Goal: Task Accomplishment & Management: Manage account settings

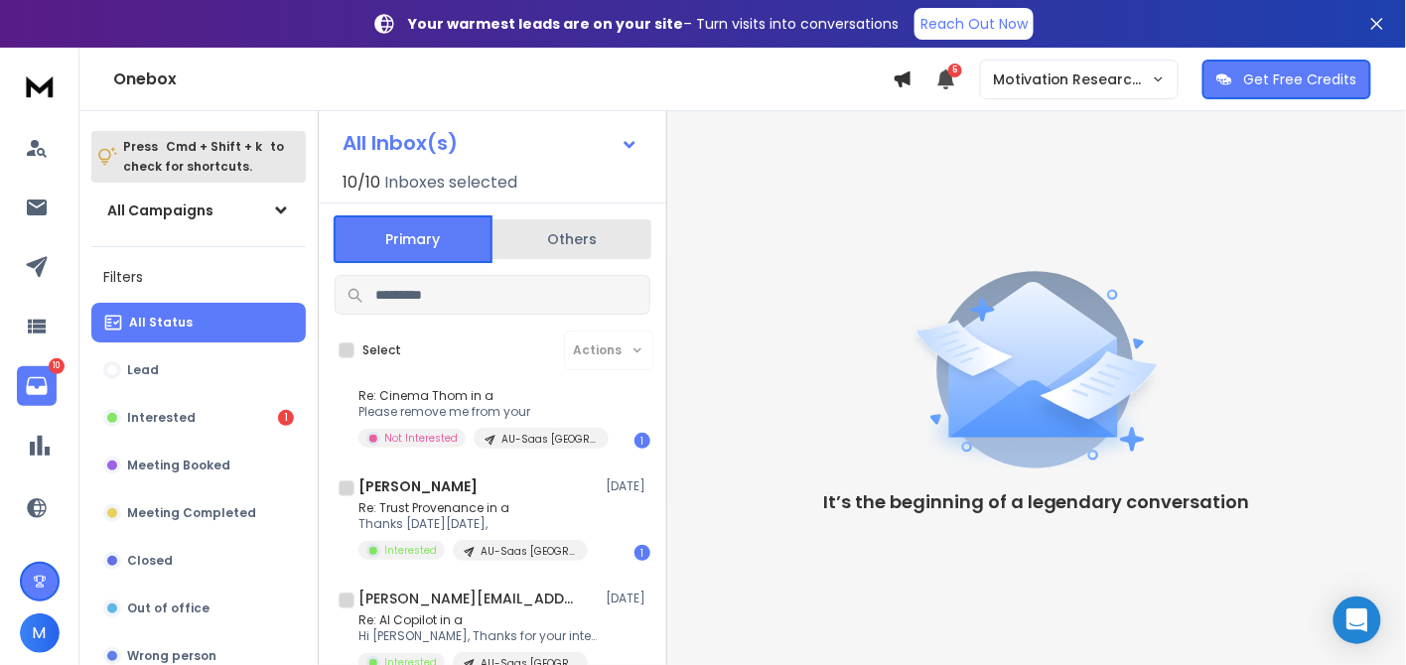
scroll to position [710, 0]
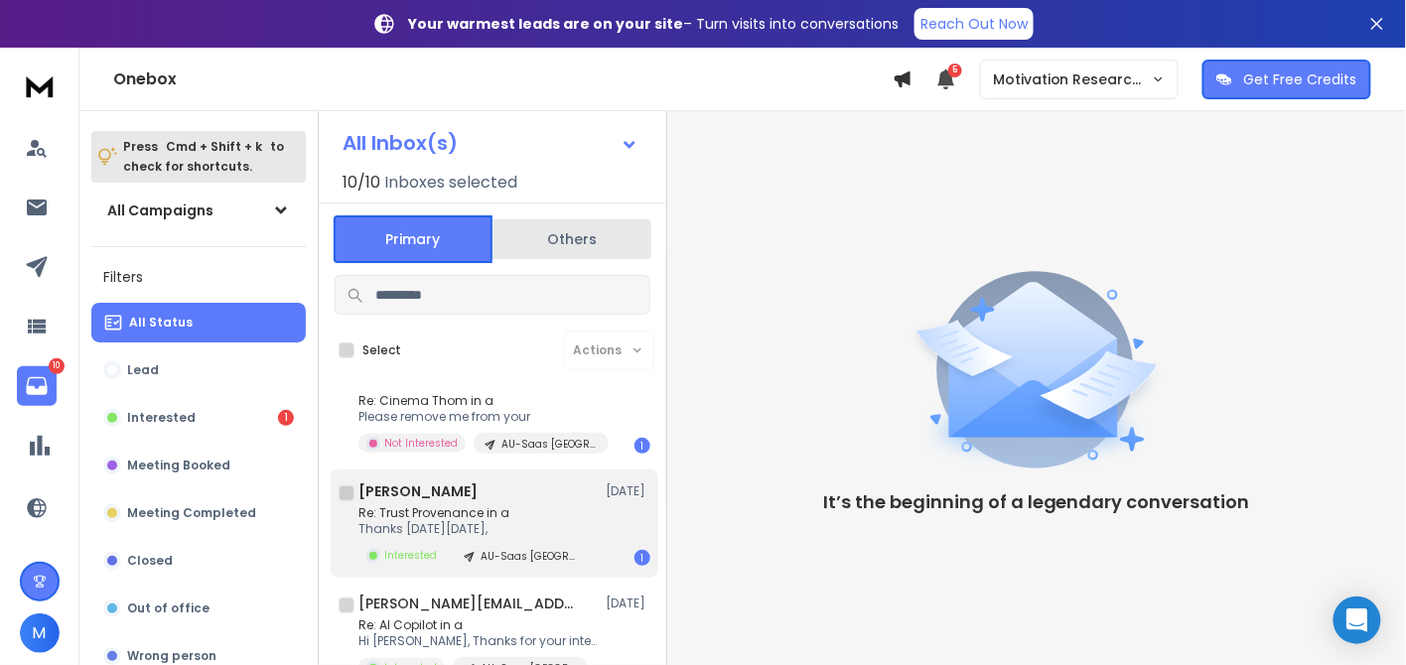
click at [477, 503] on div "[PERSON_NAME] [DATE] Re: Trust Provenance in a Thanks [DATE][DATE], Interested …" at bounding box center [505, 524] width 292 height 84
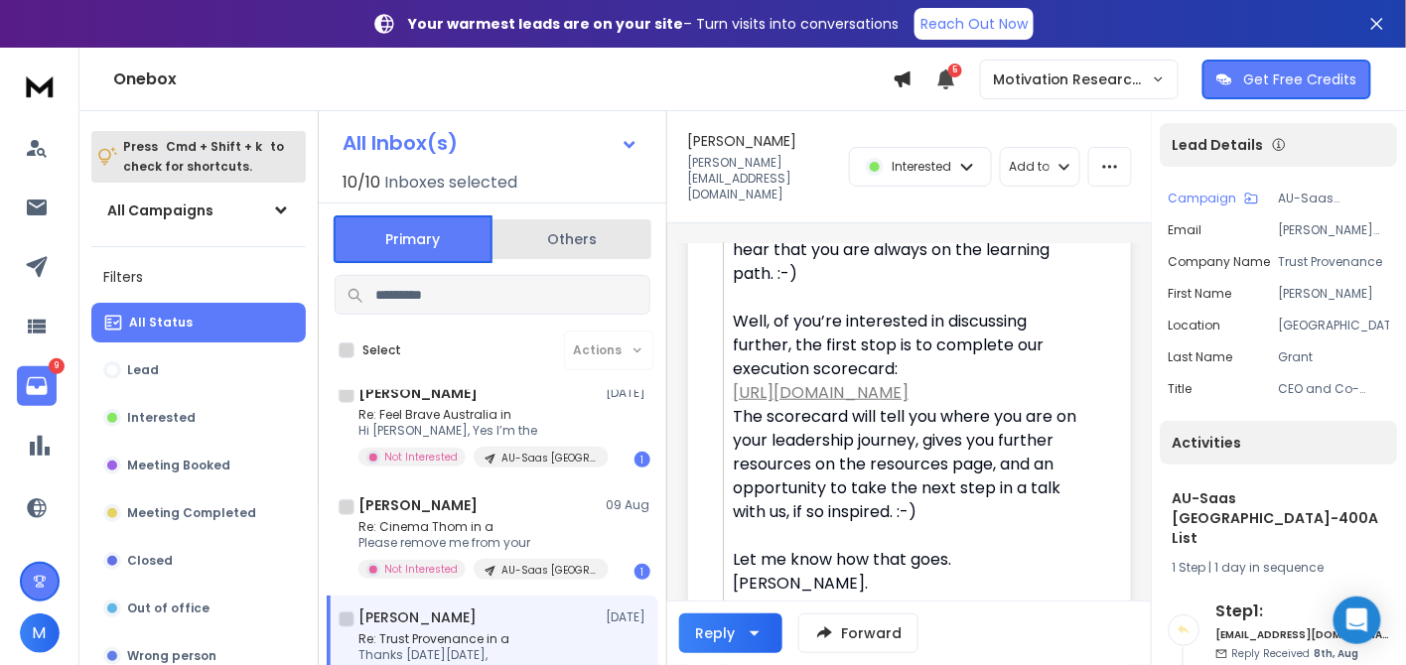
scroll to position [576, 0]
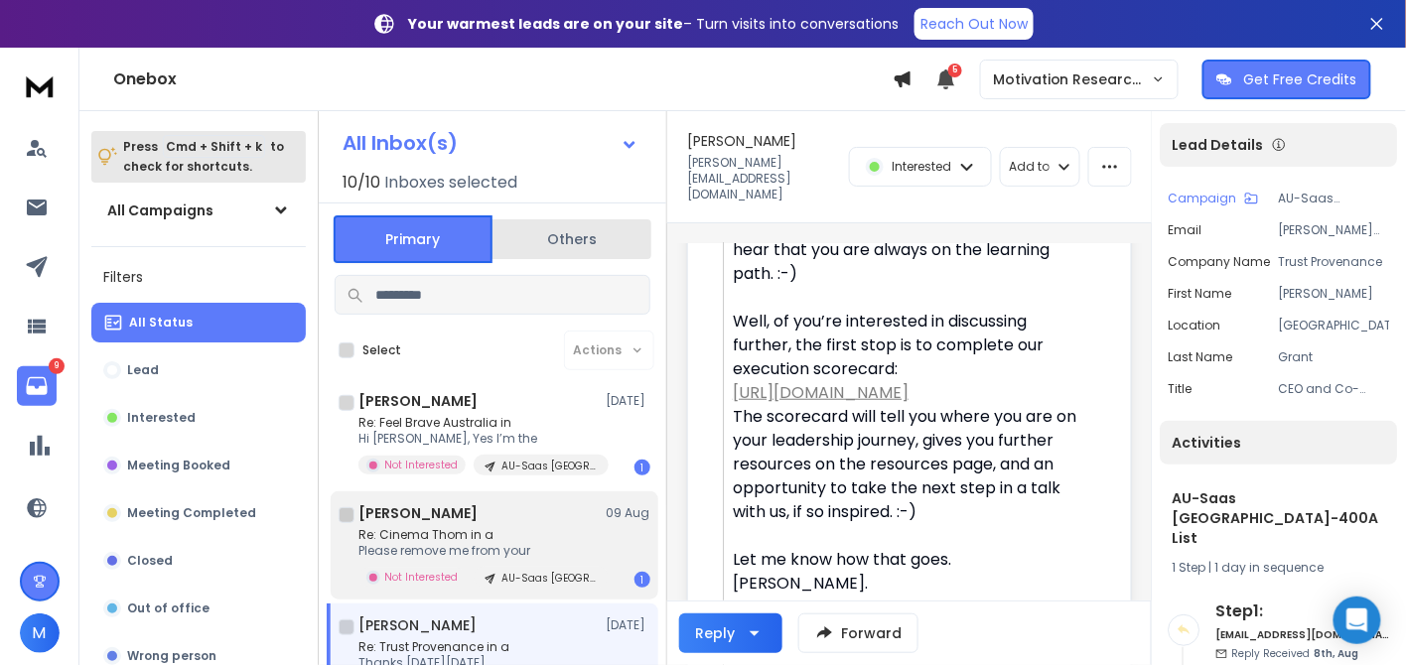
click at [570, 522] on div "[PERSON_NAME] [DATE] Re: Cinema [PERSON_NAME] in a Please remove me from your N…" at bounding box center [505, 545] width 292 height 84
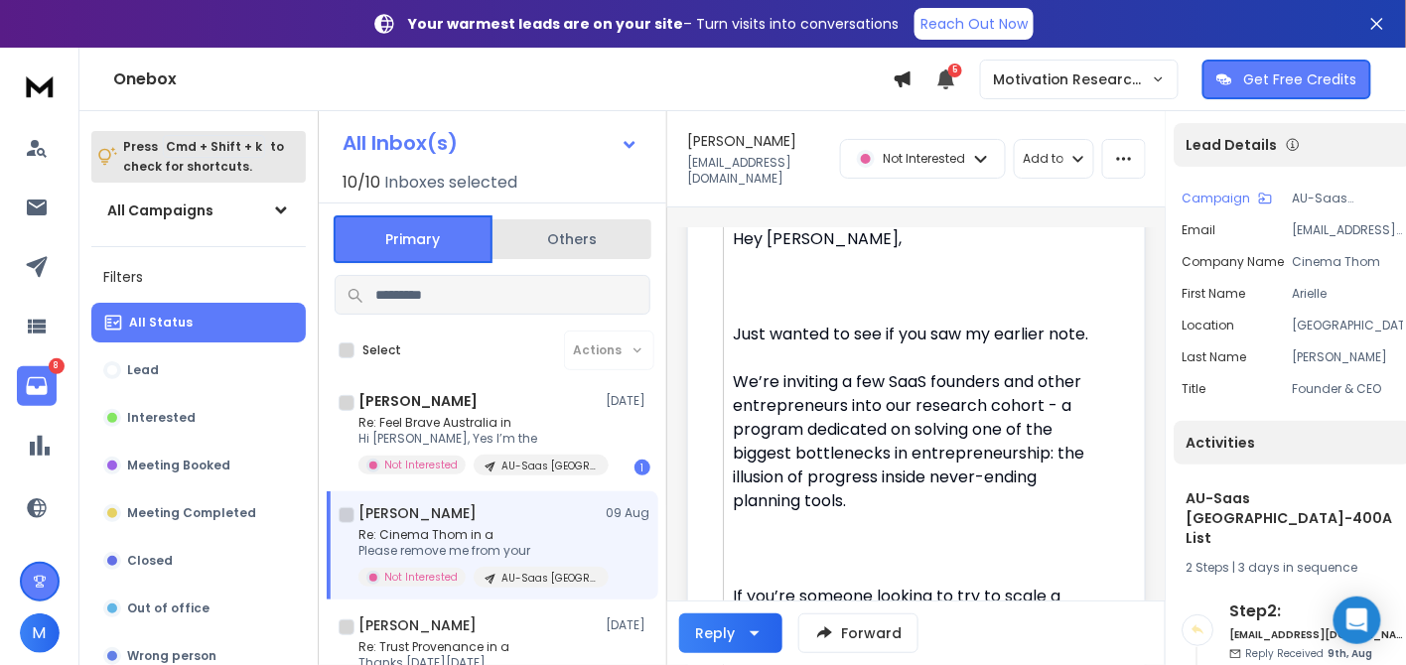
scroll to position [0, 0]
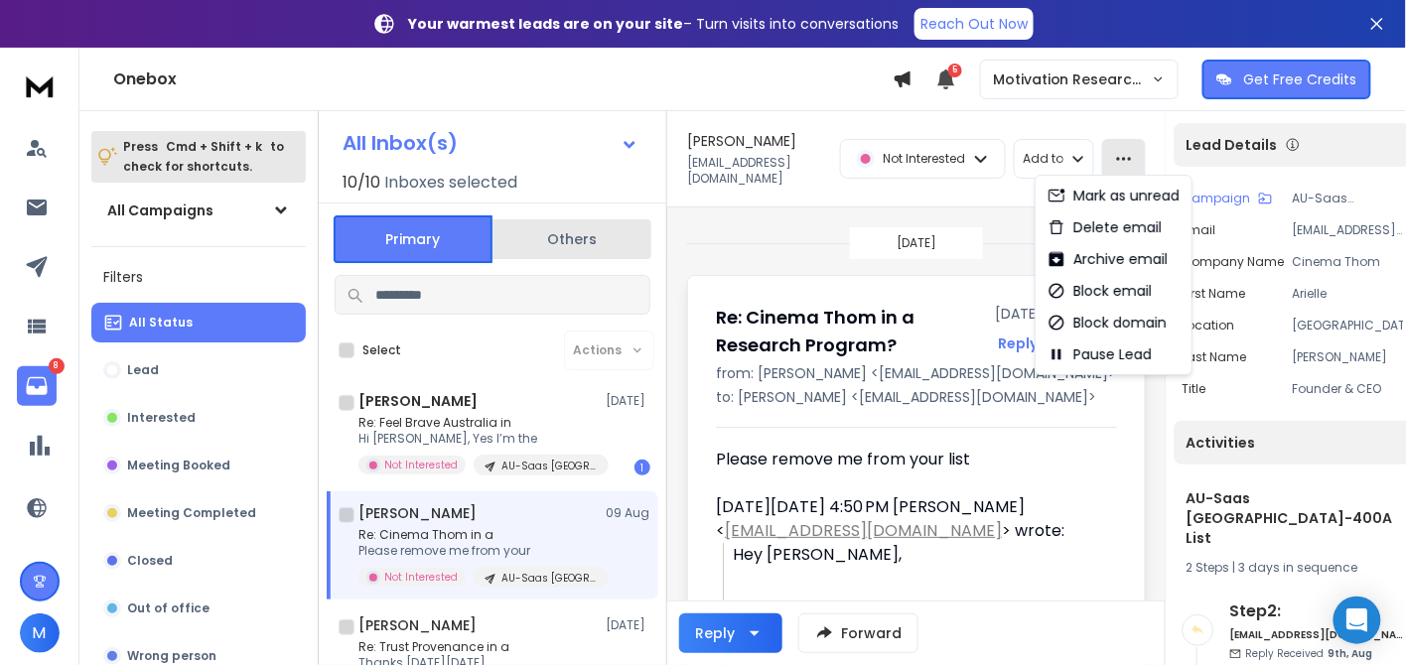
click at [1133, 158] on icon "button" at bounding box center [1124, 159] width 18 height 18
click at [1133, 313] on div "Block domain" at bounding box center [1107, 323] width 119 height 20
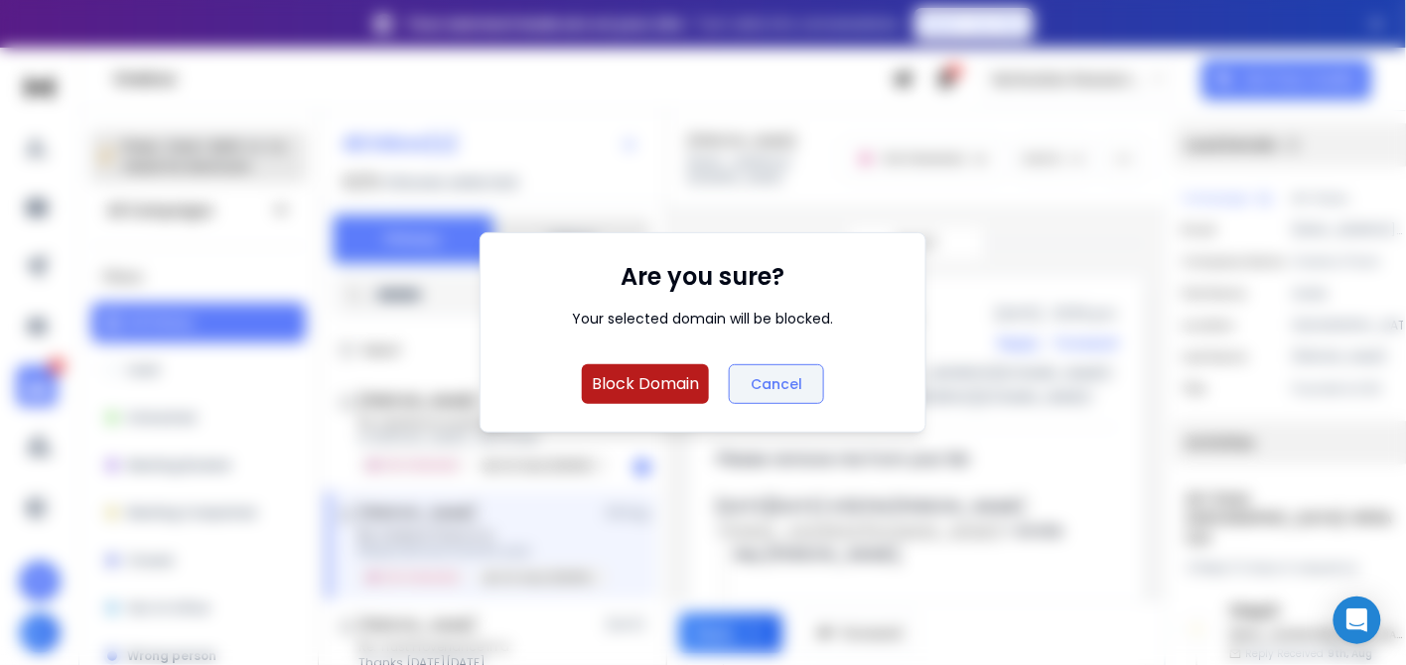
click at [679, 374] on button "Block Domain" at bounding box center [645, 384] width 127 height 40
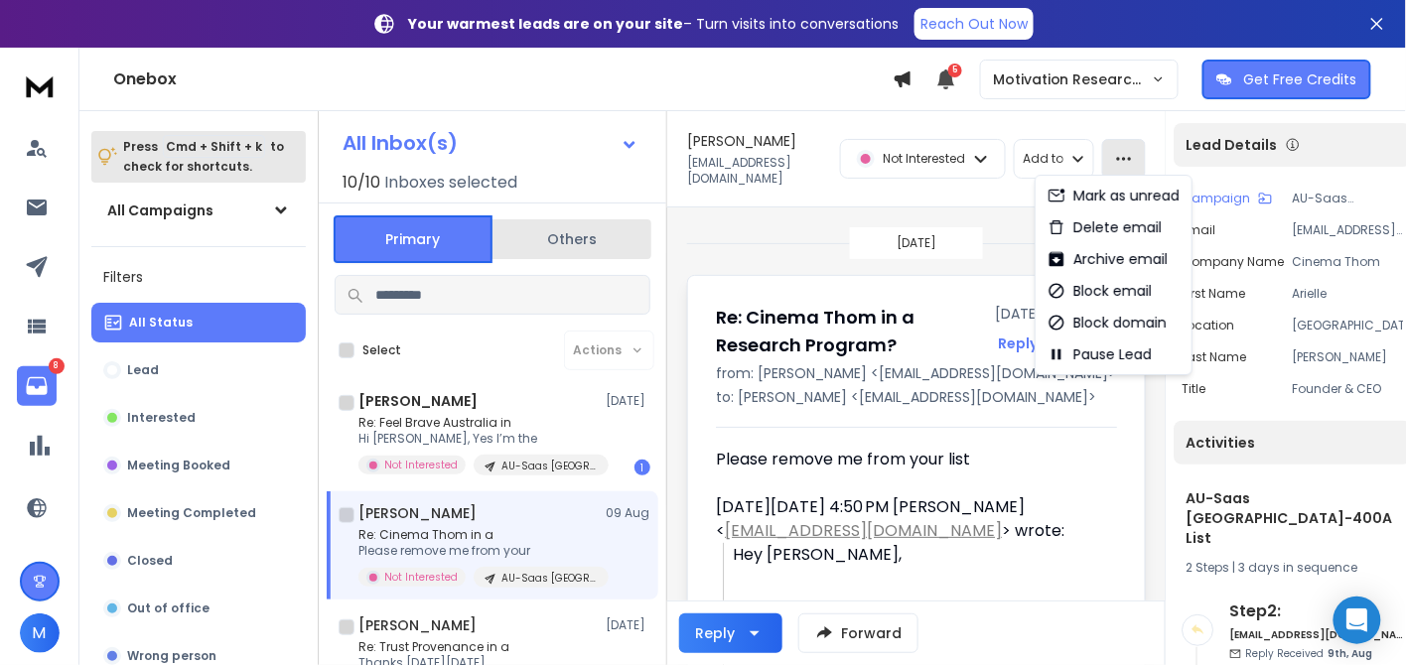
click at [1133, 153] on icon "button" at bounding box center [1124, 159] width 18 height 18
click at [1128, 225] on div "Delete email" at bounding box center [1105, 227] width 114 height 20
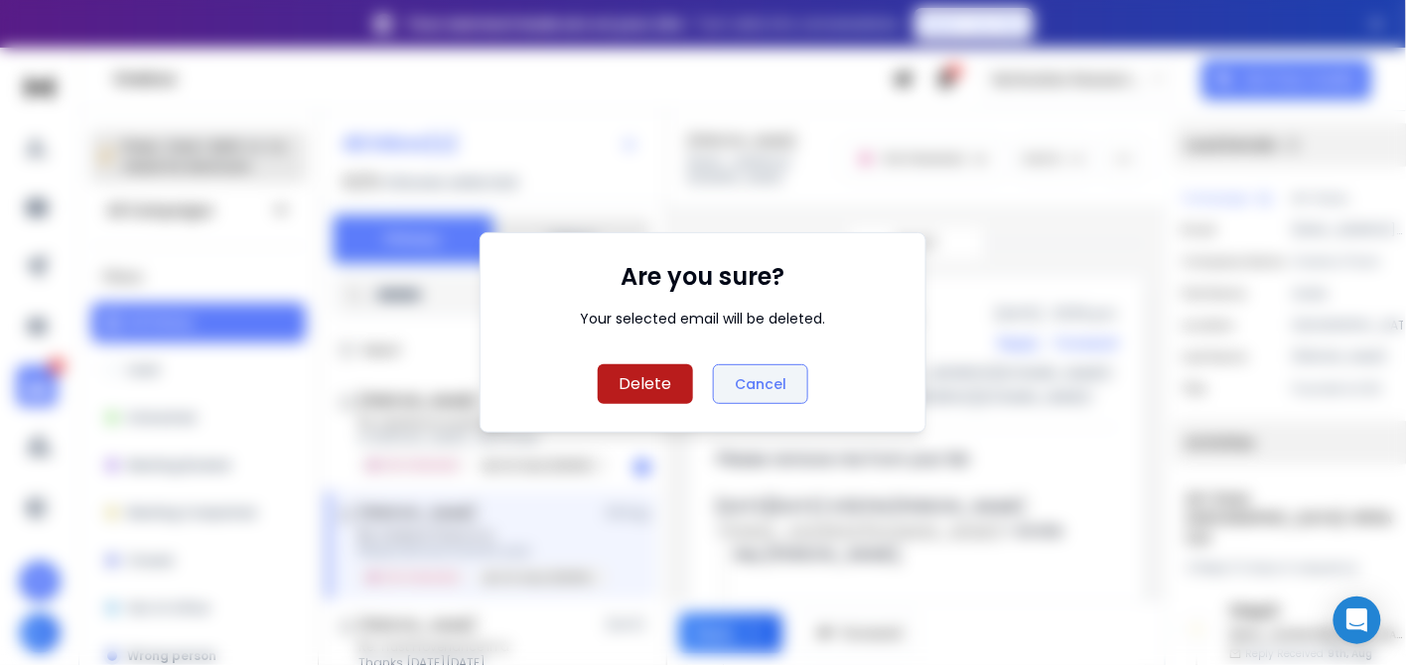
click at [650, 379] on button "Delete" at bounding box center [645, 384] width 95 height 40
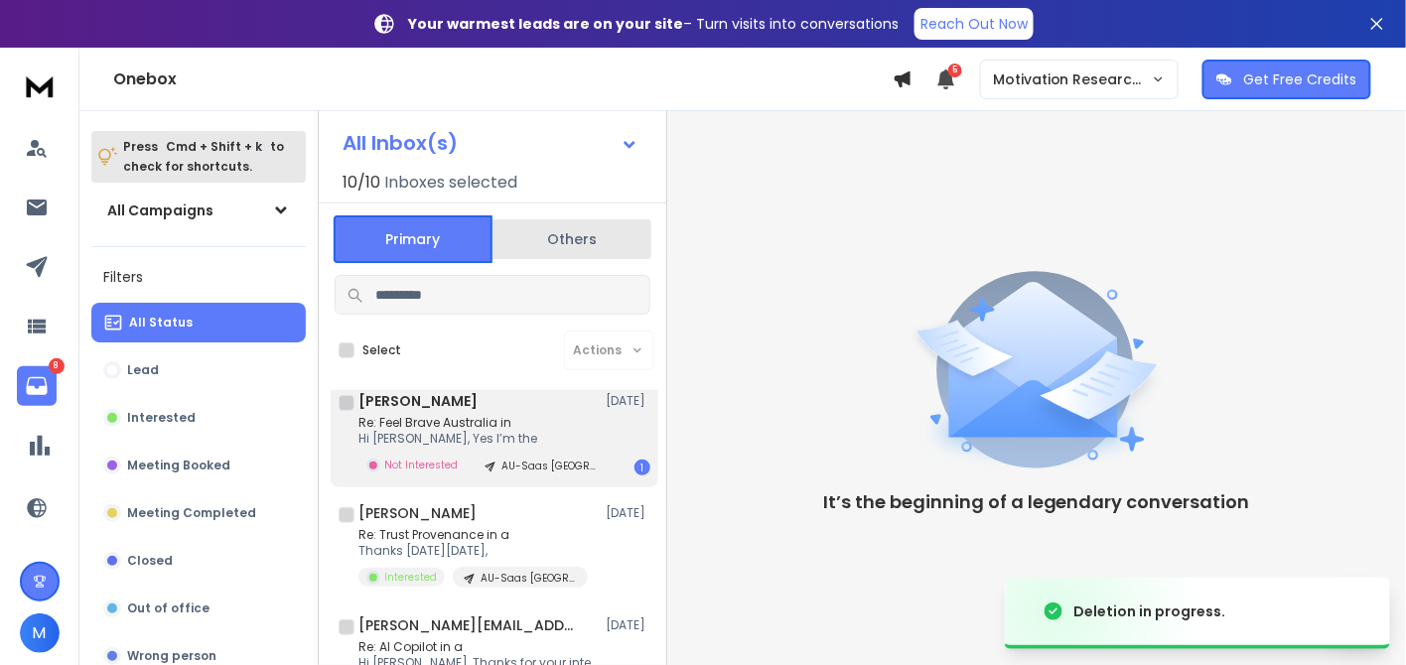
click at [577, 428] on p "Re: Feel Brave Australia in" at bounding box center [478, 423] width 238 height 16
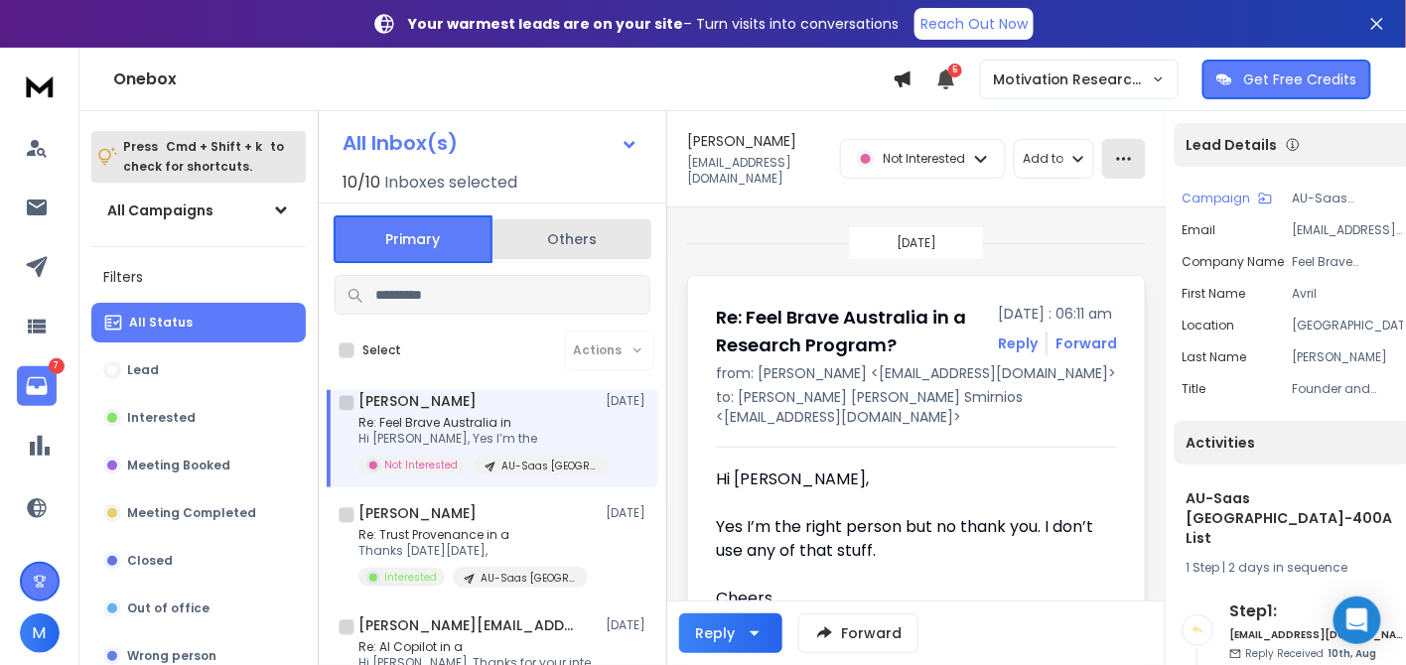
click at [1133, 154] on icon "button" at bounding box center [1124, 159] width 18 height 18
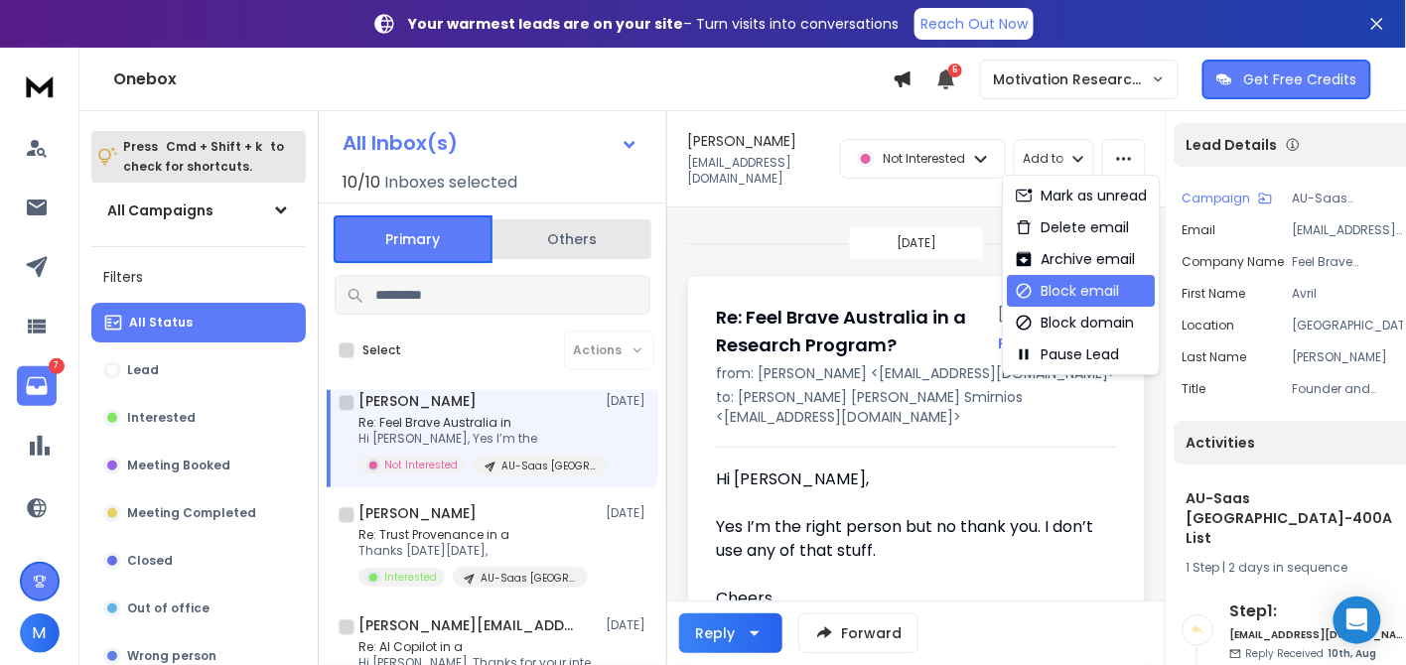
click at [1106, 281] on div "Block email" at bounding box center [1067, 291] width 104 height 20
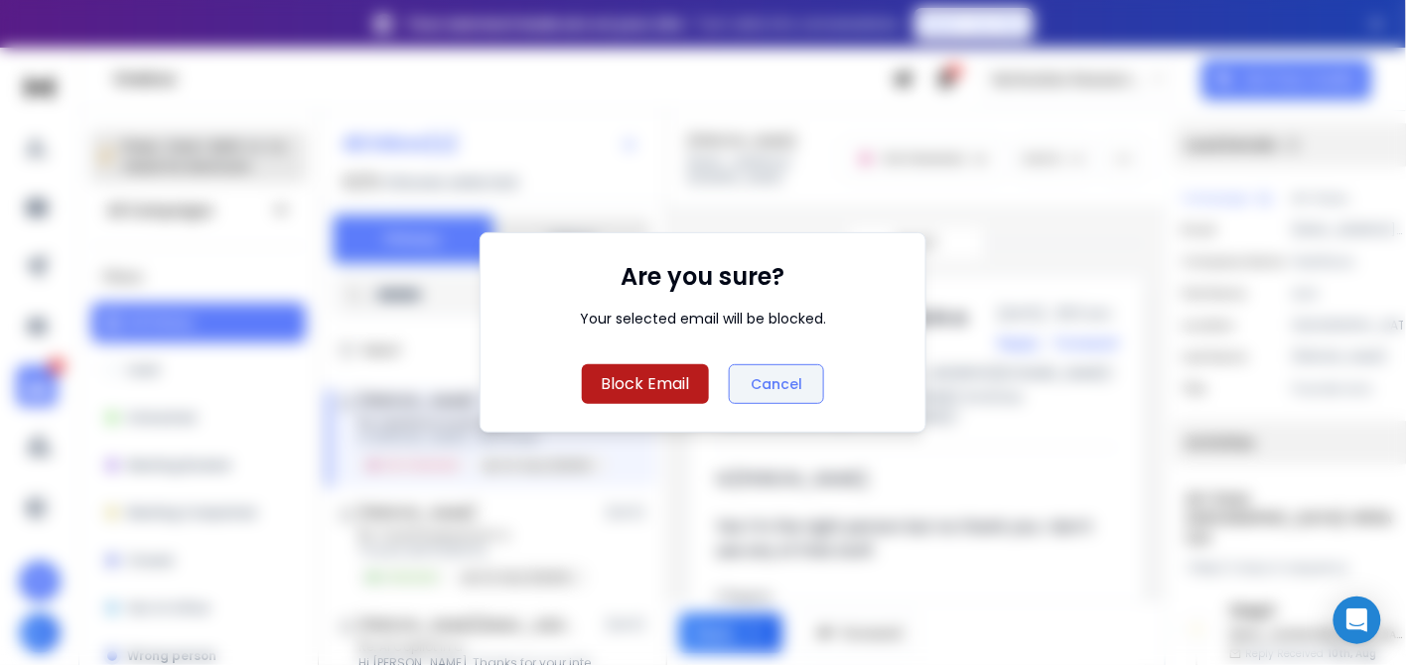
click at [662, 382] on button "Block Email" at bounding box center [645, 384] width 127 height 40
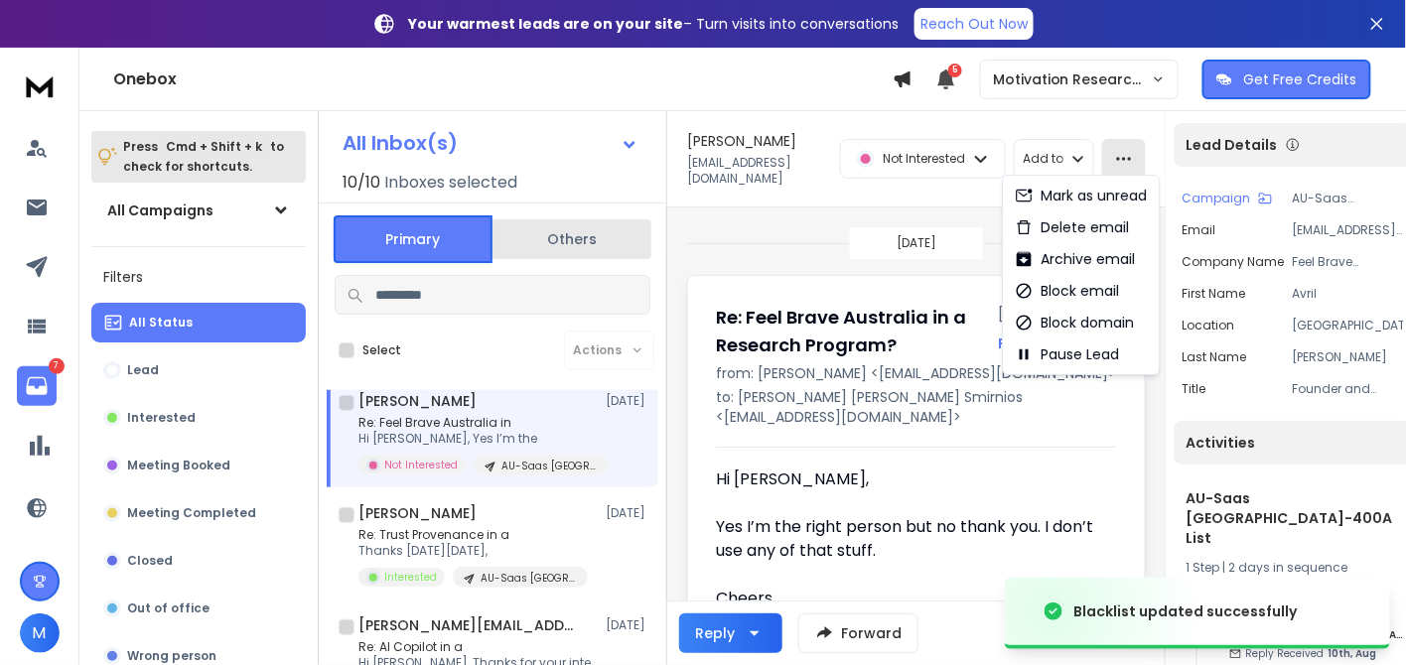
click at [1133, 150] on icon "button" at bounding box center [1124, 159] width 18 height 18
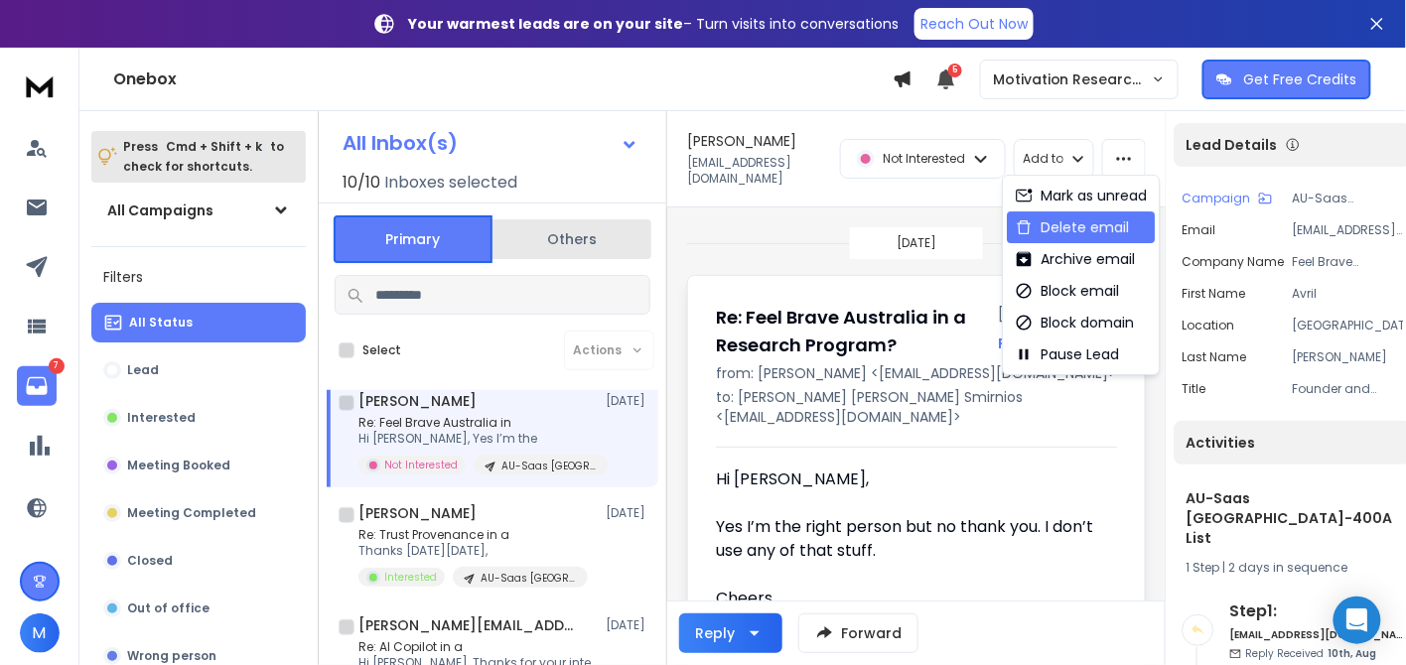
click at [1090, 227] on div "Delete email" at bounding box center [1072, 227] width 114 height 20
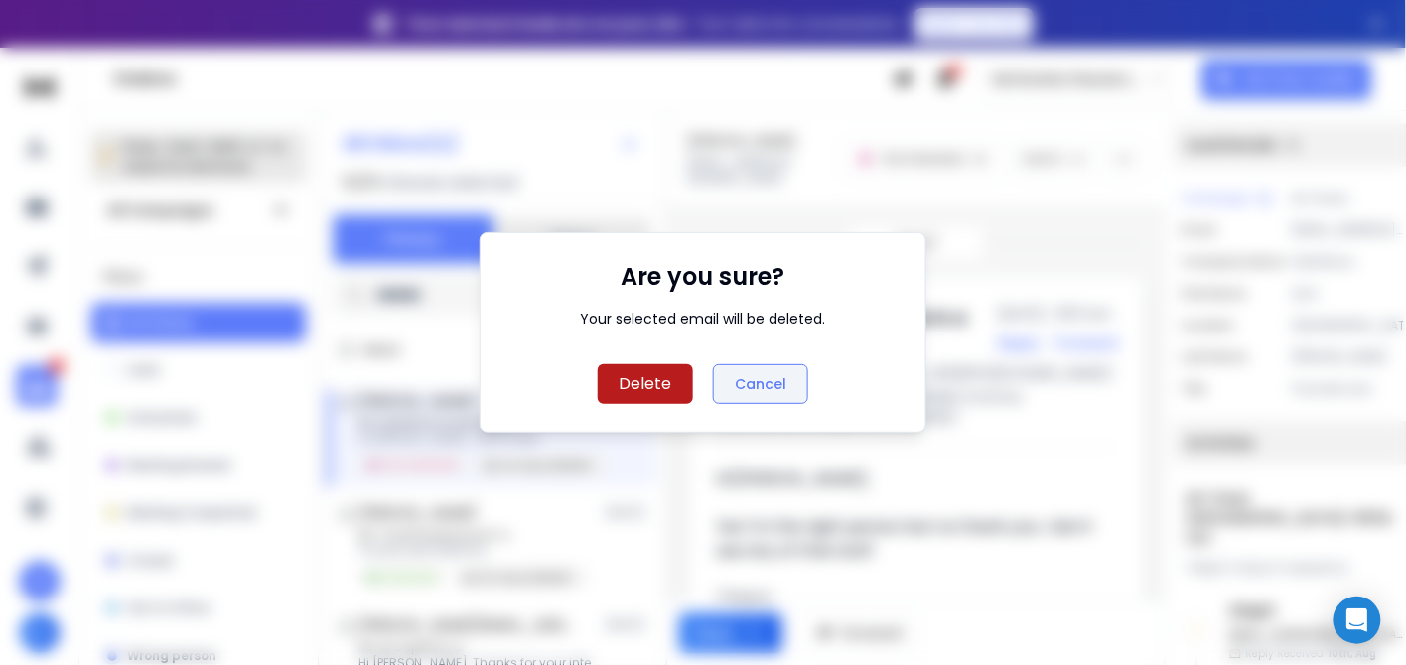
click at [658, 371] on button "Delete" at bounding box center [645, 384] width 95 height 40
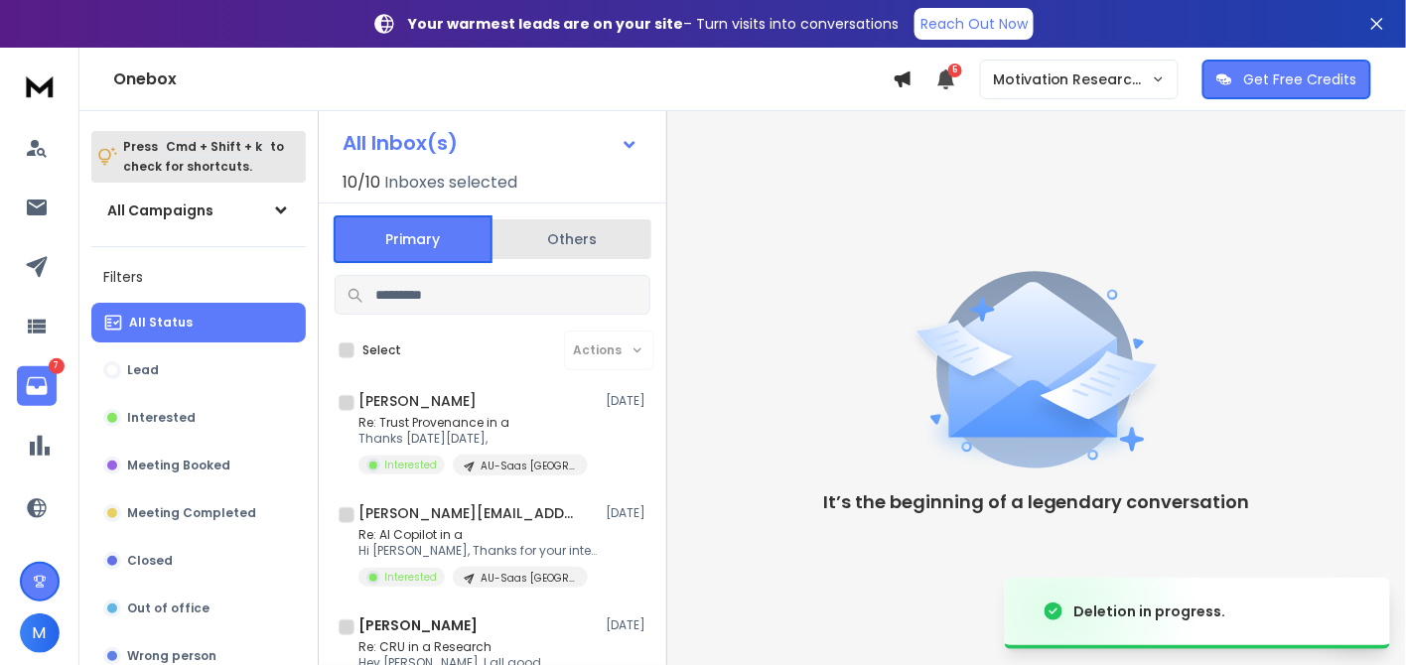
scroll to position [464, 0]
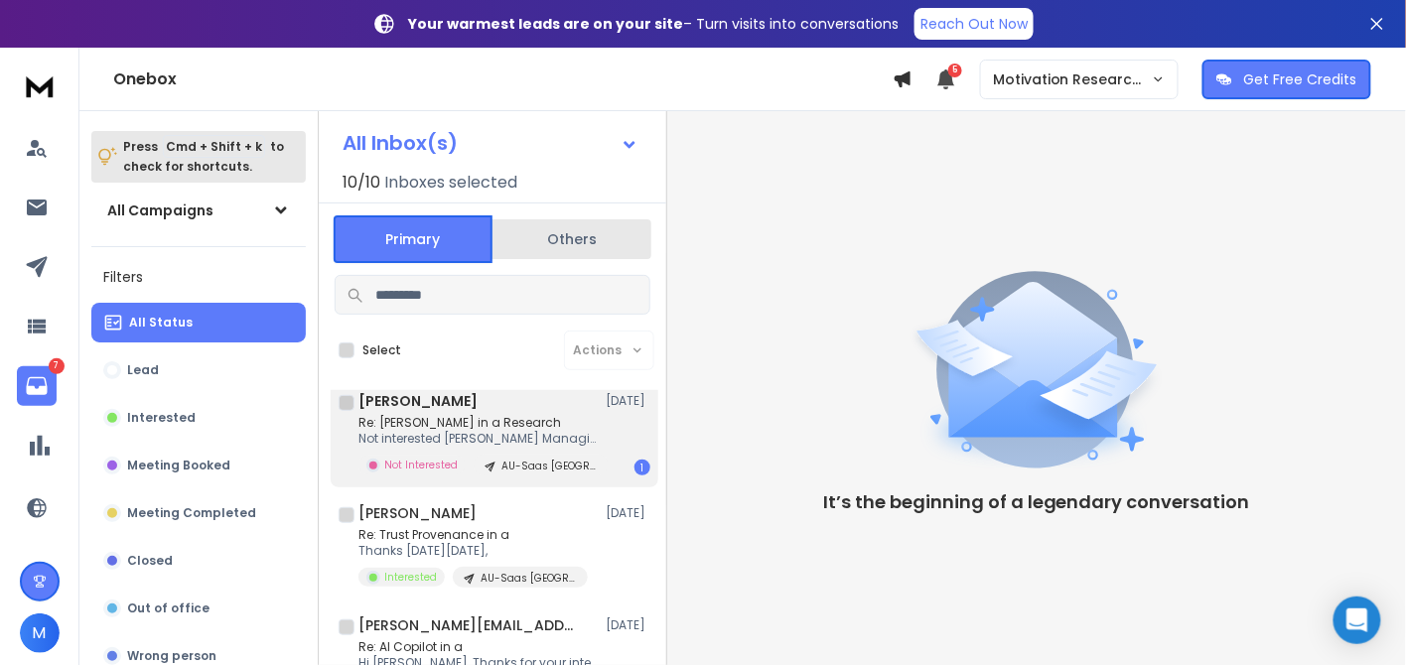
click at [532, 408] on div "[PERSON_NAME] [DATE]" at bounding box center [505, 401] width 292 height 20
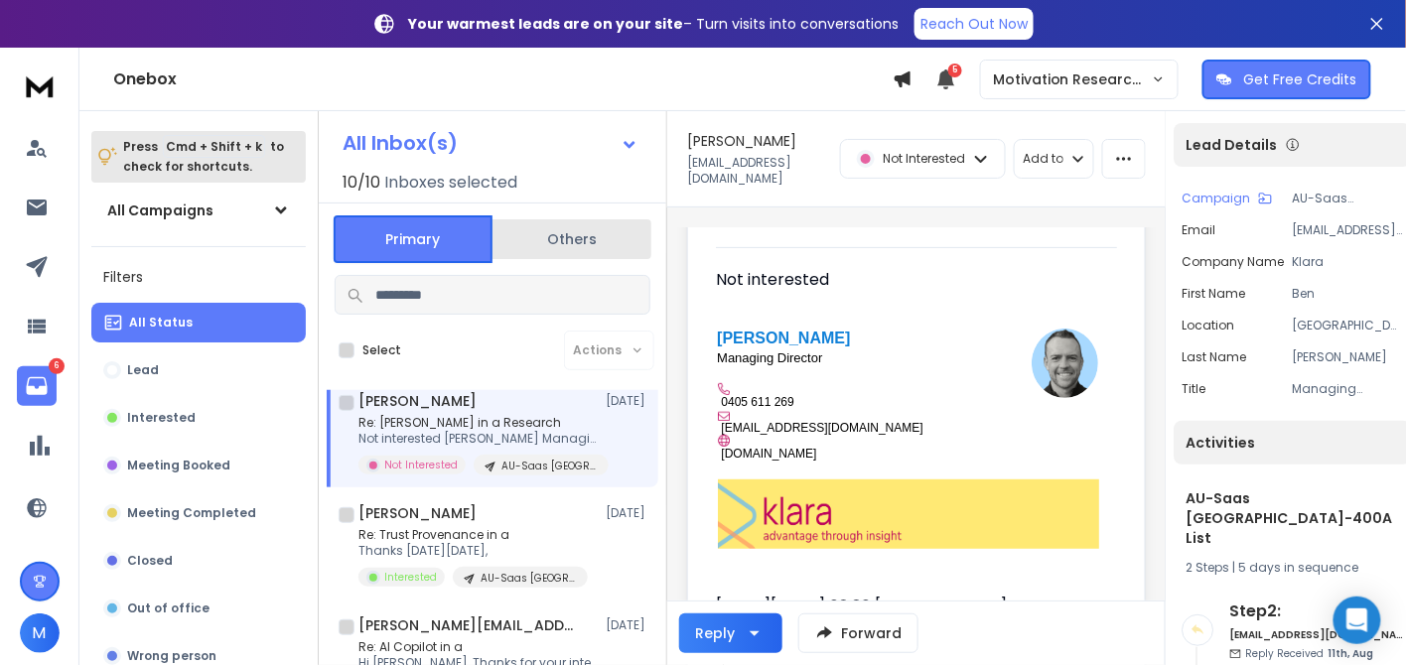
scroll to position [0, 0]
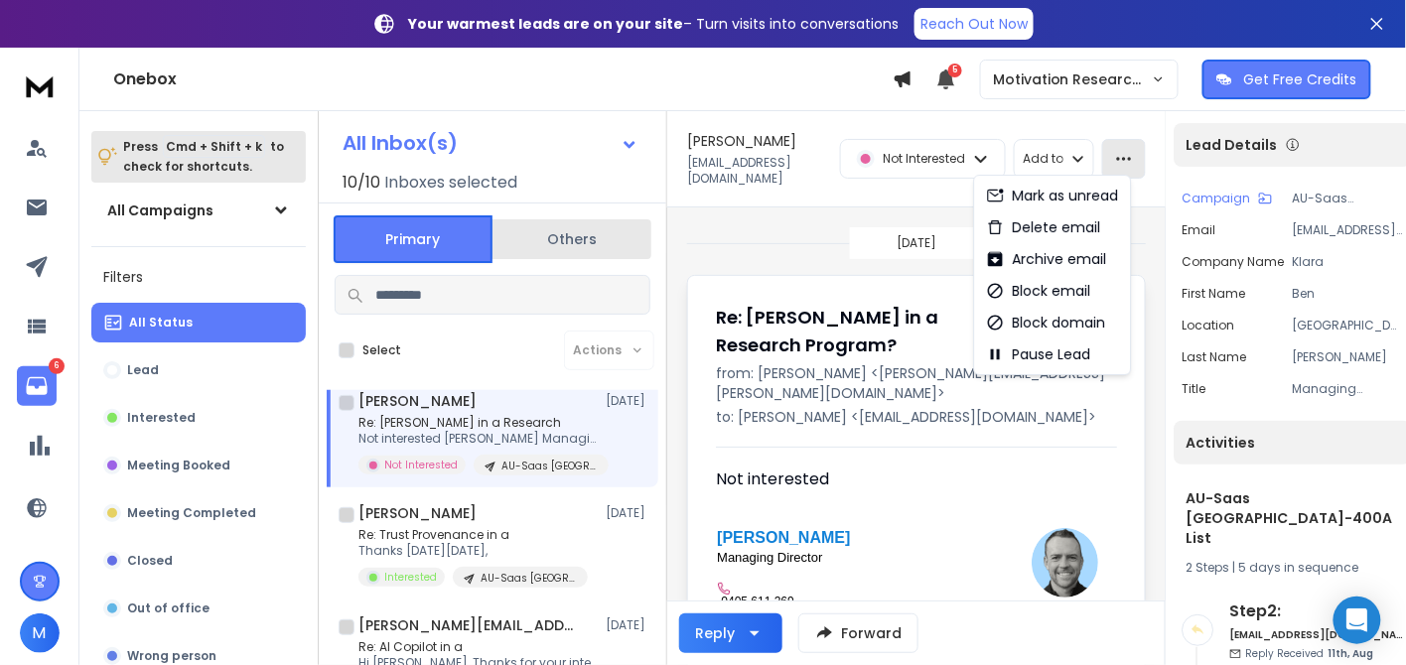
click at [1106, 165] on button "button" at bounding box center [1124, 159] width 44 height 40
click at [1078, 285] on div "Block email" at bounding box center [1039, 291] width 104 height 20
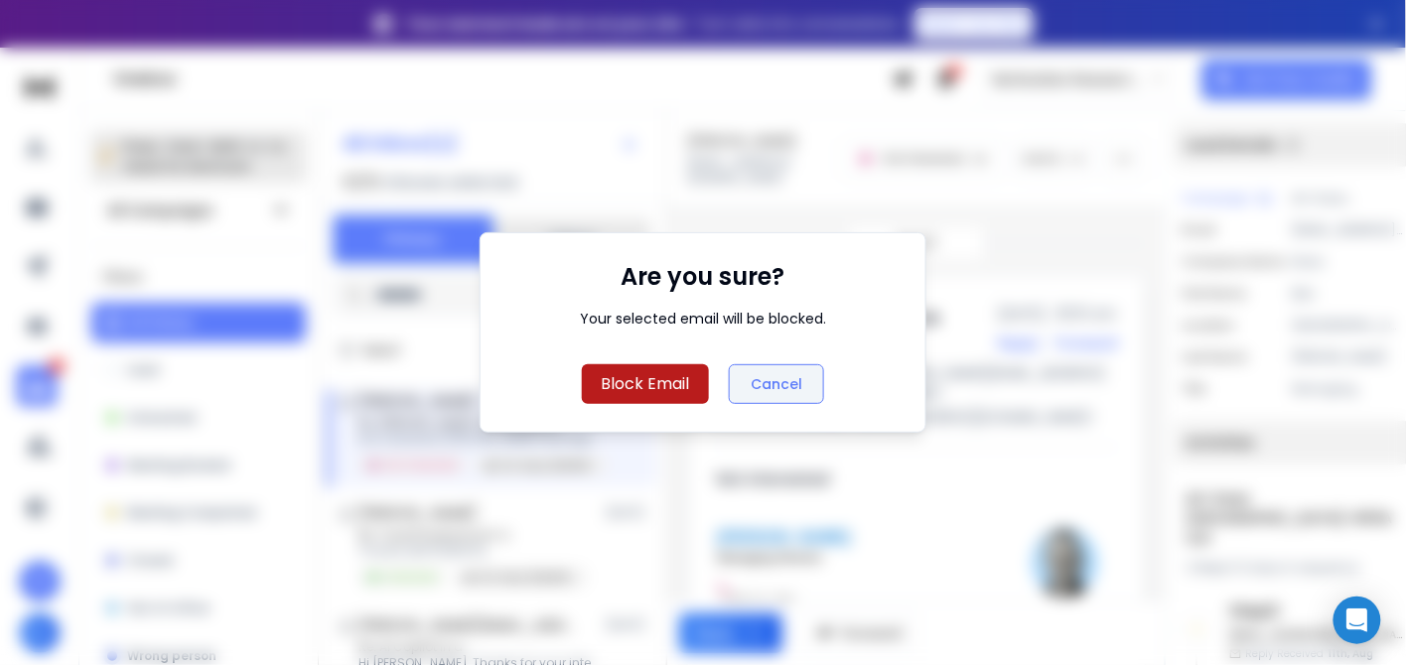
click at [677, 381] on button "Block Email" at bounding box center [645, 384] width 127 height 40
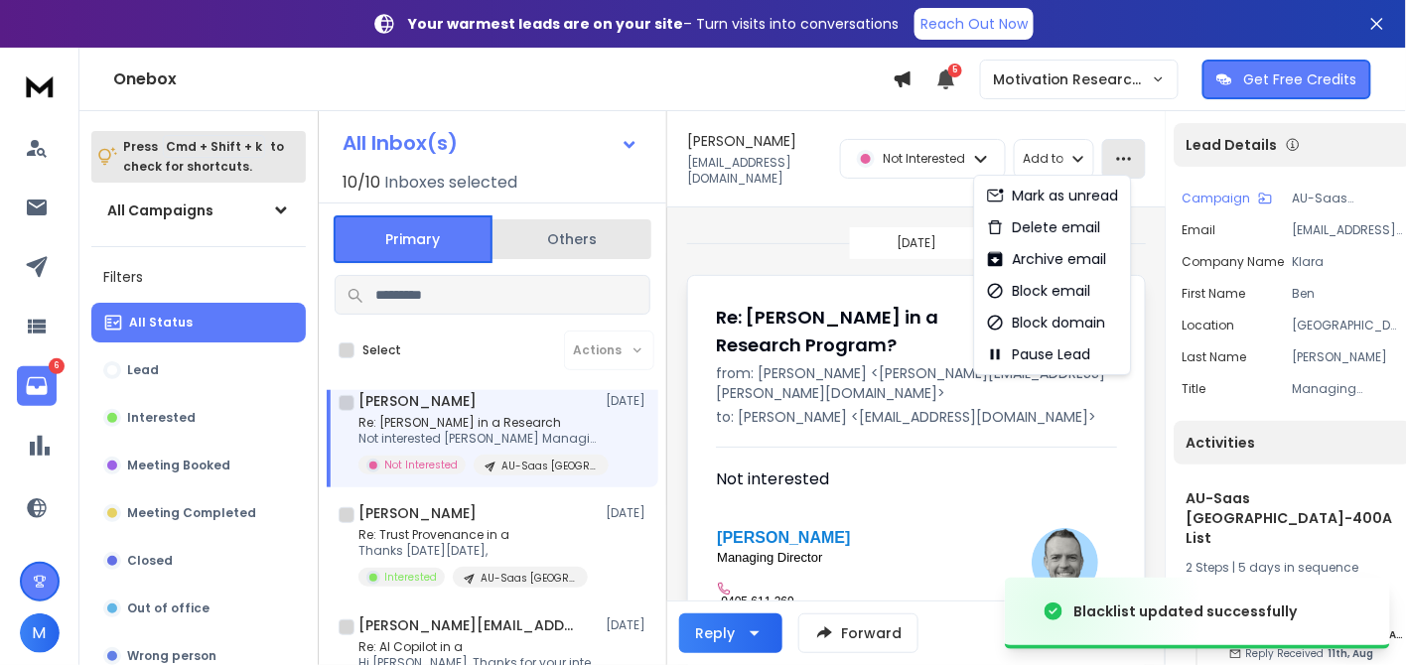
click at [1118, 150] on icon "button" at bounding box center [1124, 159] width 18 height 18
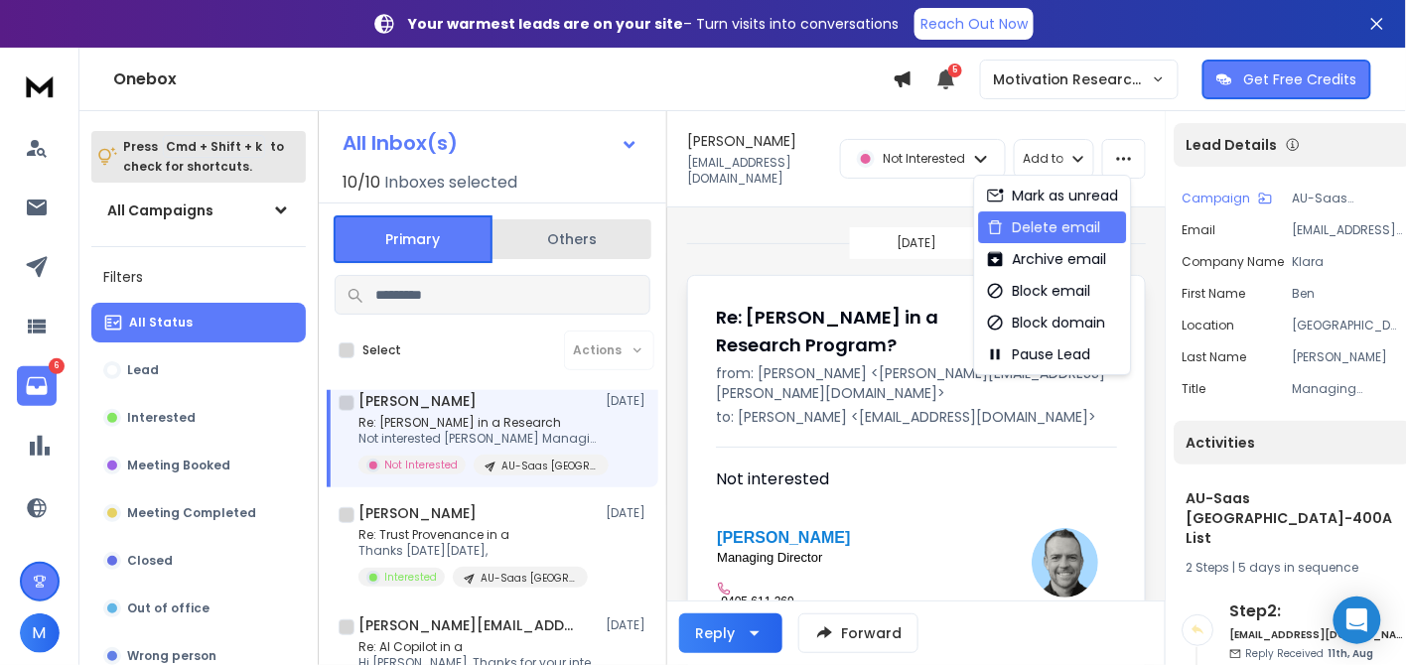
click at [1061, 216] on div "Delete email" at bounding box center [1053, 228] width 148 height 32
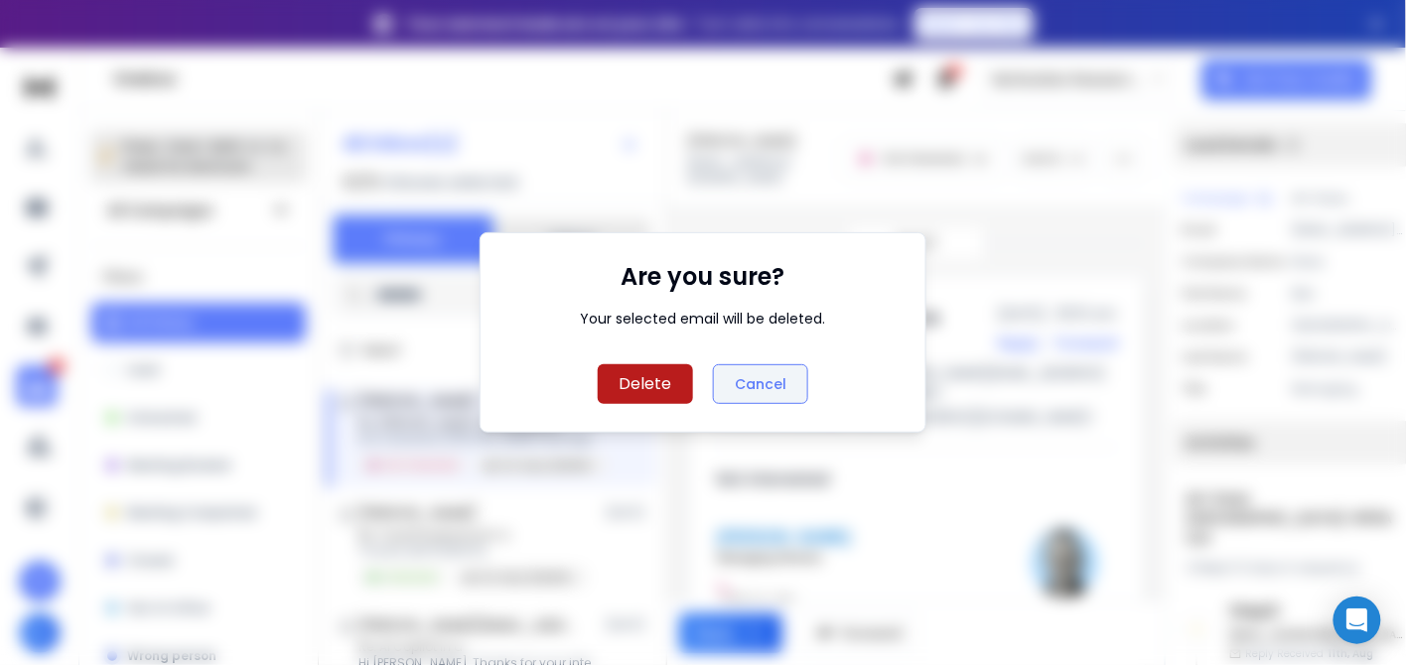
click at [634, 375] on button "Delete" at bounding box center [645, 384] width 95 height 40
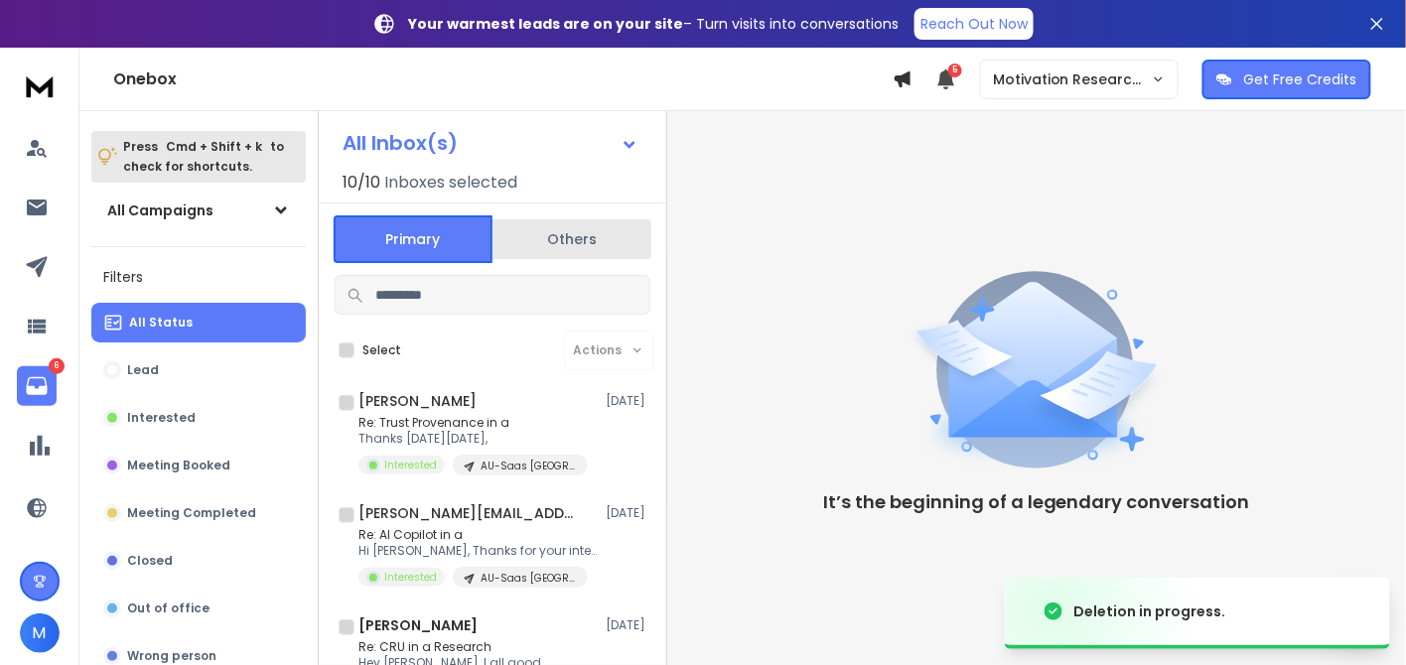
scroll to position [352, 0]
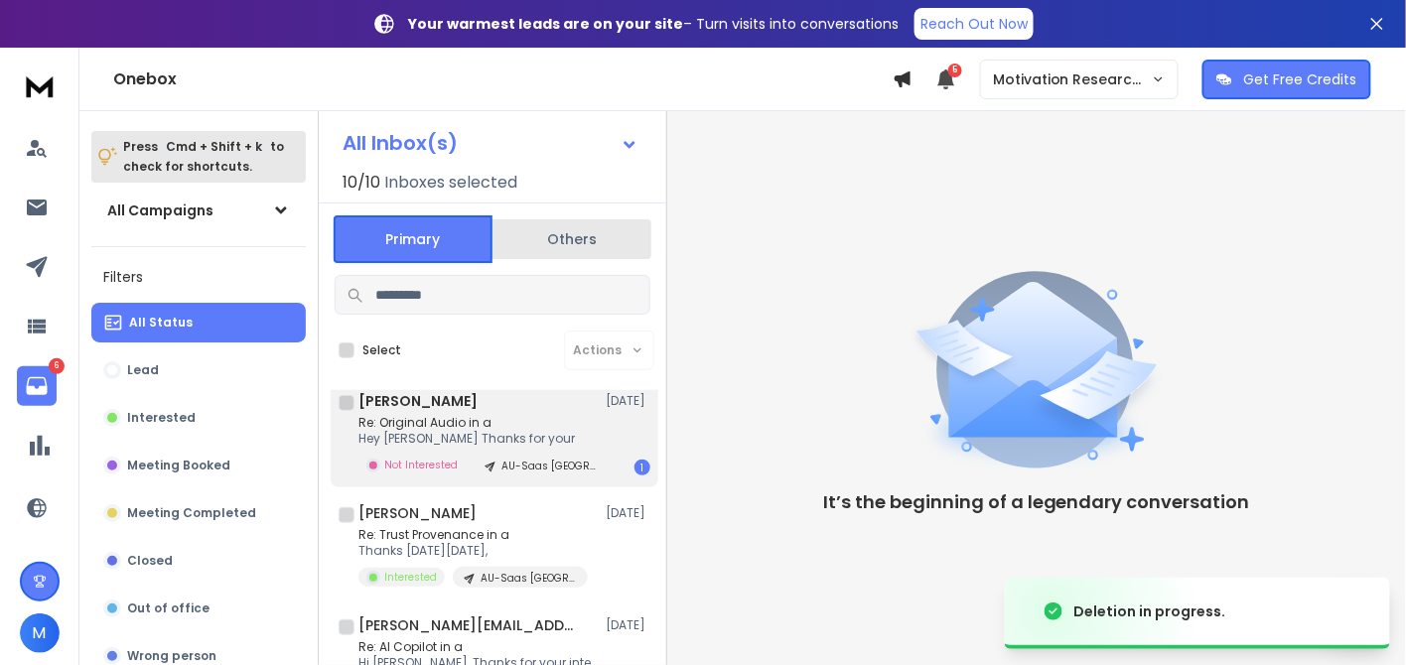
click at [518, 417] on p "Re: Original Audio in a" at bounding box center [478, 423] width 238 height 16
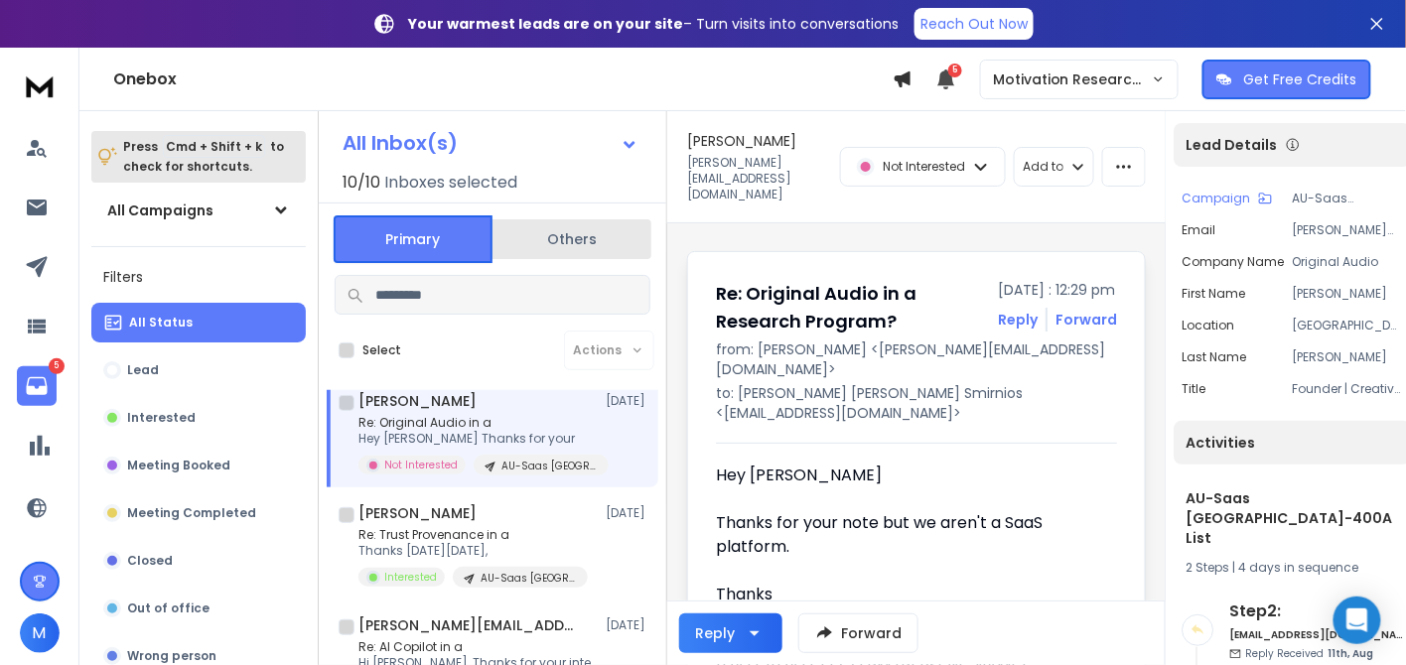
scroll to position [0, 0]
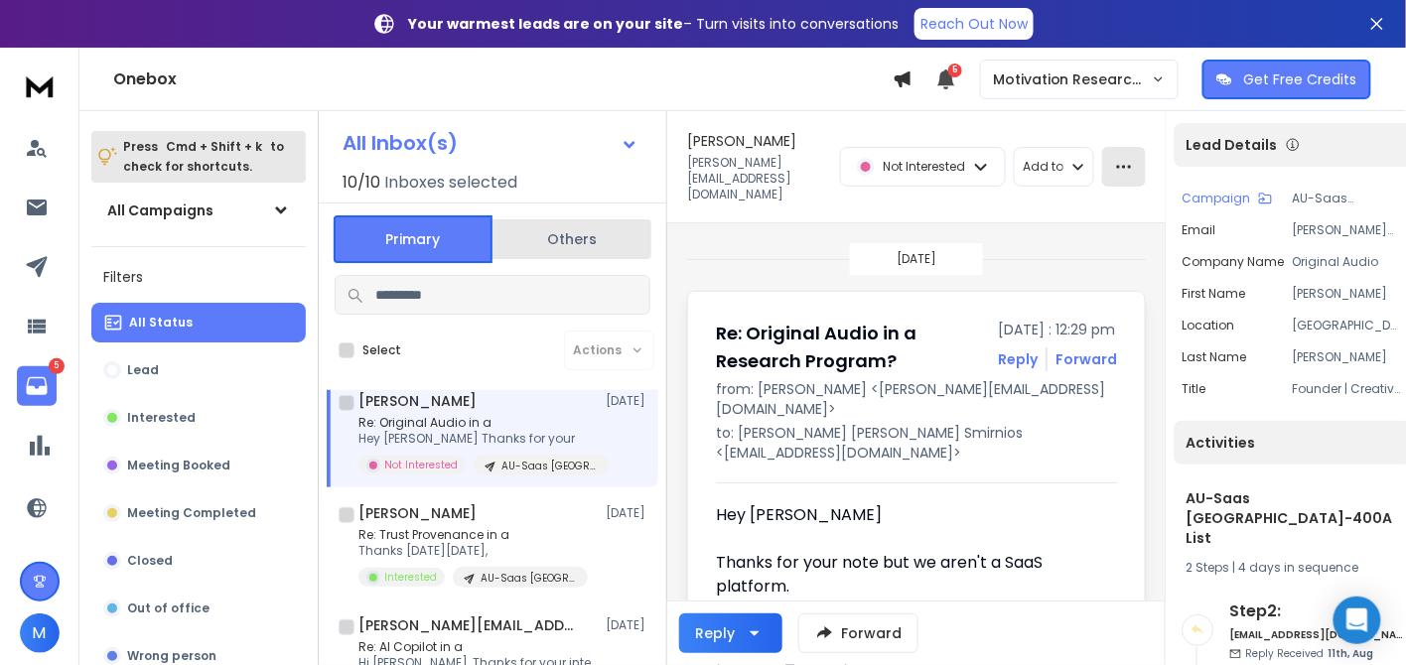
click at [1146, 160] on button "button" at bounding box center [1124, 167] width 44 height 40
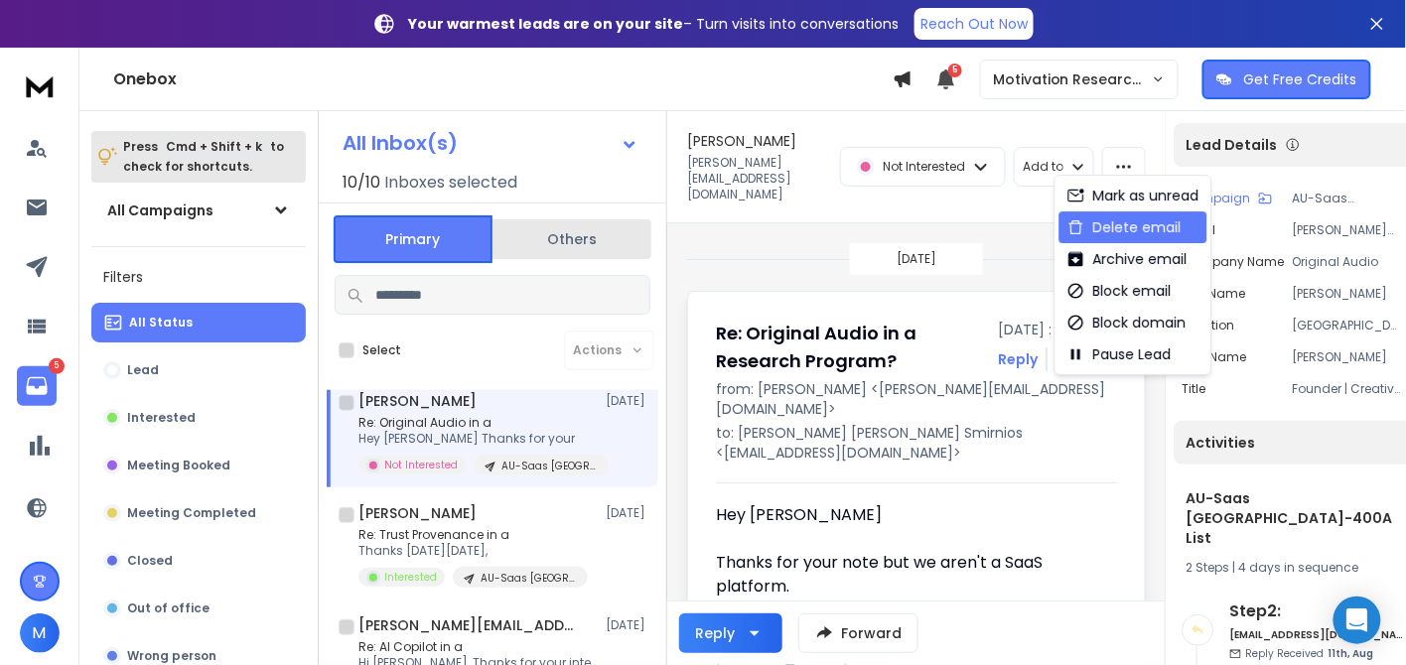
click at [1098, 227] on div "Delete email" at bounding box center [1125, 227] width 114 height 20
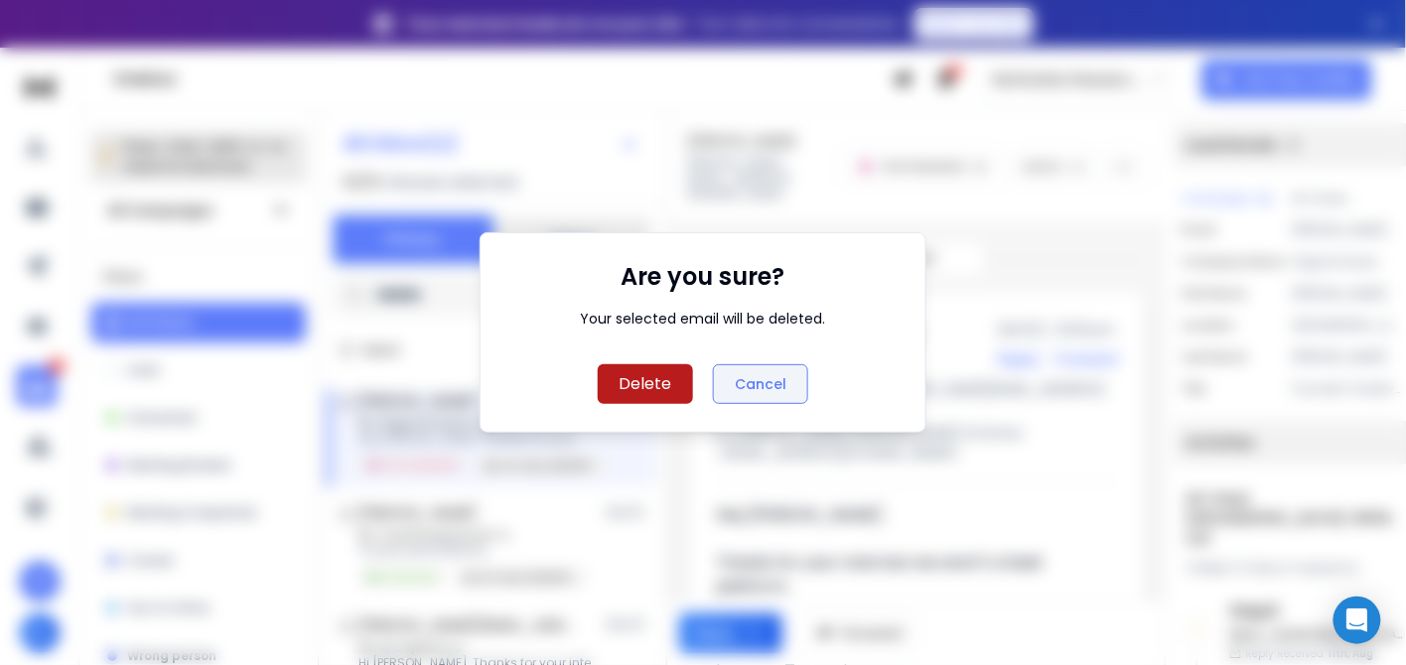
click at [661, 391] on button "Delete" at bounding box center [645, 384] width 95 height 40
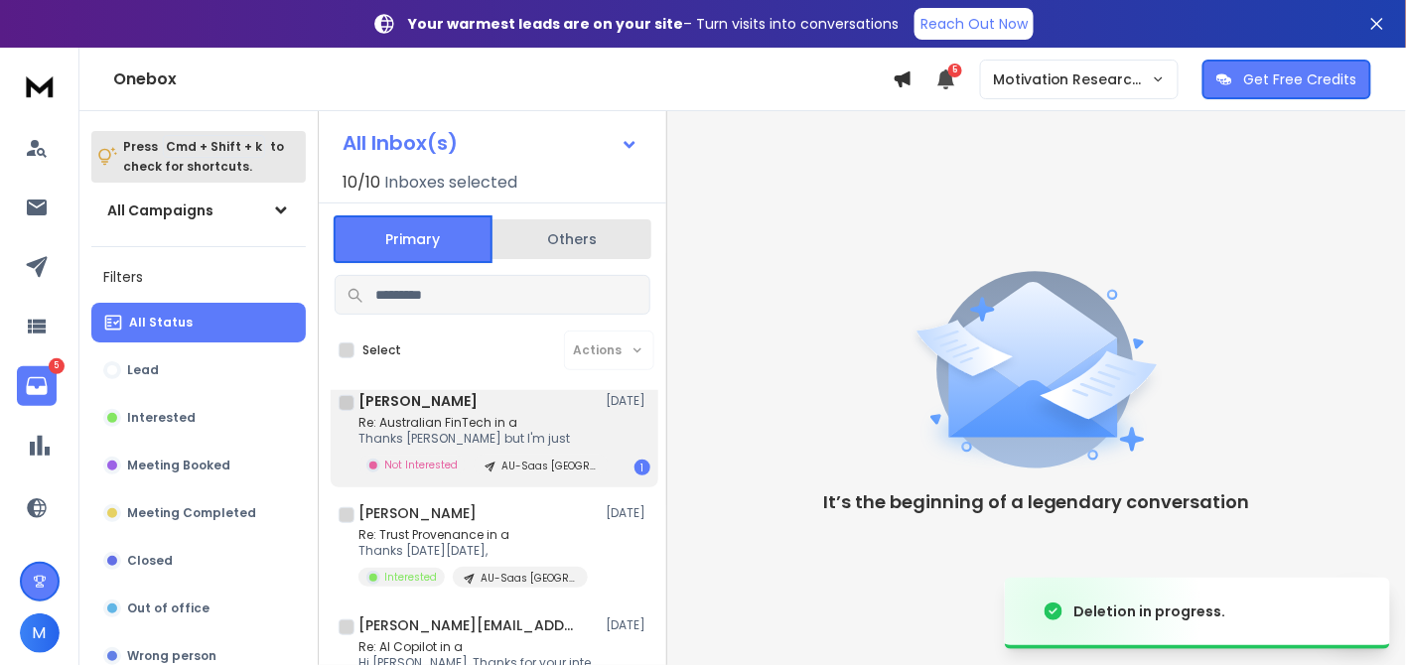
click at [568, 426] on p "Re: Australian FinTech in a" at bounding box center [478, 423] width 238 height 16
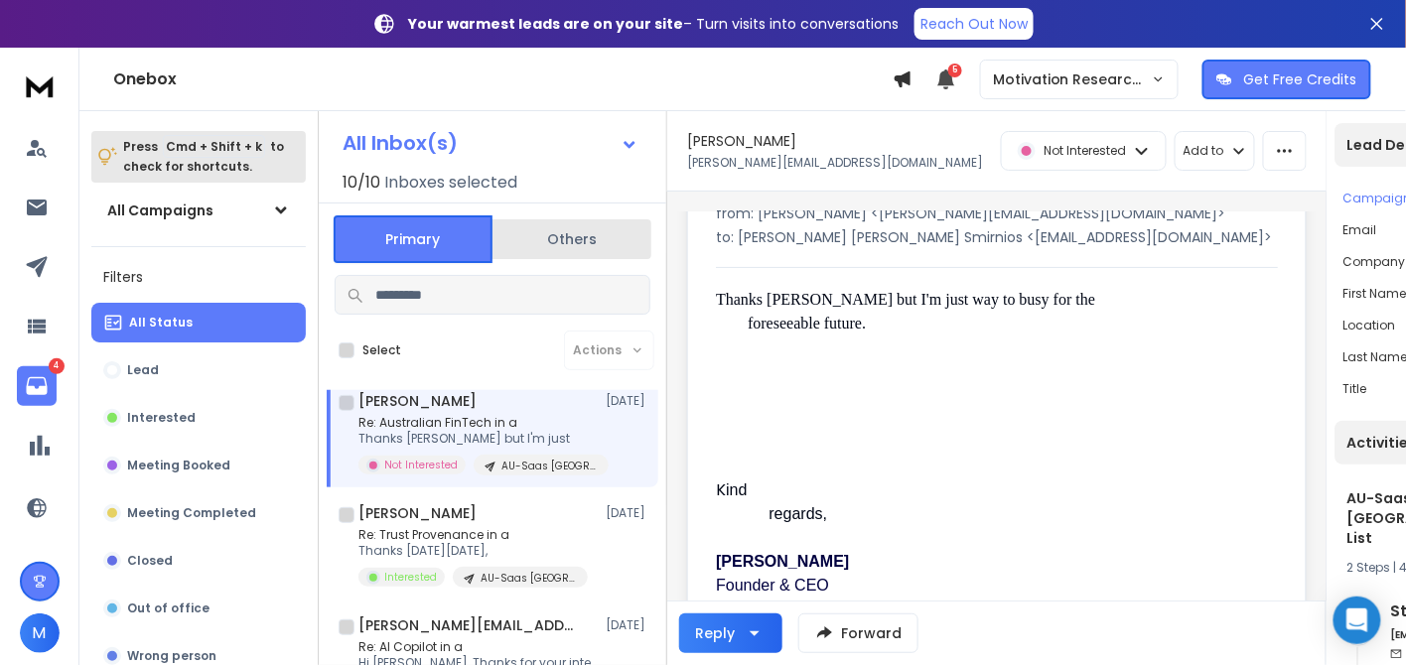
scroll to position [0, 0]
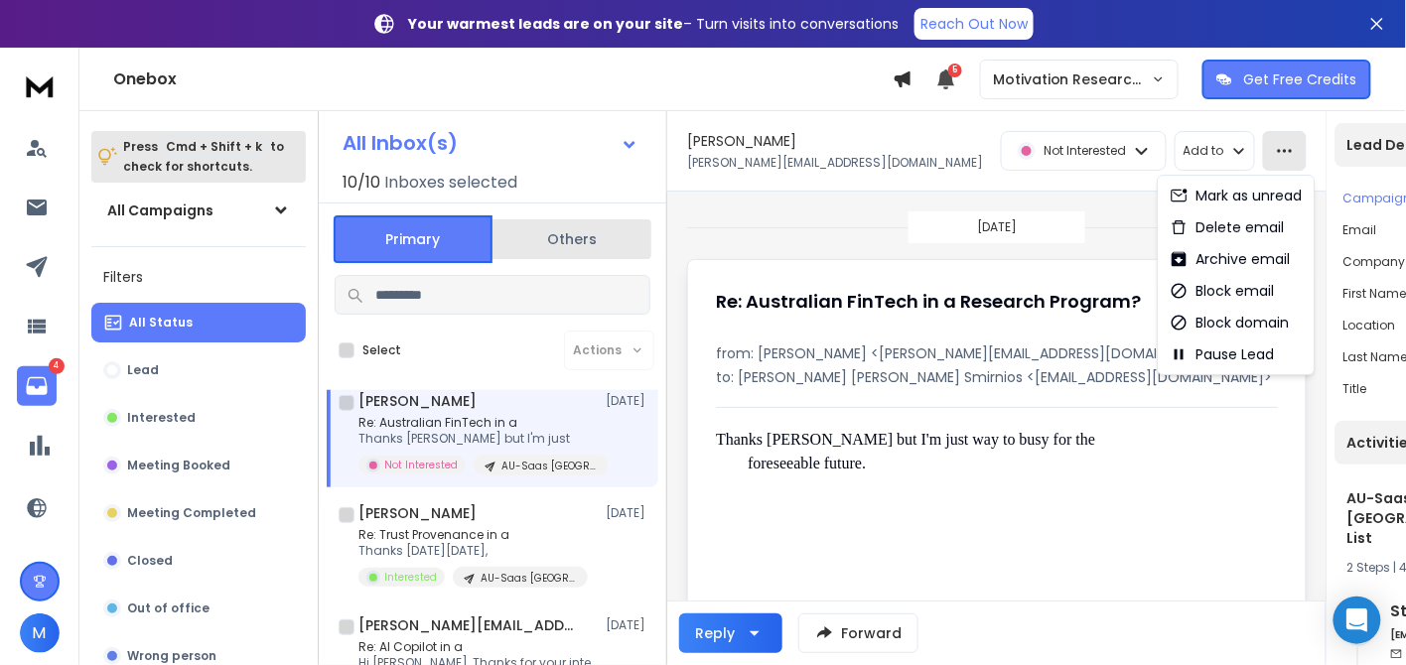
click at [1283, 154] on button "button" at bounding box center [1285, 151] width 44 height 40
click at [1250, 216] on div "Delete email" at bounding box center [1237, 228] width 148 height 32
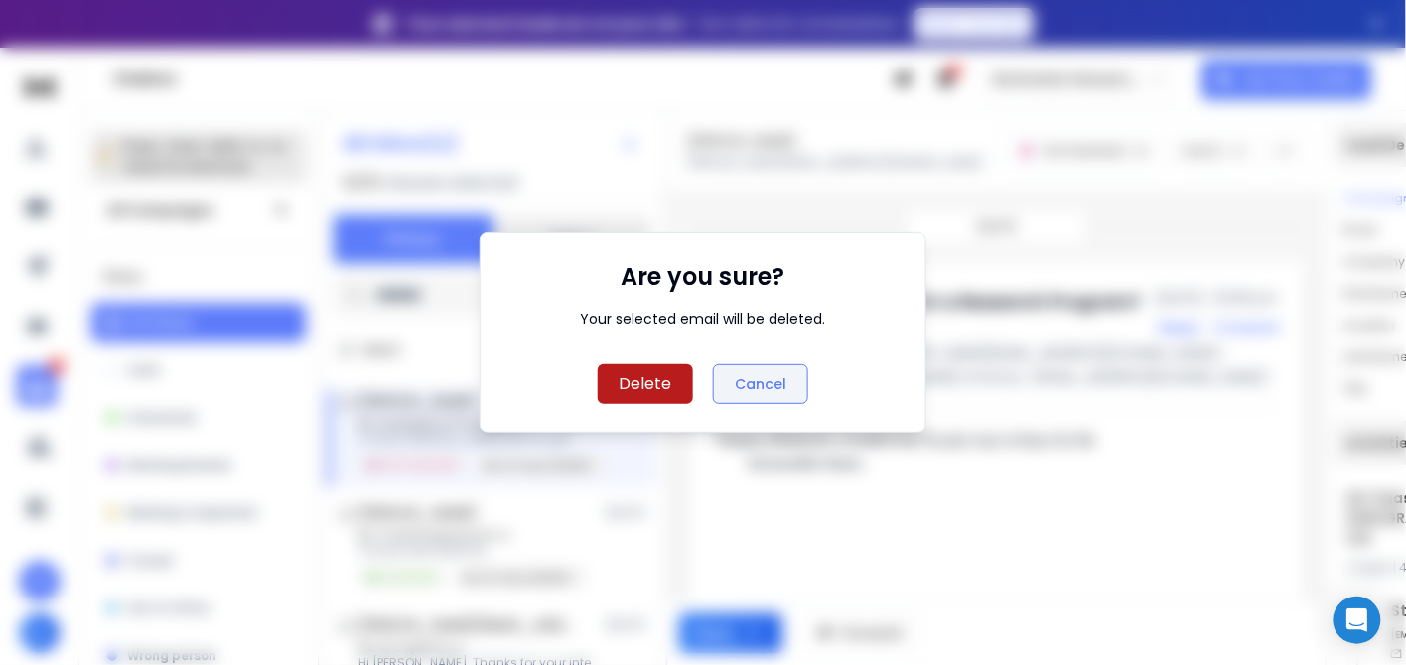
click at [669, 383] on button "Delete" at bounding box center [645, 384] width 95 height 40
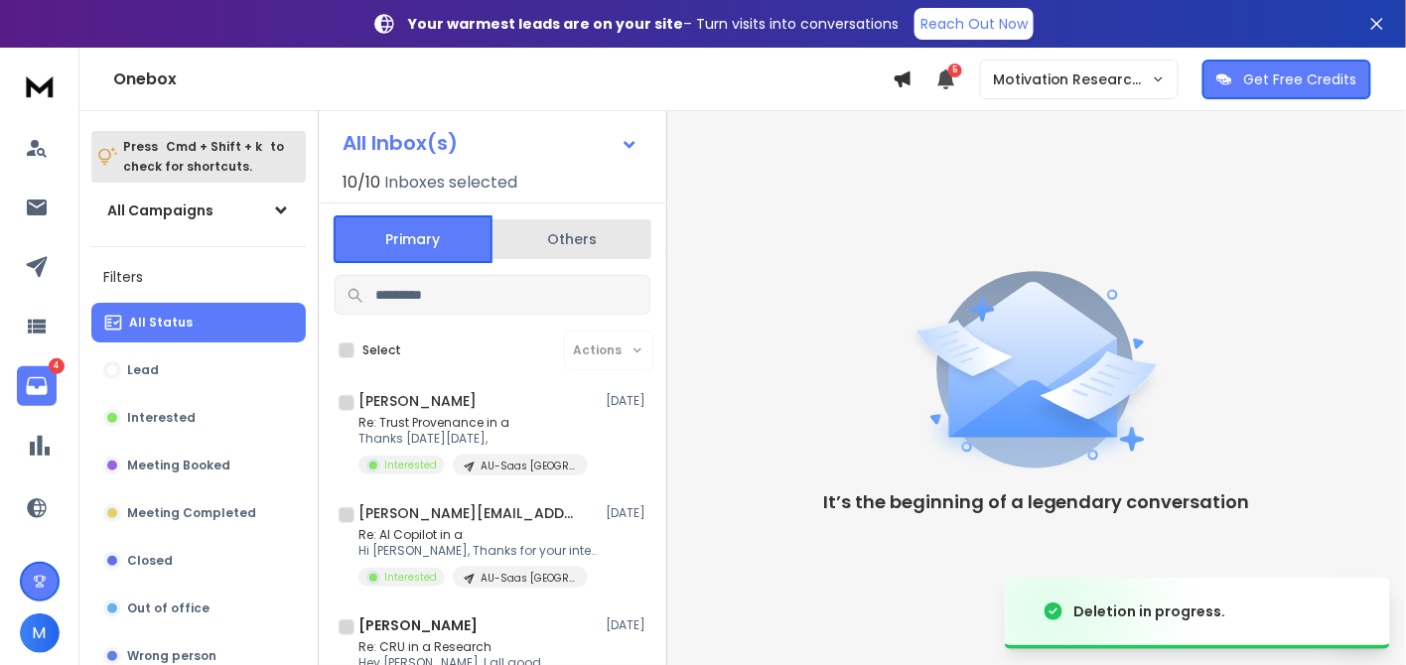
scroll to position [127, 0]
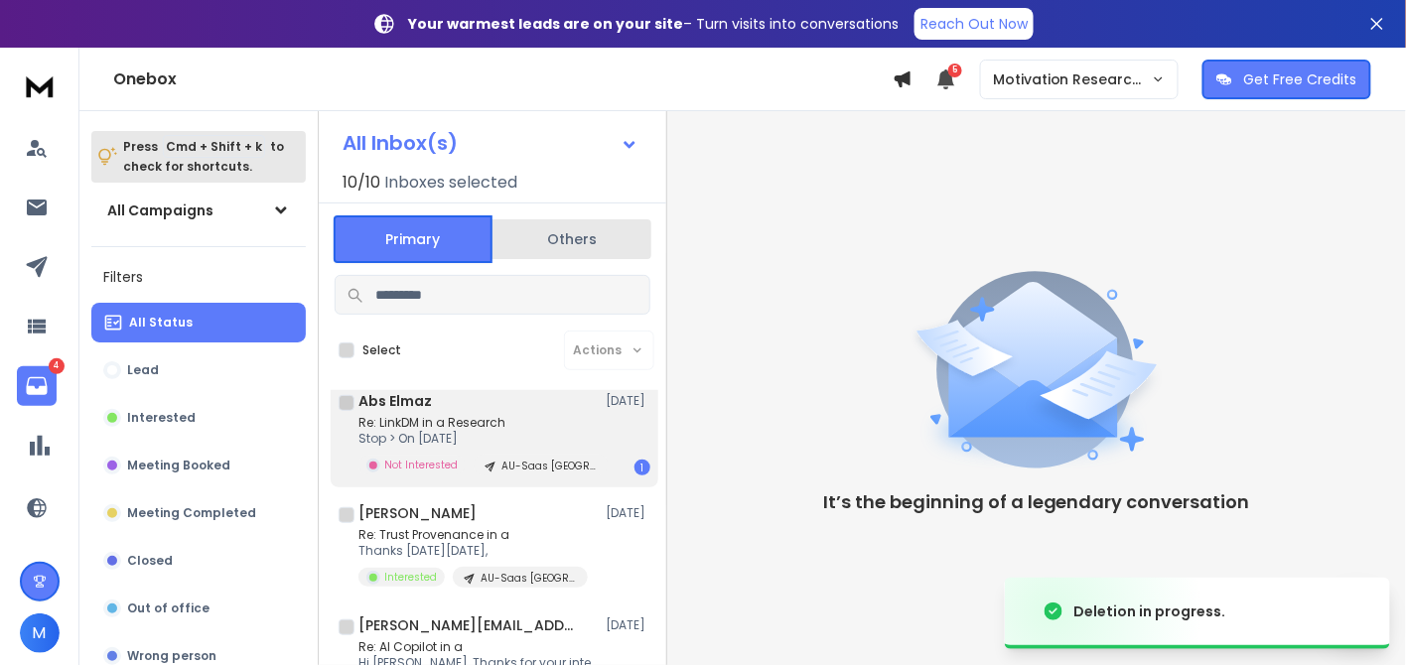
click at [532, 431] on p "Stop > On [DATE]" at bounding box center [478, 439] width 238 height 16
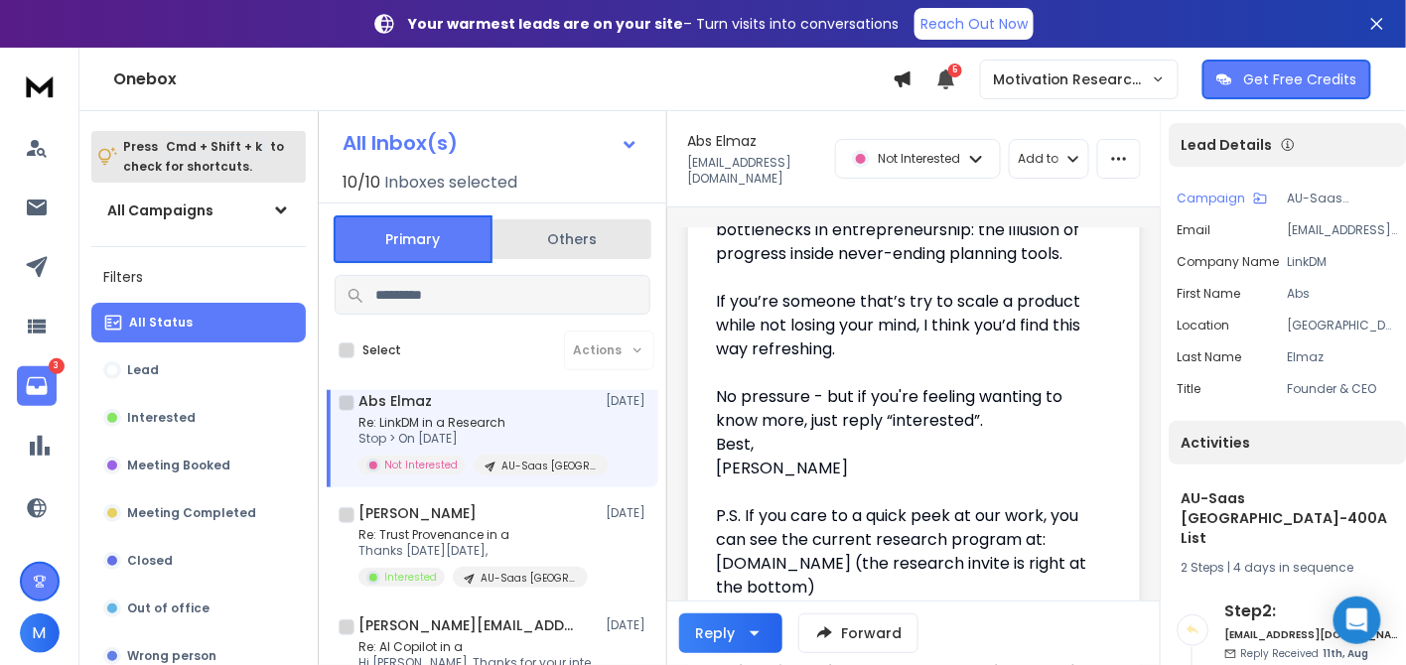
scroll to position [0, 0]
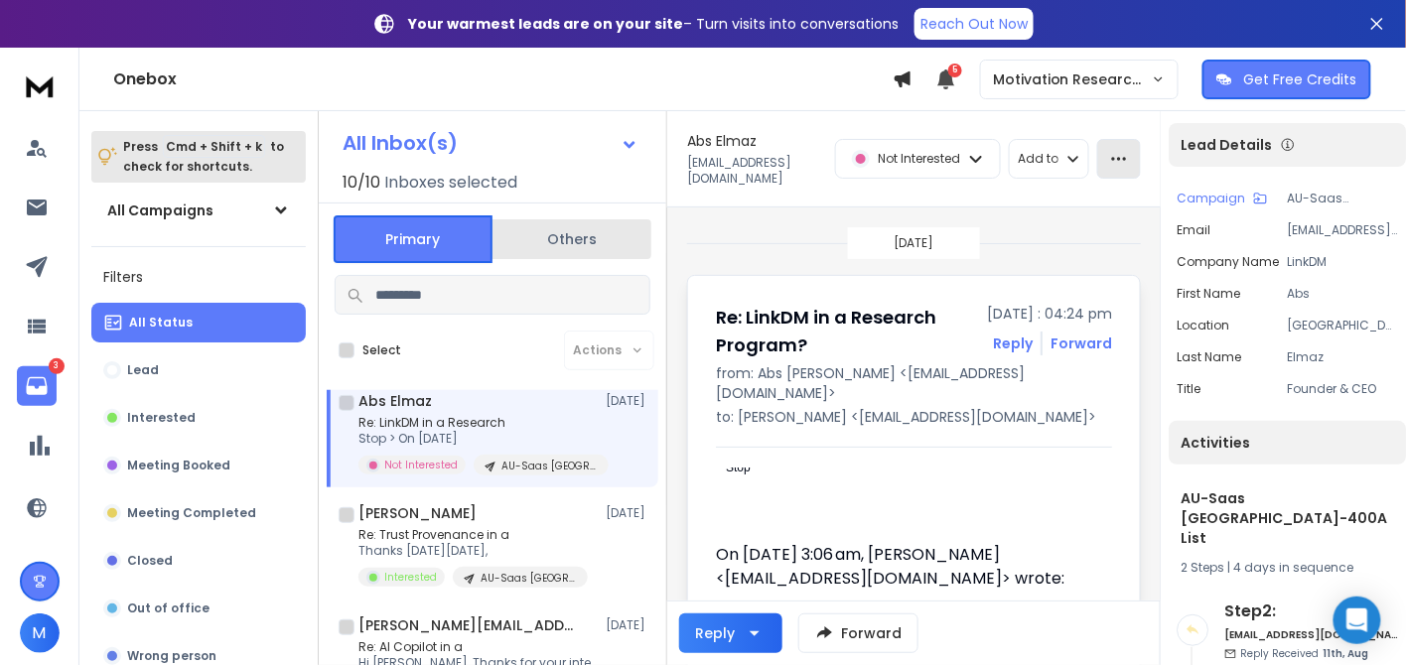
click at [1121, 159] on icon "button" at bounding box center [1119, 159] width 18 height 18
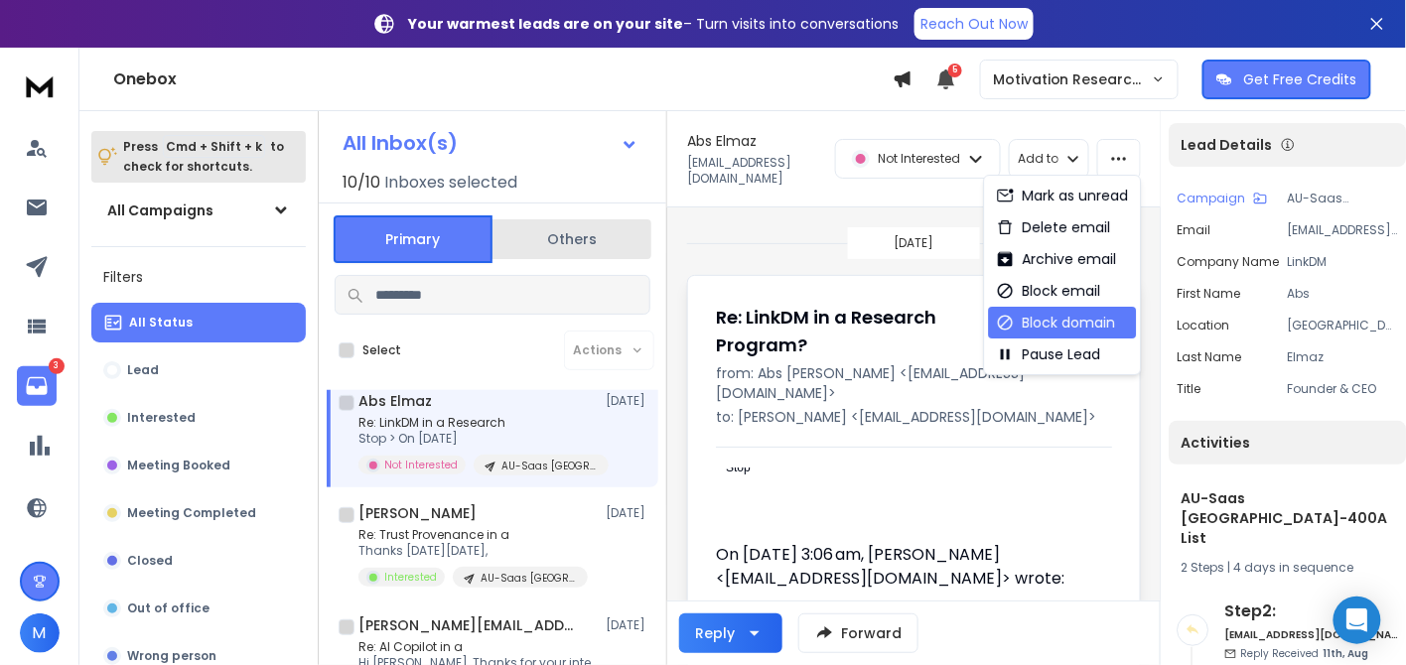
click at [1078, 321] on div "Block domain" at bounding box center [1056, 323] width 119 height 20
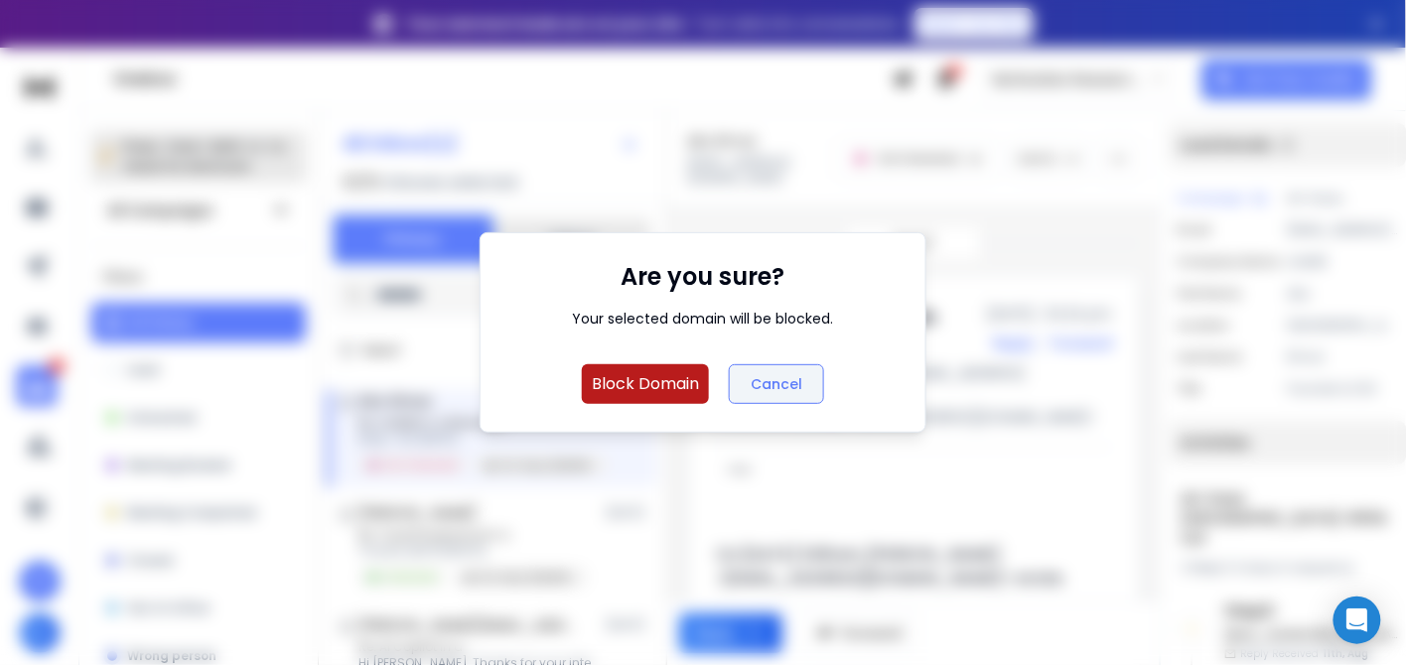
click at [665, 378] on button "Block Domain" at bounding box center [645, 384] width 127 height 40
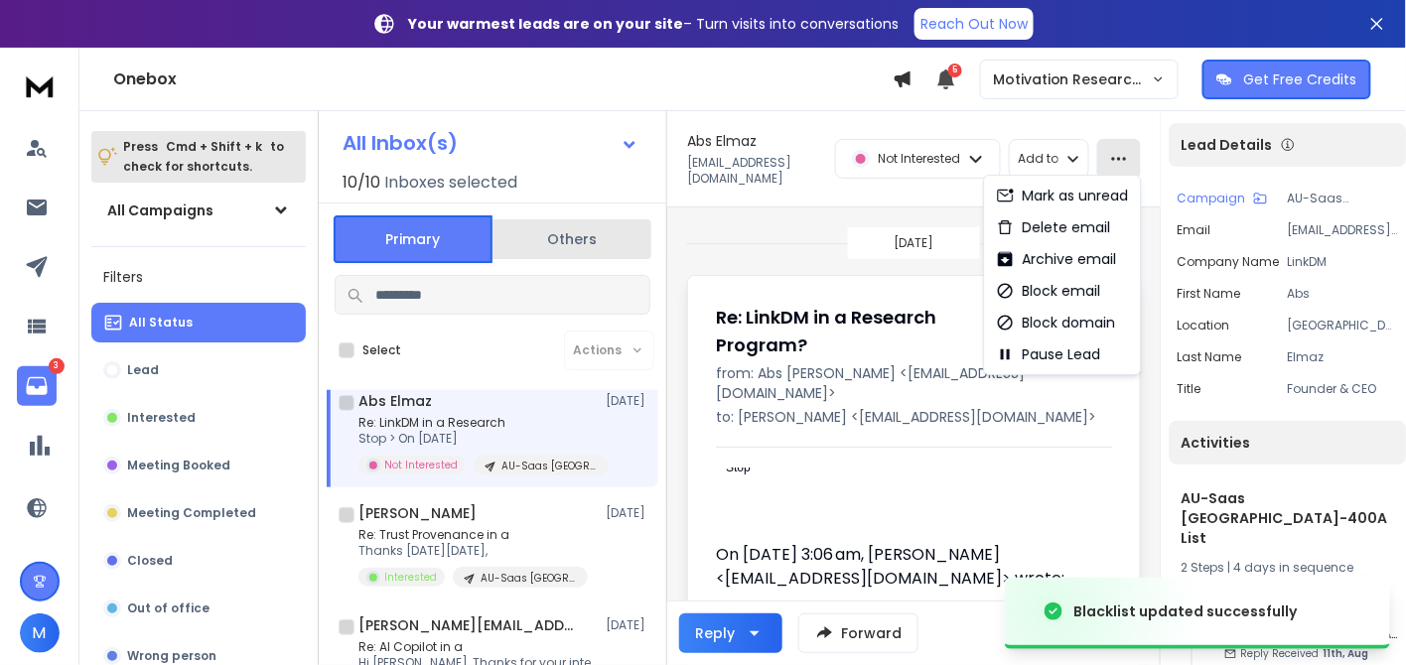
click at [1123, 153] on icon "button" at bounding box center [1119, 159] width 18 height 18
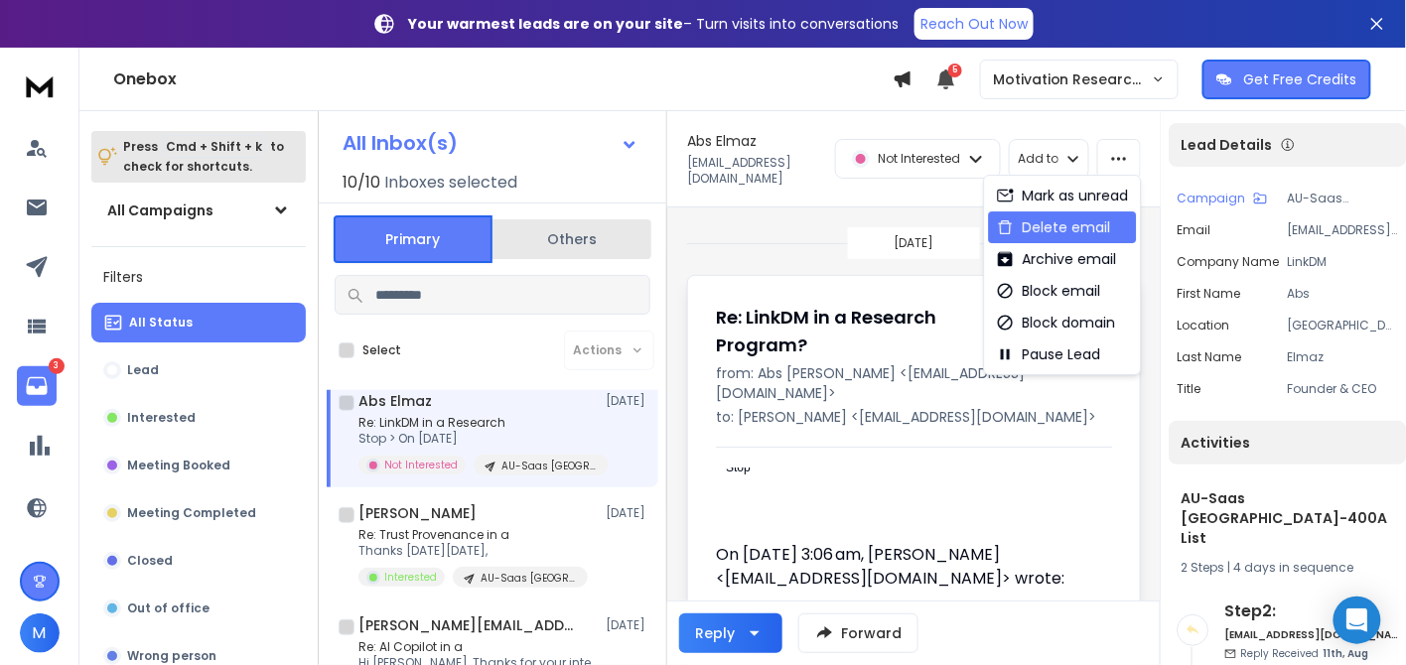
click at [1078, 233] on div "Delete email" at bounding box center [1054, 227] width 114 height 20
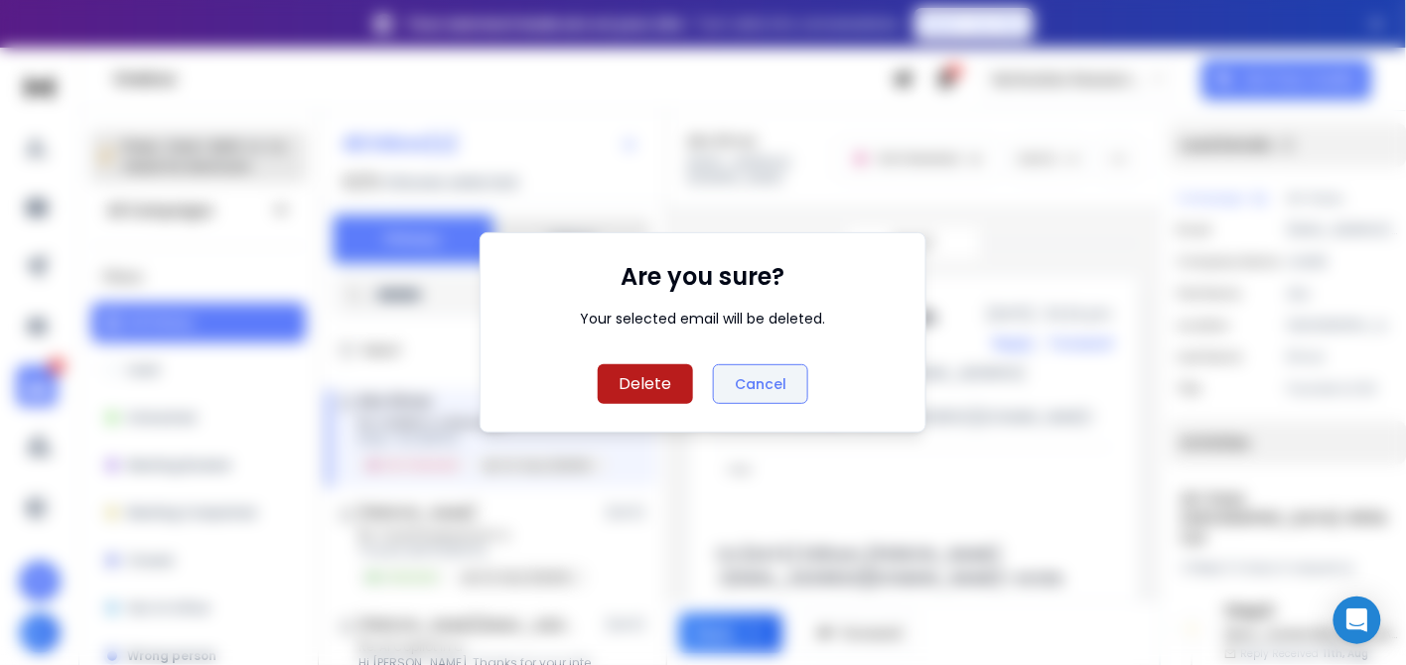
click at [654, 365] on button "Delete" at bounding box center [645, 384] width 95 height 40
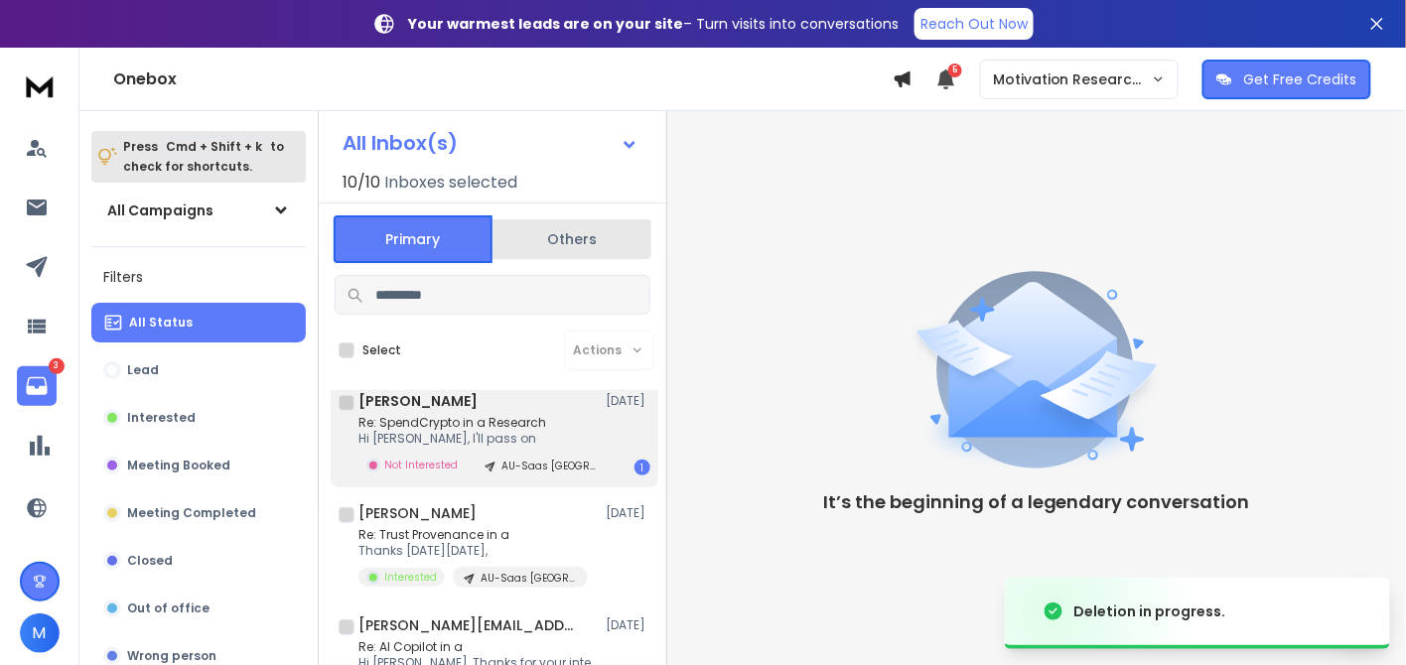
click at [532, 422] on p "Re: SpendCrypto in a Research" at bounding box center [478, 423] width 238 height 16
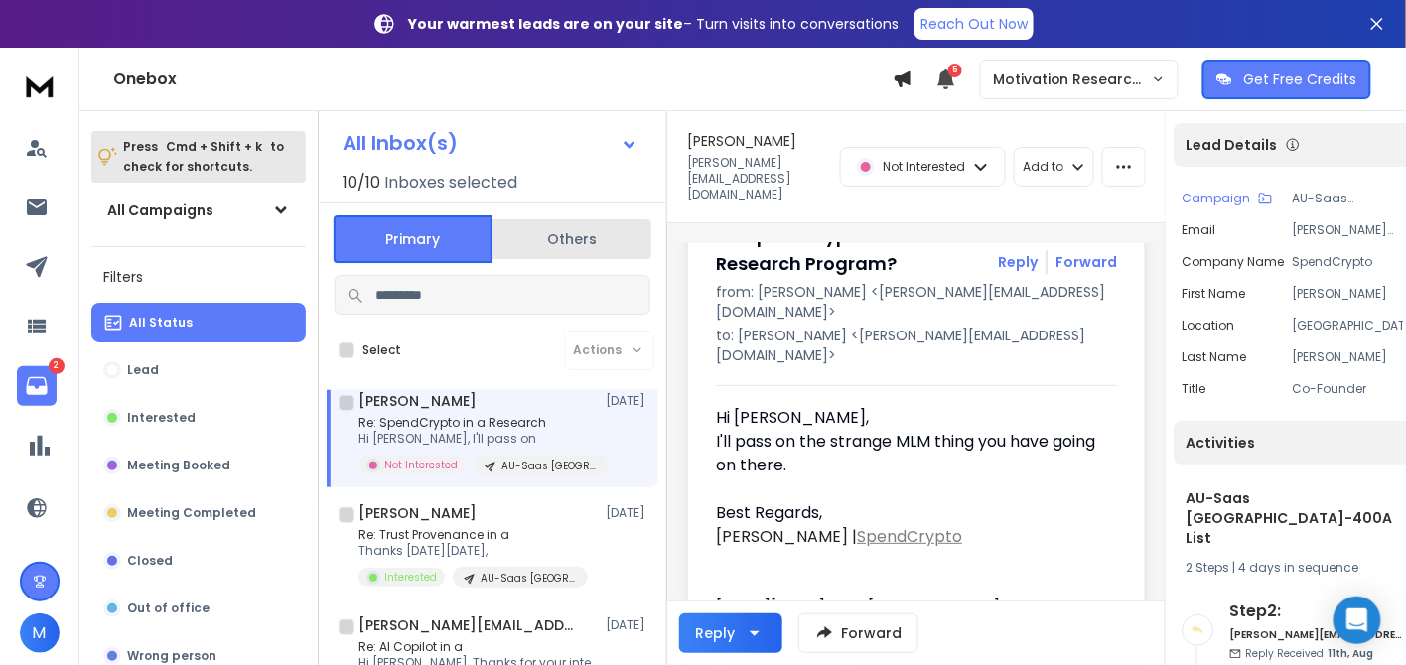
scroll to position [0, 0]
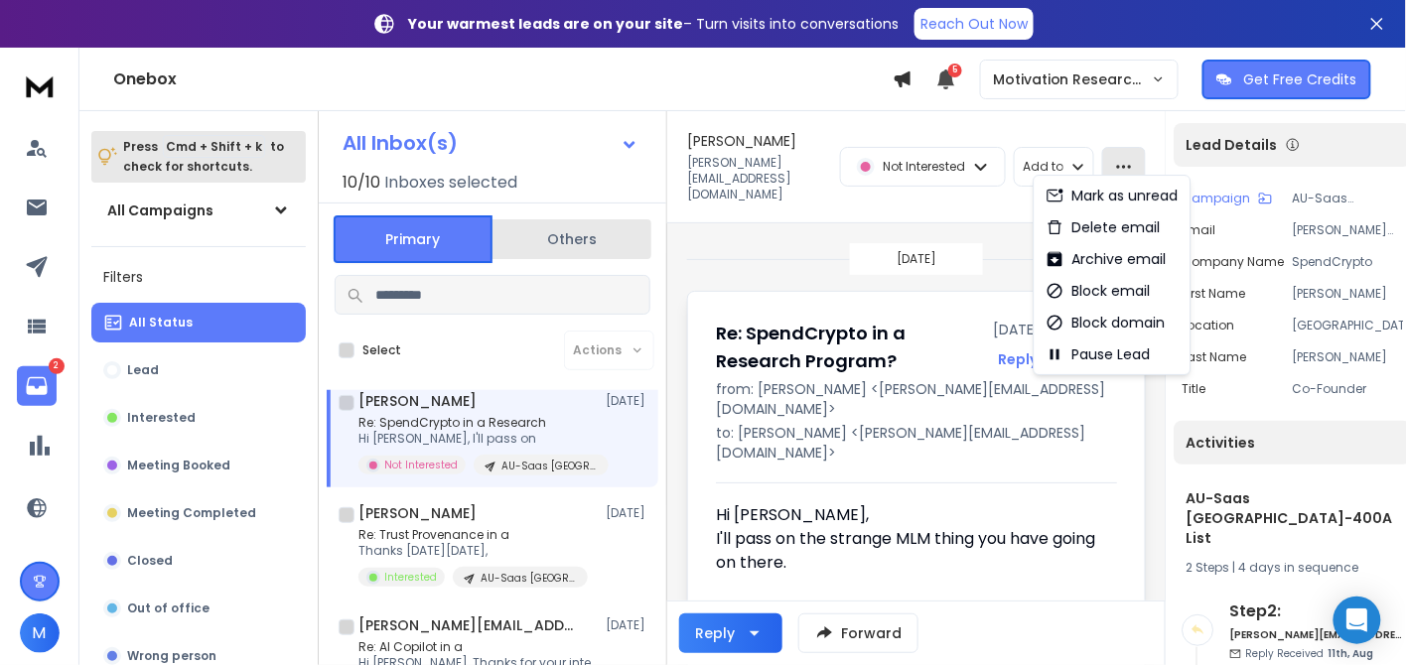
click at [1133, 158] on icon "button" at bounding box center [1124, 167] width 18 height 18
click at [1136, 316] on div "Block domain" at bounding box center [1106, 323] width 119 height 20
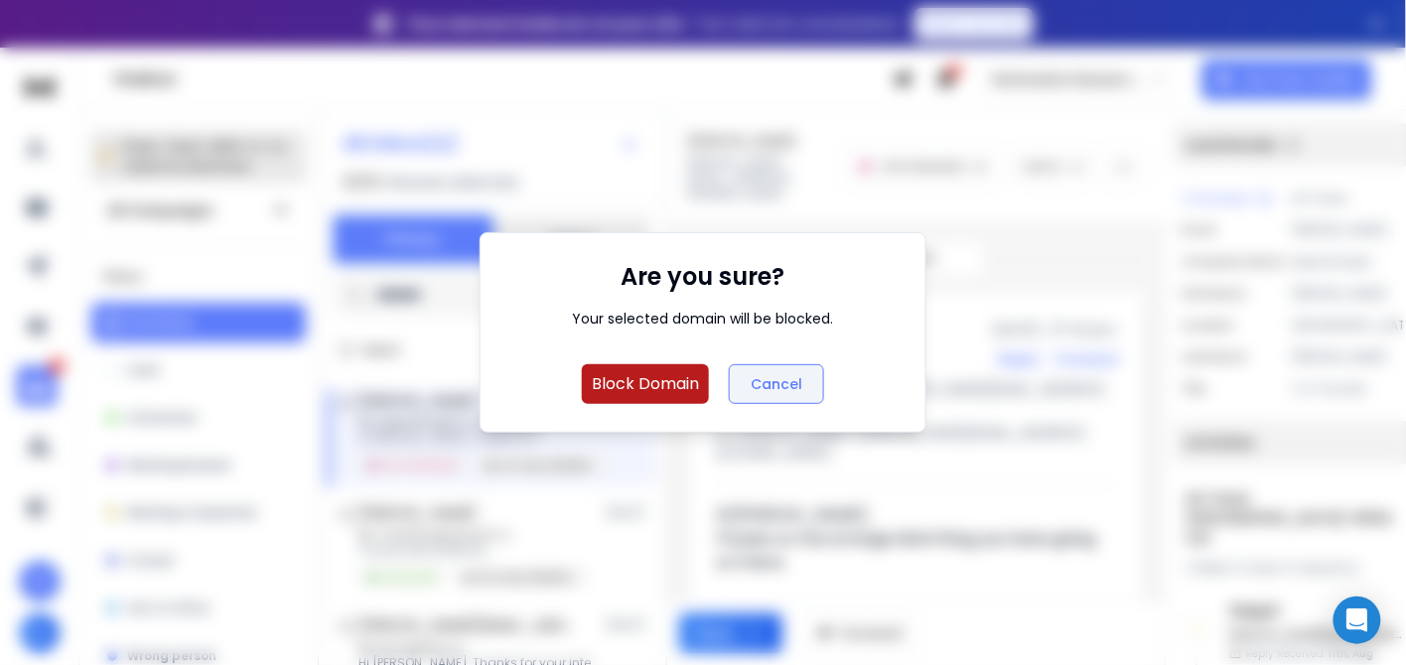
click at [633, 384] on button "Block Domain" at bounding box center [645, 384] width 127 height 40
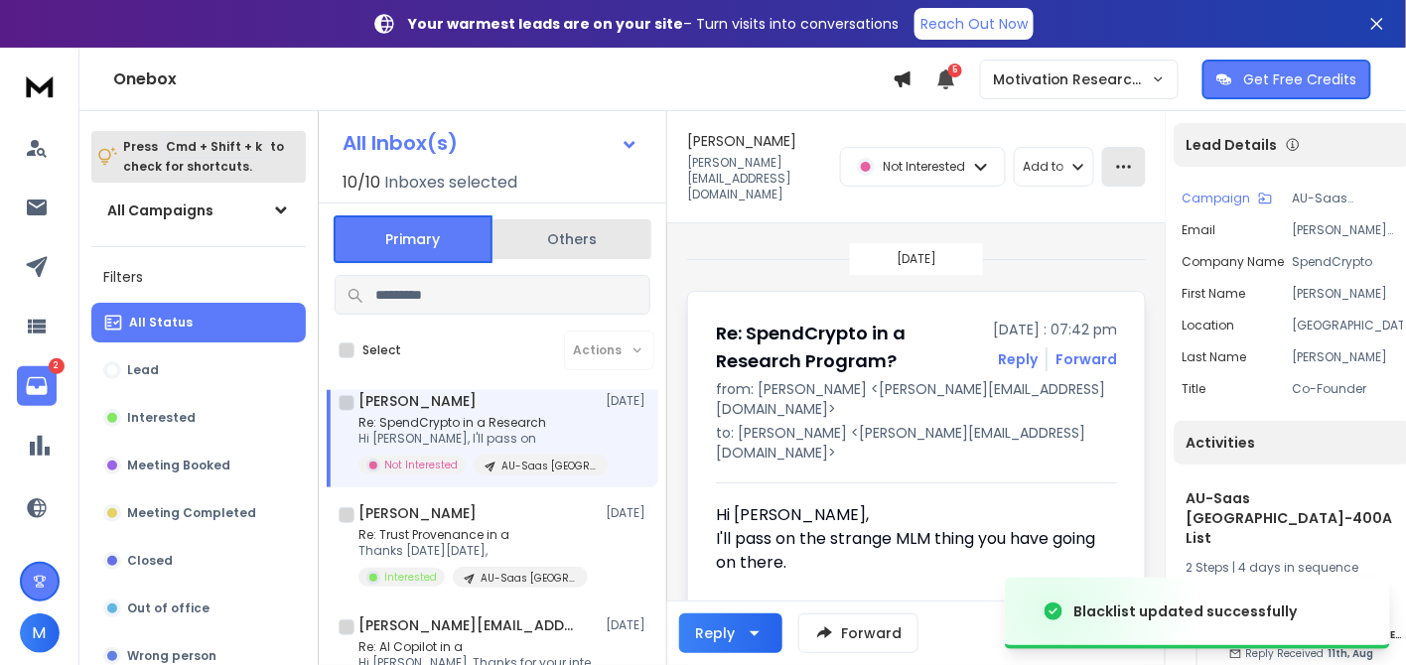
click at [1133, 158] on icon "button" at bounding box center [1124, 167] width 18 height 18
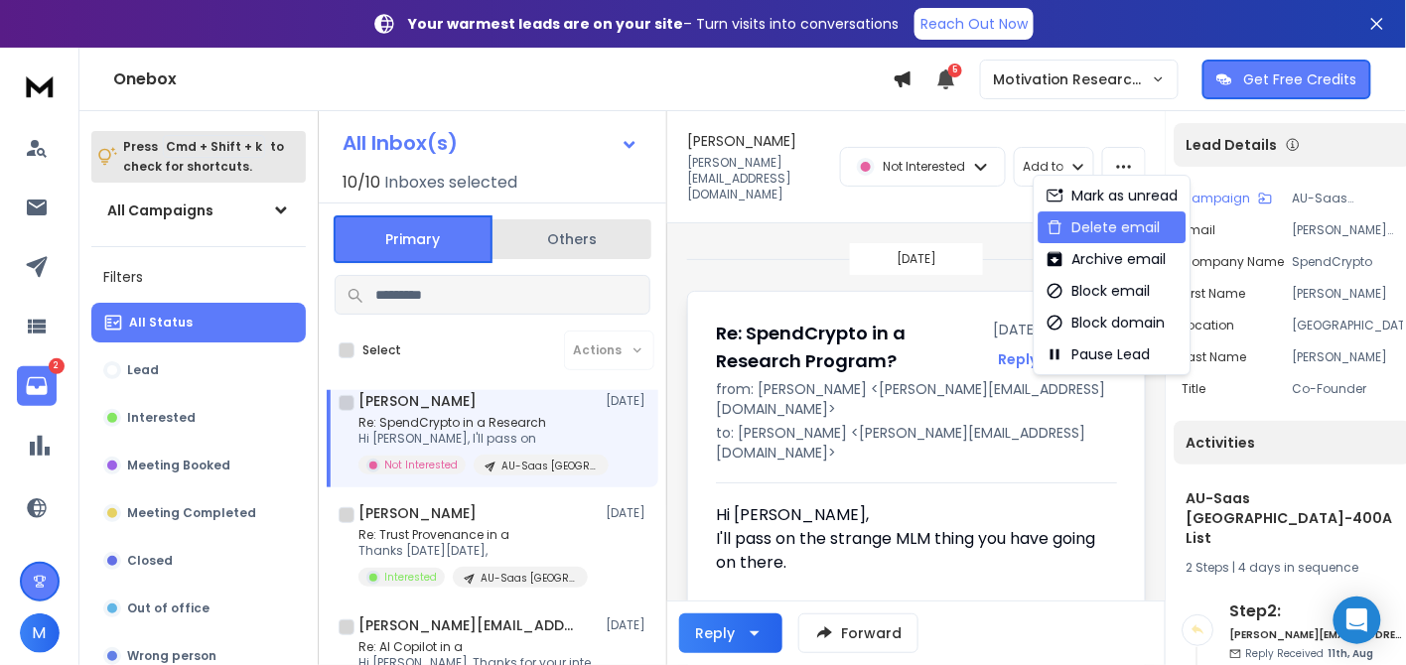
click at [1099, 217] on div "Delete email" at bounding box center [1104, 227] width 114 height 20
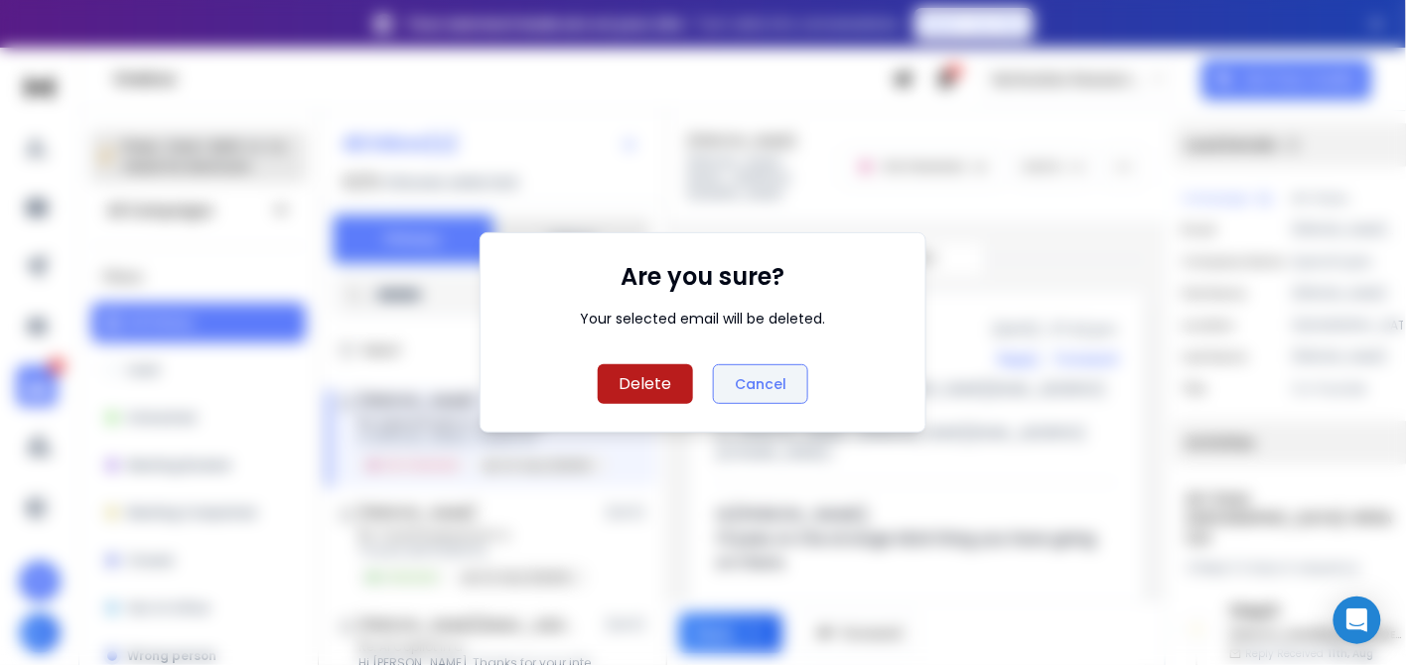
click at [672, 372] on button "Delete" at bounding box center [645, 384] width 95 height 40
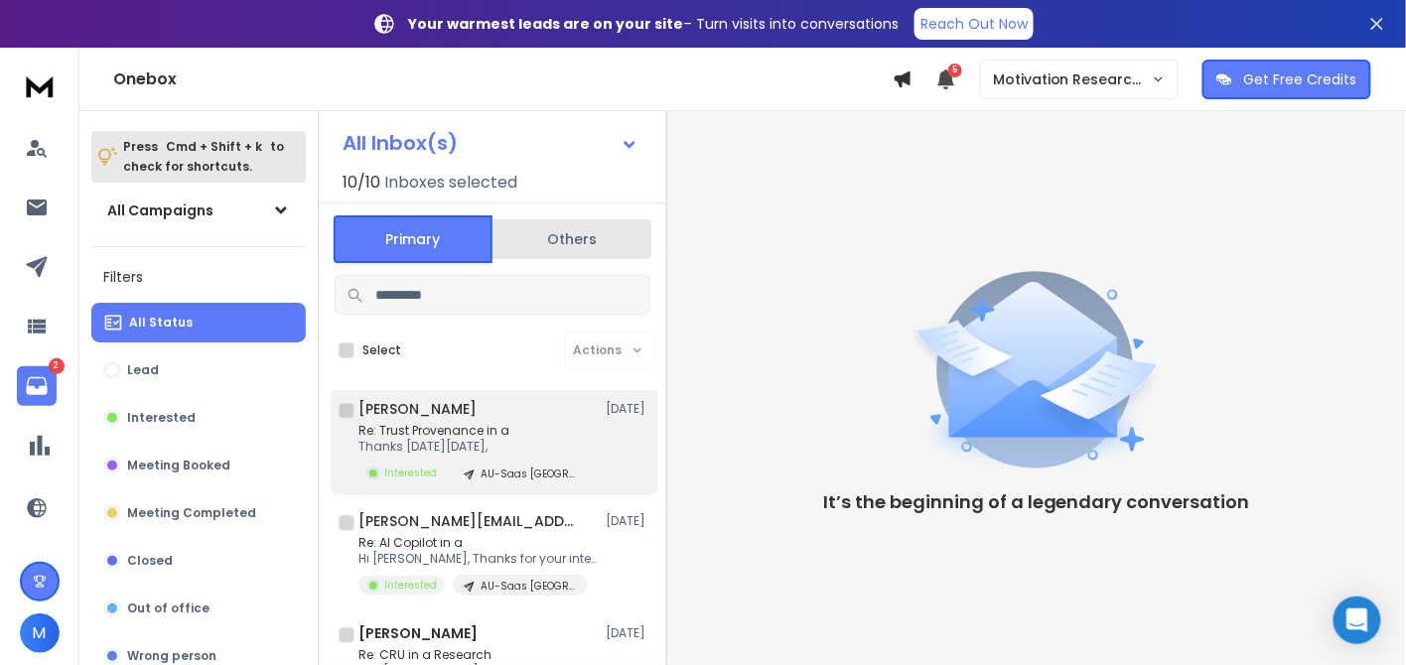
scroll to position [5, 0]
click at [585, 444] on div "Re: Trust Provenance in a Thanks [DATE][DATE], Interested AU-Saas [GEOGRAPHIC_D…" at bounding box center [505, 455] width 292 height 61
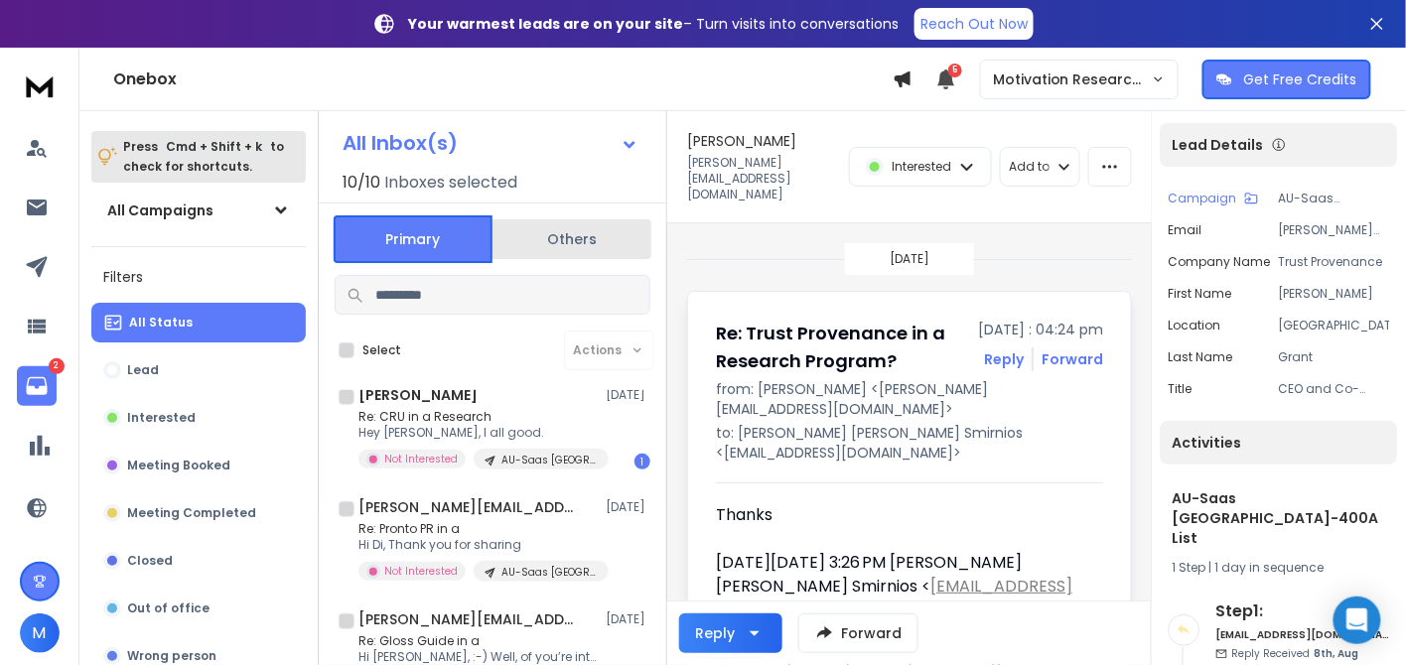
scroll to position [244, 0]
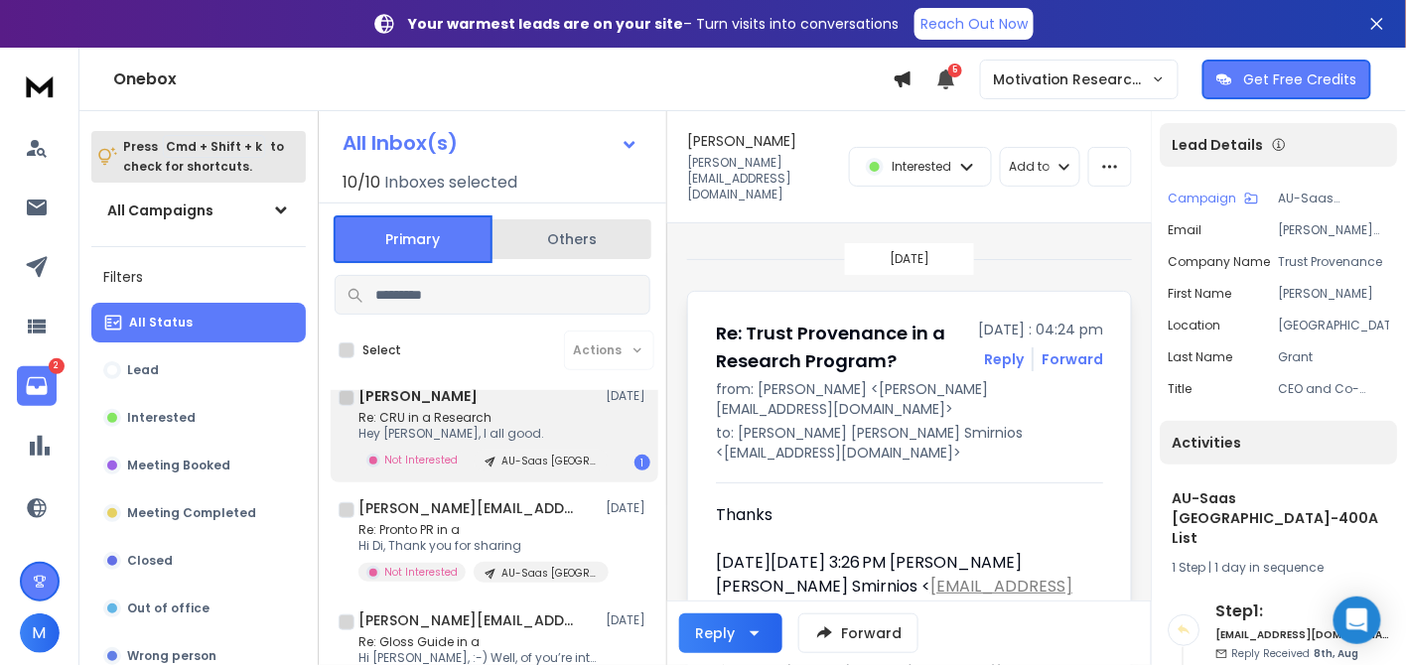
click at [560, 432] on p "Hey [PERSON_NAME], I all good." at bounding box center [478, 434] width 238 height 16
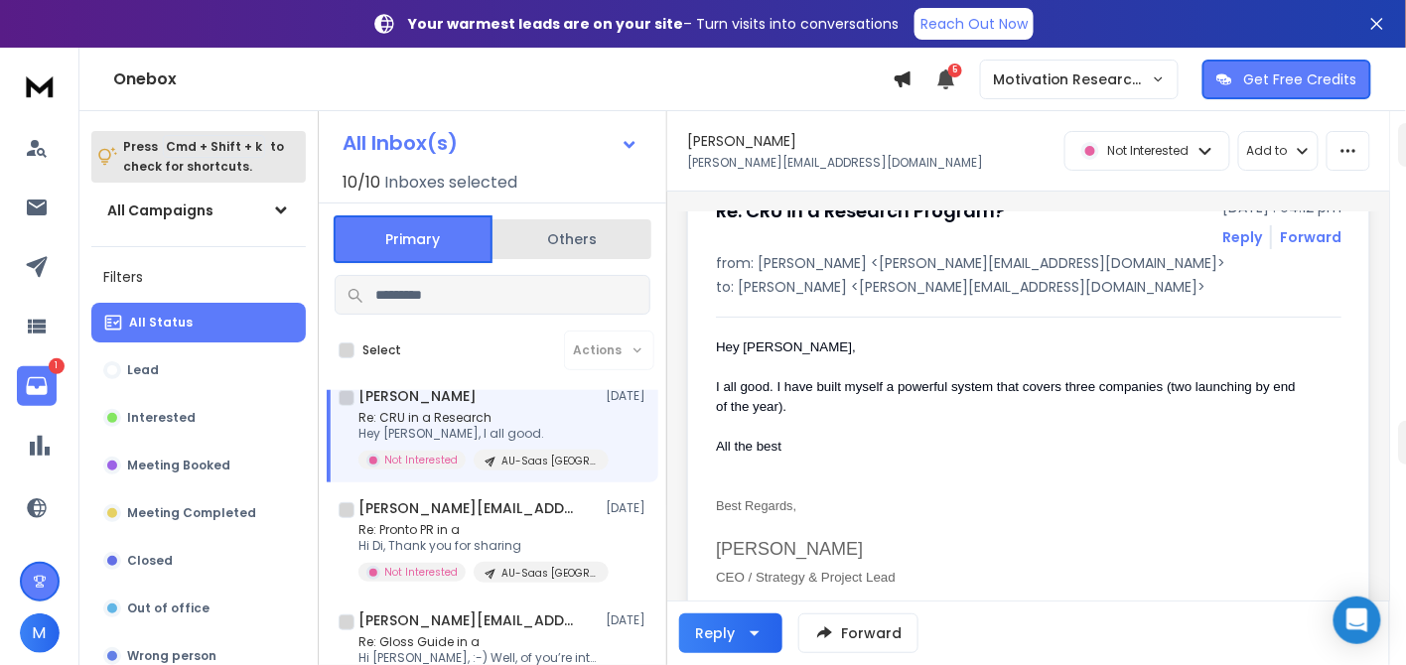
scroll to position [95, 0]
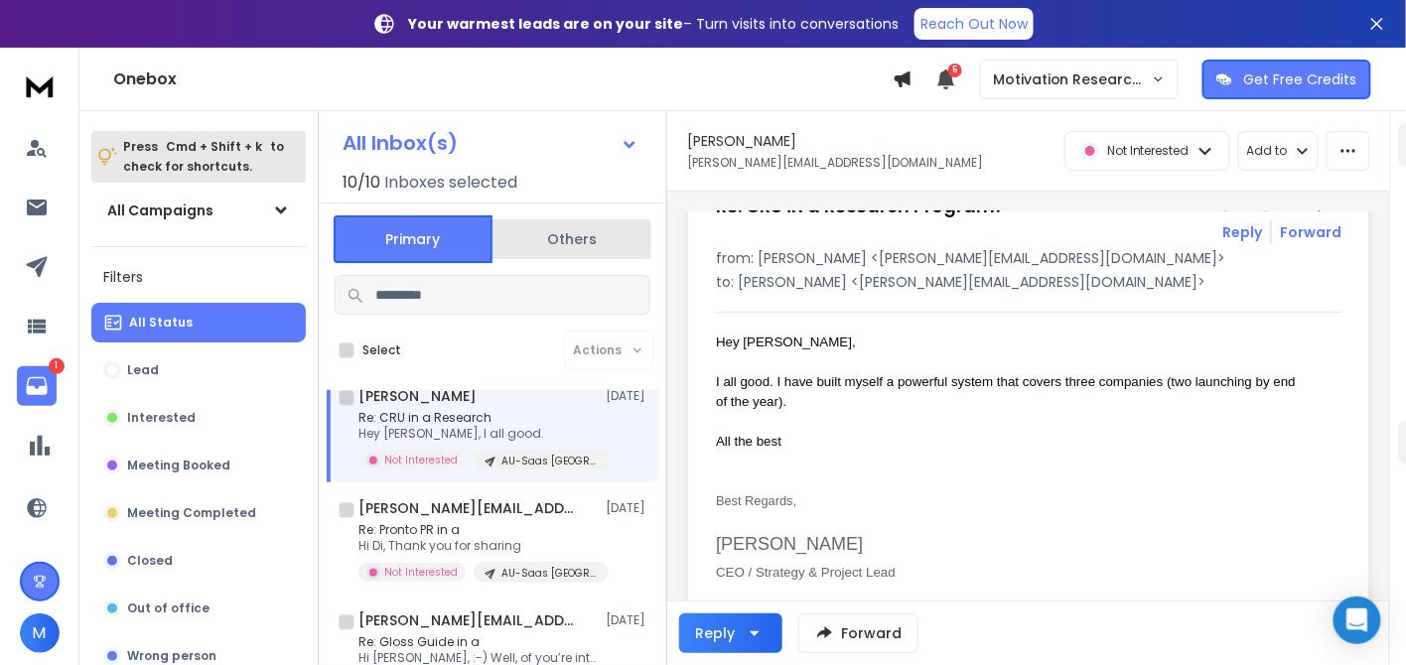
click at [1243, 233] on button "Reply" at bounding box center [1242, 232] width 40 height 20
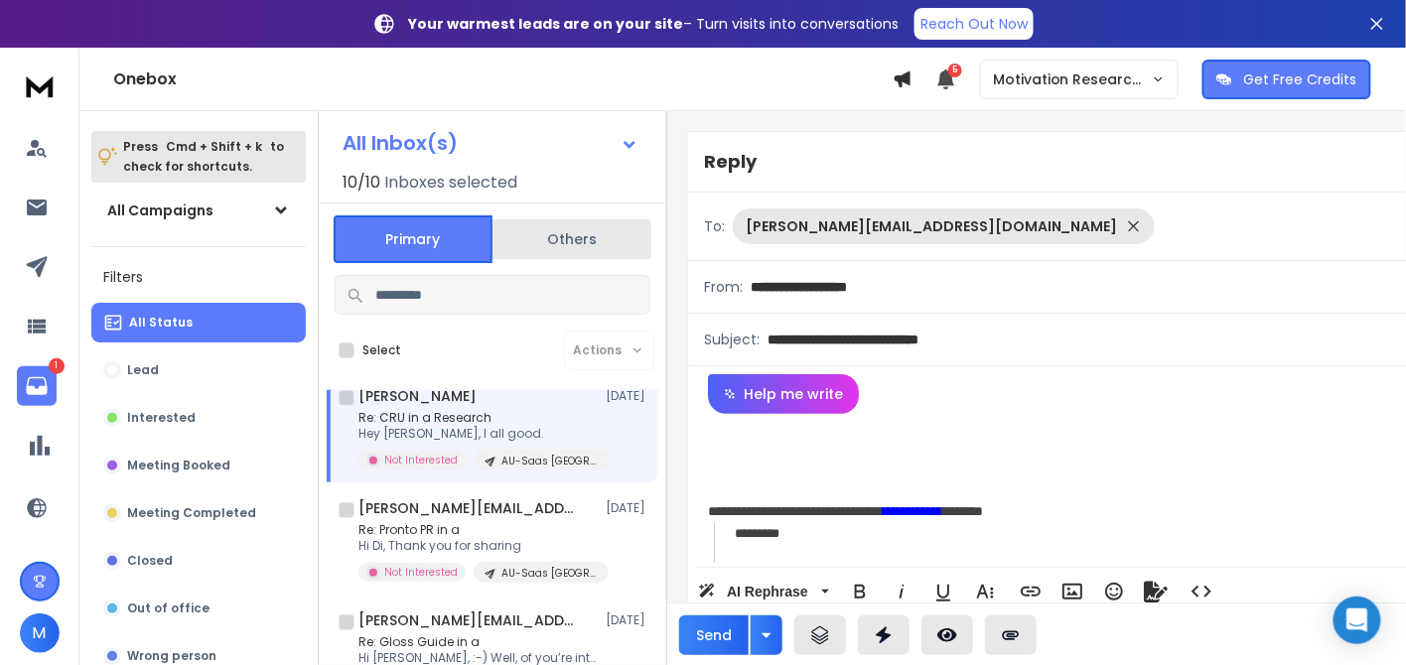
click at [830, 396] on button "Help me write" at bounding box center [783, 394] width 151 height 40
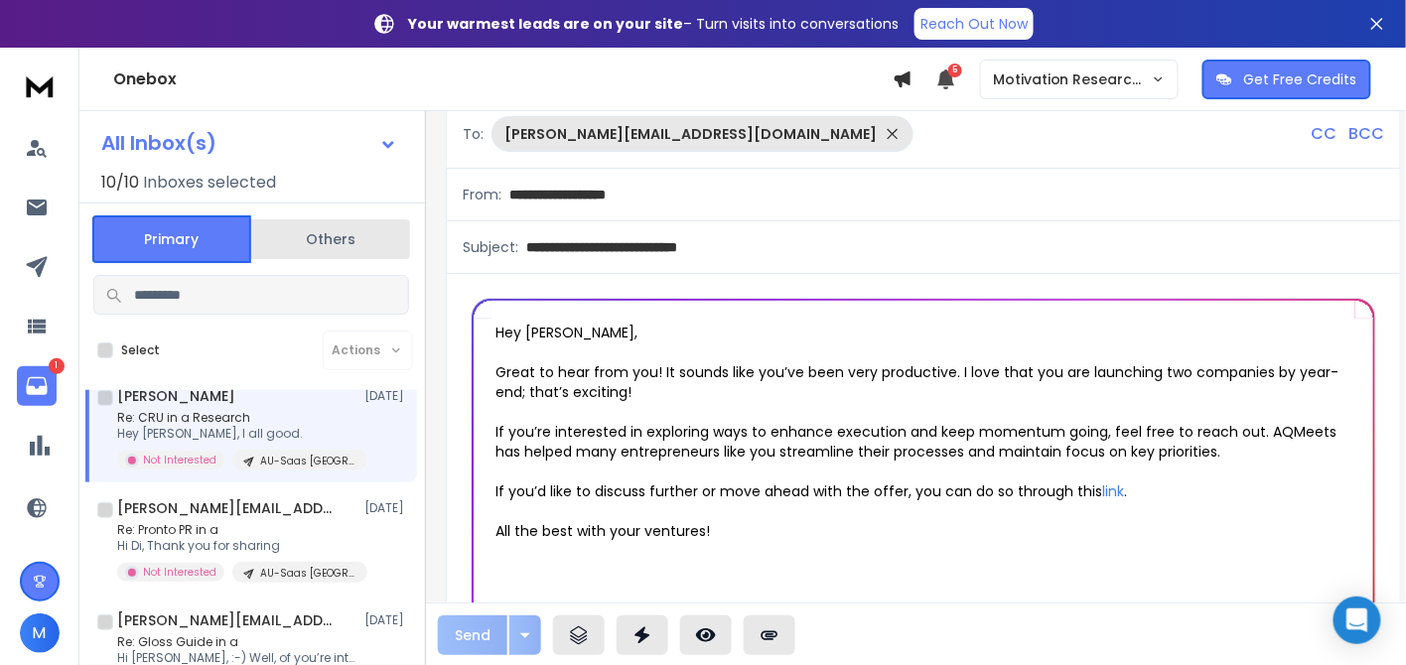
scroll to position [0, 246]
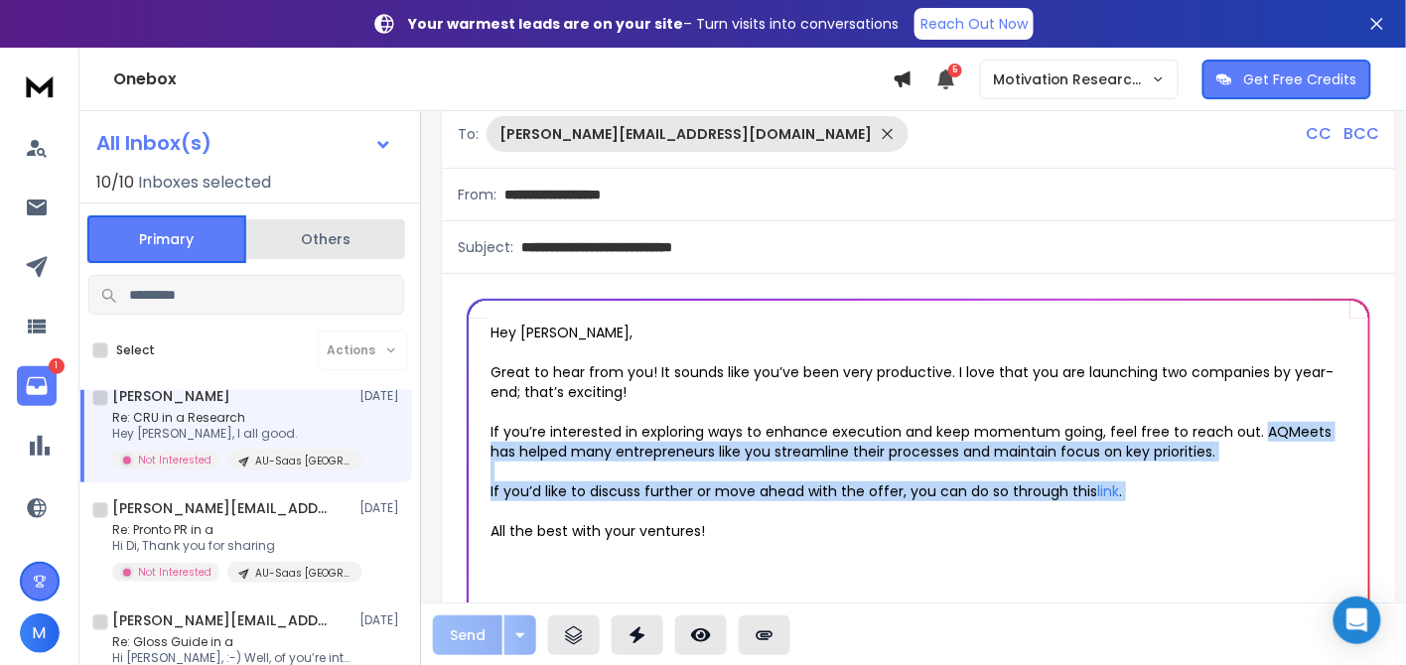
drag, startPoint x: 1255, startPoint y: 429, endPoint x: 1256, endPoint y: 509, distance: 80.4
click at [1256, 509] on div "Great to hear from you! It sounds like you’ve been very productive. I love that…" at bounding box center [919, 452] width 856 height 218
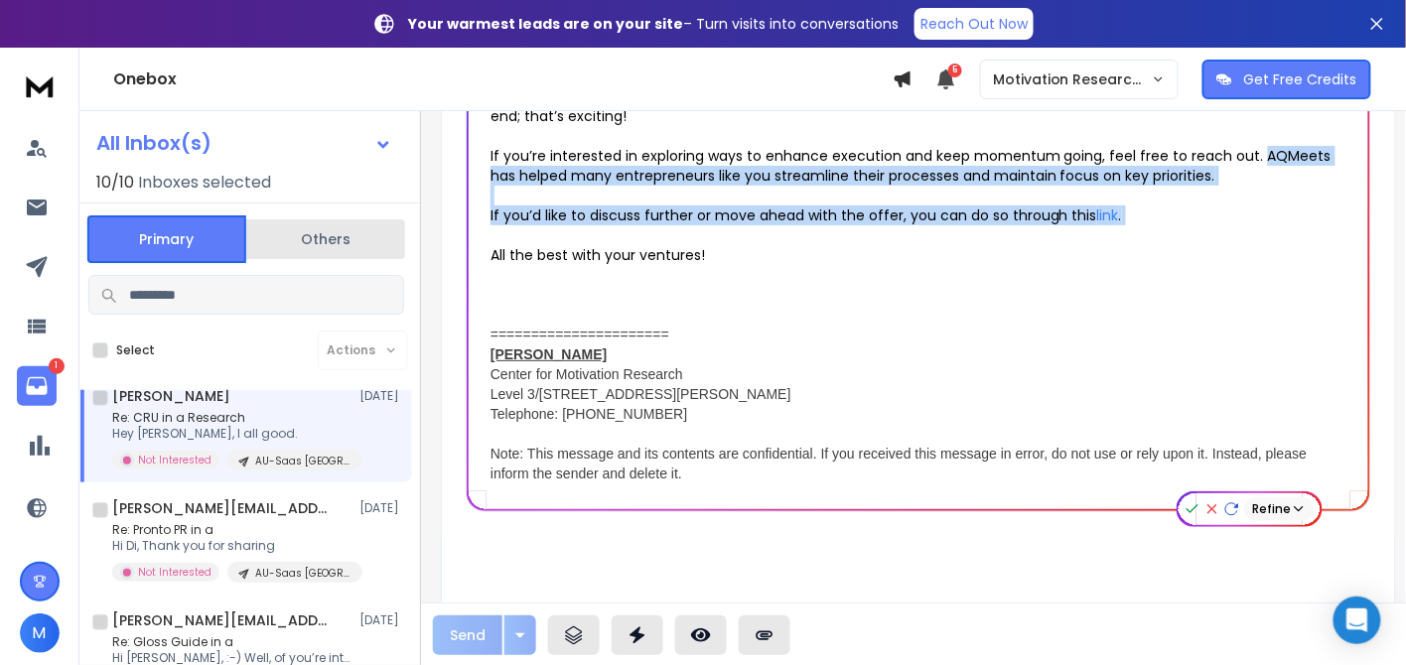
scroll to position [362, 0]
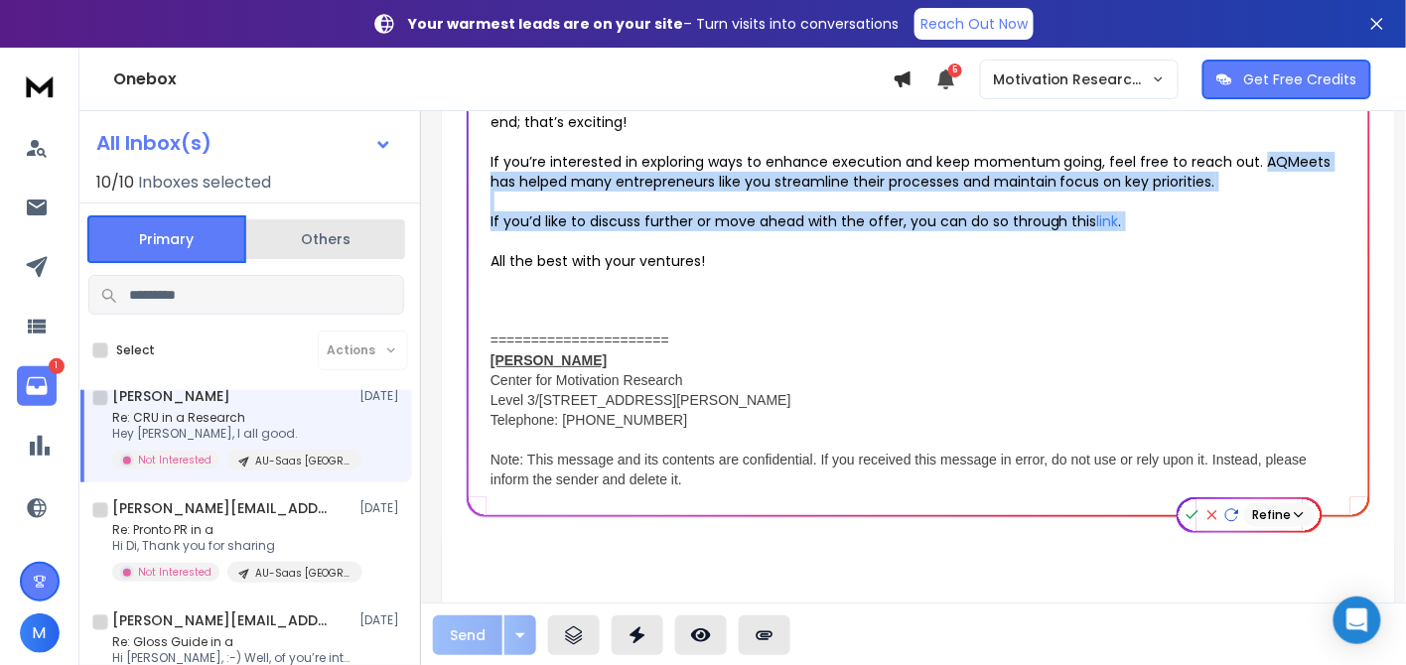
click at [1190, 507] on icon at bounding box center [1193, 515] width 16 height 16
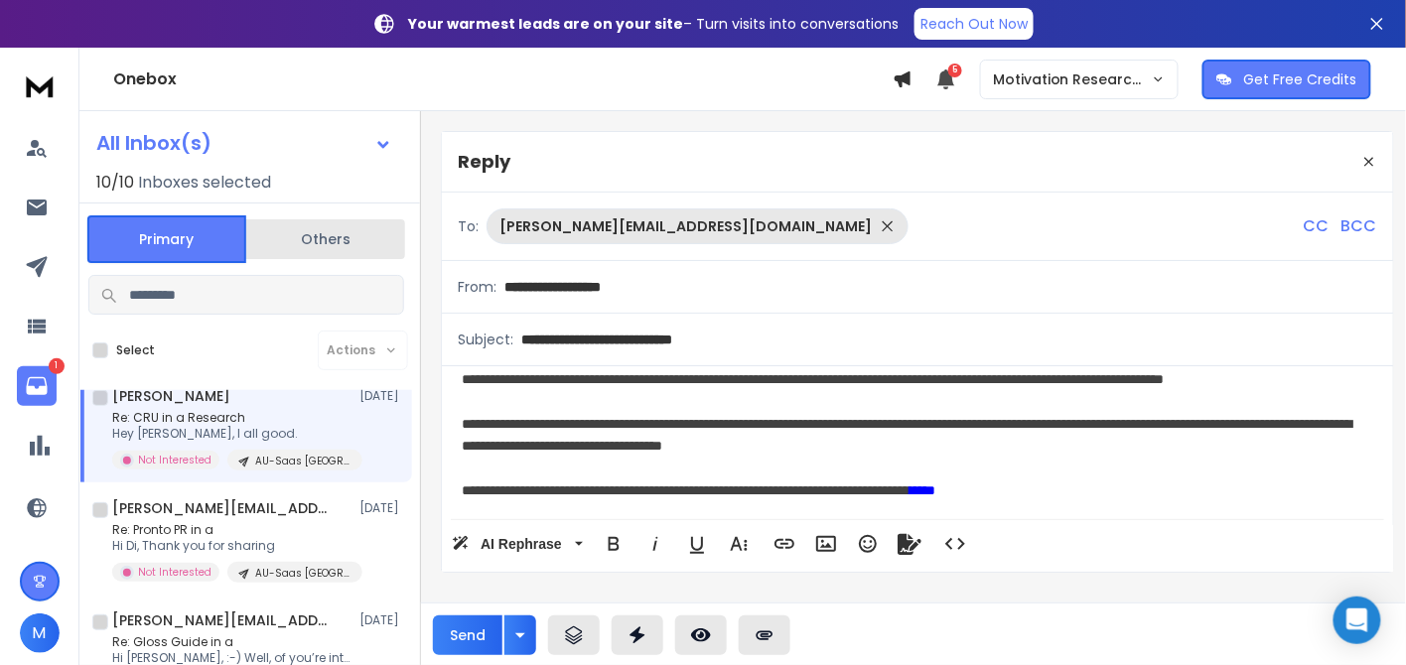
scroll to position [66, 0]
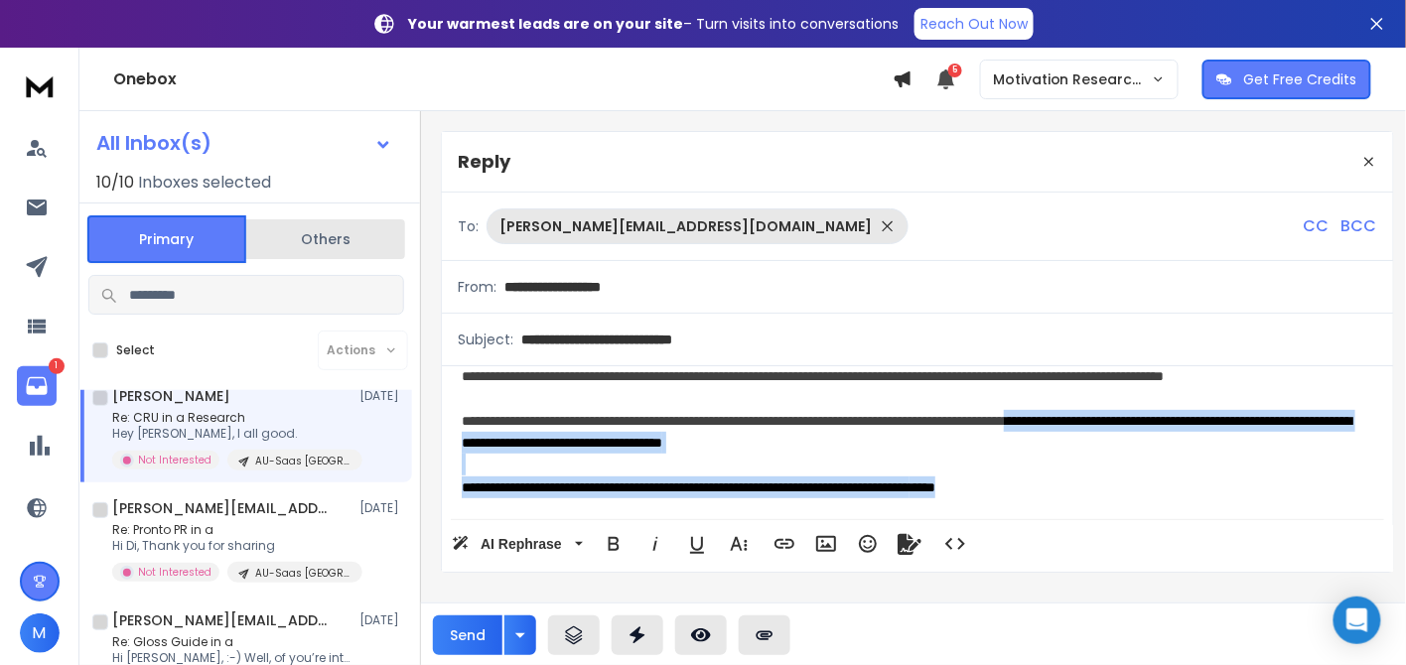
drag, startPoint x: 1137, startPoint y: 415, endPoint x: 1152, endPoint y: 490, distance: 76.0
click at [1152, 490] on div "**********" at bounding box center [918, 454] width 912 height 222
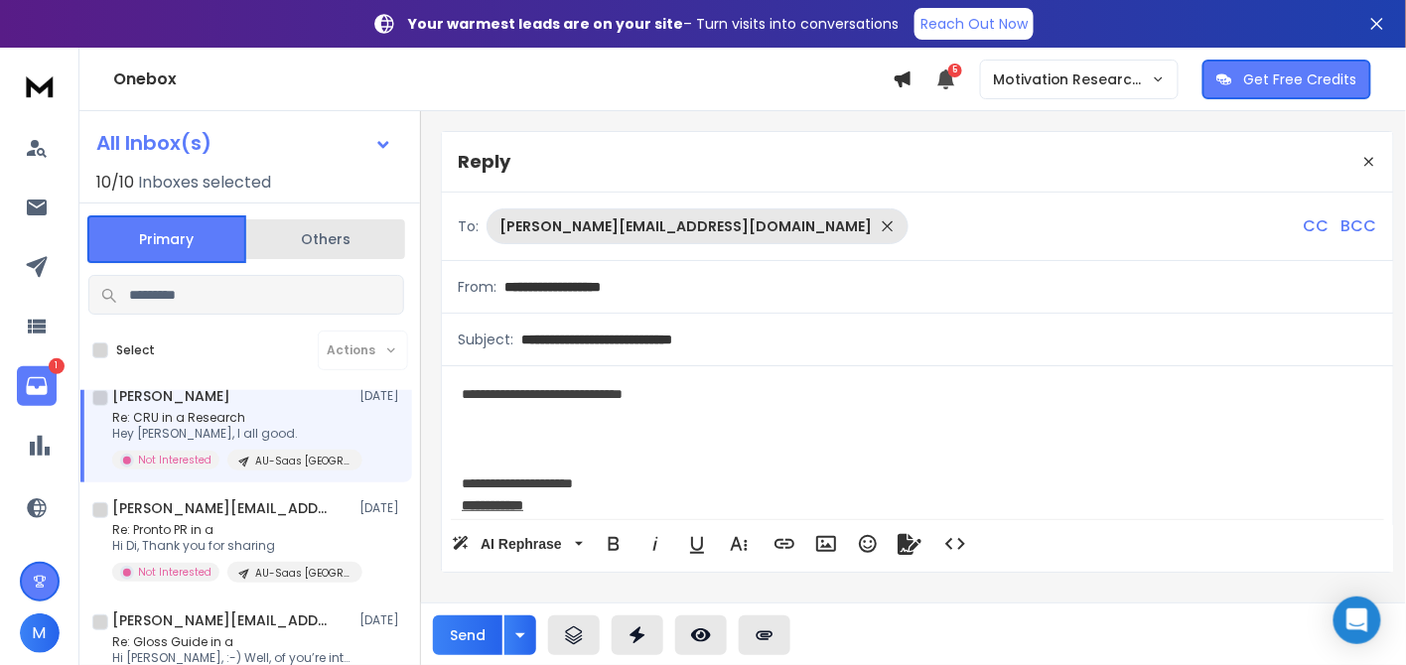
scroll to position [147, 0]
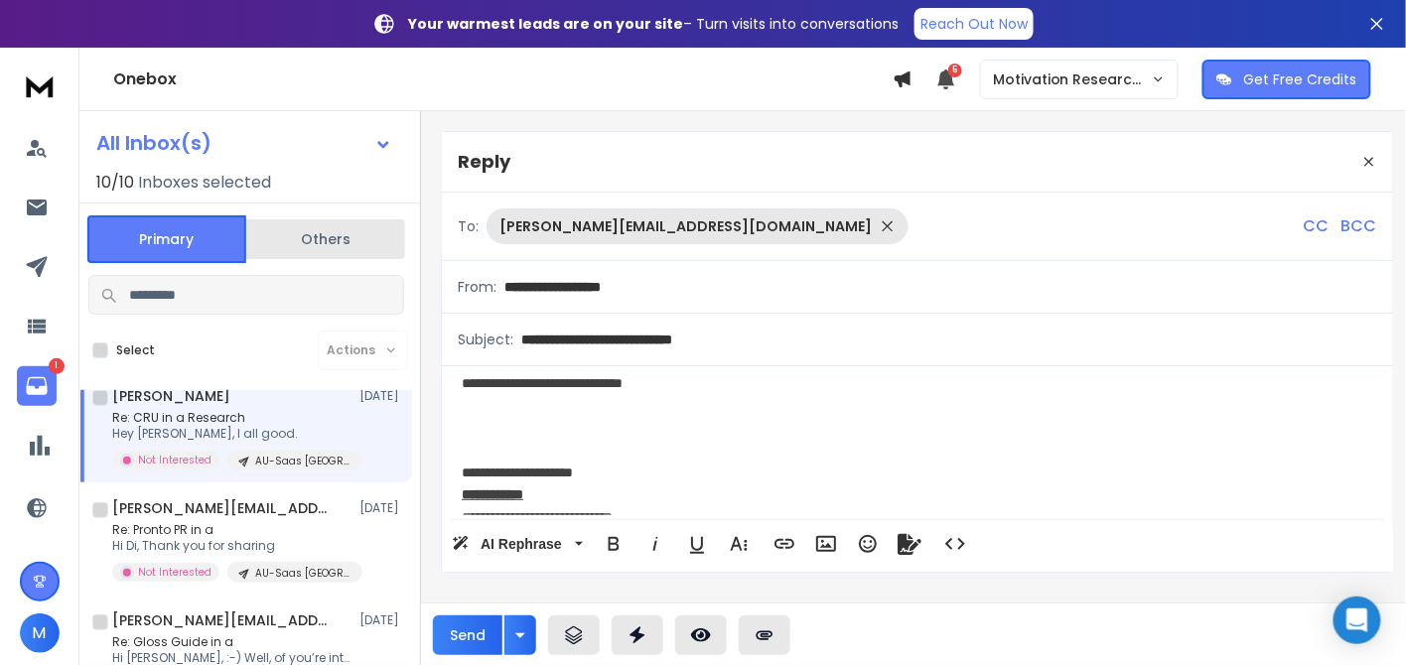
click at [739, 403] on div "**********" at bounding box center [918, 339] width 912 height 156
click at [457, 630] on button "Send" at bounding box center [468, 636] width 70 height 40
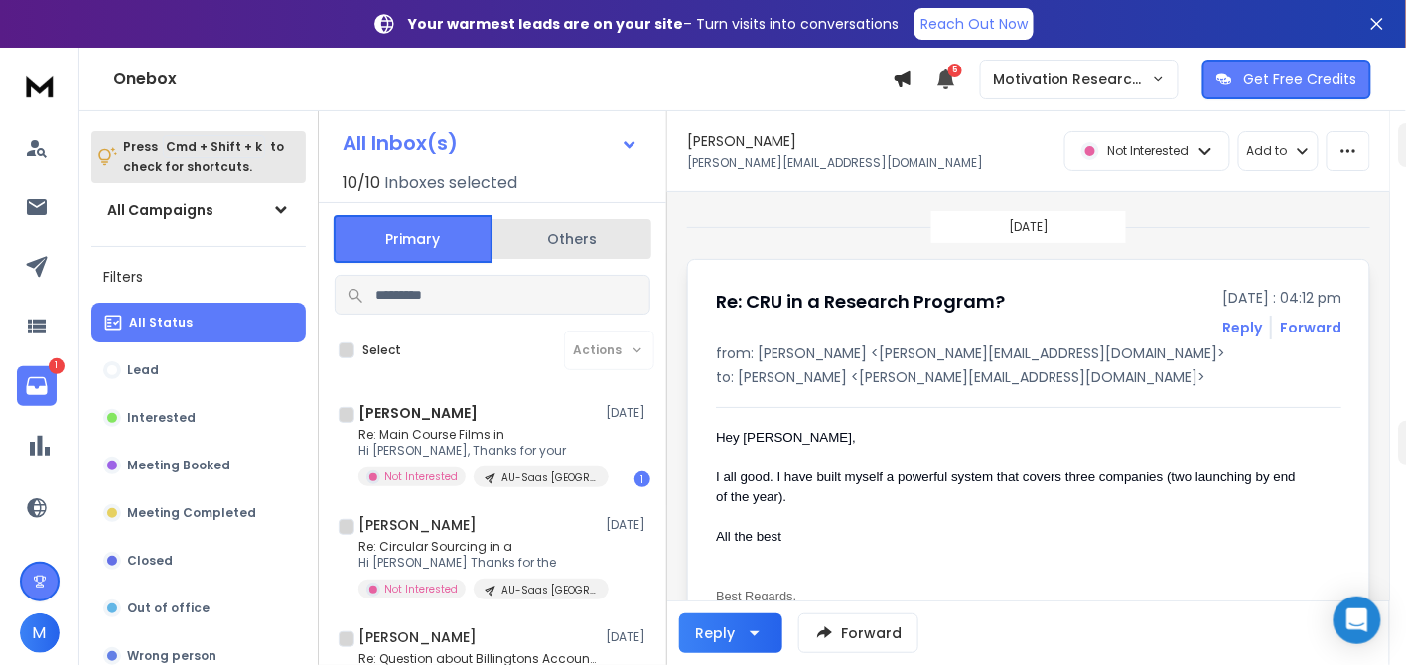
scroll to position [662, 0]
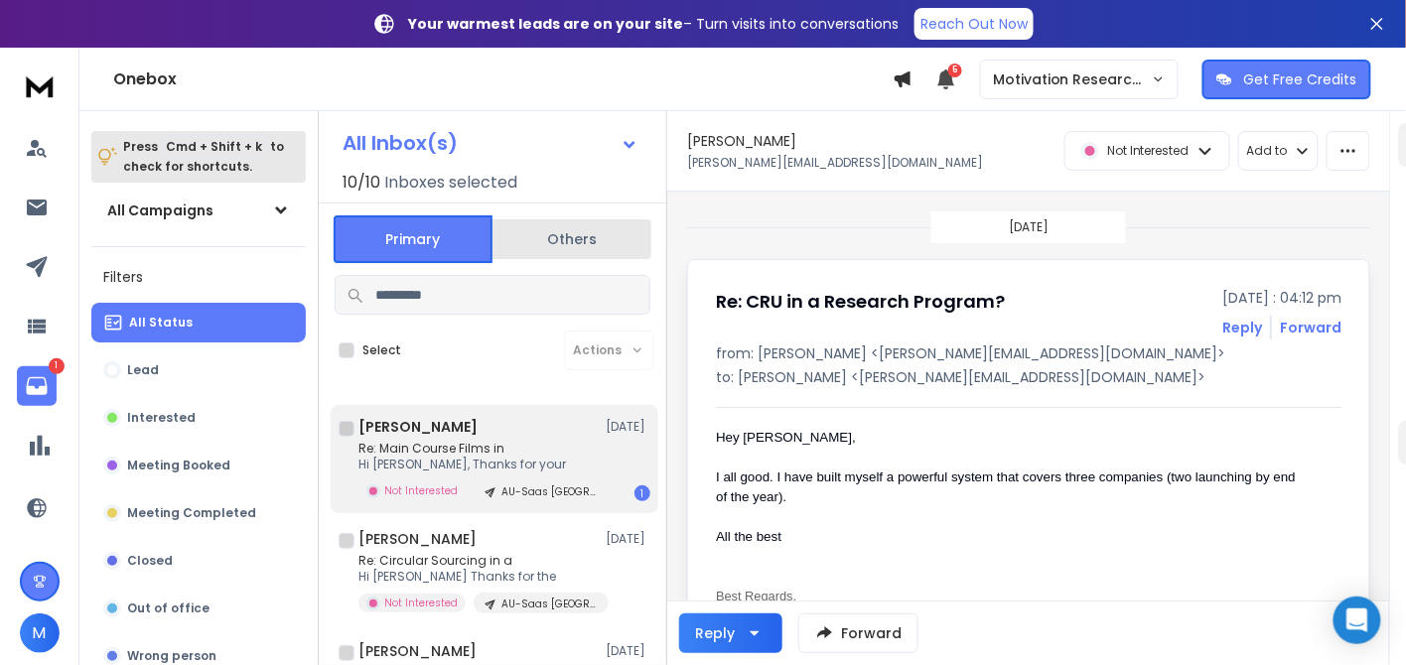
click at [537, 467] on p "Hi [PERSON_NAME], Thanks for your" at bounding box center [478, 465] width 238 height 16
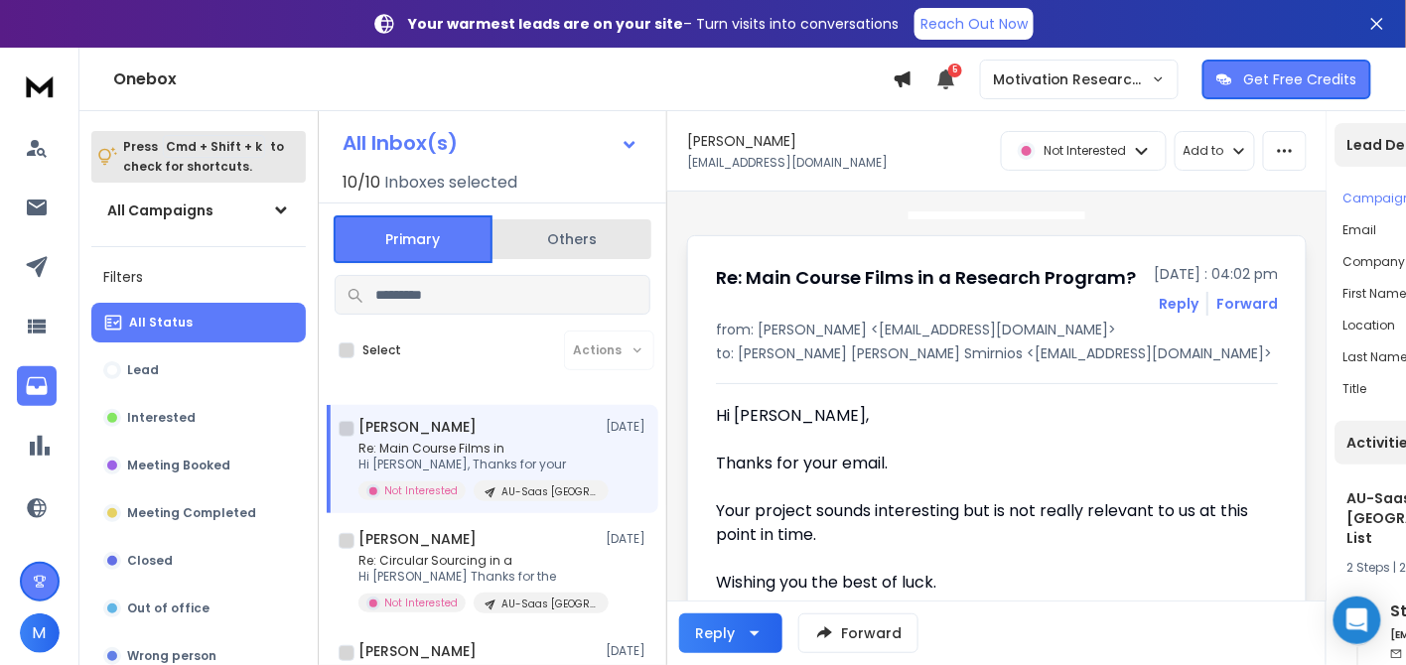
scroll to position [0, 0]
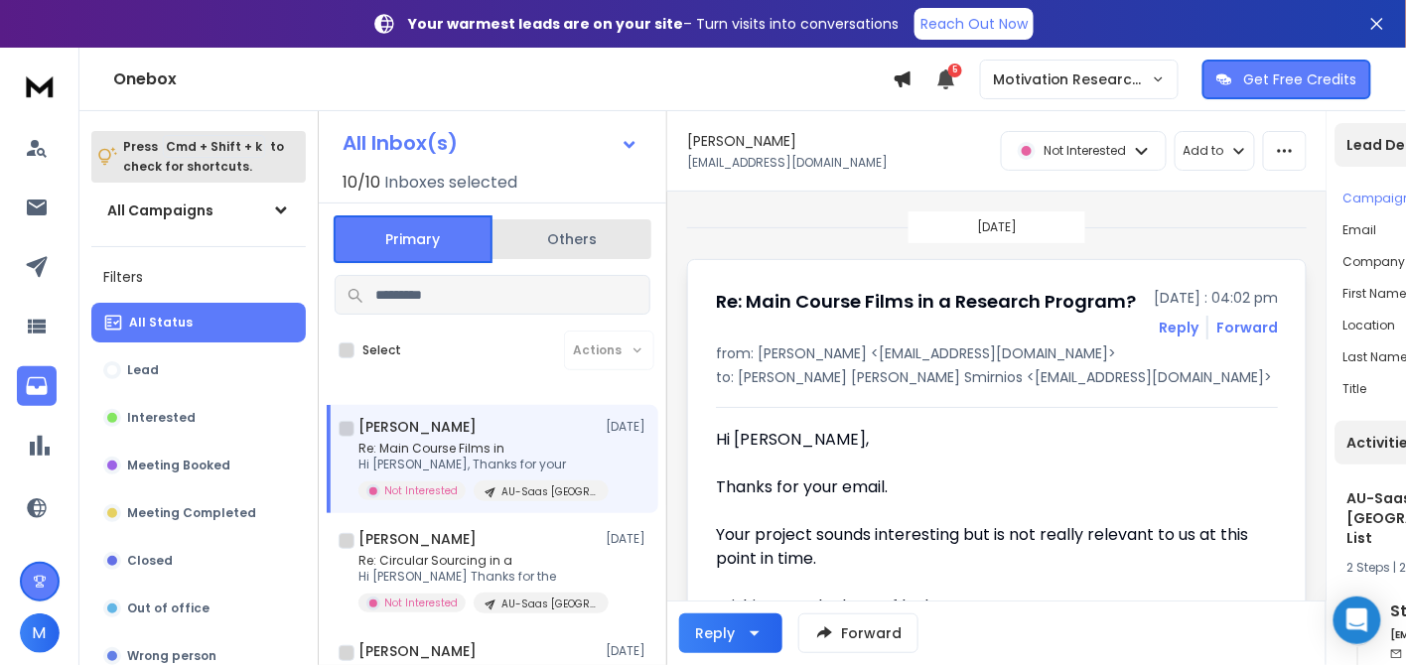
click at [720, 635] on div "Reply" at bounding box center [715, 634] width 40 height 20
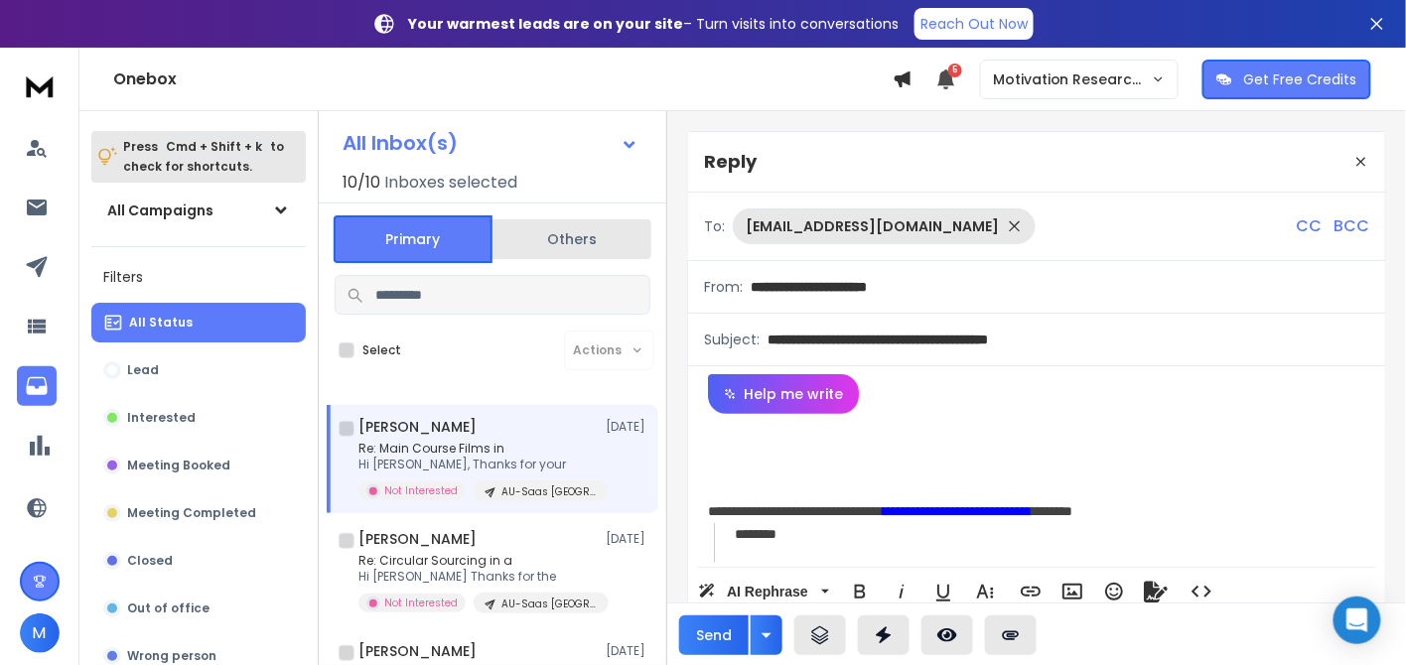
click at [789, 397] on button "Help me write" at bounding box center [783, 394] width 151 height 40
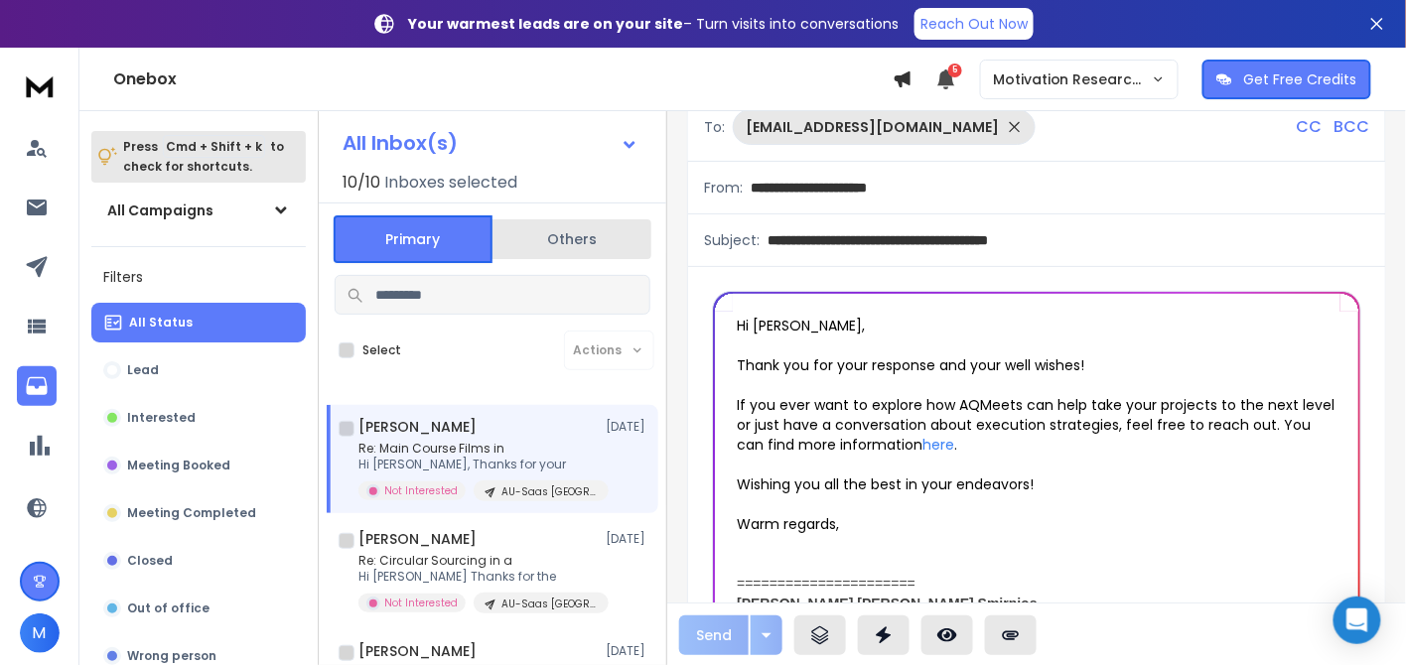
scroll to position [104, 0]
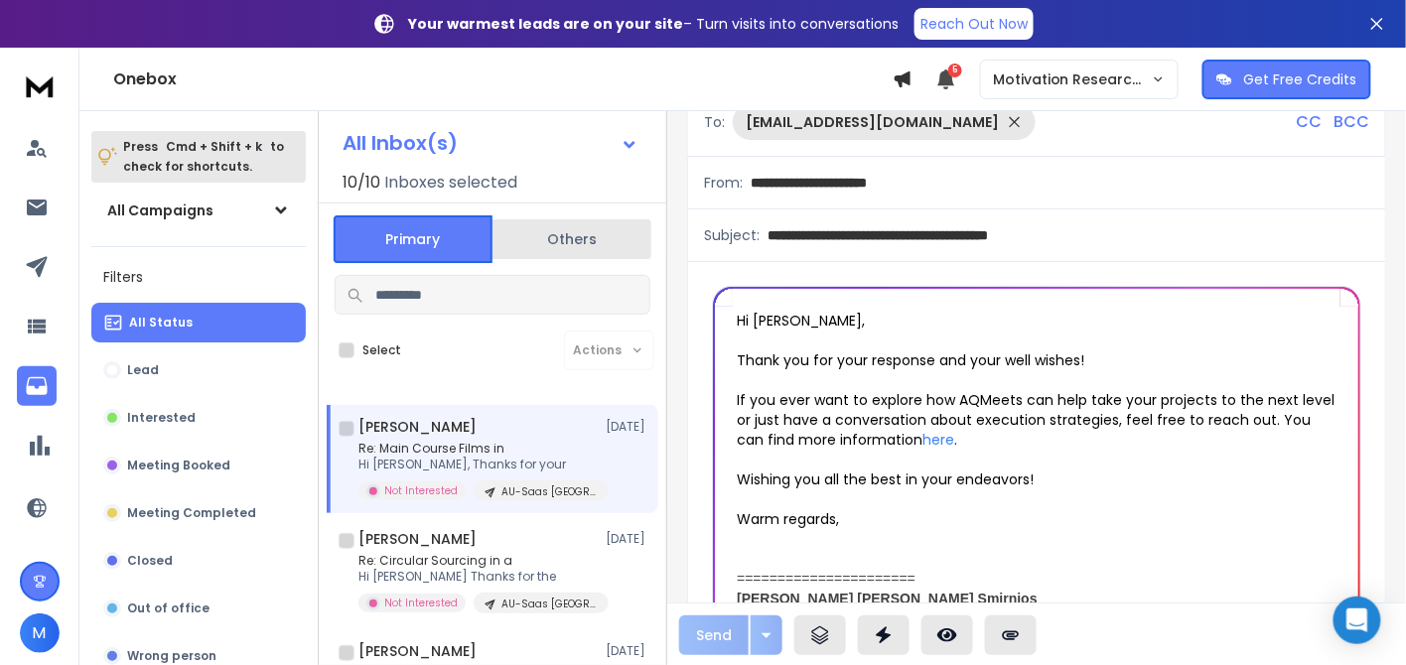
click at [1037, 434] on div "Hi [PERSON_NAME], Thank you for your response and your well wishes! If you ever…" at bounding box center [1037, 420] width 600 height 218
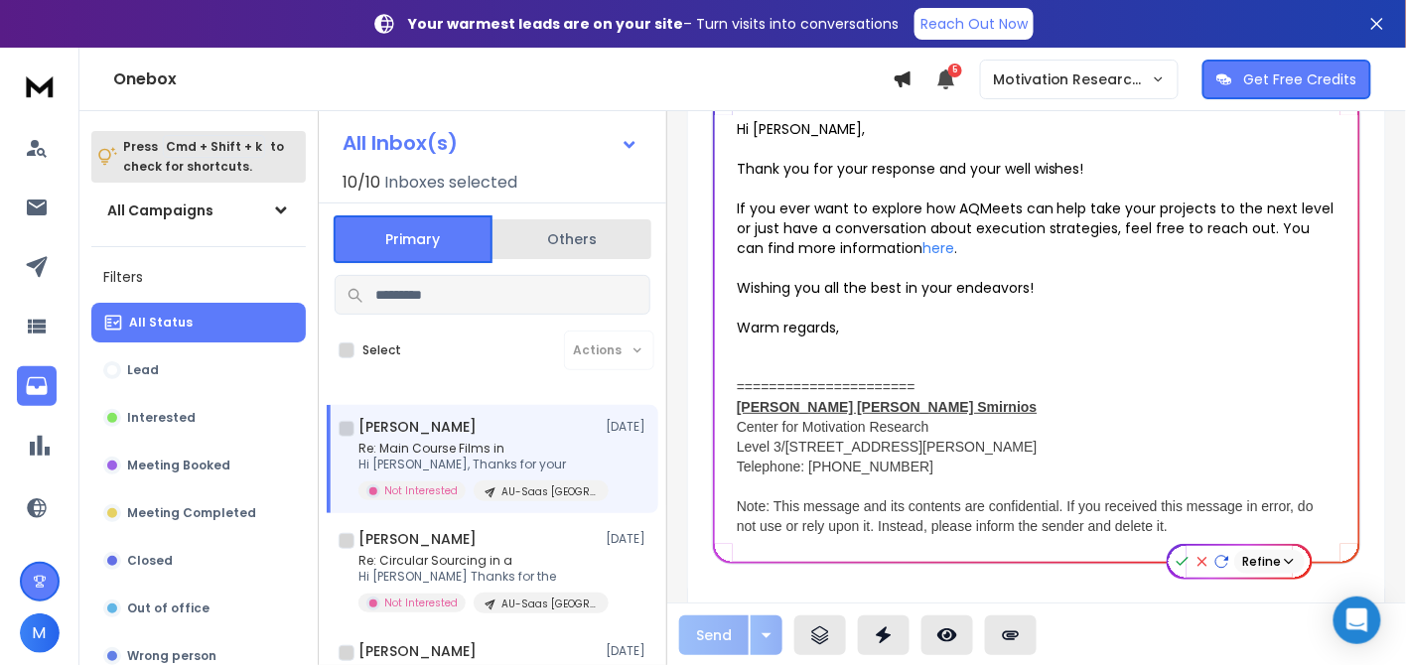
scroll to position [331, 0]
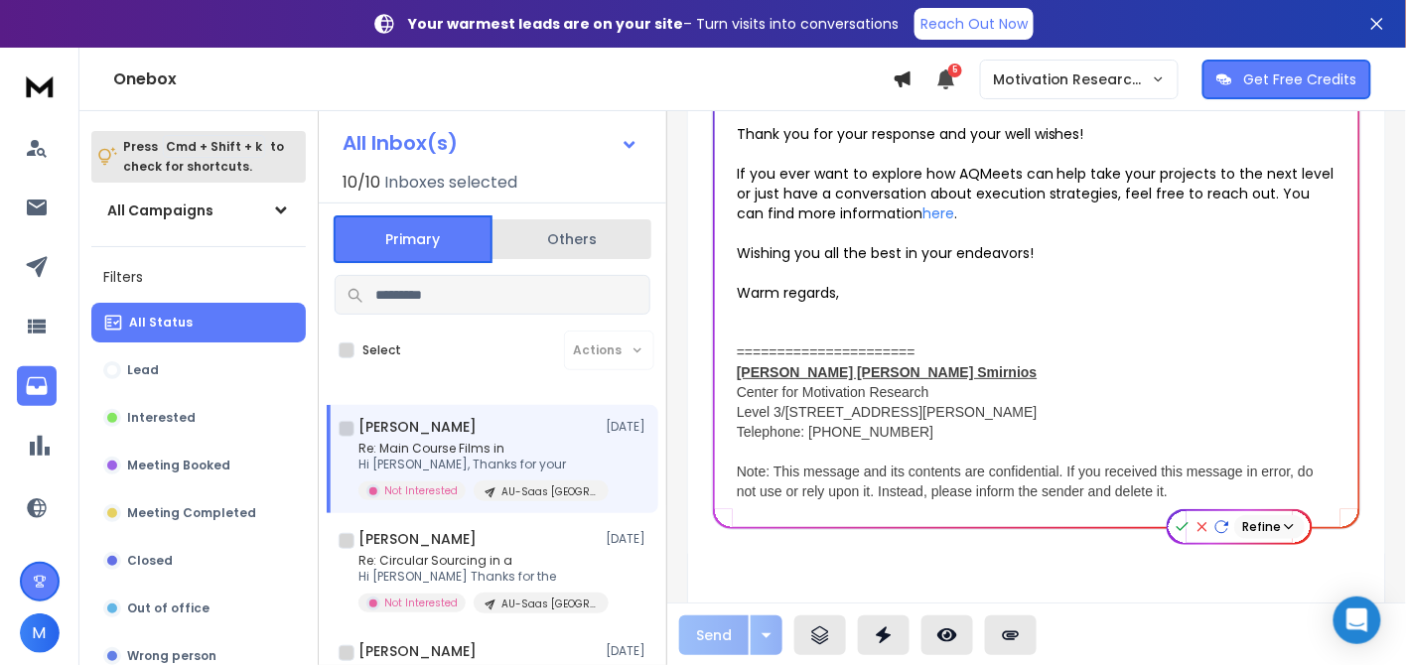
click at [1181, 521] on icon at bounding box center [1183, 527] width 16 height 16
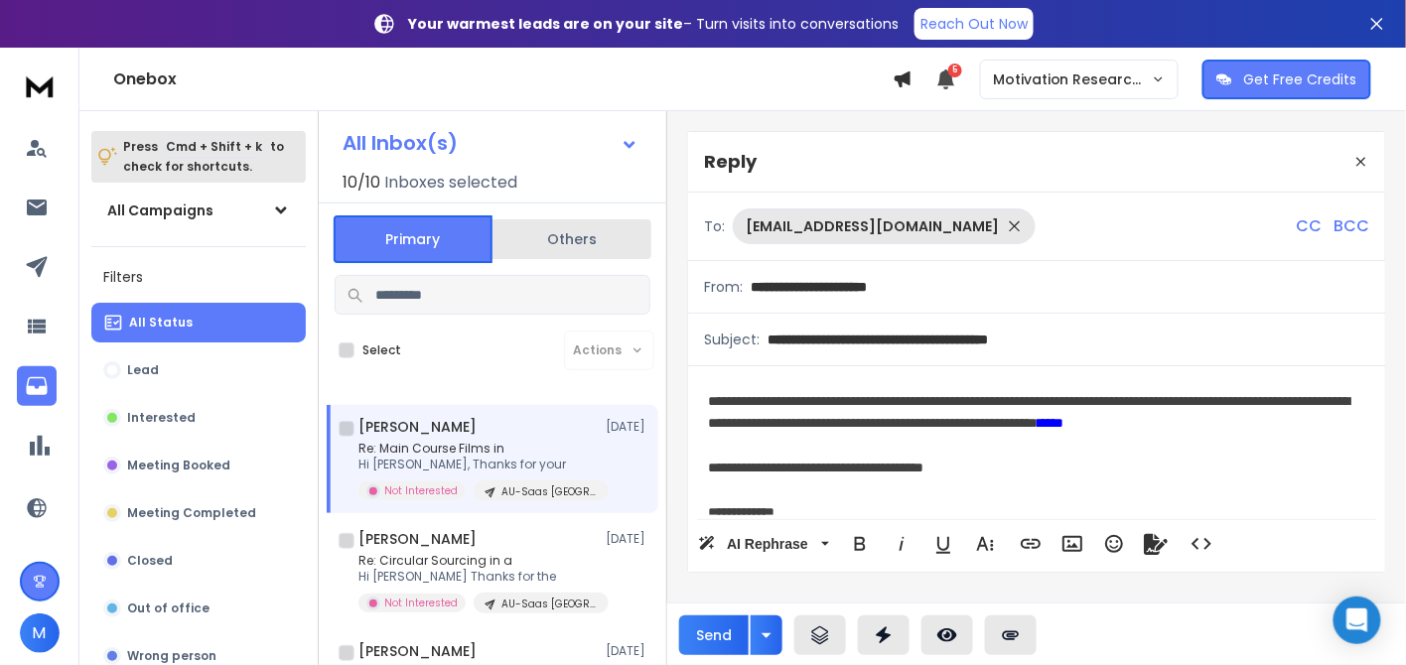
scroll to position [99, 0]
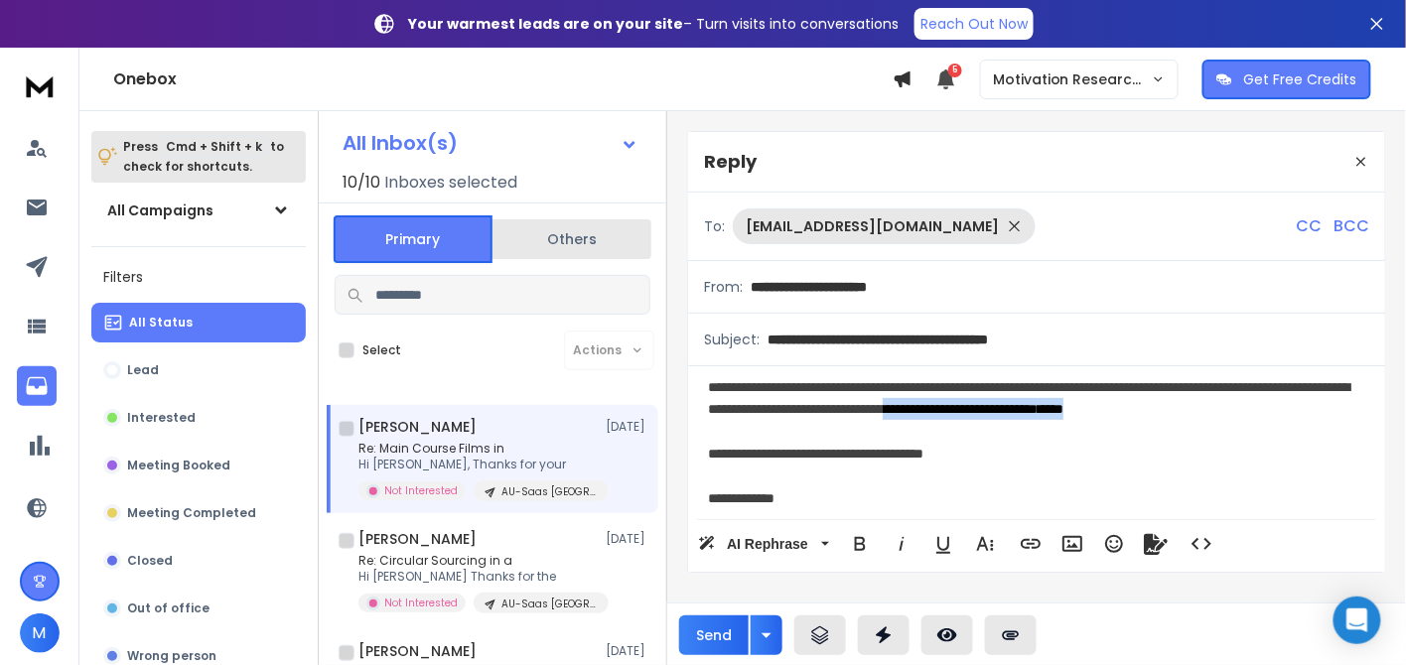
drag, startPoint x: 1325, startPoint y: 413, endPoint x: 1091, endPoint y: 418, distance: 233.4
click at [1090, 417] on div "**********" at bounding box center [1034, 398] width 653 height 222
drag, startPoint x: 906, startPoint y: 385, endPoint x: 962, endPoint y: 386, distance: 56.6
click at [962, 386] on div "**********" at bounding box center [1034, 398] width 653 height 222
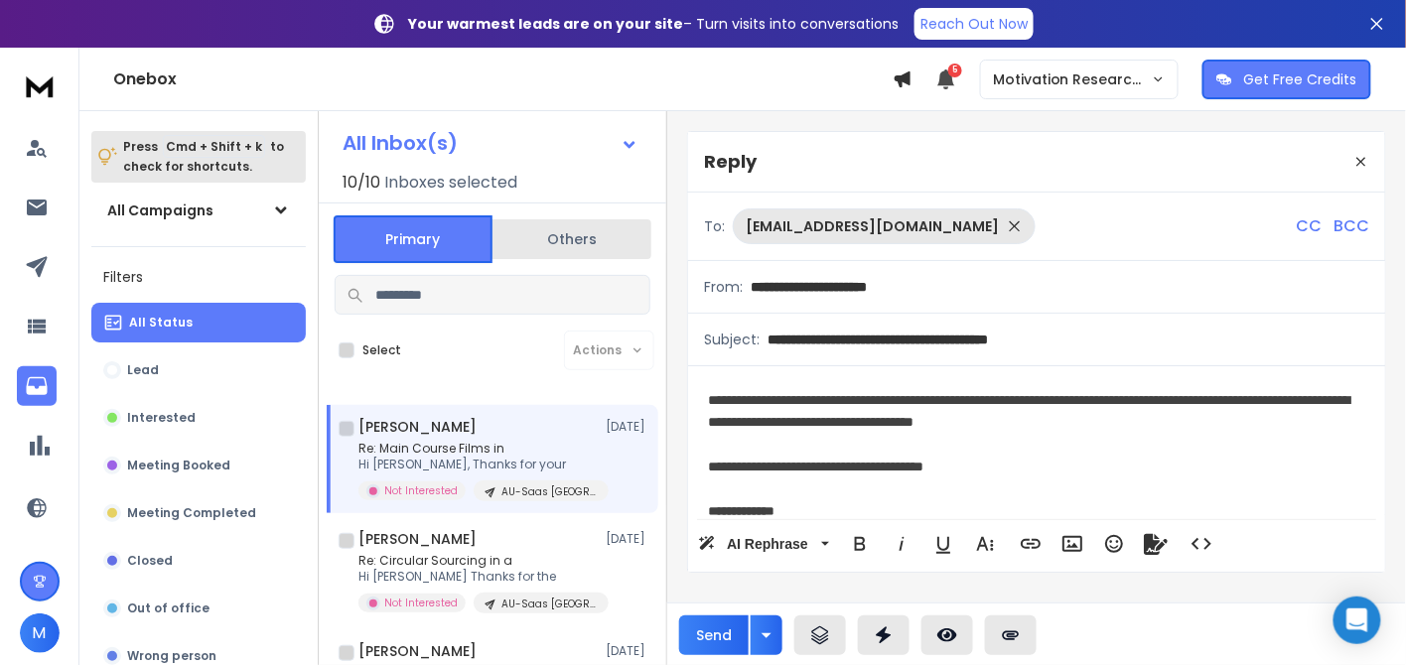
scroll to position [89, 0]
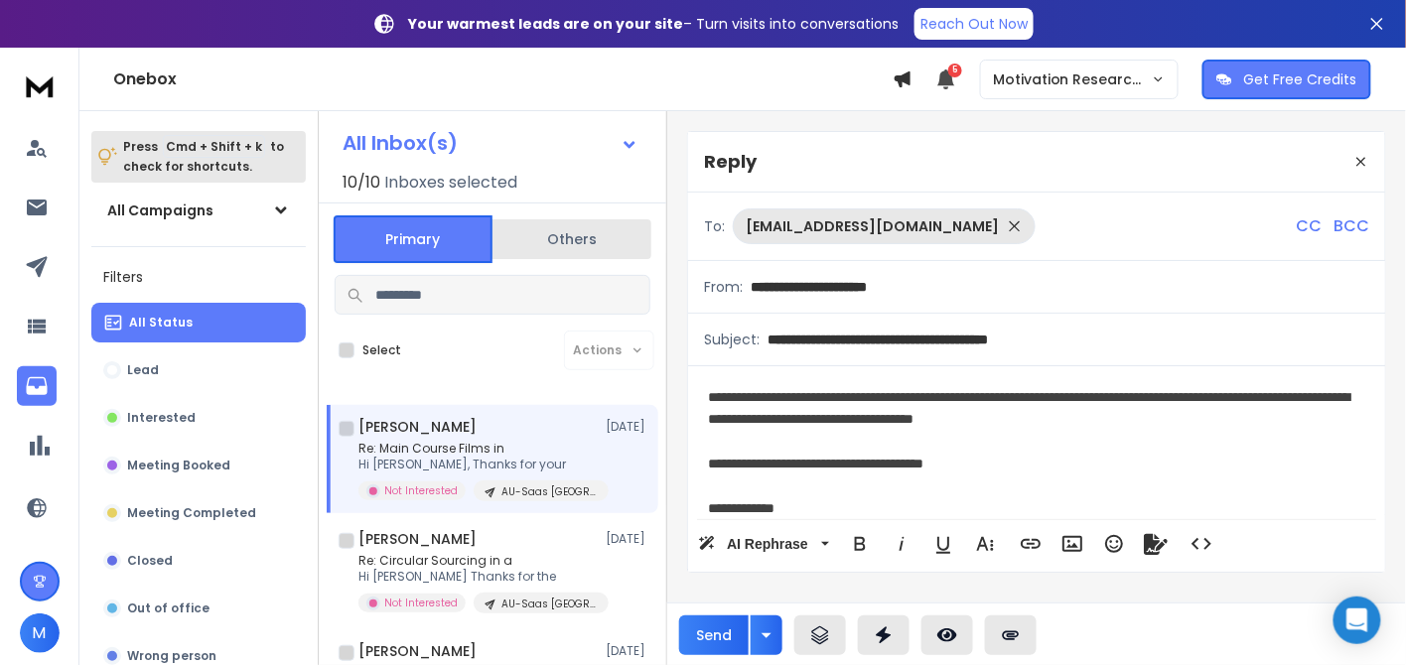
click at [968, 398] on div "**********" at bounding box center [1034, 408] width 653 height 222
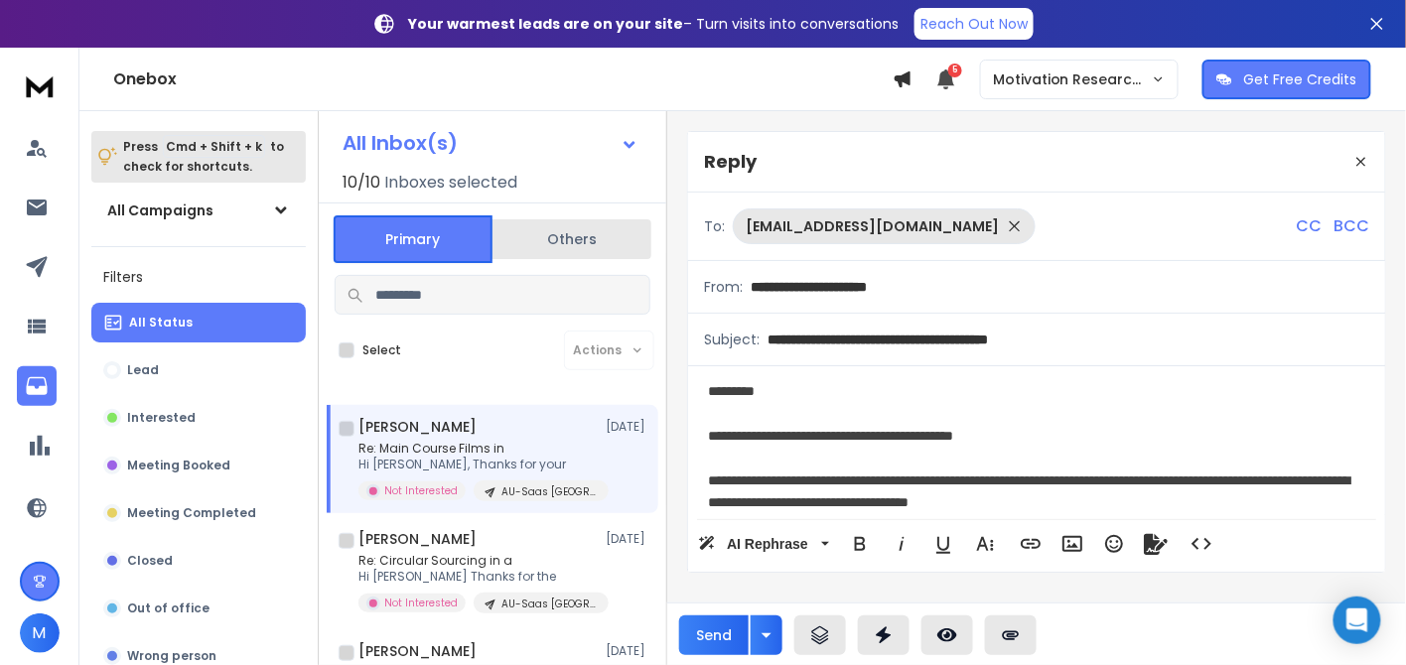
scroll to position [0, 0]
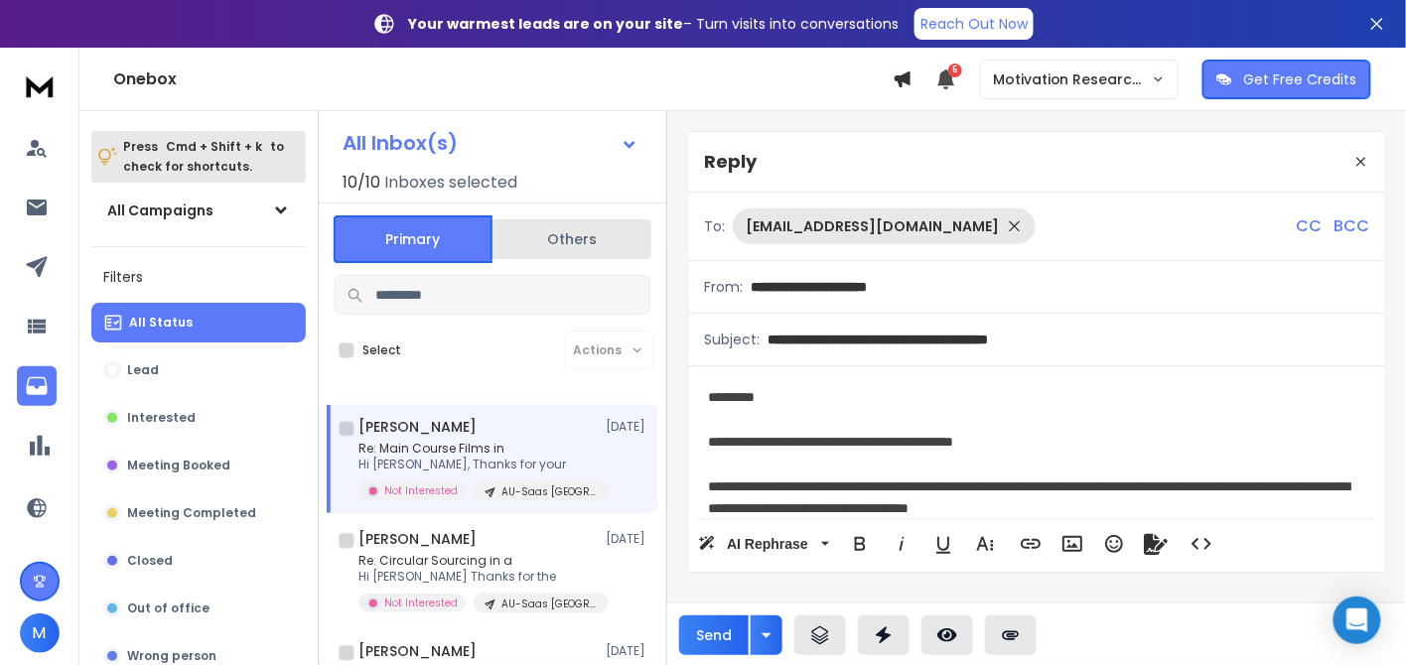
click at [729, 629] on button "Send" at bounding box center [714, 636] width 70 height 40
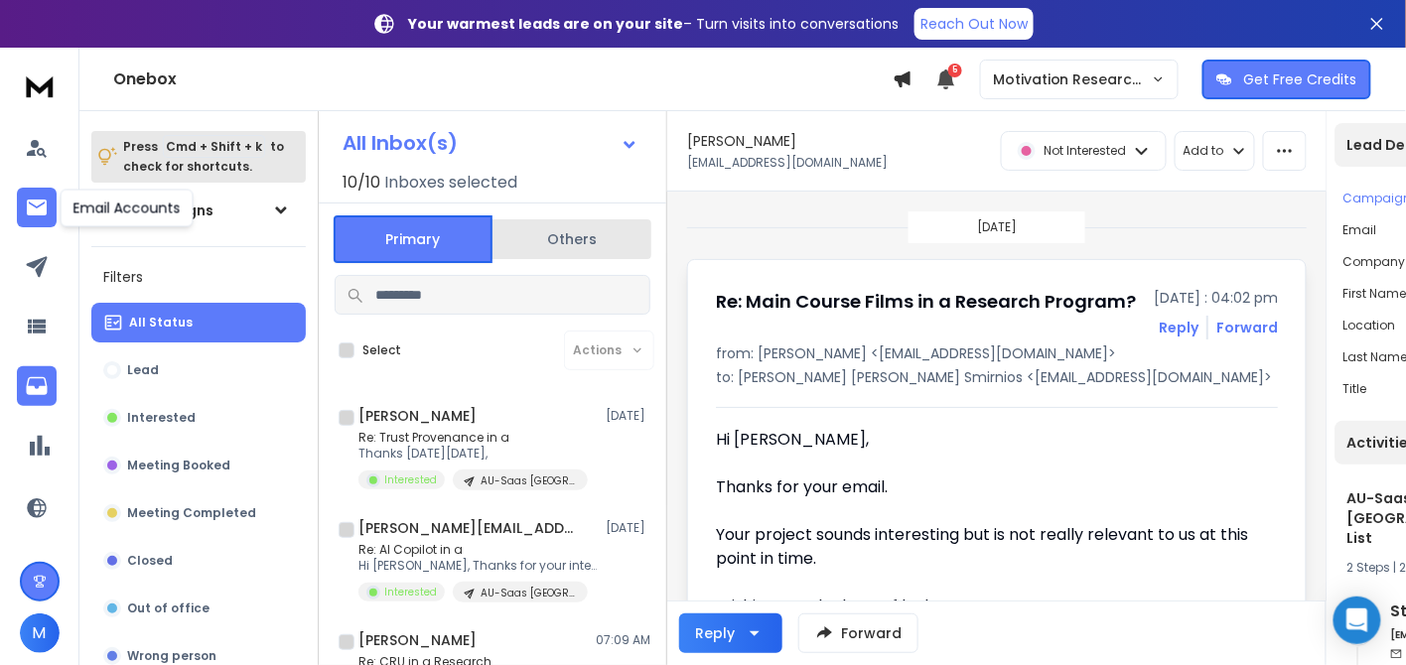
click at [40, 200] on icon at bounding box center [37, 208] width 20 height 16
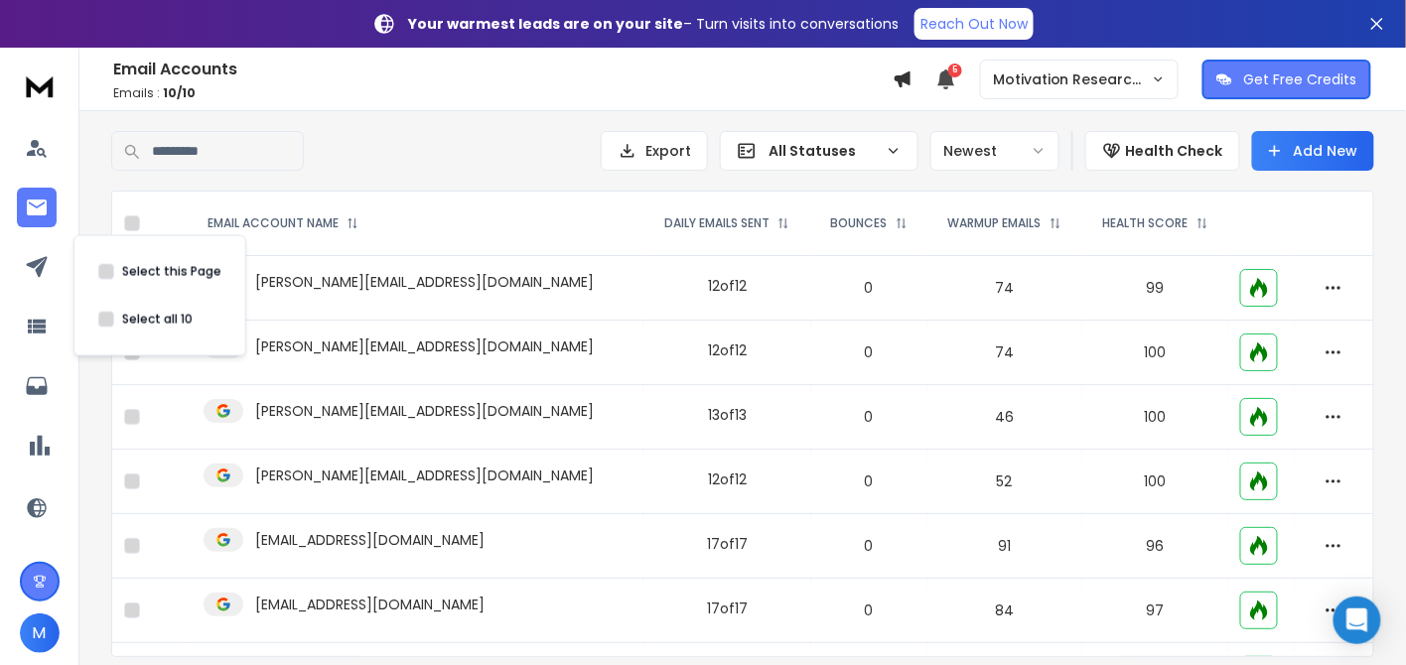
click at [131, 224] on button "Select this Page" at bounding box center [132, 224] width 16 height 16
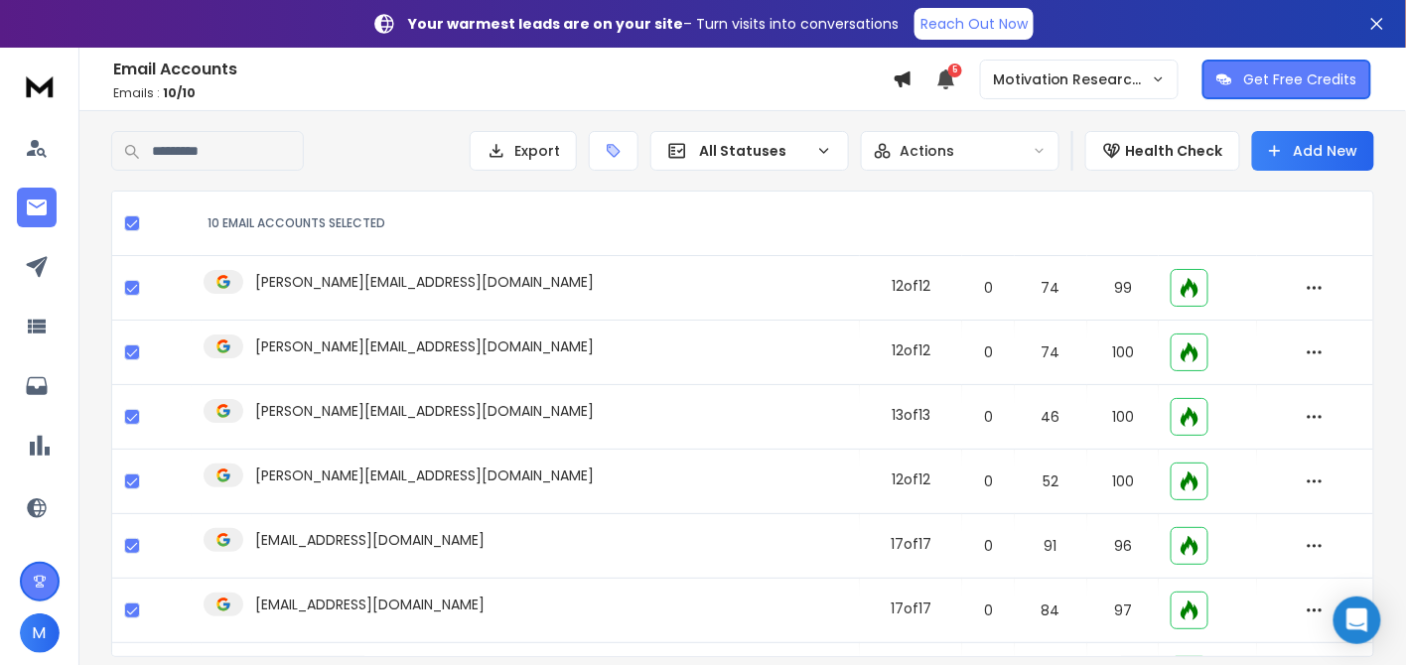
click at [834, 160] on div "All Statuses" at bounding box center [749, 151] width 199 height 40
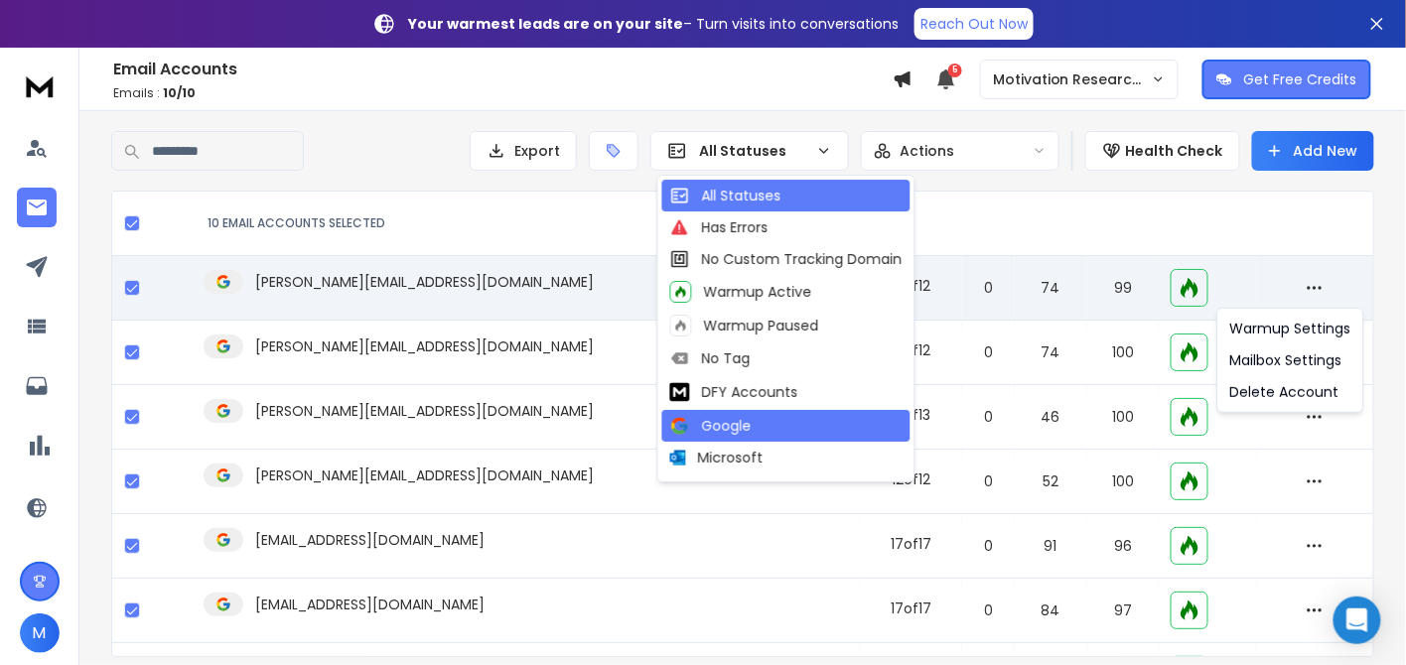
click at [1311, 283] on icon at bounding box center [1315, 288] width 18 height 18
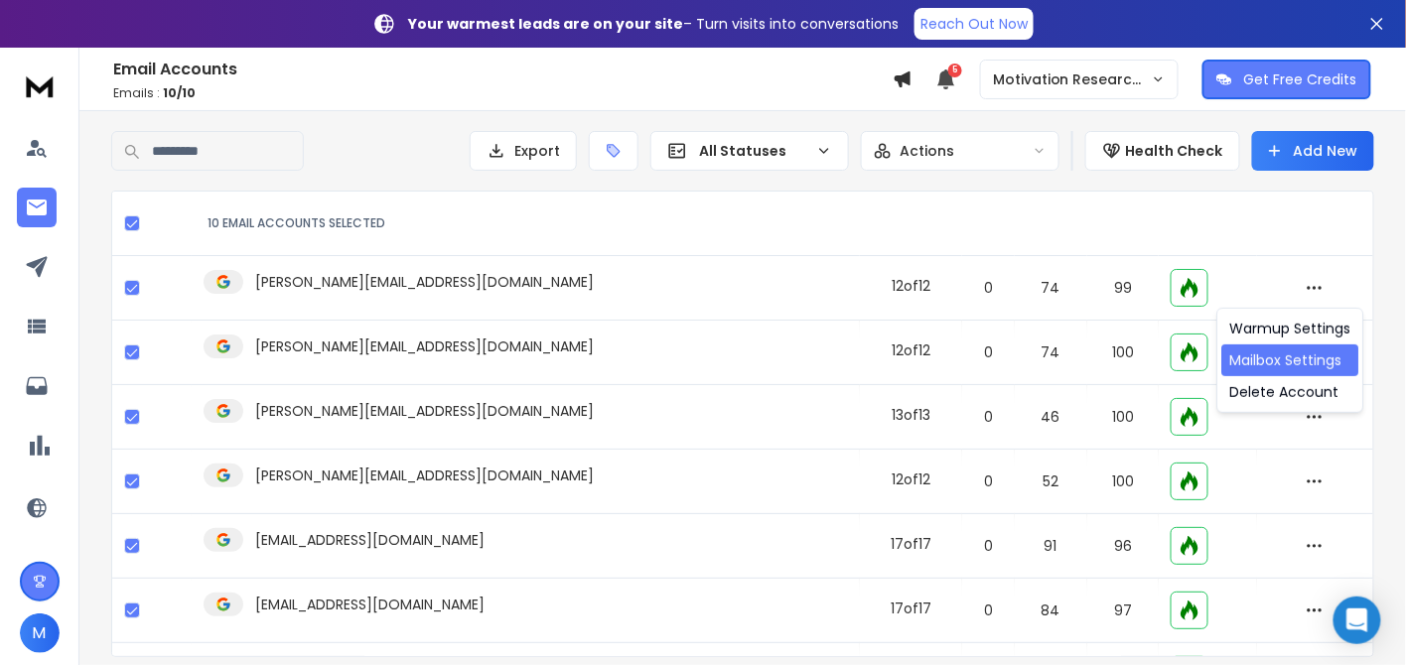
click at [1279, 367] on div "Mailbox Settings" at bounding box center [1290, 361] width 137 height 32
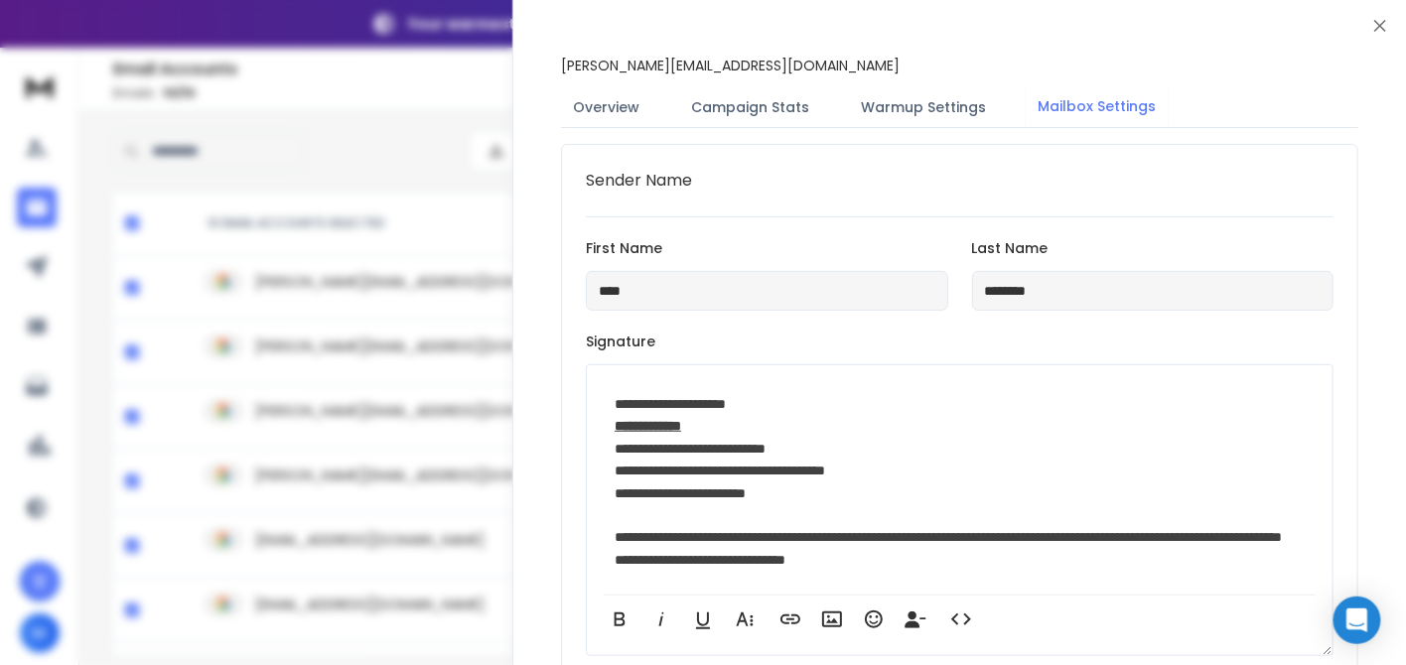
click at [620, 106] on button "Overview" at bounding box center [606, 107] width 90 height 44
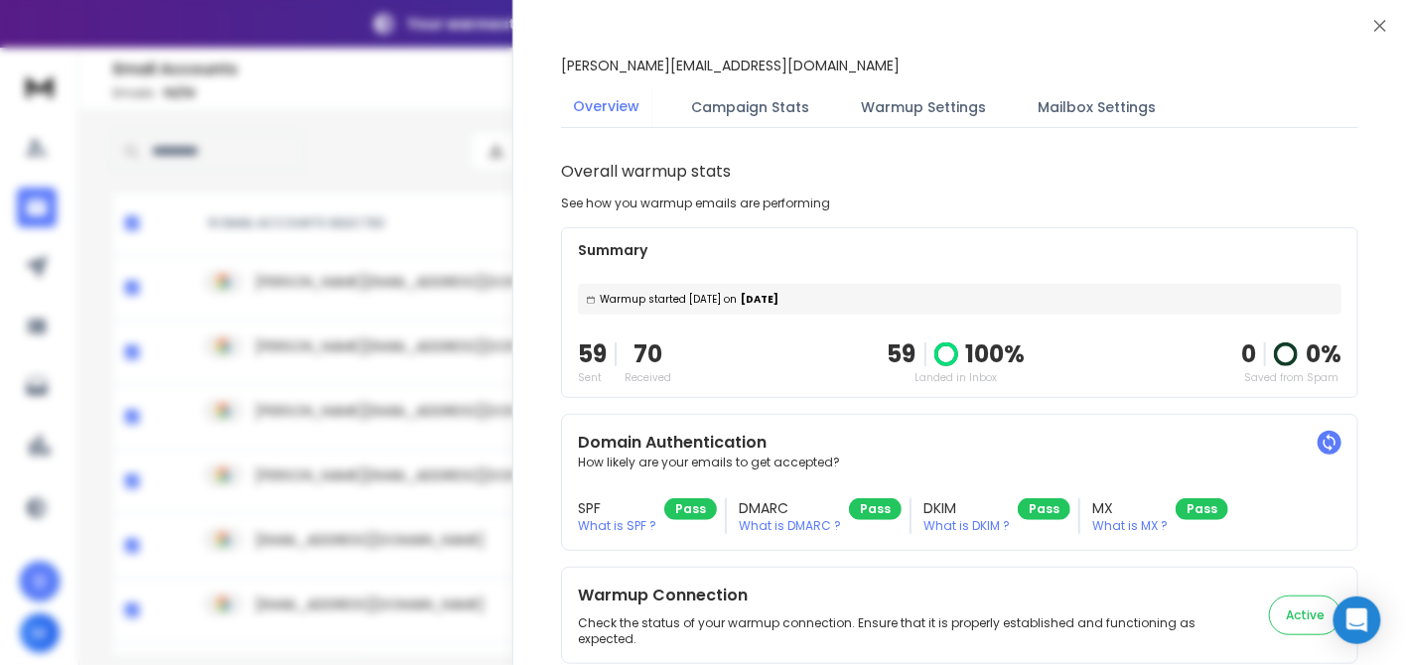
click at [732, 111] on button "Campaign Stats" at bounding box center [750, 107] width 142 height 44
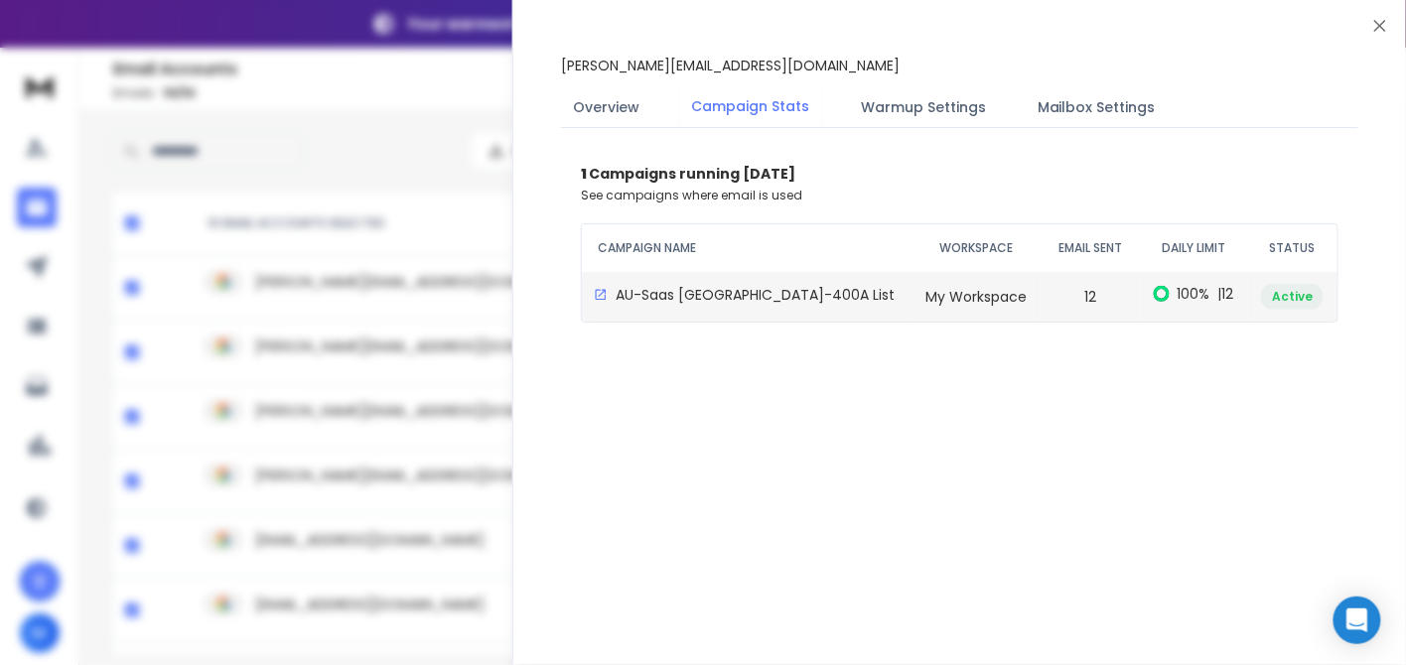
click at [1045, 103] on button "Mailbox Settings" at bounding box center [1097, 107] width 142 height 44
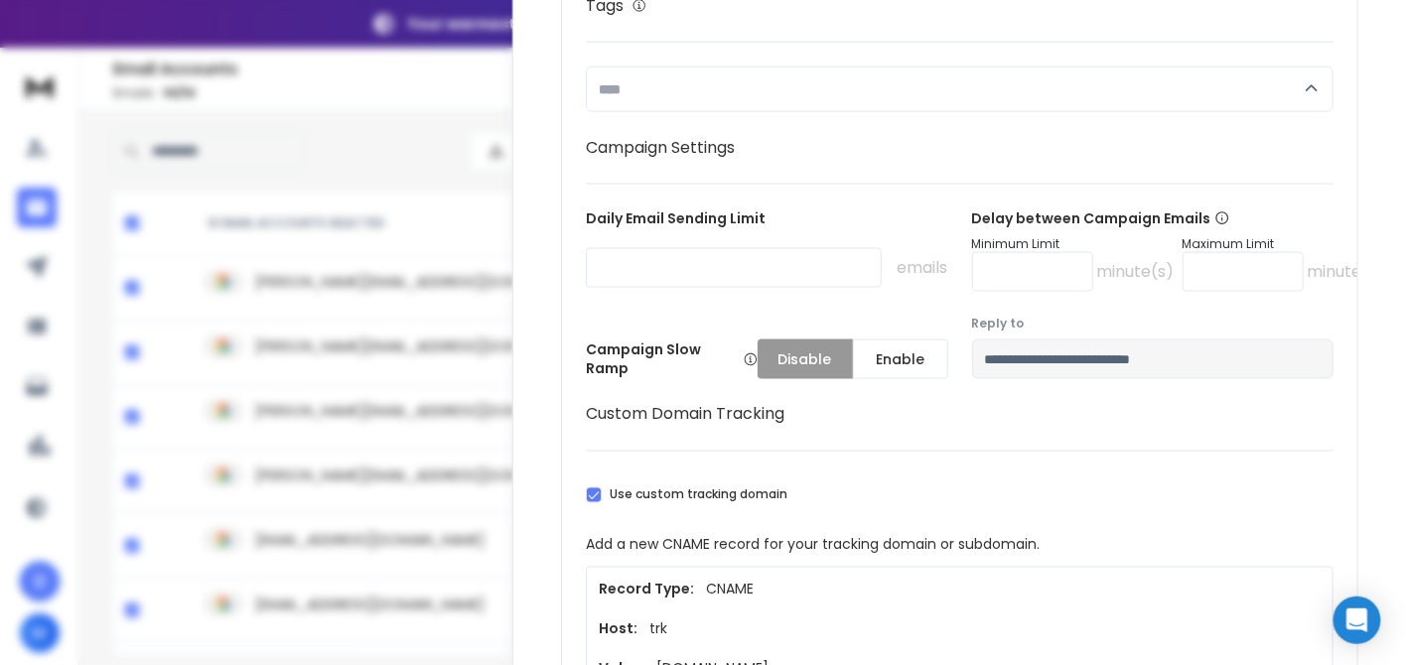
scroll to position [718, 0]
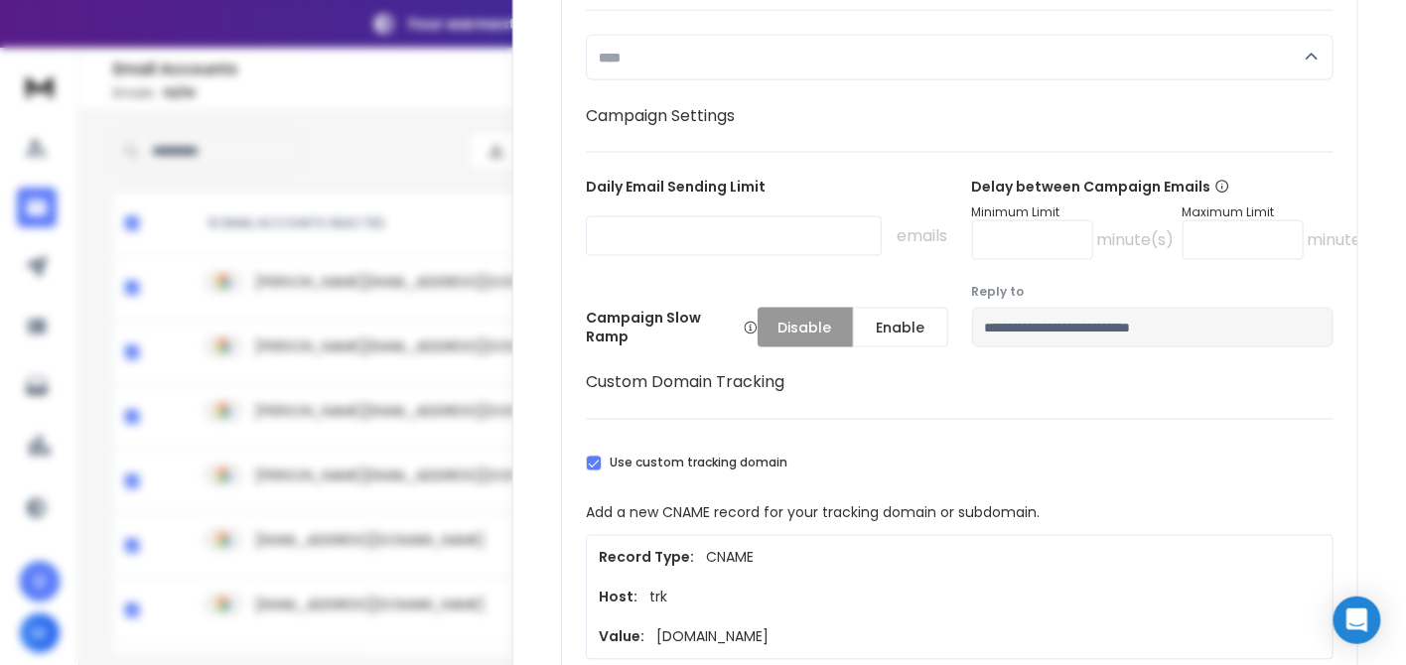
drag, startPoint x: 654, startPoint y: 233, endPoint x: 511, endPoint y: 221, distance: 143.5
click at [511, 221] on body "**********" at bounding box center [703, 332] width 1406 height 665
click at [645, 249] on input "**" at bounding box center [734, 236] width 296 height 40
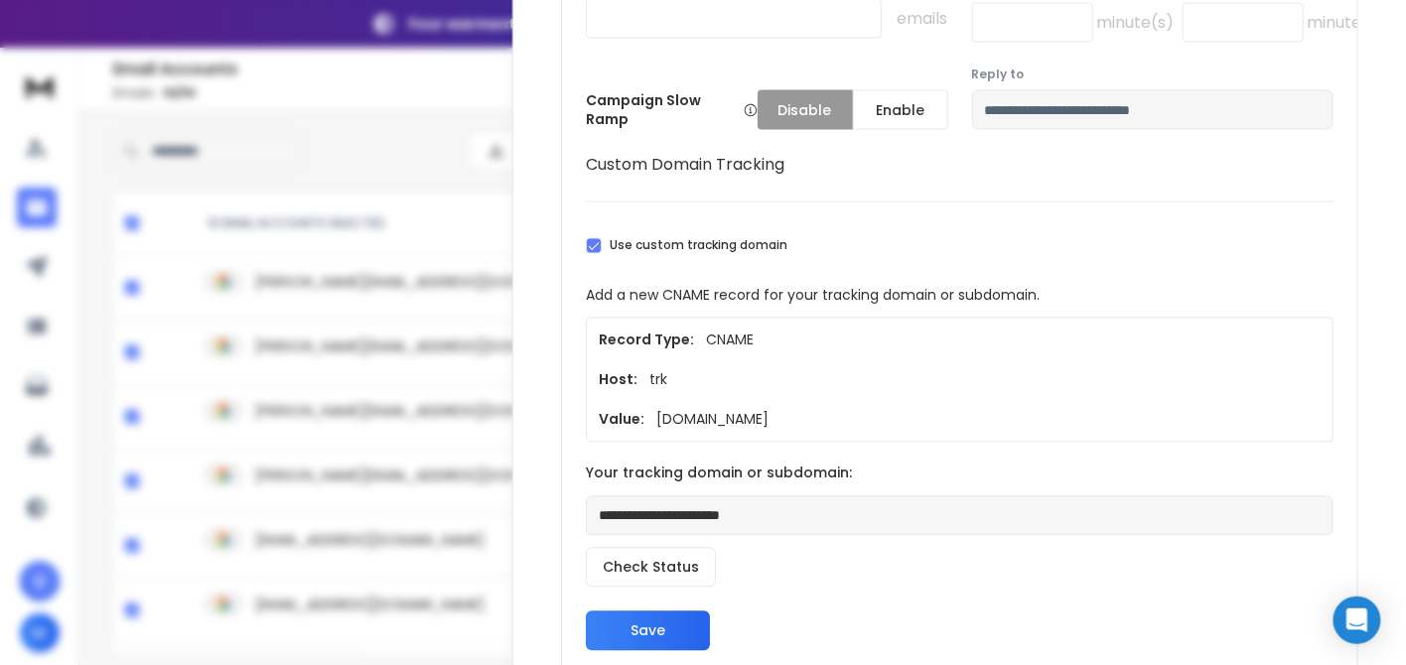
scroll to position [998, 0]
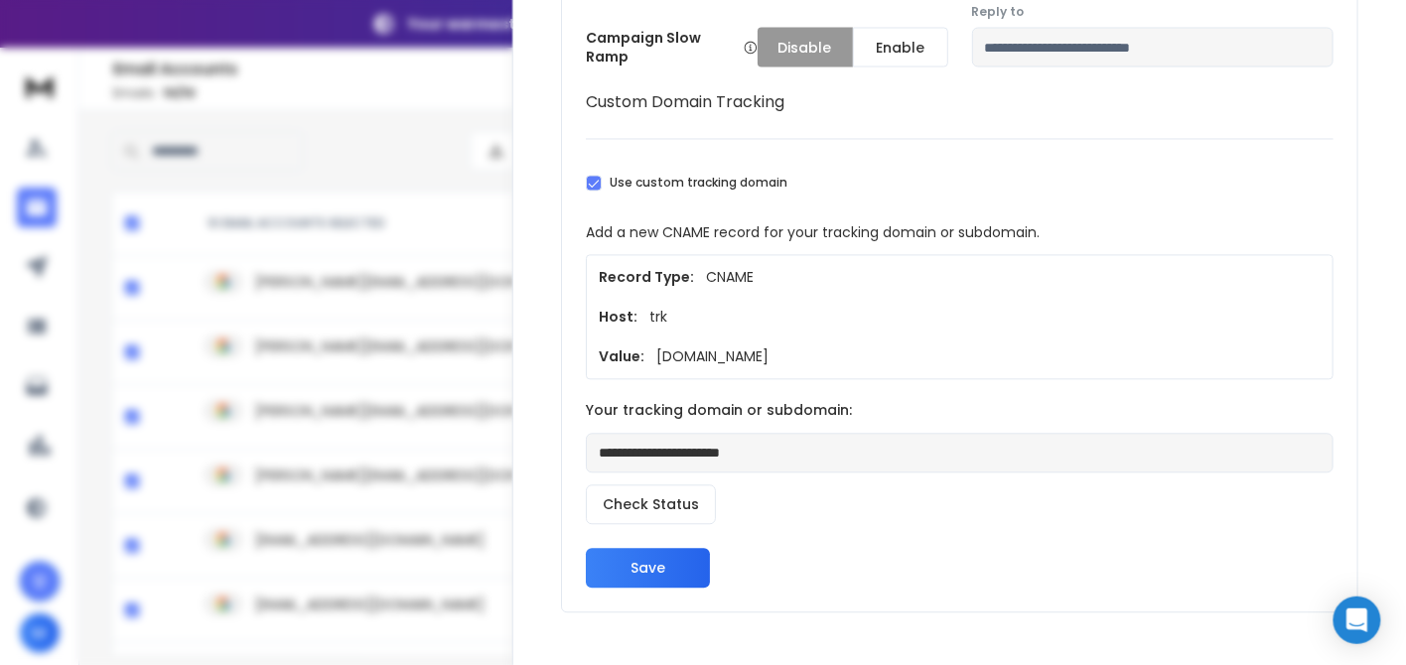
type input "**"
click at [670, 573] on button "Save" at bounding box center [648, 569] width 124 height 40
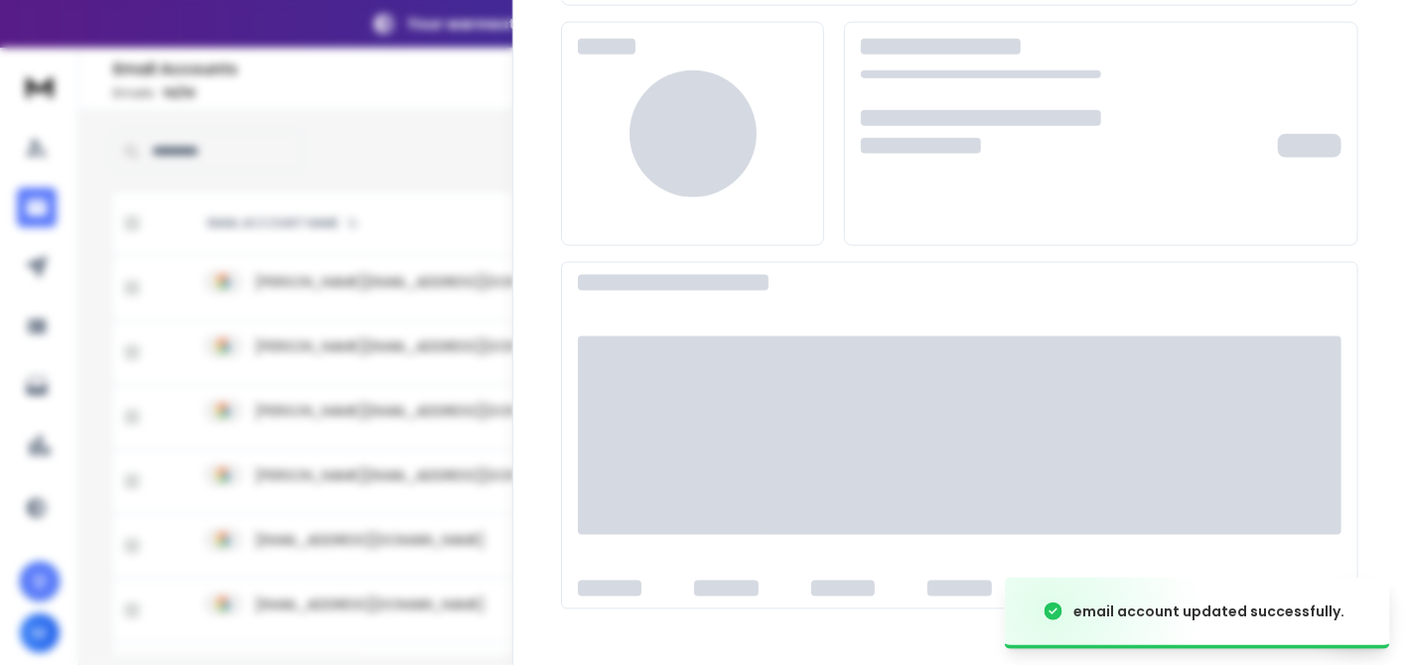
scroll to position [641, 0]
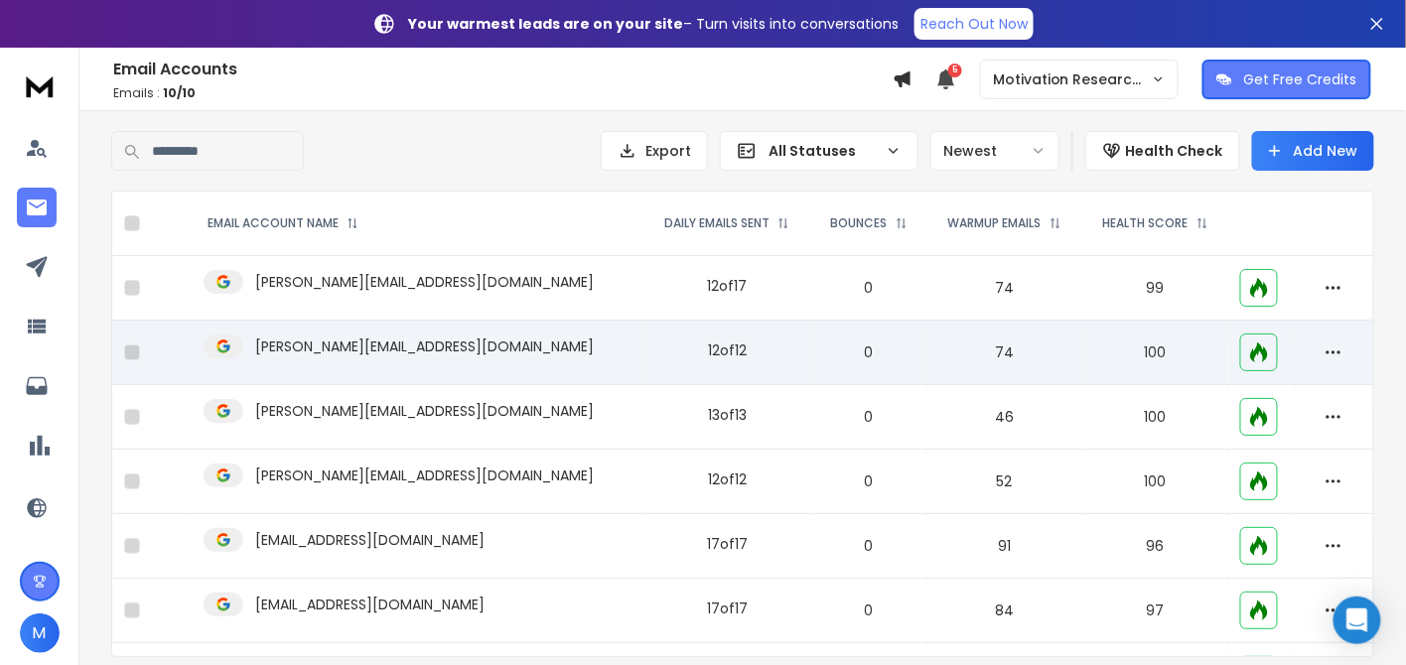
click at [1344, 346] on button at bounding box center [1334, 353] width 55 height 34
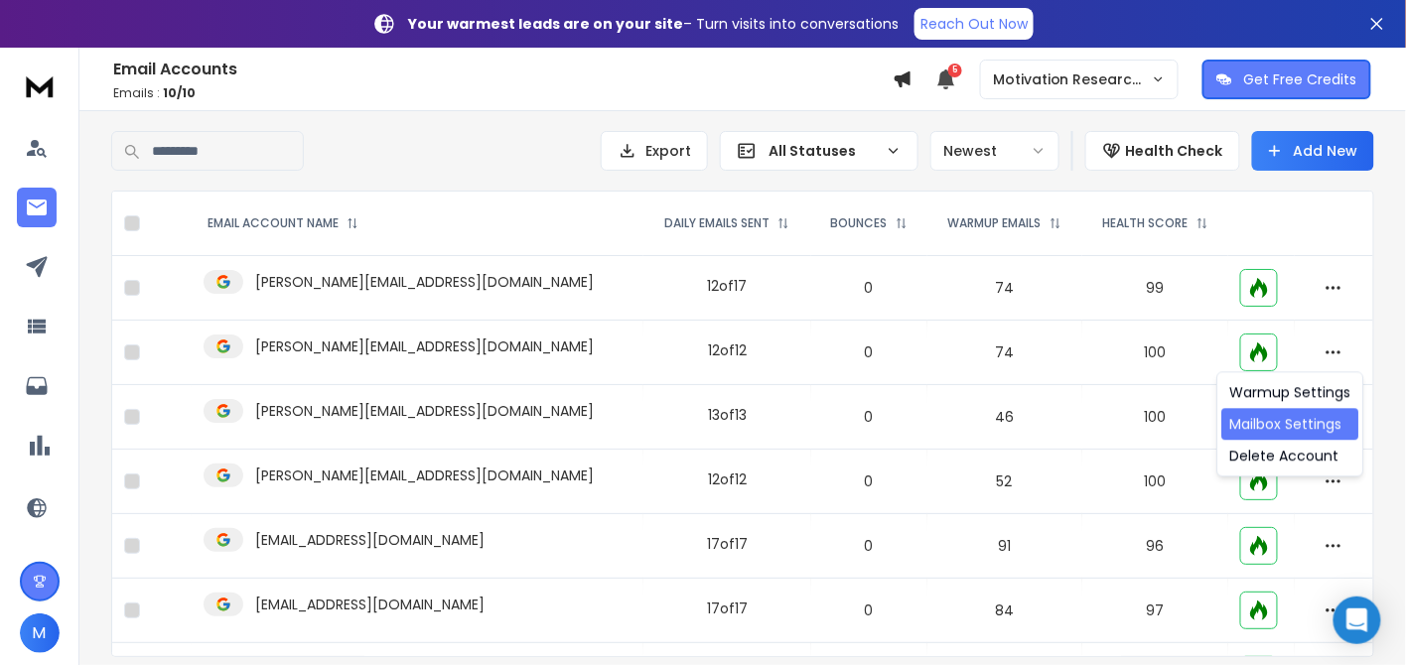
click at [1280, 421] on div "Mailbox Settings" at bounding box center [1290, 424] width 137 height 32
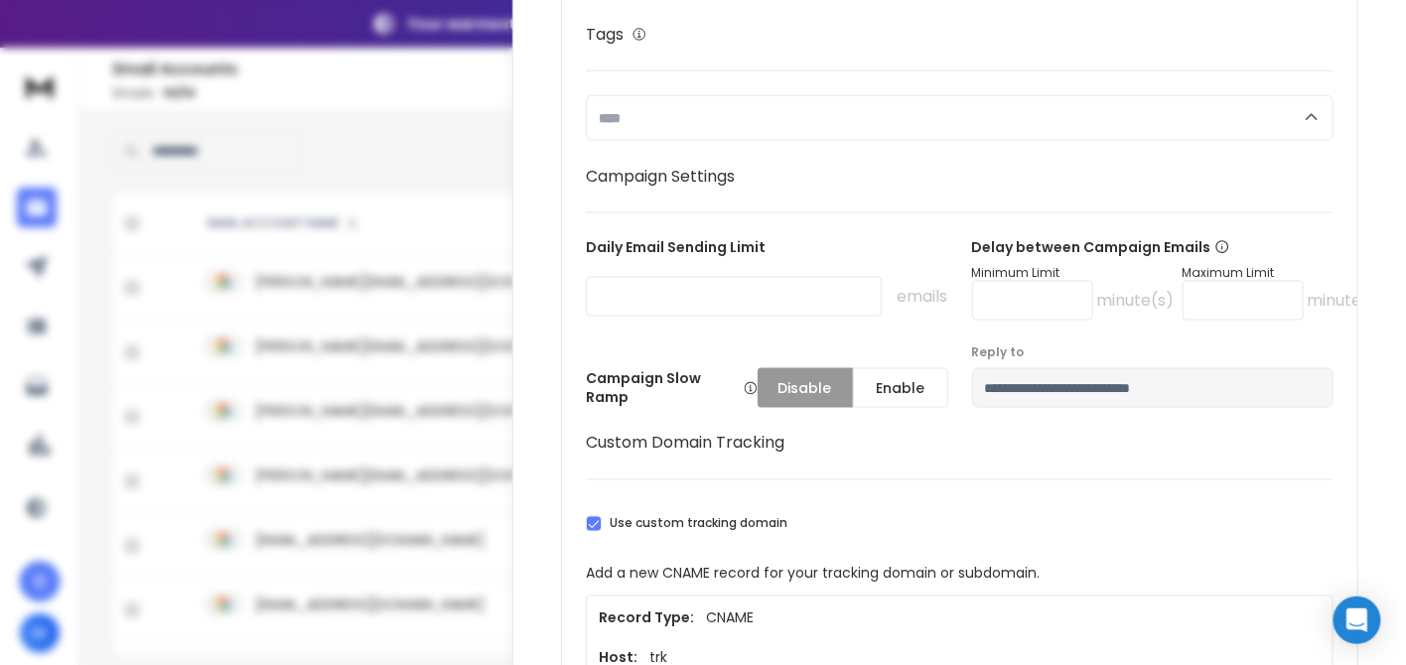
scroll to position [502, 0]
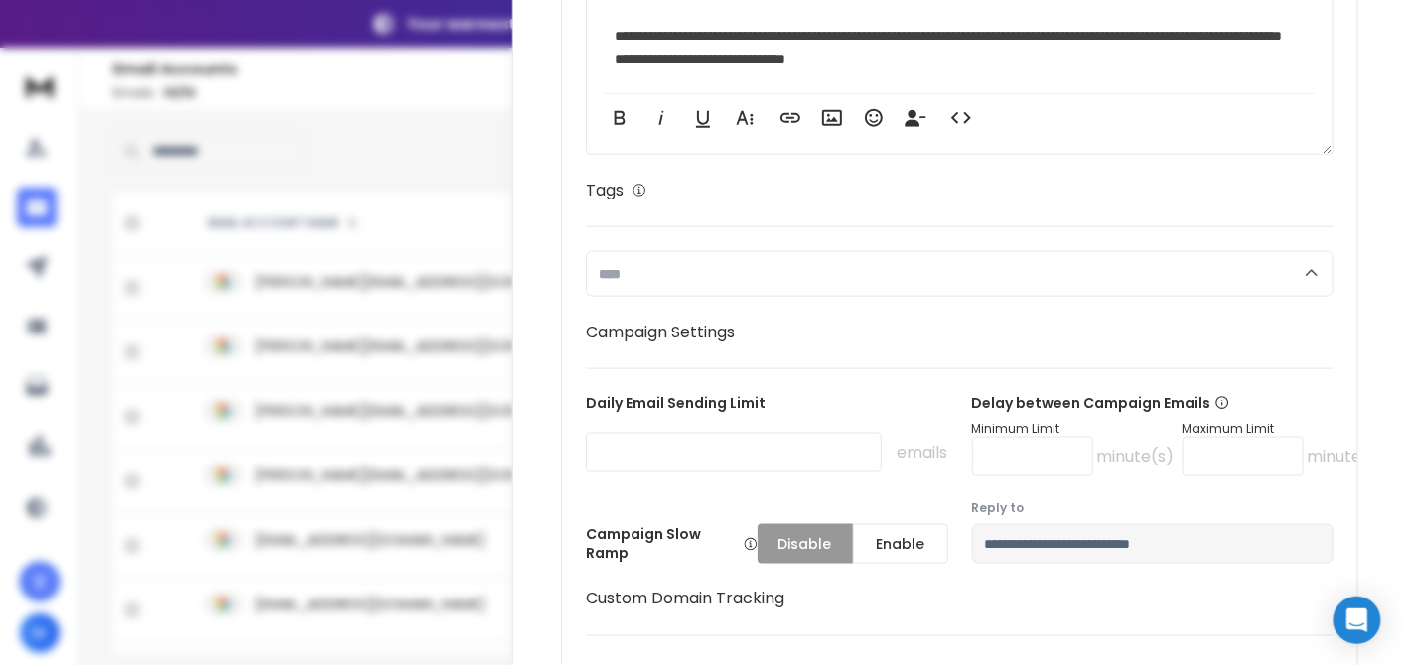
drag, startPoint x: 625, startPoint y: 452, endPoint x: 602, endPoint y: 452, distance: 22.8
click at [602, 452] on input "**" at bounding box center [734, 453] width 296 height 40
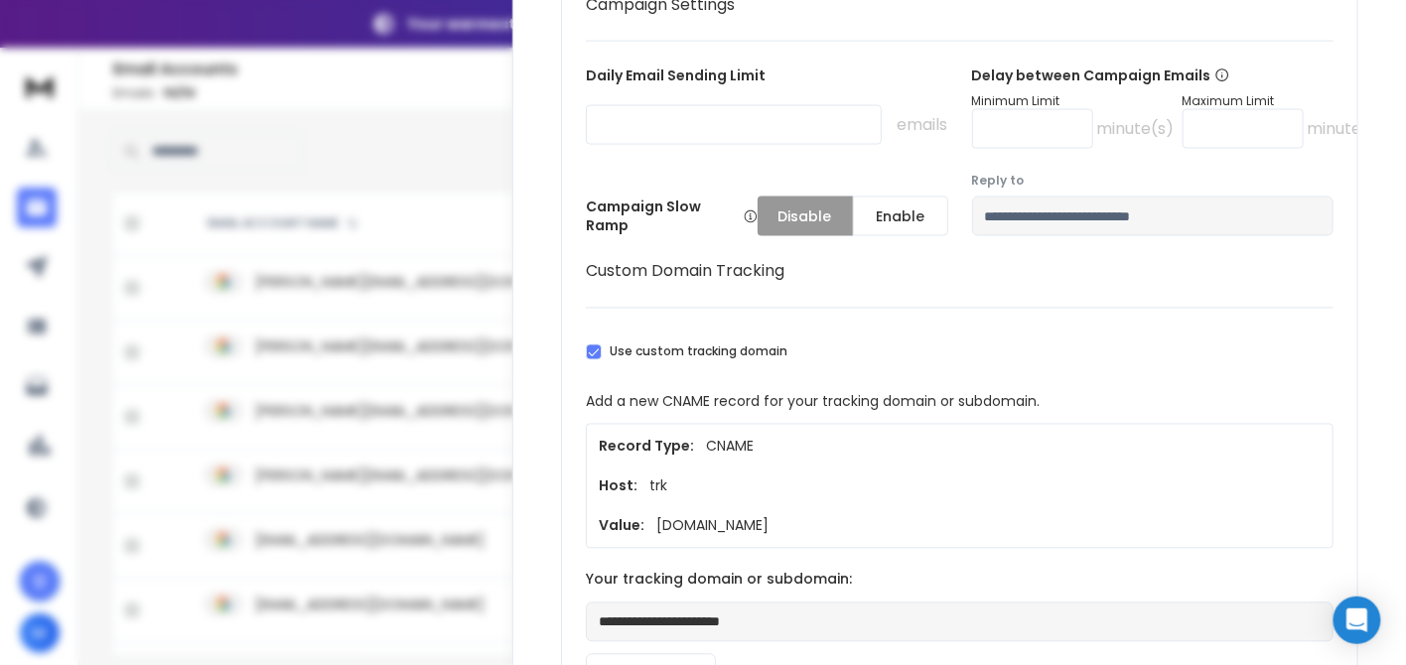
scroll to position [998, 0]
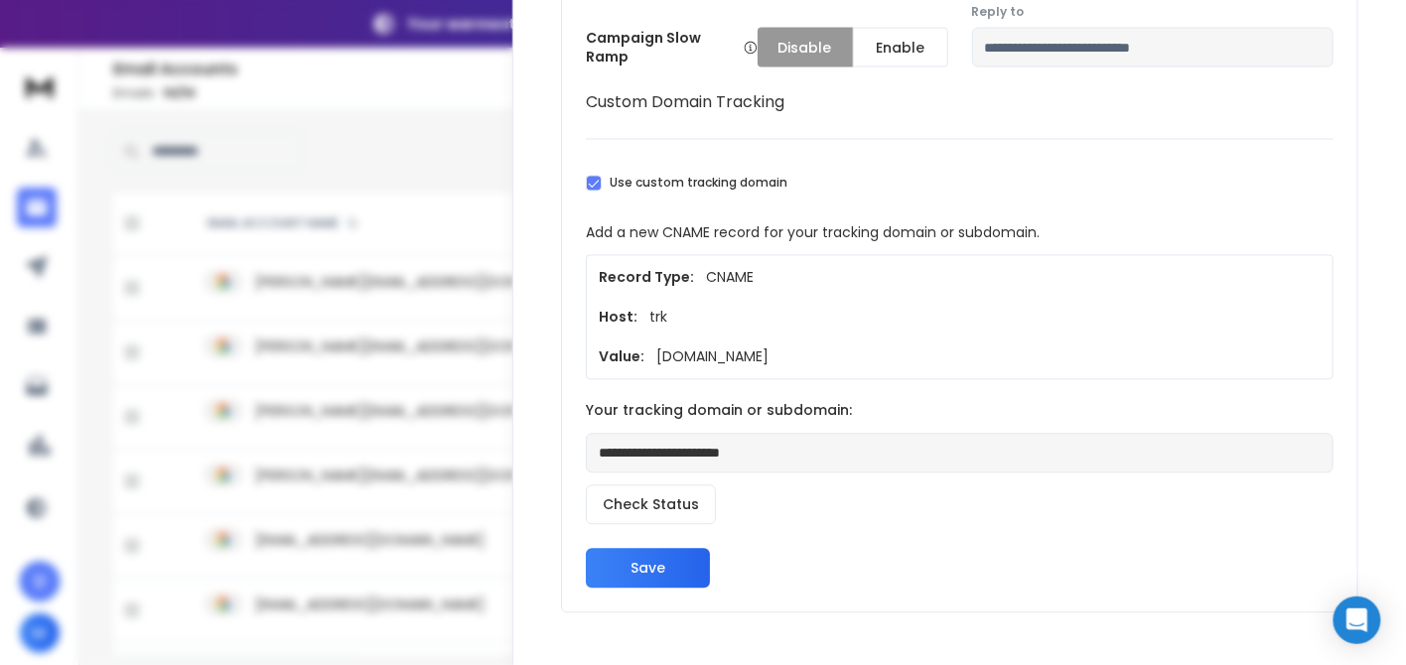
type input "**"
click at [676, 554] on button "Save" at bounding box center [648, 569] width 124 height 40
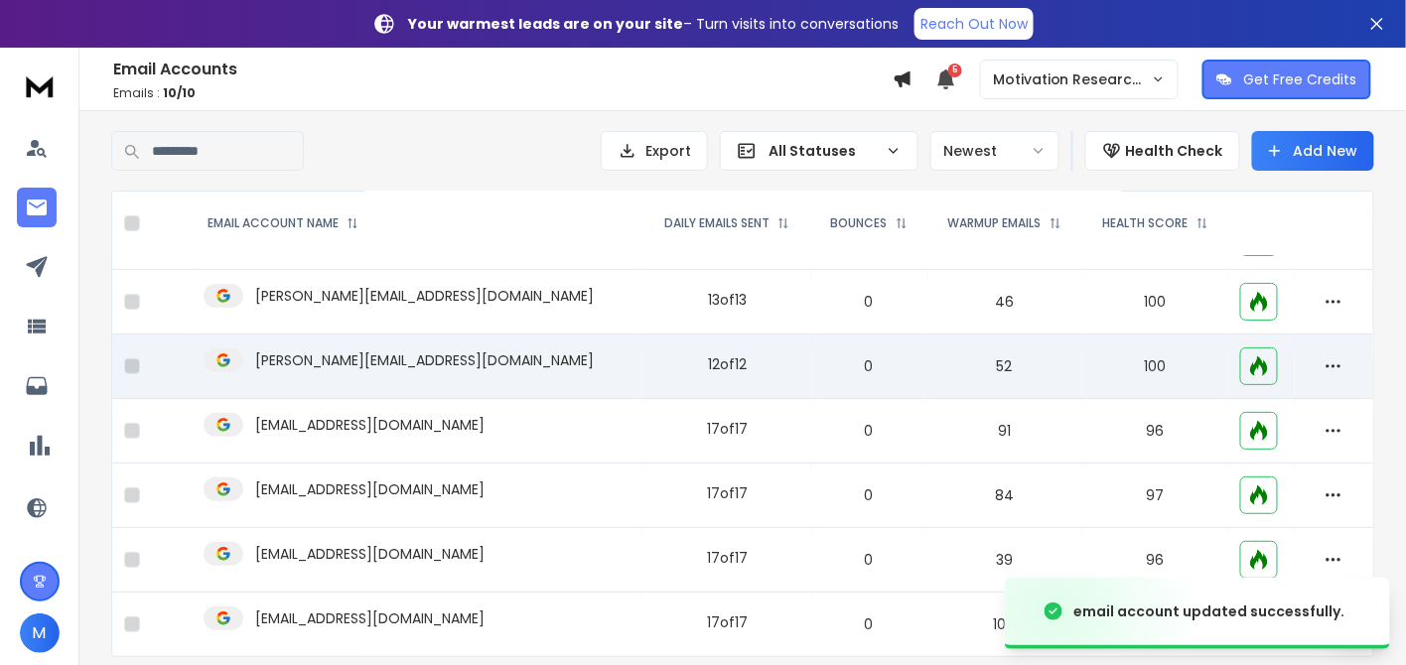
scroll to position [116, 0]
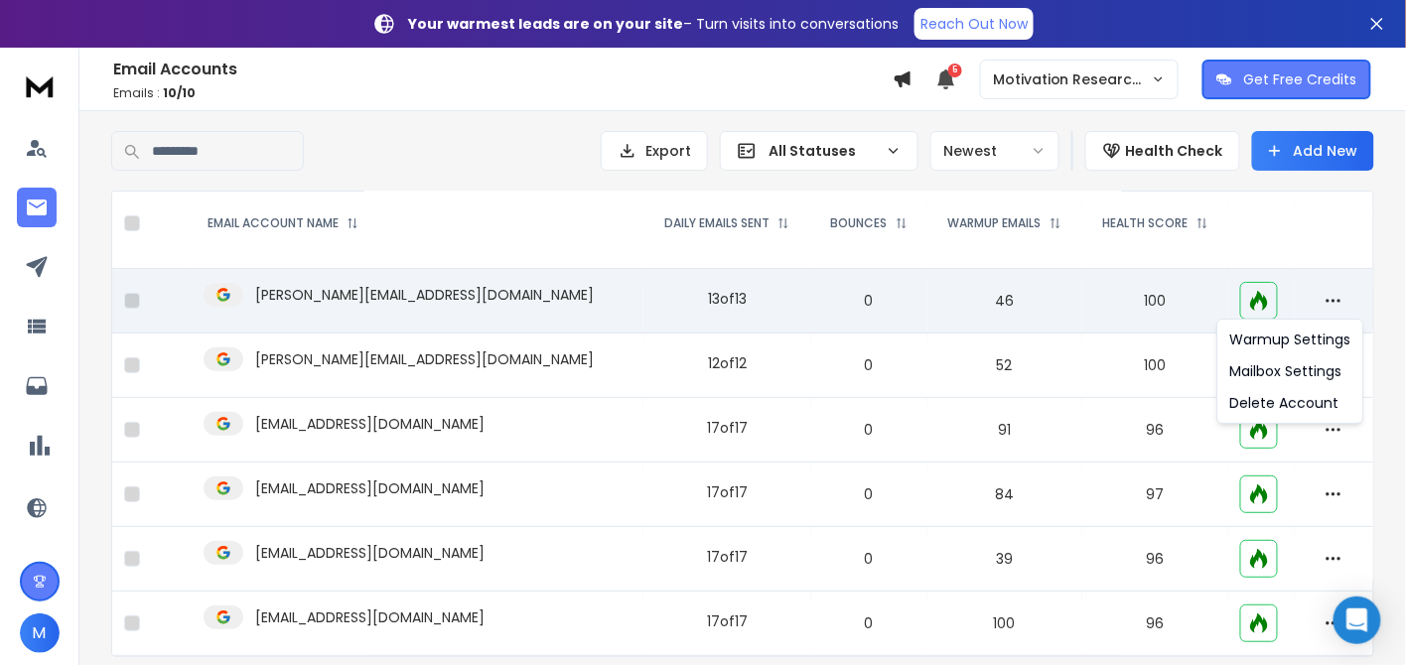
click at [1331, 304] on icon at bounding box center [1334, 301] width 18 height 18
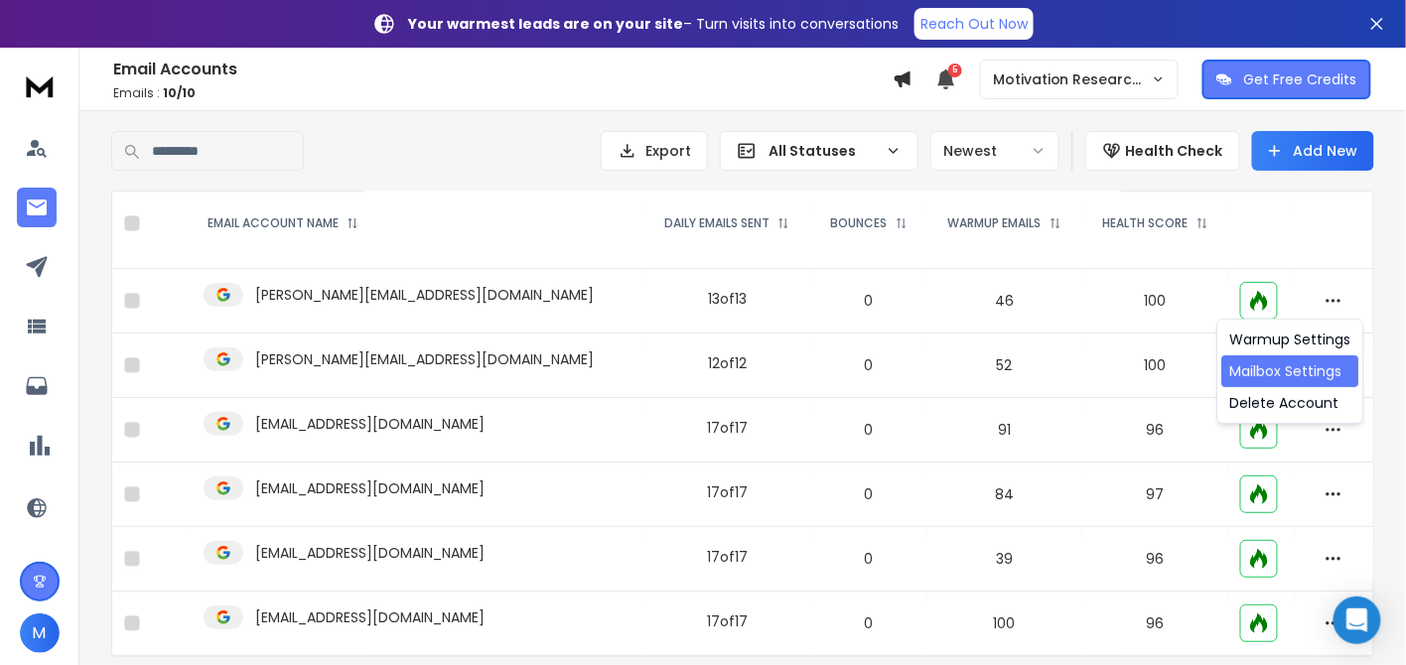
click at [1301, 364] on div "Mailbox Settings" at bounding box center [1290, 372] width 137 height 32
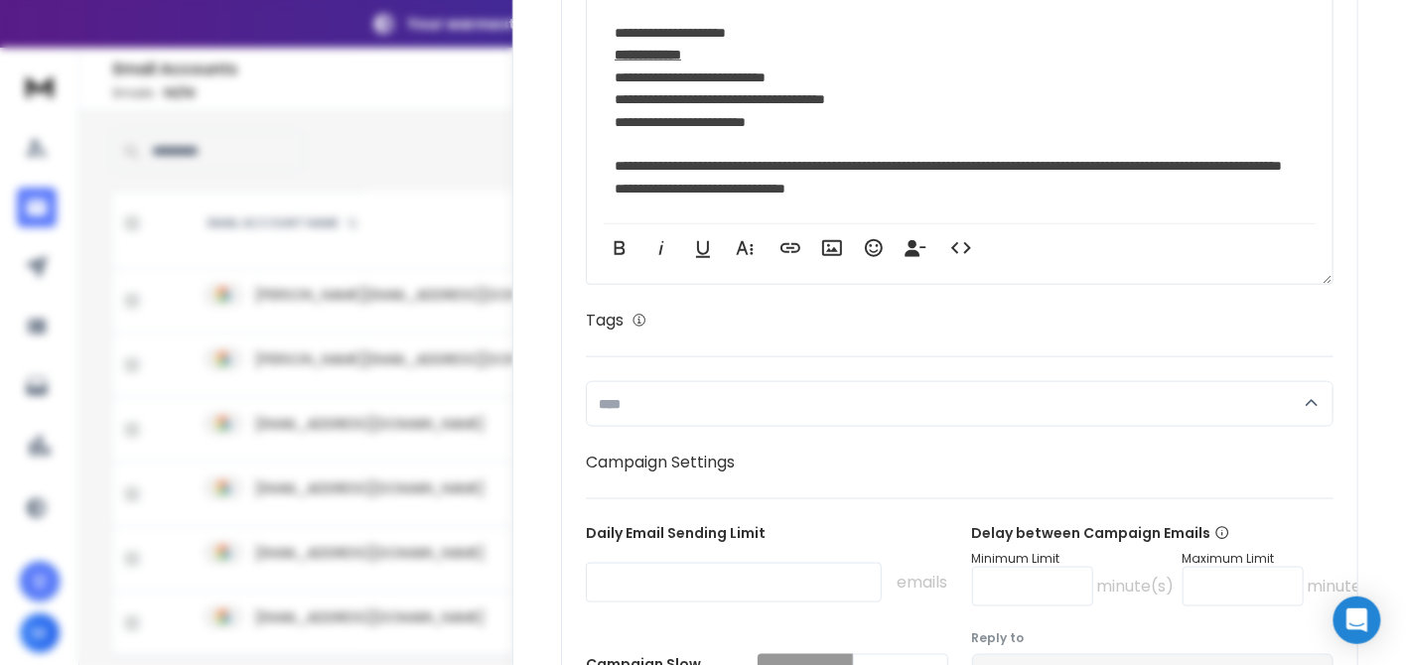
scroll to position [738, 0]
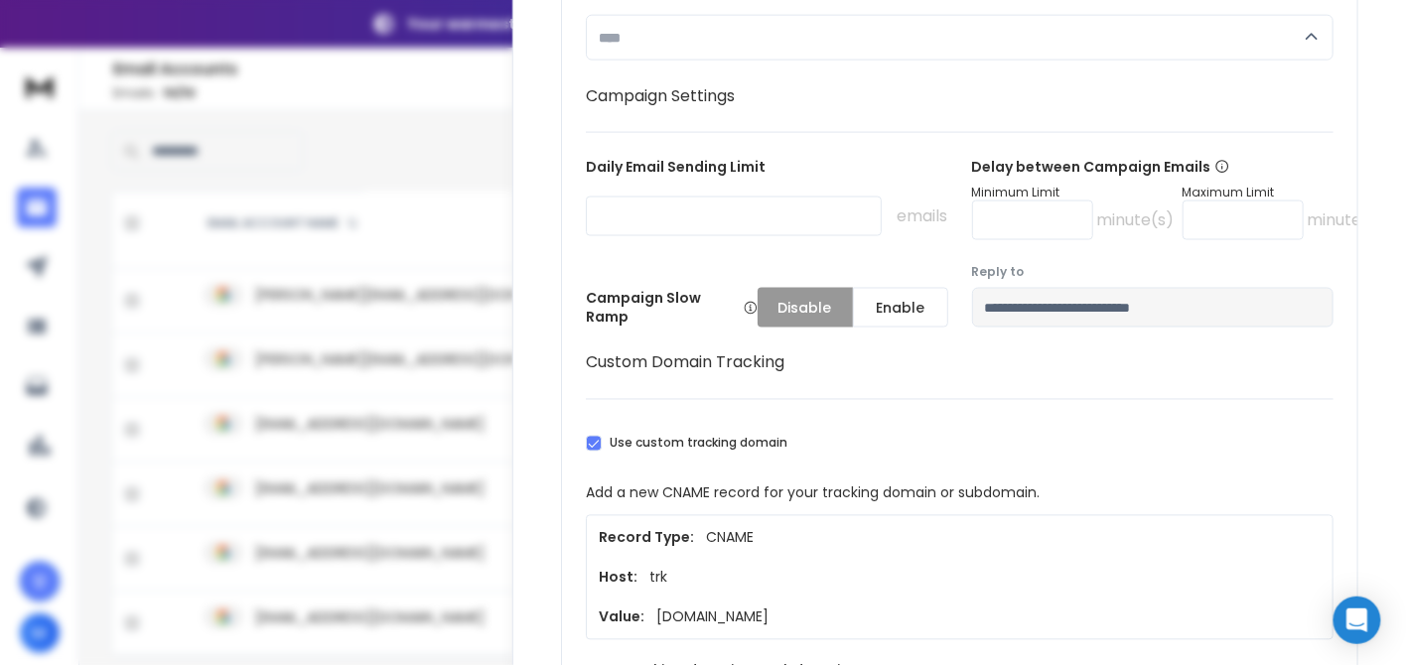
drag, startPoint x: 672, startPoint y: 215, endPoint x: 594, endPoint y: 210, distance: 78.6
click at [594, 210] on input "**" at bounding box center [734, 217] width 296 height 40
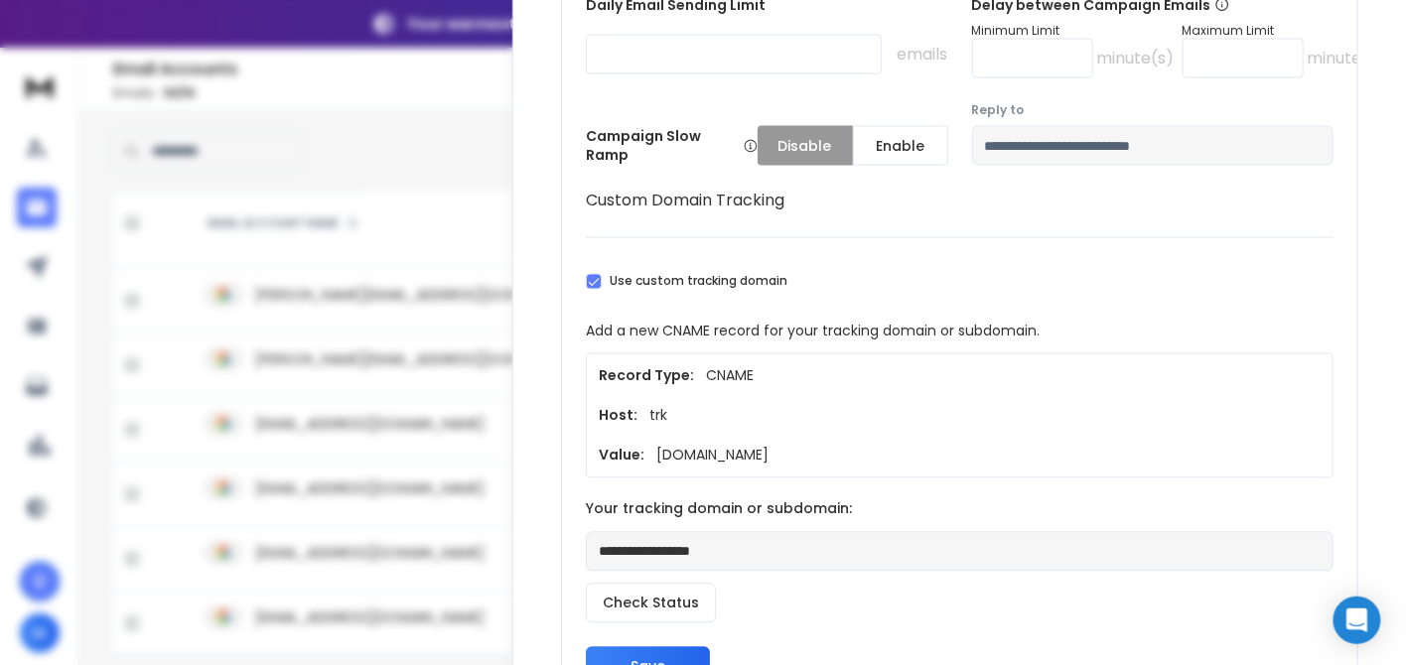
scroll to position [998, 0]
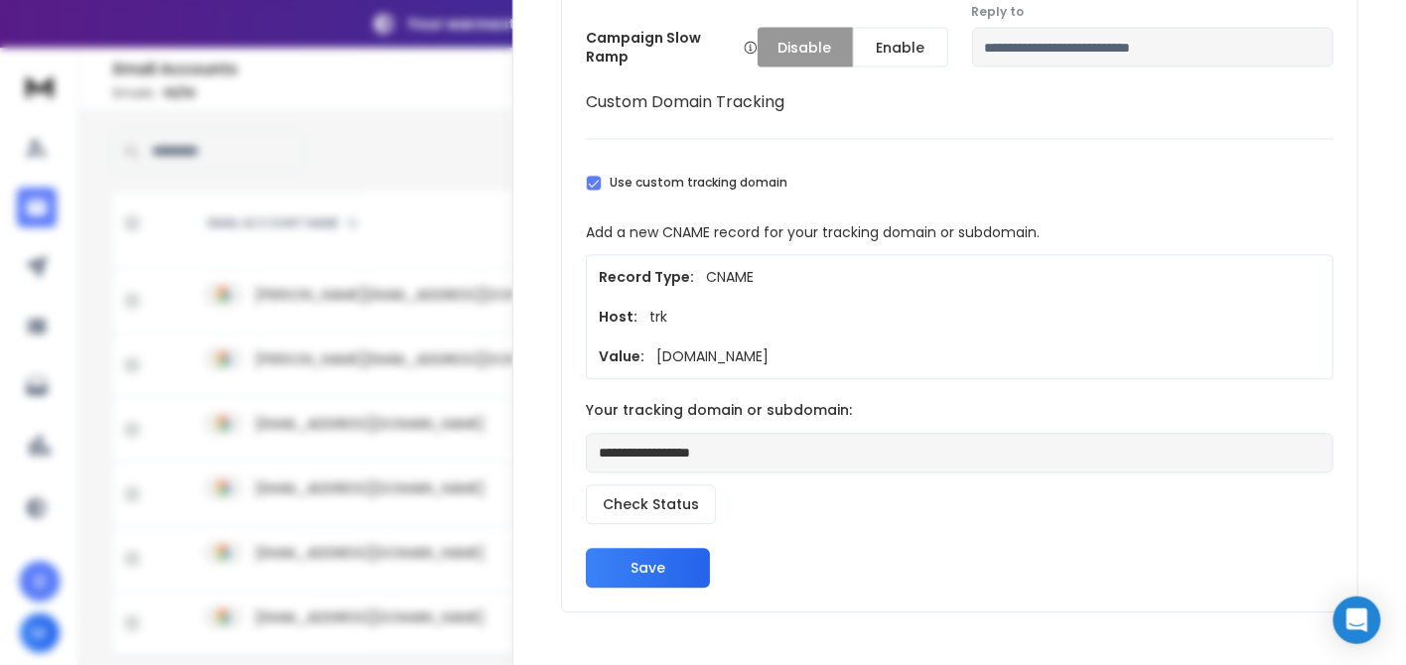
type input "**"
click at [659, 558] on button "Save" at bounding box center [648, 569] width 124 height 40
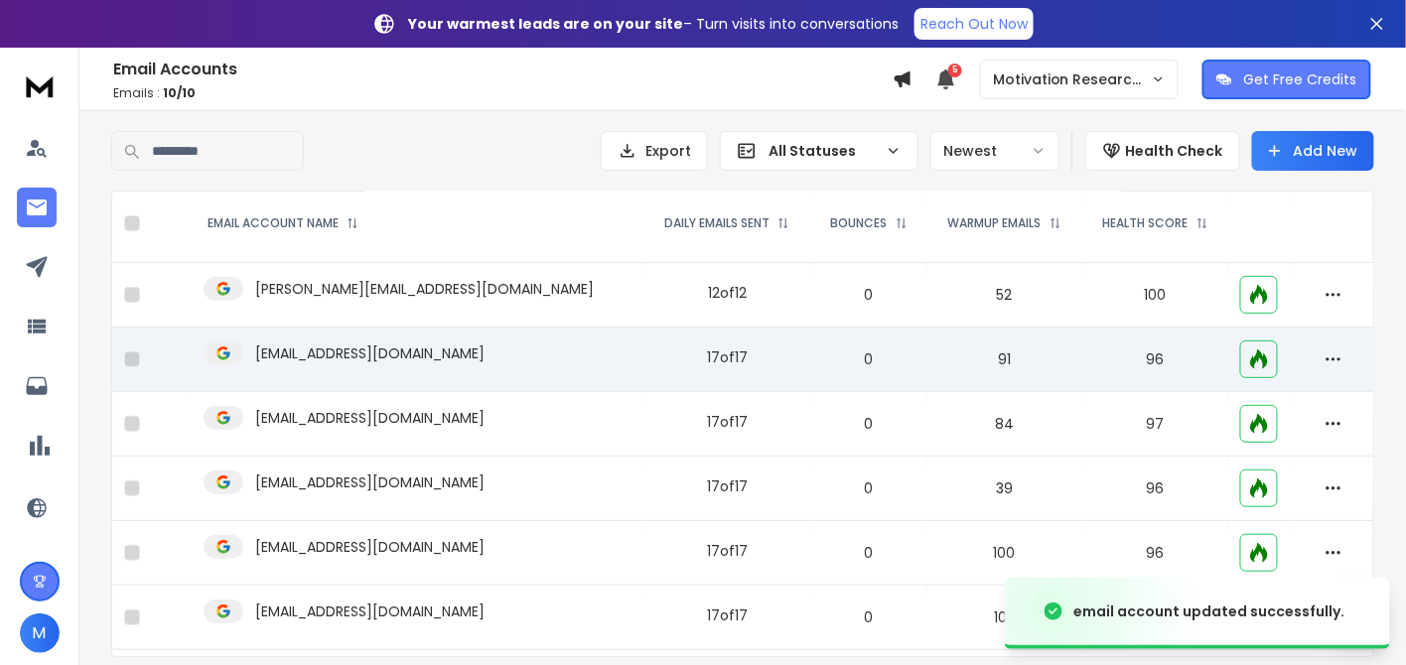
scroll to position [189, 0]
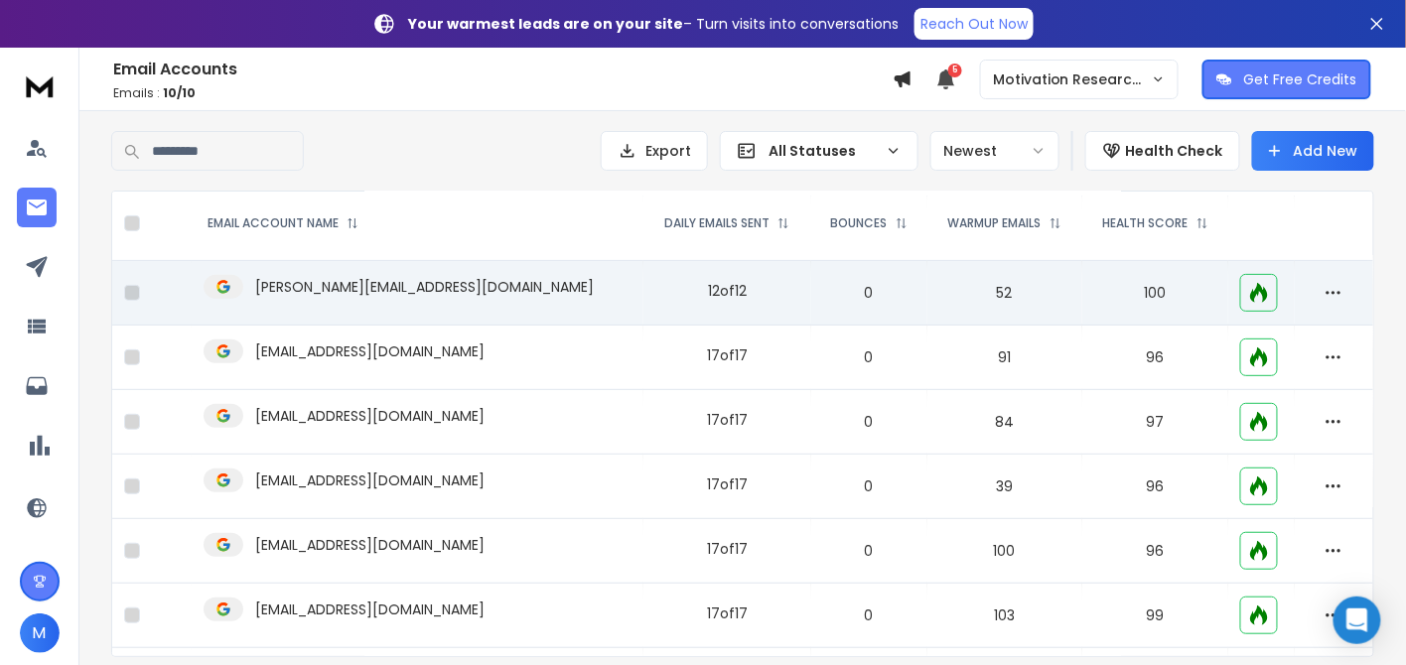
click at [1338, 289] on icon at bounding box center [1334, 293] width 18 height 18
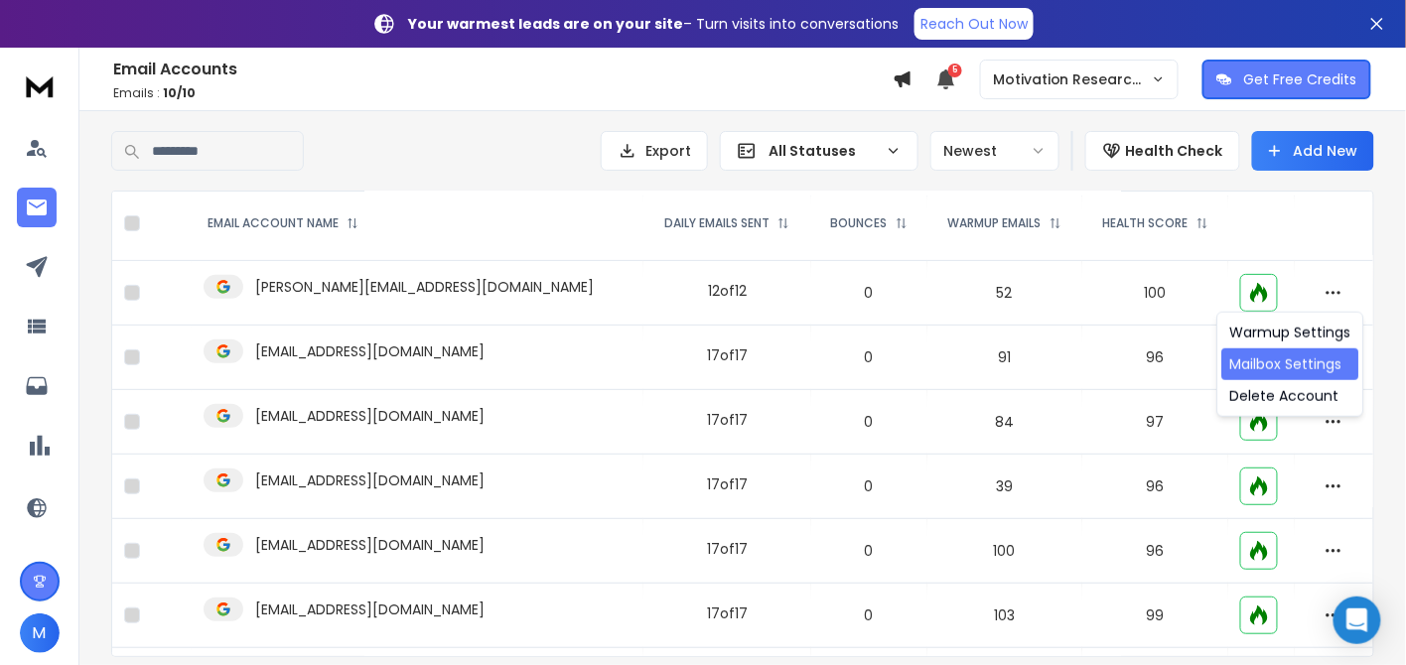
click at [1264, 370] on div "Mailbox Settings" at bounding box center [1290, 365] width 137 height 32
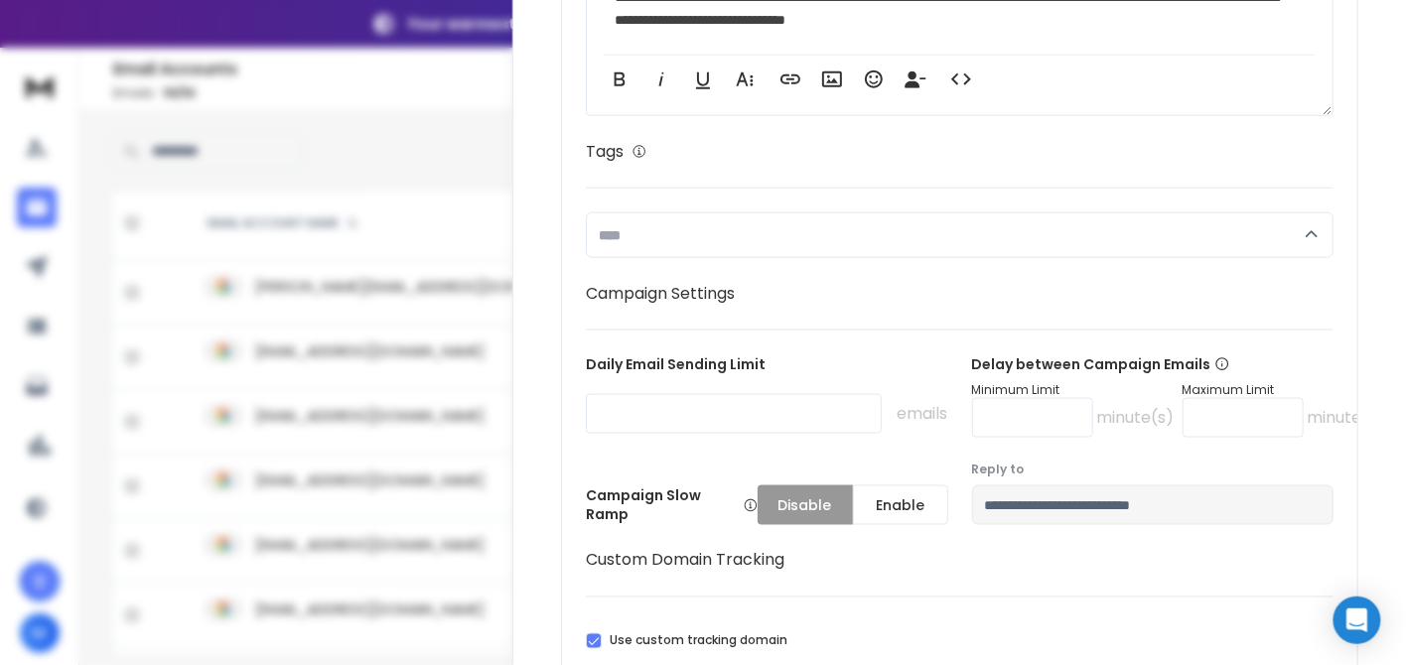
scroll to position [540, 0]
drag, startPoint x: 633, startPoint y: 416, endPoint x: 519, endPoint y: 395, distance: 115.1
click at [520, 395] on div "**********" at bounding box center [959, 332] width 894 height 665
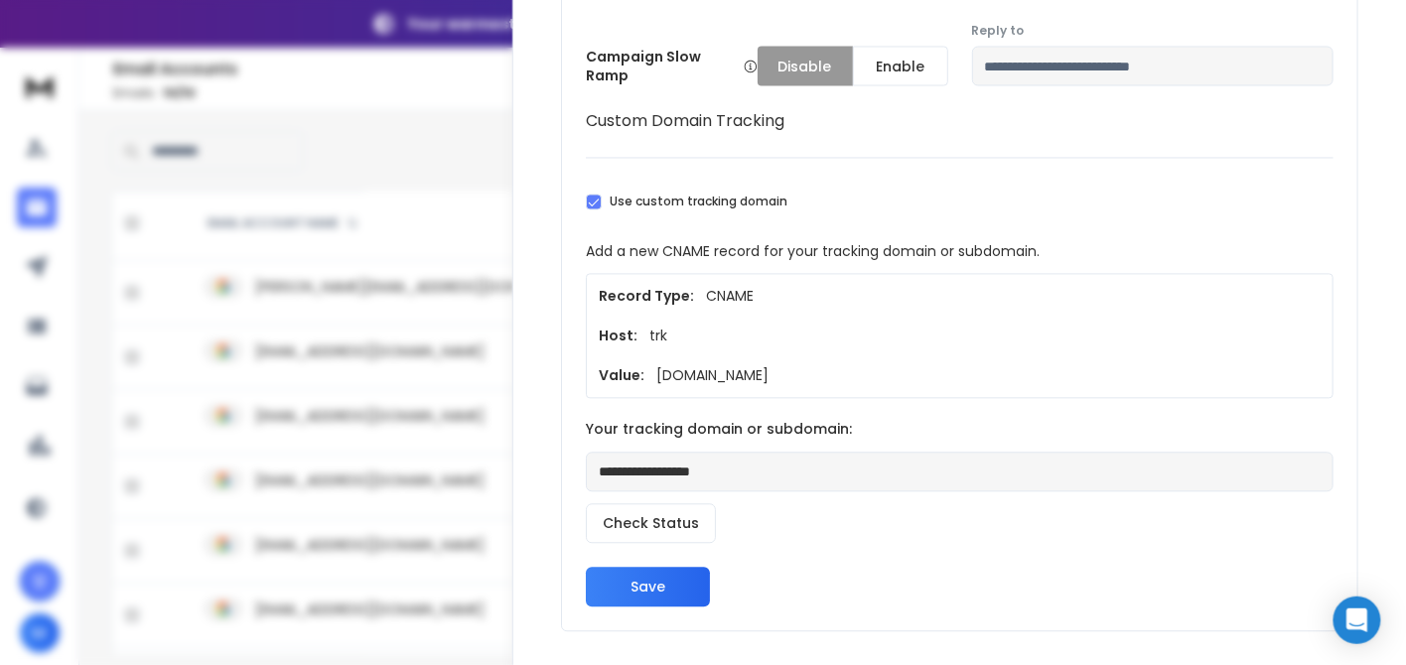
scroll to position [998, 0]
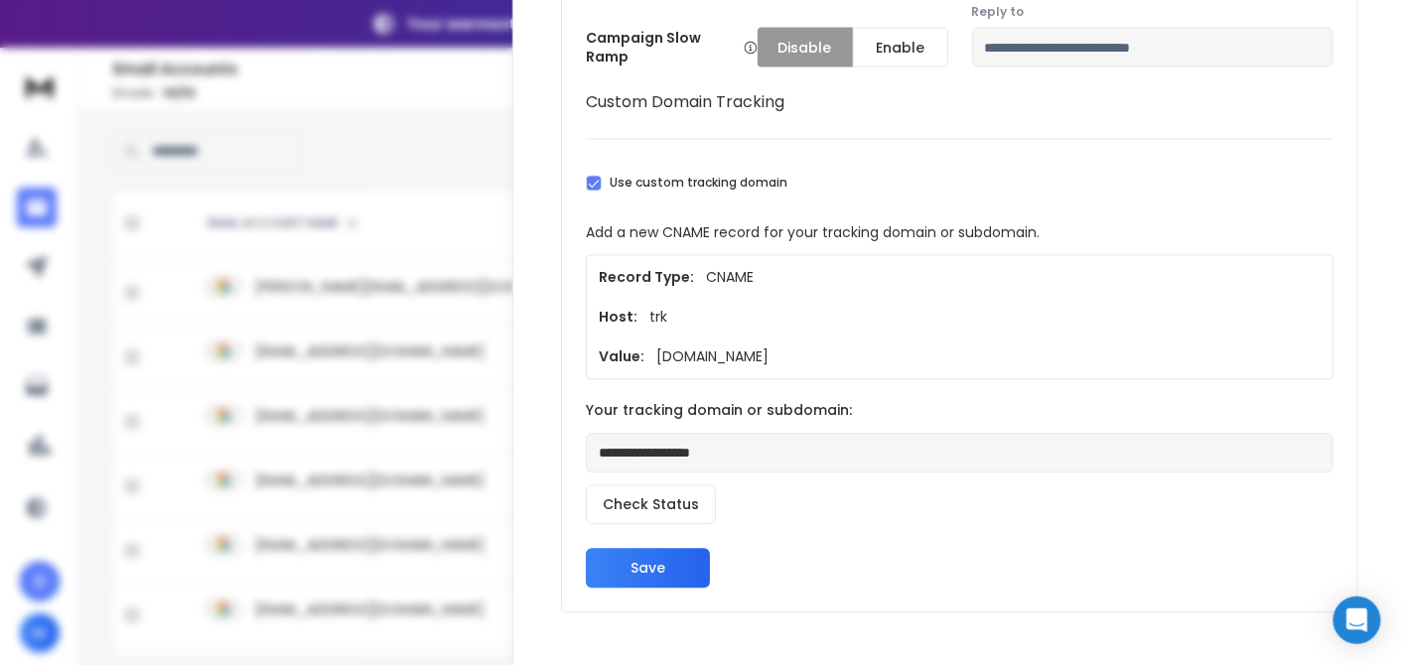
type input "**"
click at [664, 560] on button "Save" at bounding box center [648, 569] width 124 height 40
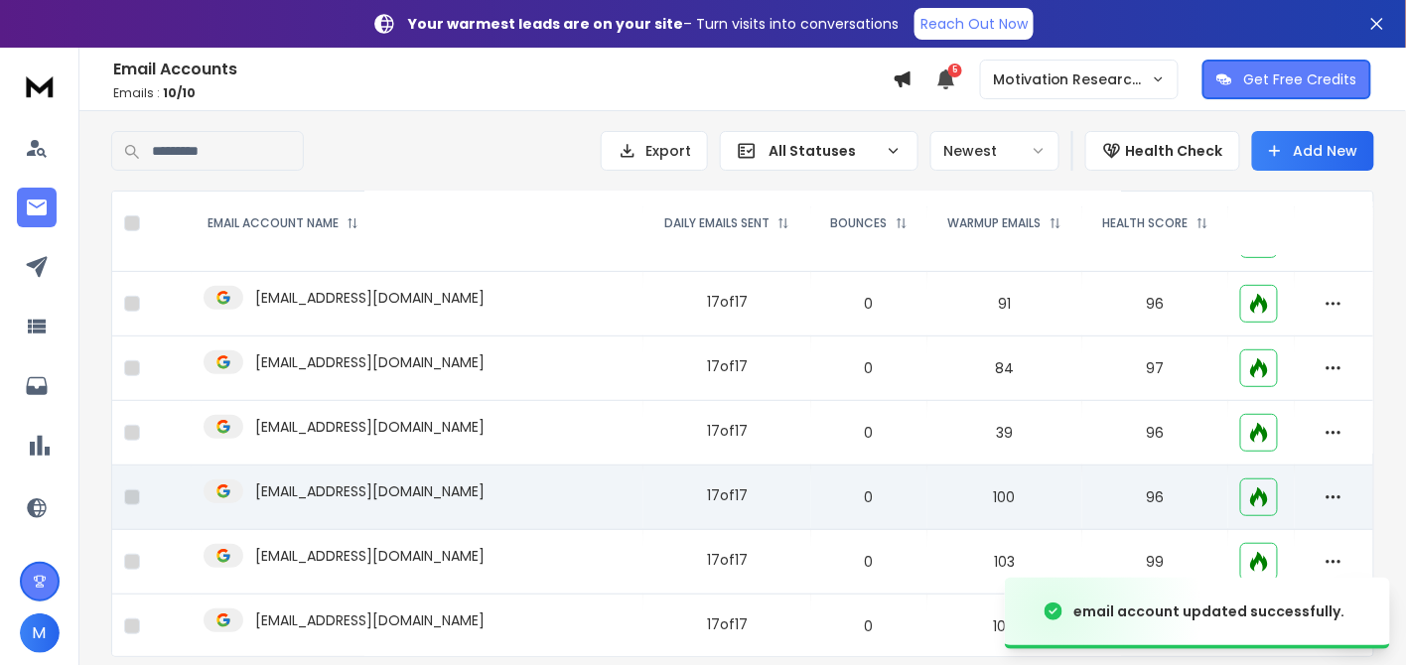
scroll to position [254, 0]
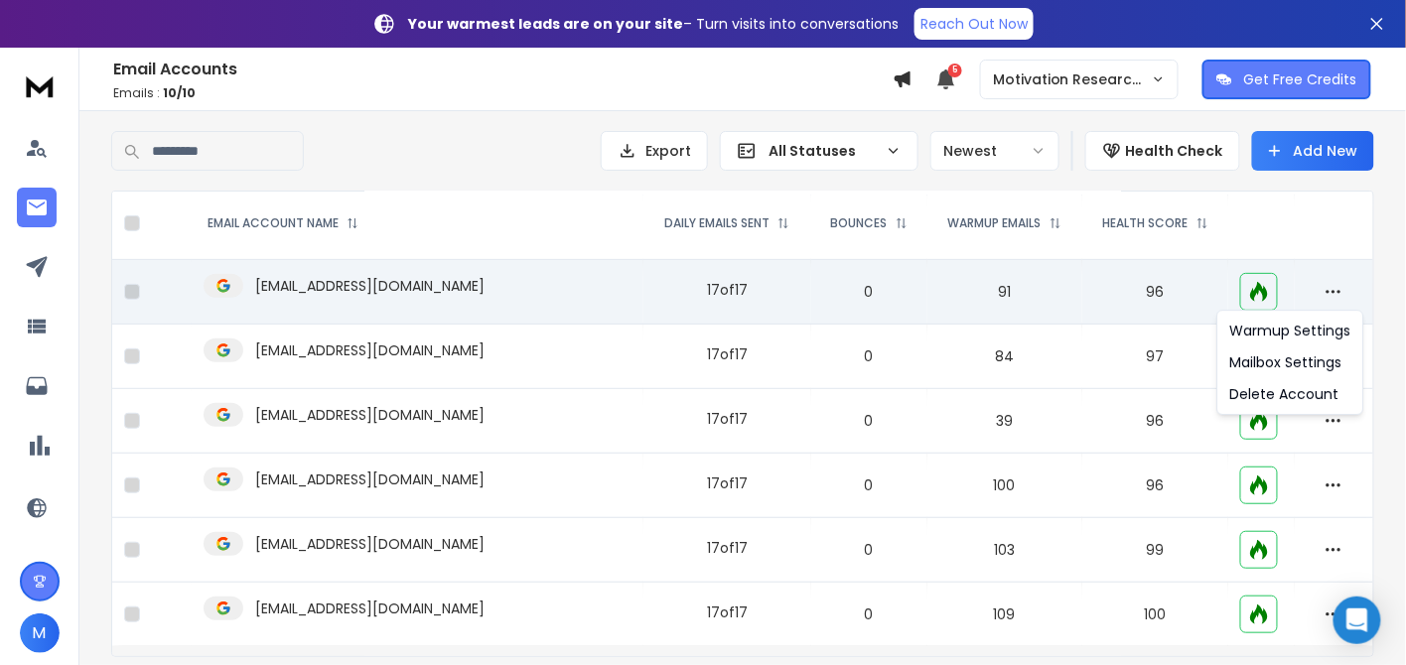
click at [1331, 292] on icon at bounding box center [1334, 292] width 18 height 18
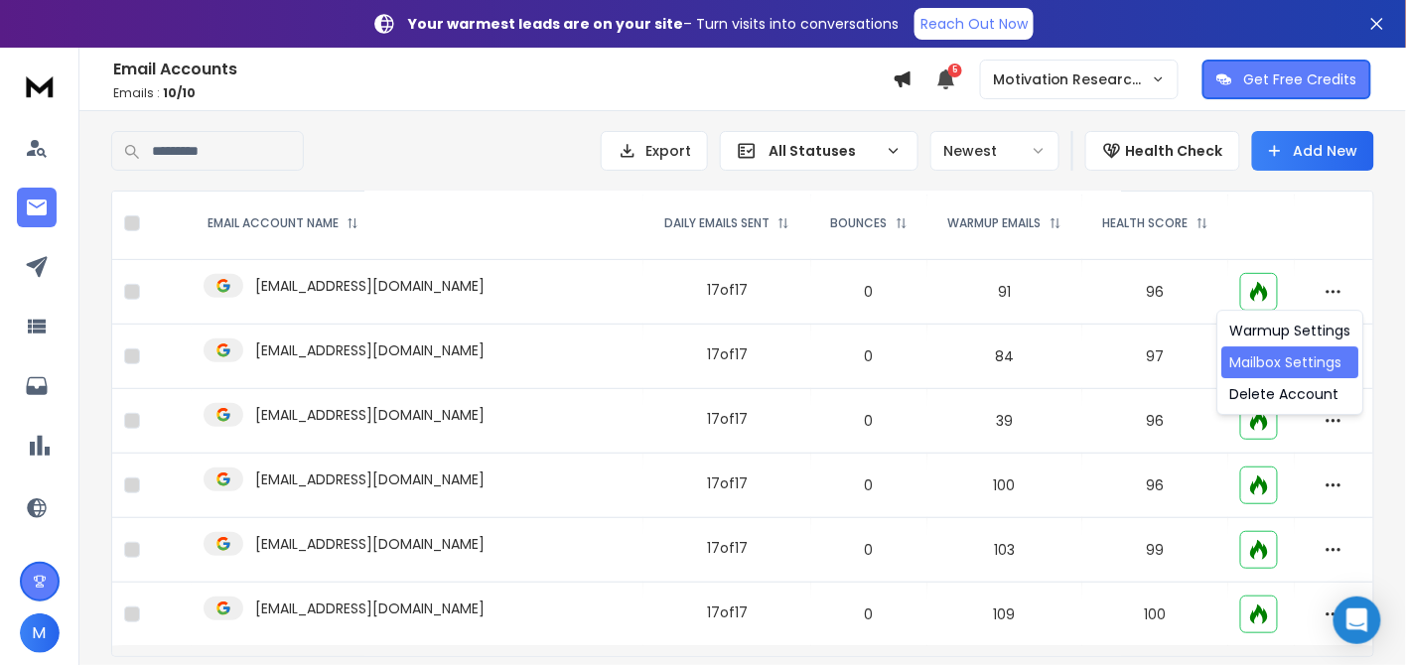
click at [1274, 362] on div "Mailbox Settings" at bounding box center [1290, 363] width 137 height 32
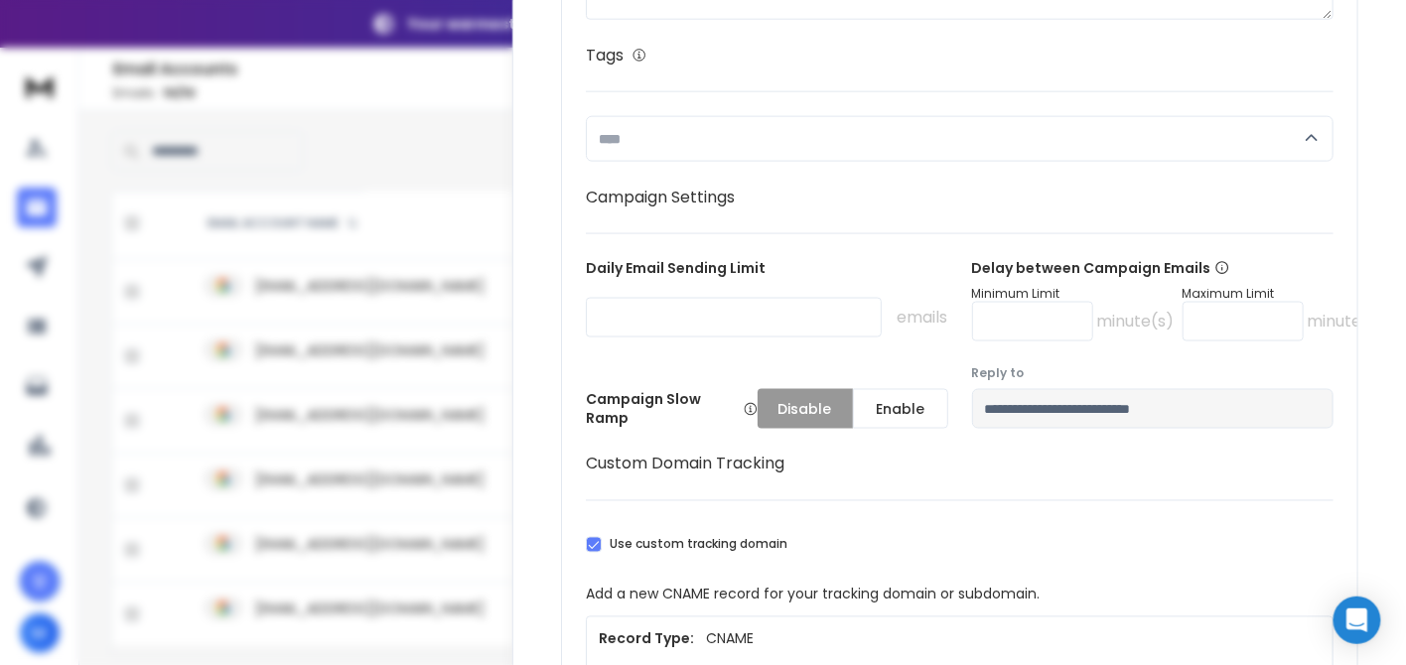
scroll to position [653, 0]
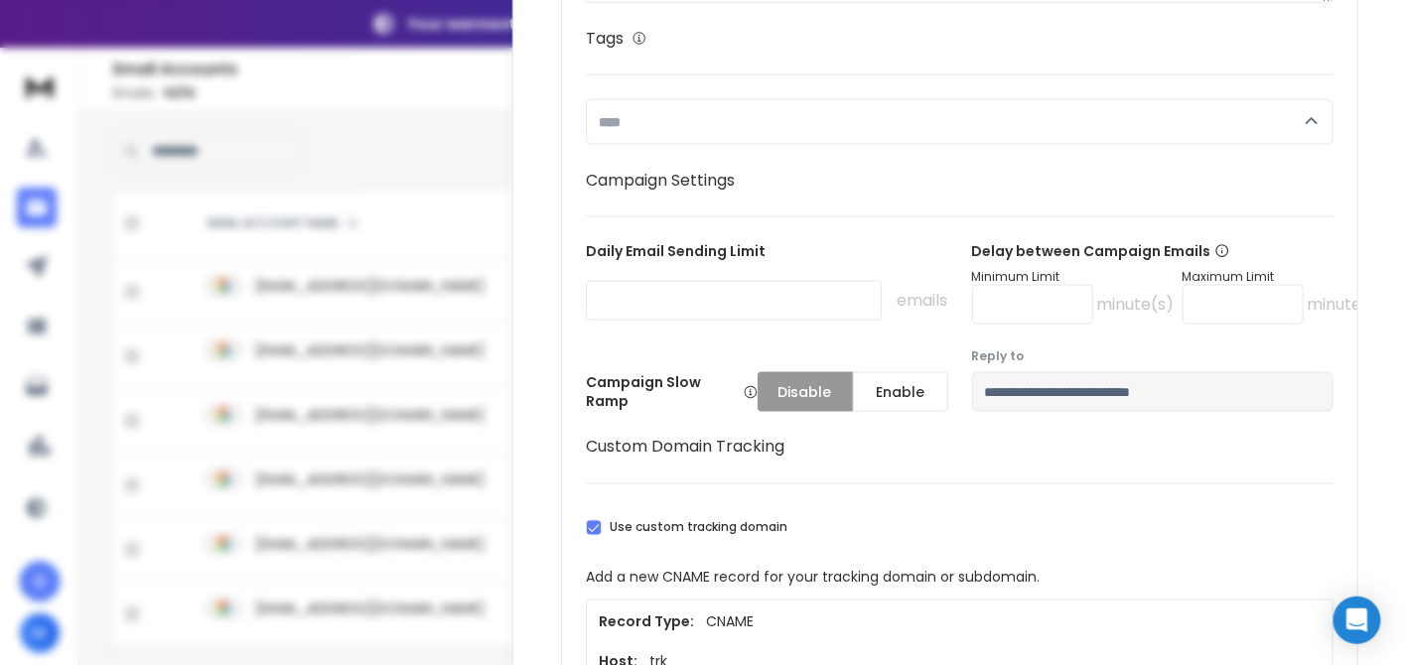
drag, startPoint x: 717, startPoint y: 301, endPoint x: 550, endPoint y: 276, distance: 168.7
click at [550, 275] on div "**********" at bounding box center [959, 180] width 845 height 1620
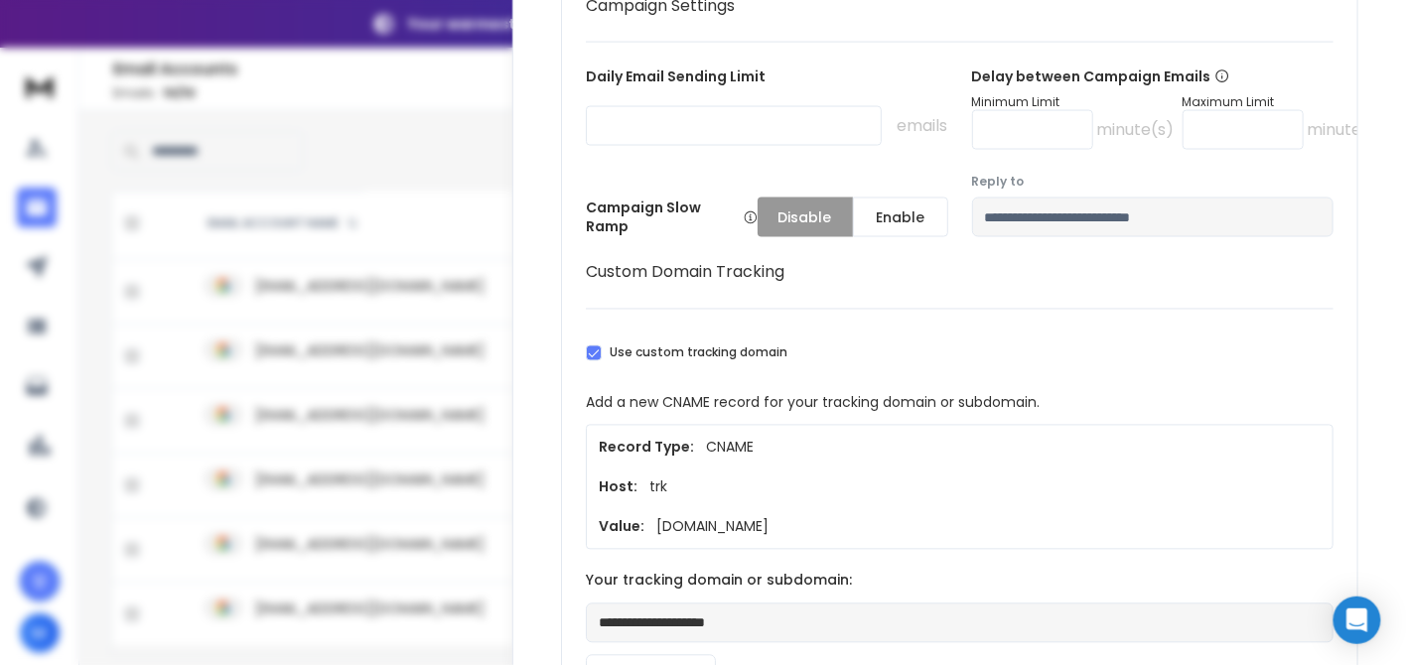
scroll to position [998, 0]
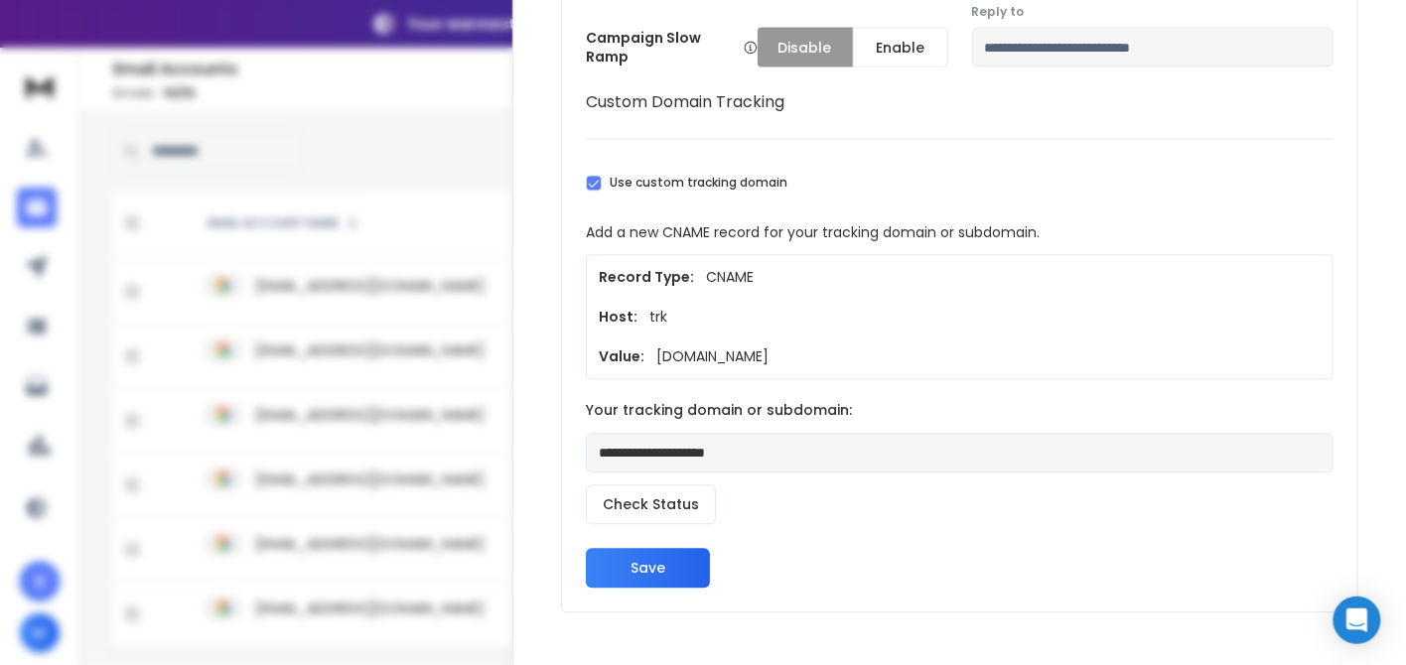
type input "**"
click at [652, 577] on button "Save" at bounding box center [648, 569] width 124 height 40
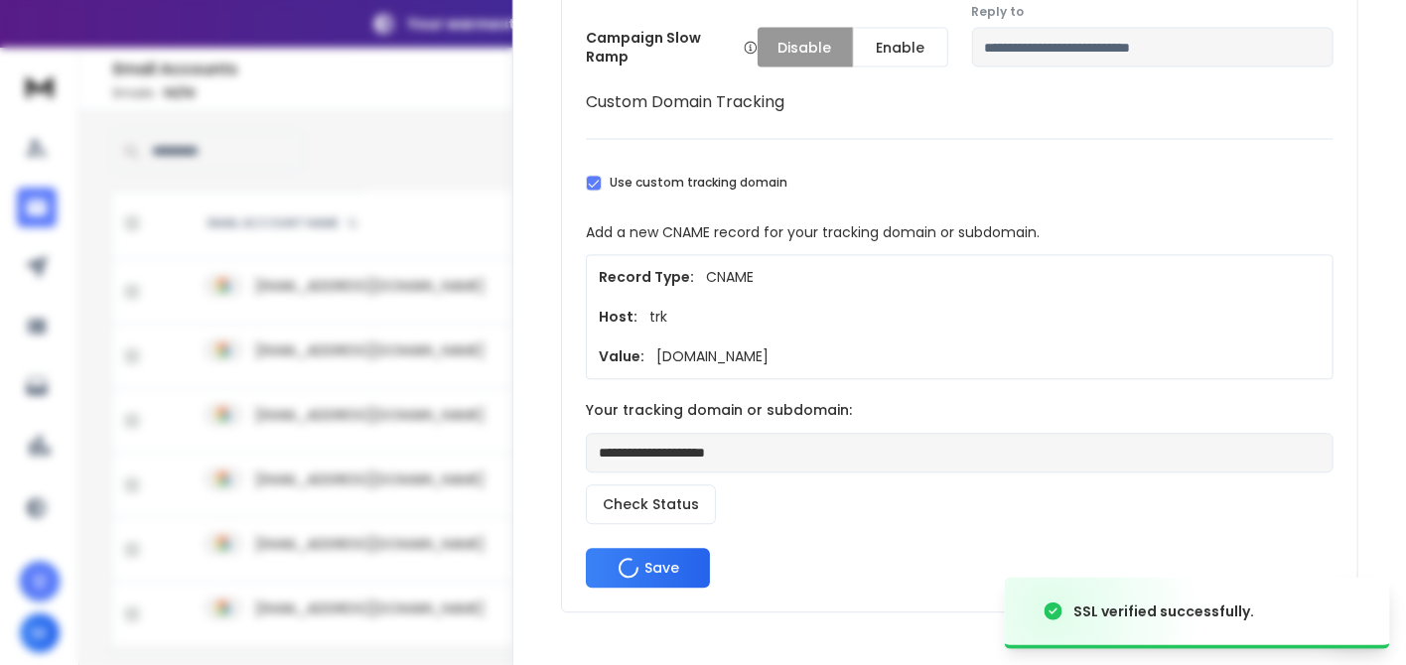
scroll to position [641, 0]
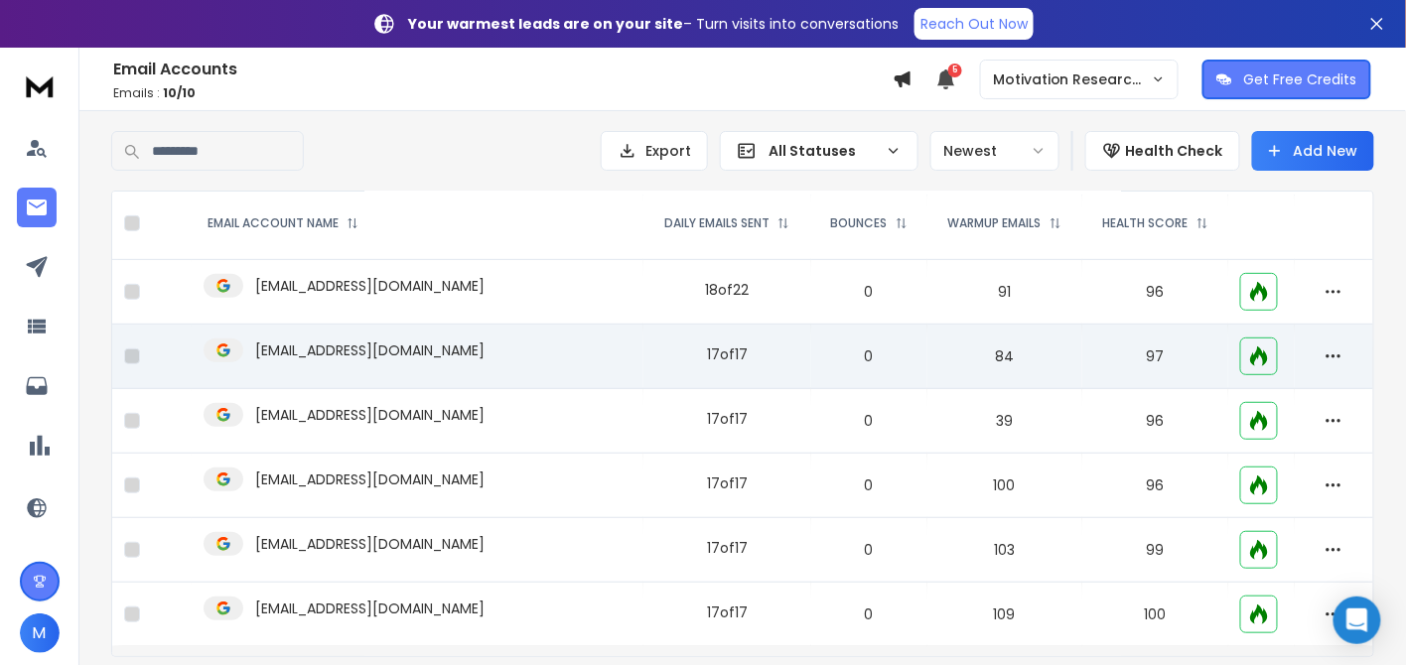
click at [1342, 351] on button at bounding box center [1334, 357] width 55 height 34
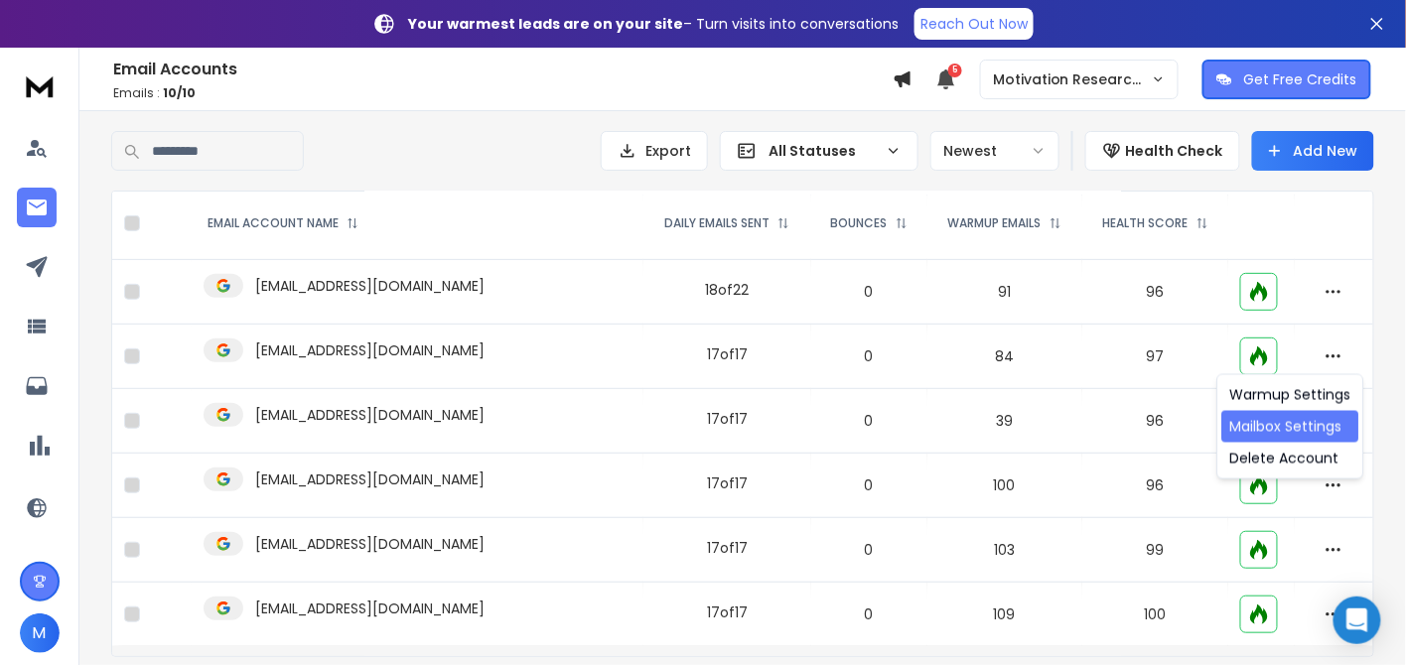
click at [1279, 426] on div "Mailbox Settings" at bounding box center [1290, 427] width 137 height 32
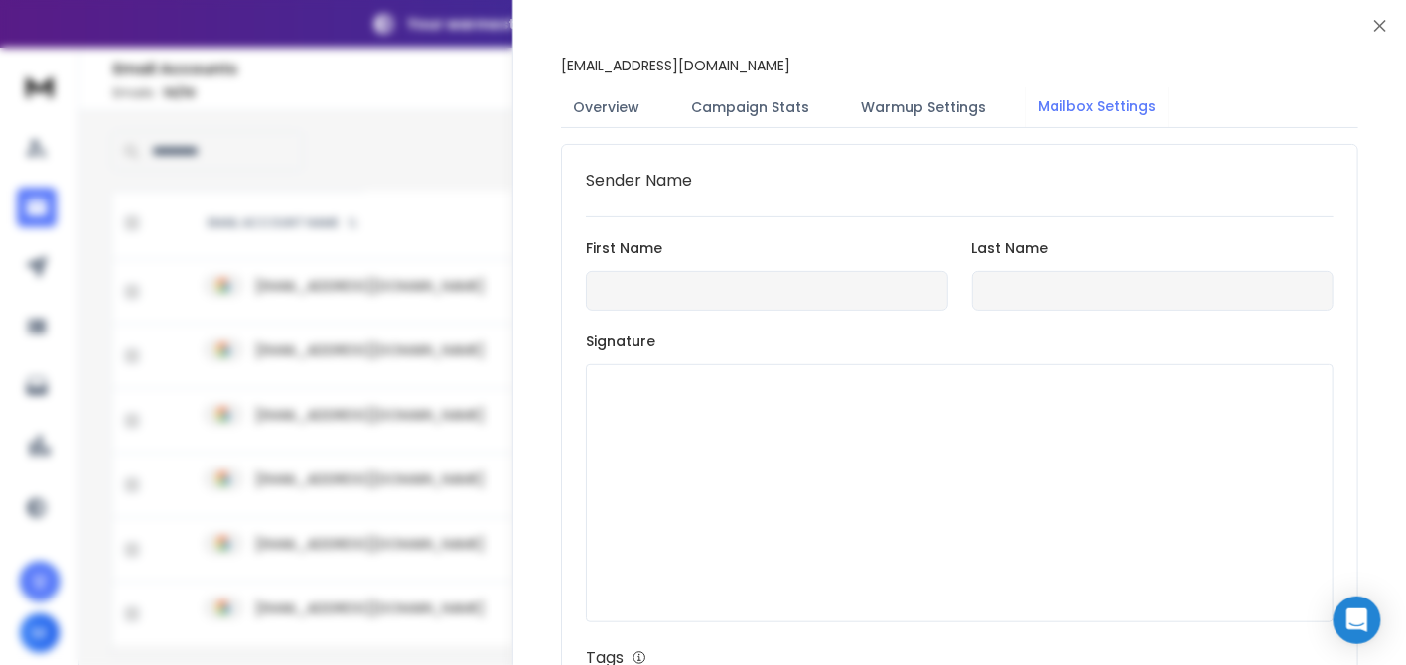
type input "**********"
type input "********"
type input "**"
type input "*"
type input "**"
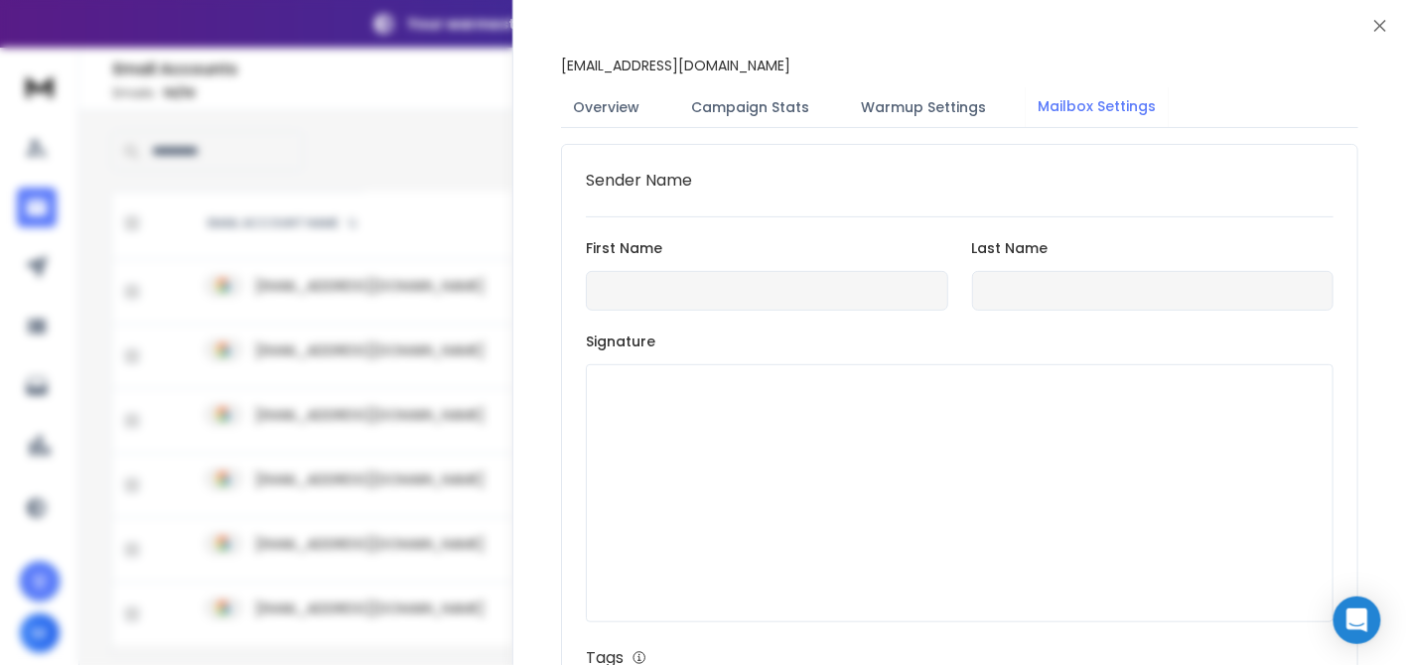
type input "**********"
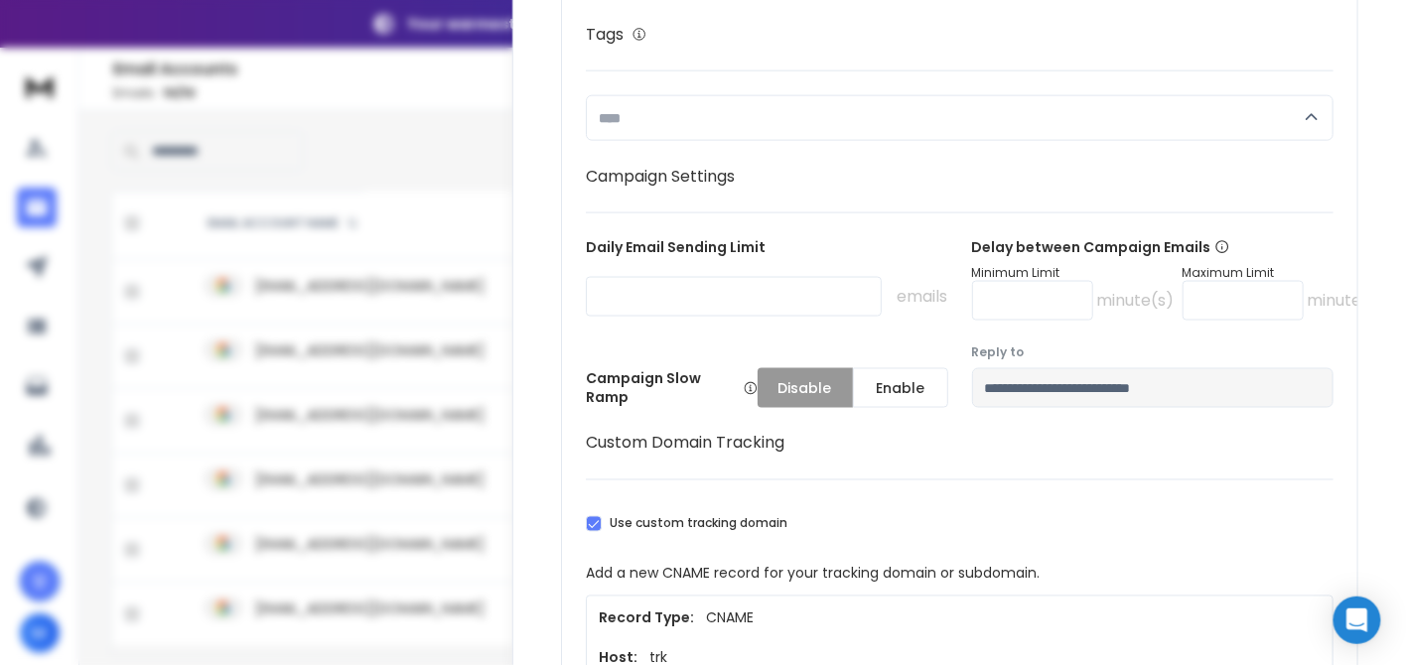
scroll to position [678, 0]
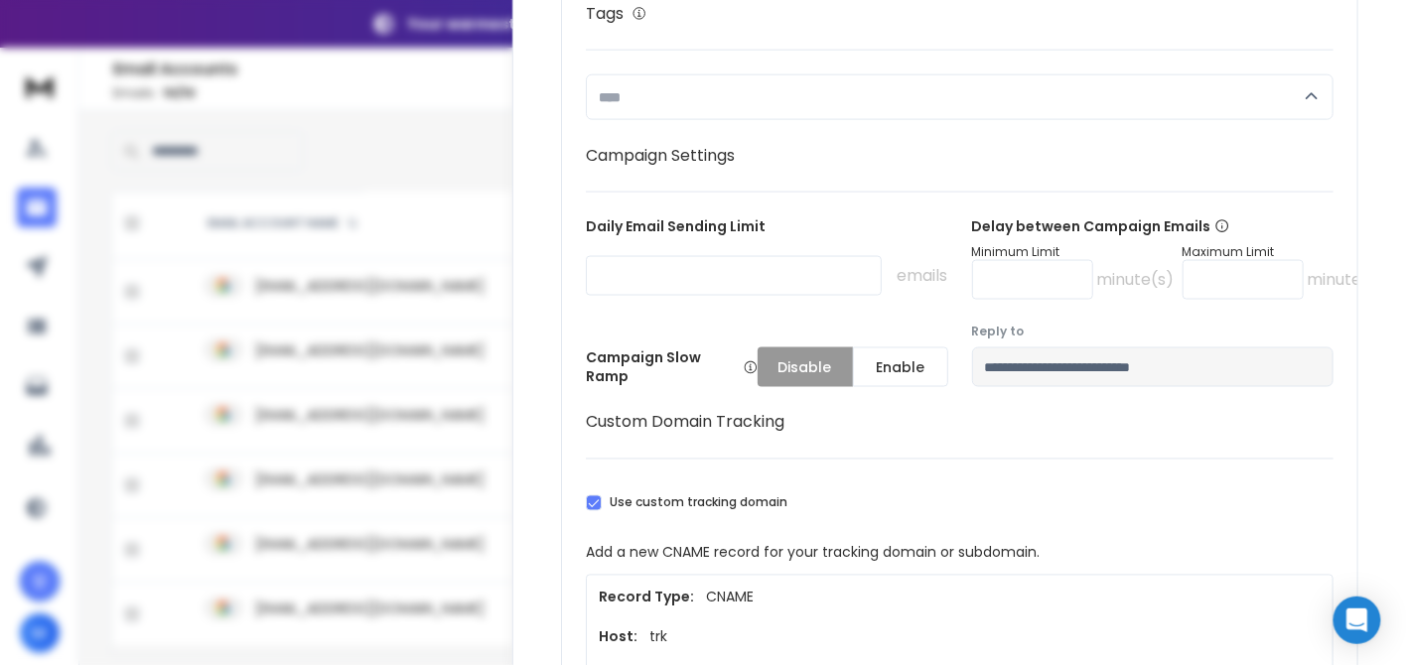
drag, startPoint x: 665, startPoint y: 273, endPoint x: 544, endPoint y: 268, distance: 121.3
click at [544, 265] on div "**********" at bounding box center [959, 156] width 845 height 1620
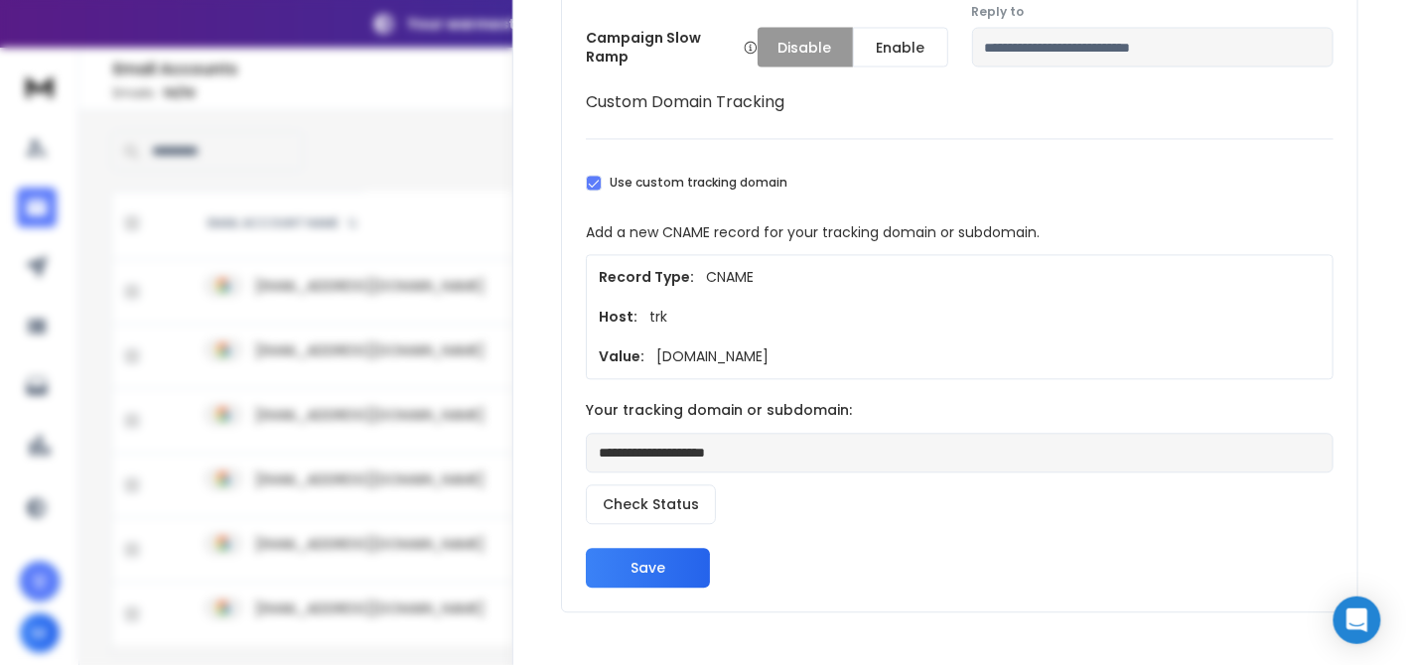
type input "**"
click at [662, 566] on button "Save" at bounding box center [648, 569] width 124 height 40
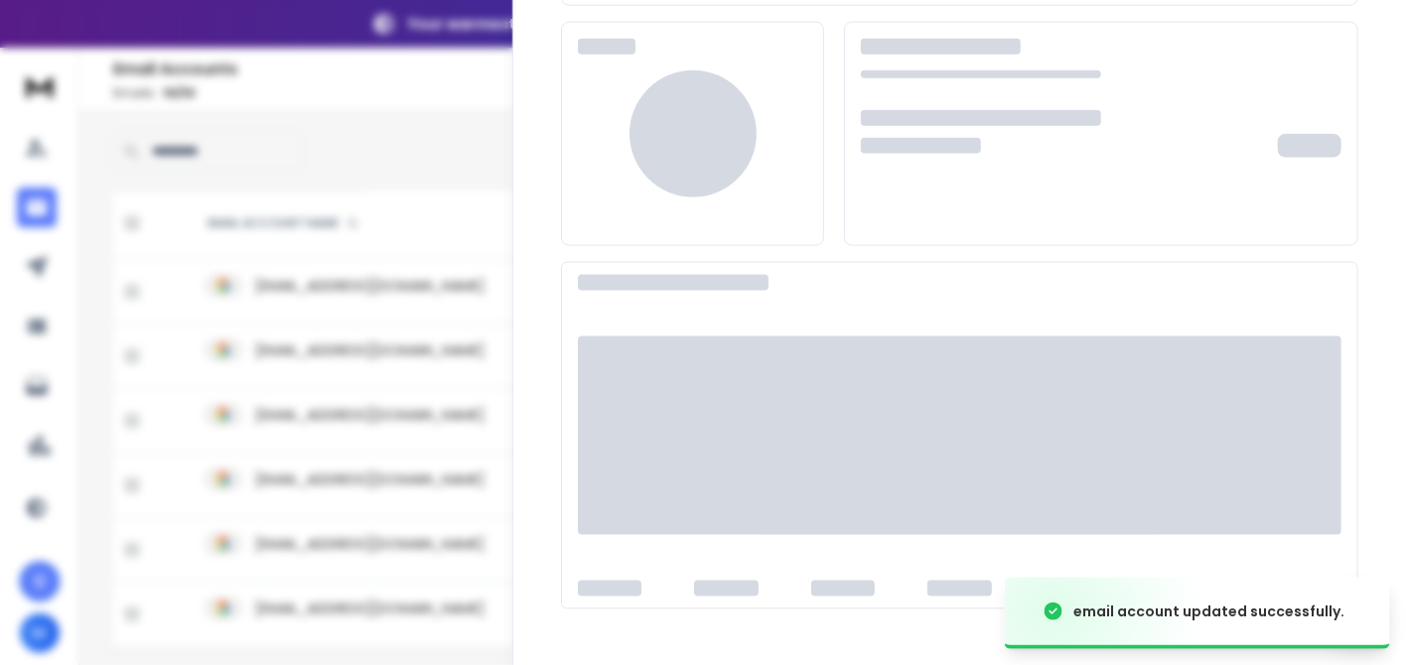
scroll to position [641, 0]
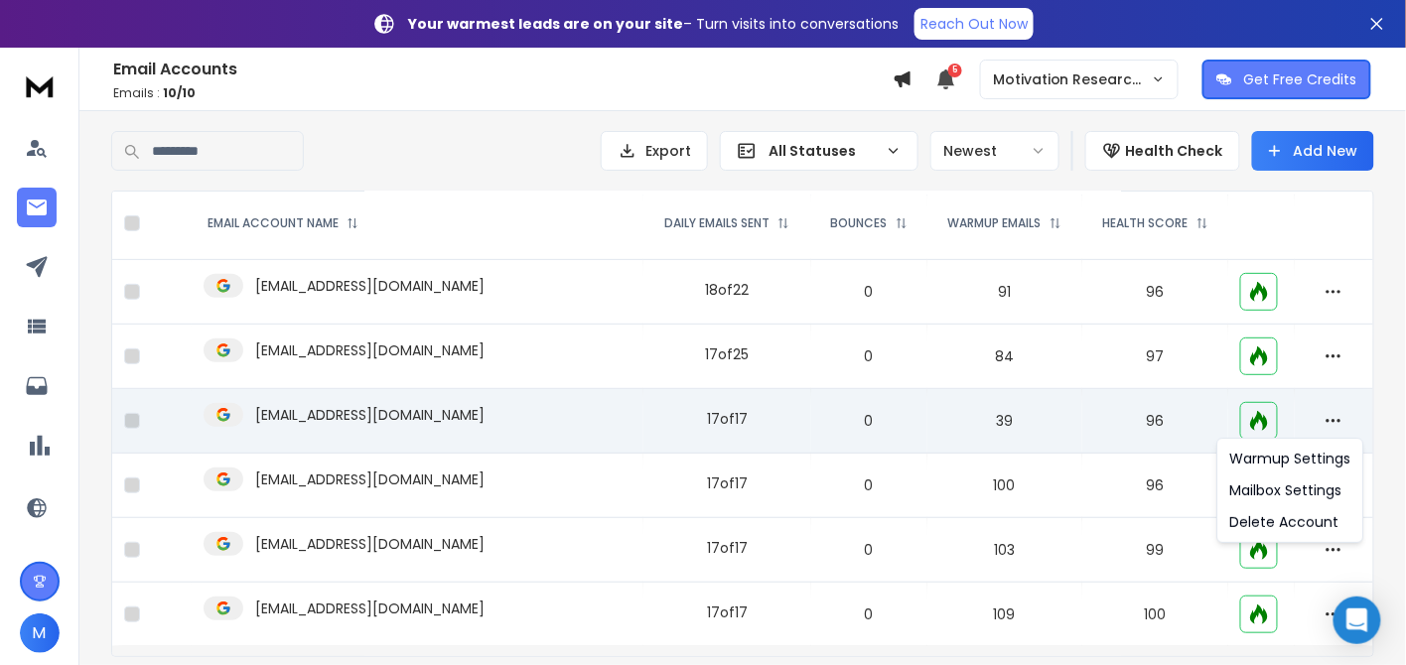
click at [1336, 419] on icon at bounding box center [1334, 420] width 15 height 3
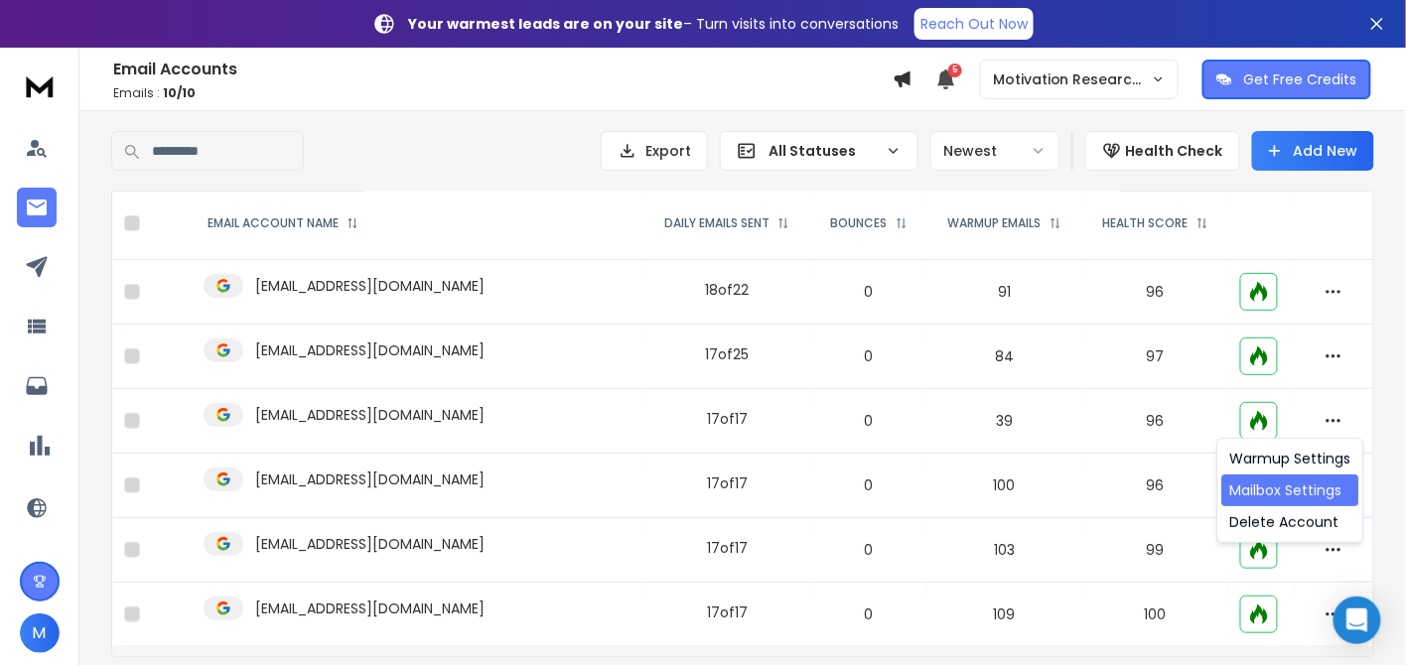
click at [1277, 483] on div "Mailbox Settings" at bounding box center [1290, 491] width 137 height 32
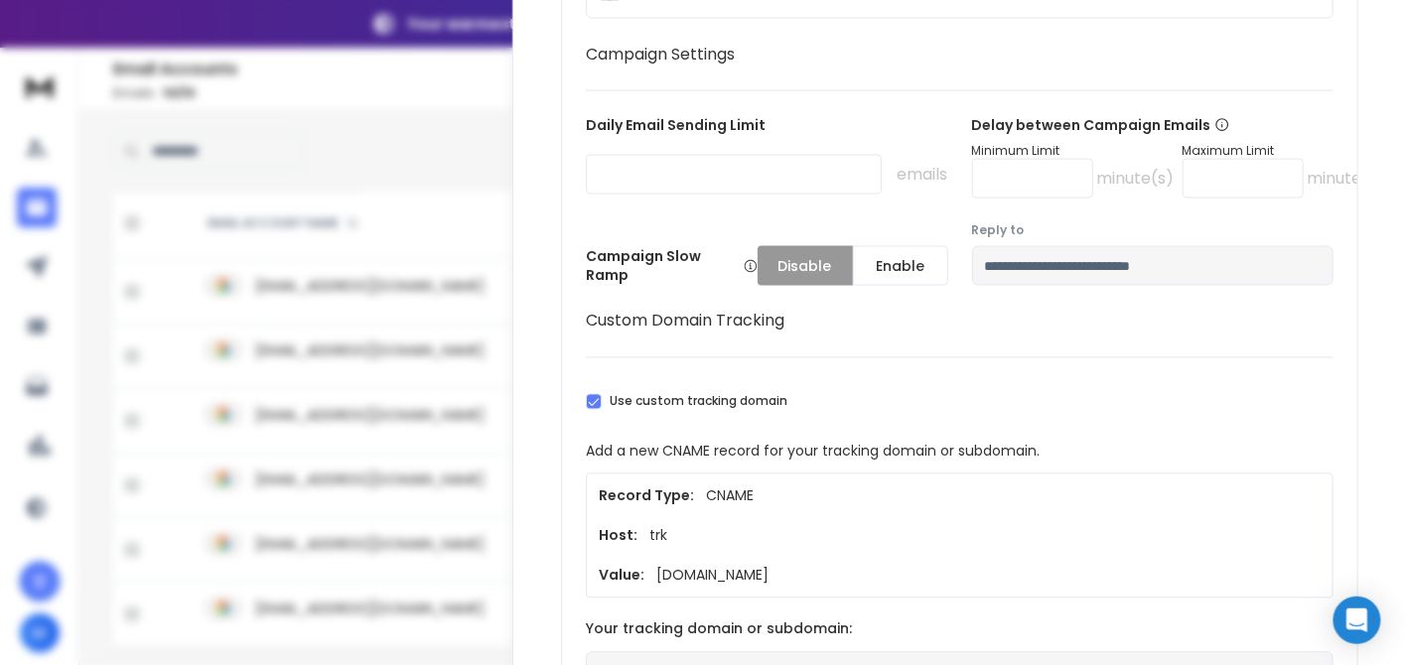
scroll to position [772, 0]
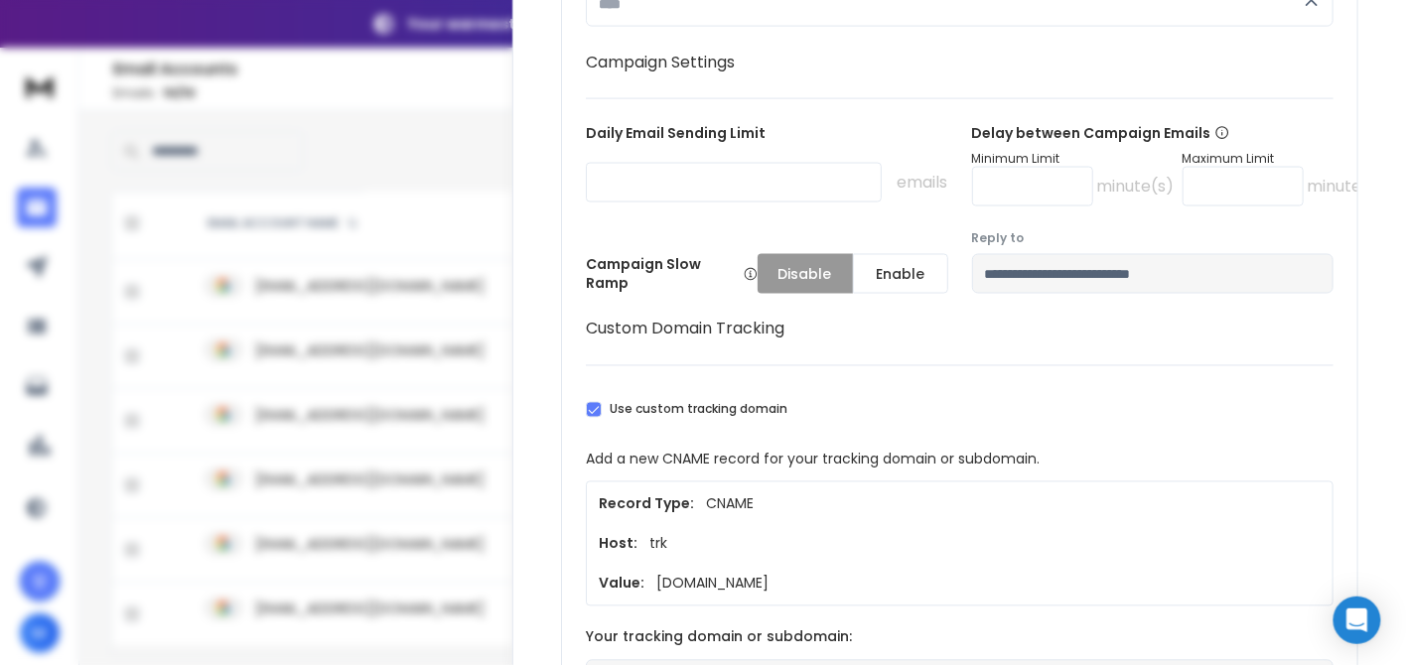
drag, startPoint x: 604, startPoint y: 176, endPoint x: 547, endPoint y: 172, distance: 56.7
click at [548, 171] on div "**********" at bounding box center [959, 62] width 845 height 1620
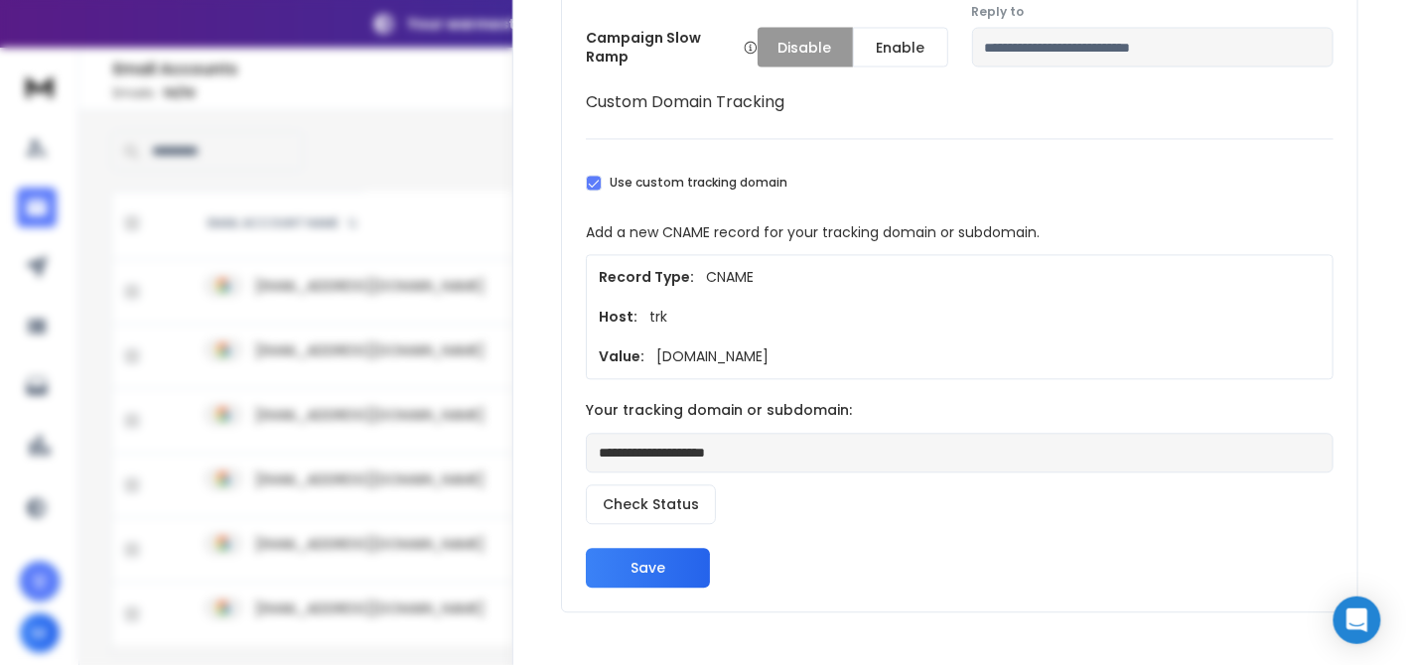
type input "**"
click at [679, 559] on button "Save" at bounding box center [648, 569] width 124 height 40
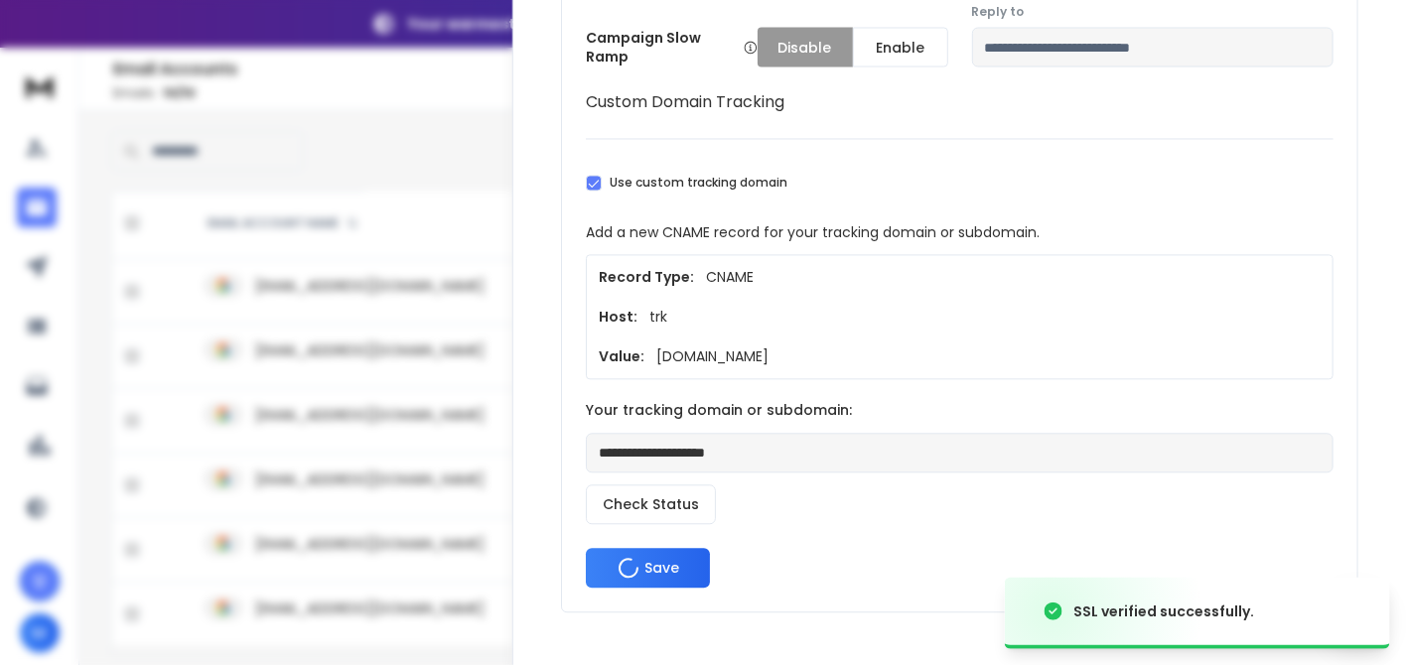
scroll to position [0, 0]
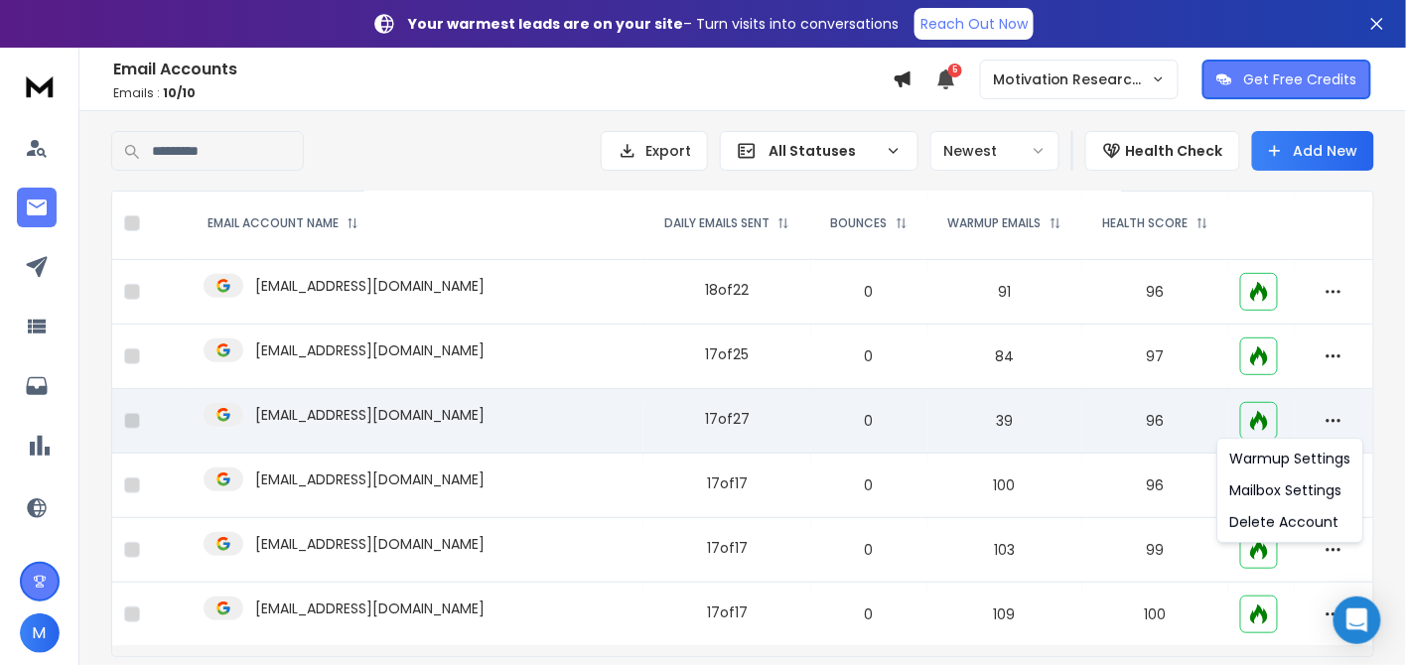
click at [1337, 419] on icon at bounding box center [1334, 420] width 15 height 3
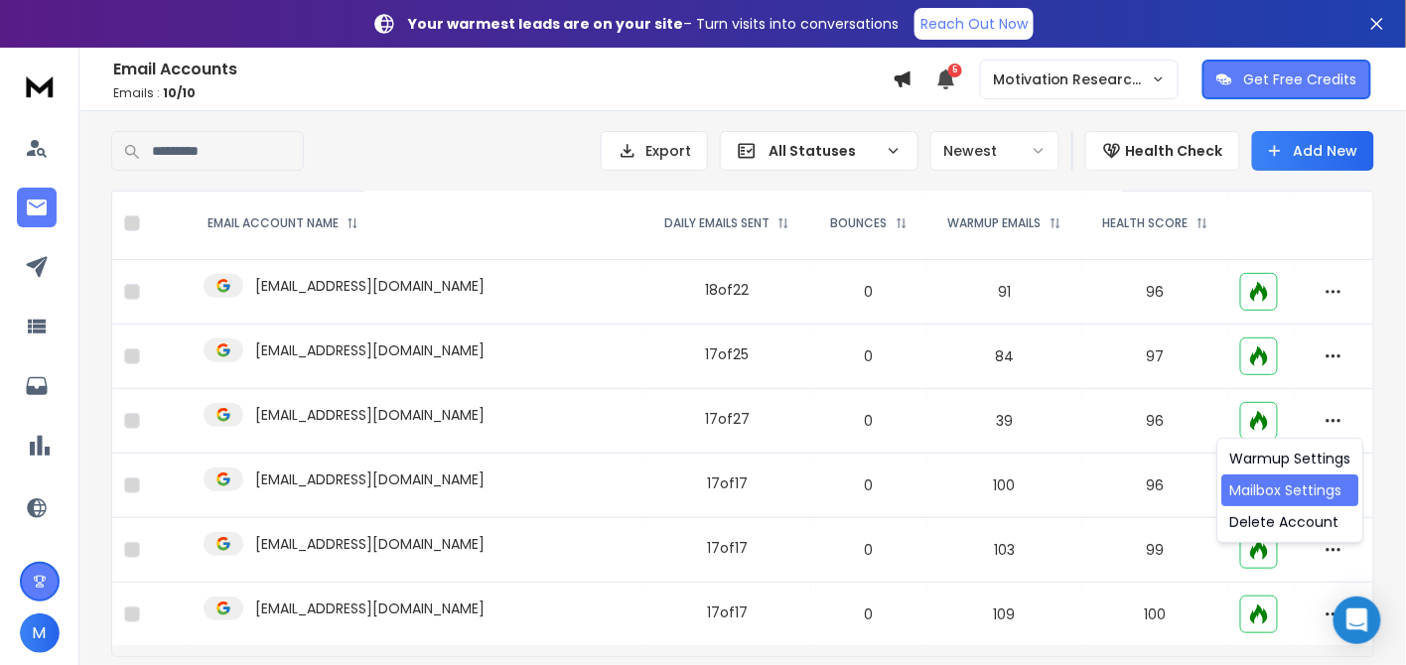
click at [1296, 486] on div "Mailbox Settings" at bounding box center [1290, 491] width 137 height 32
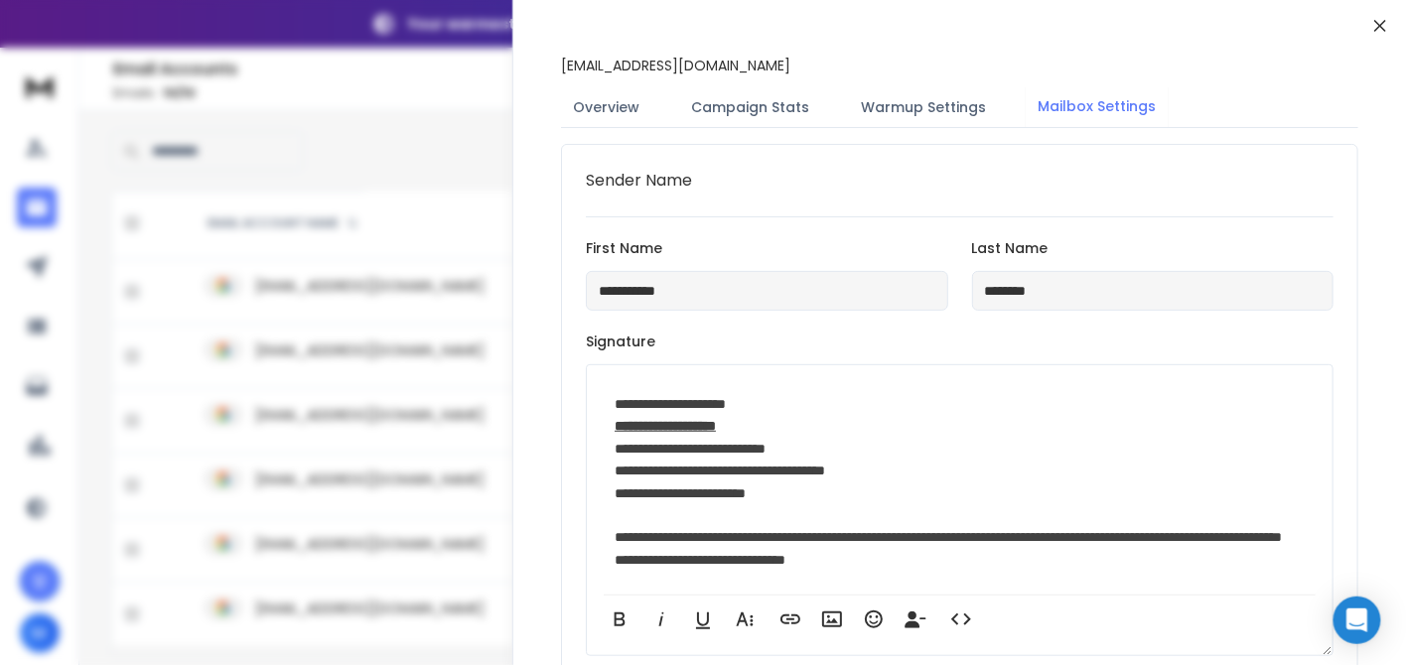
click at [1378, 30] on icon "button" at bounding box center [1380, 26] width 10 height 10
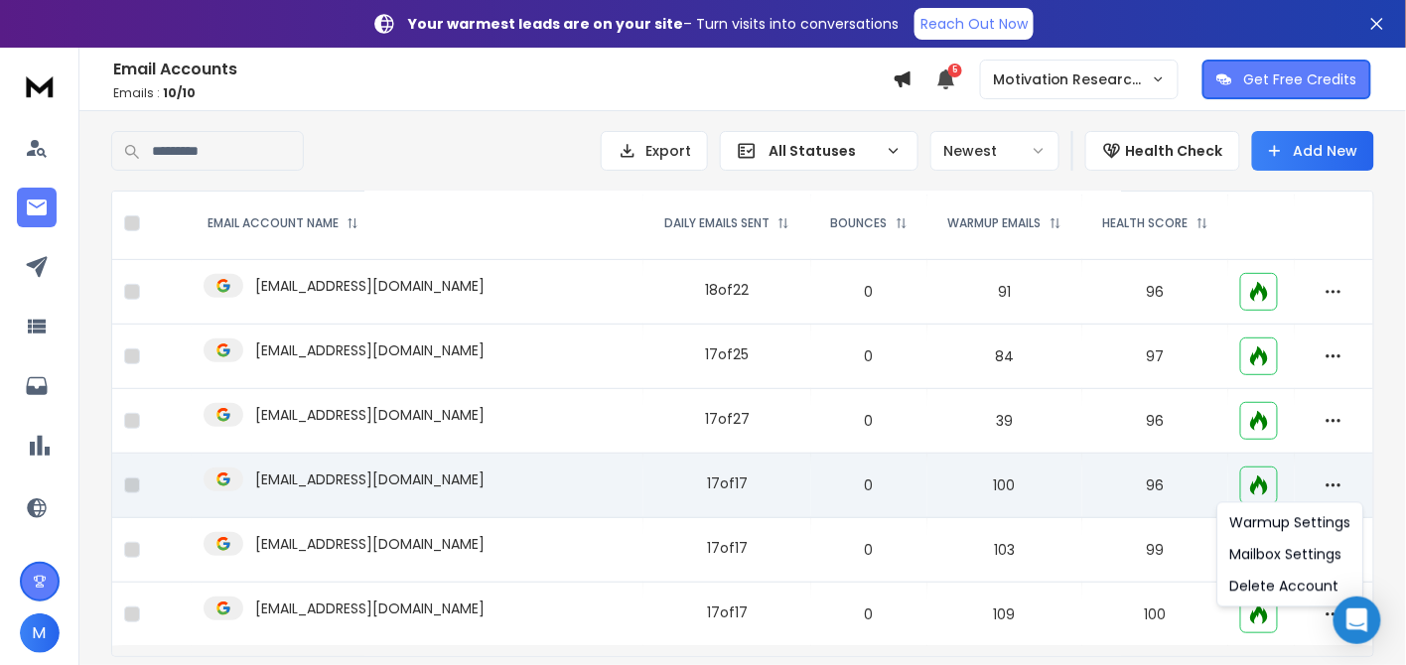
click at [1340, 480] on button at bounding box center [1334, 486] width 55 height 34
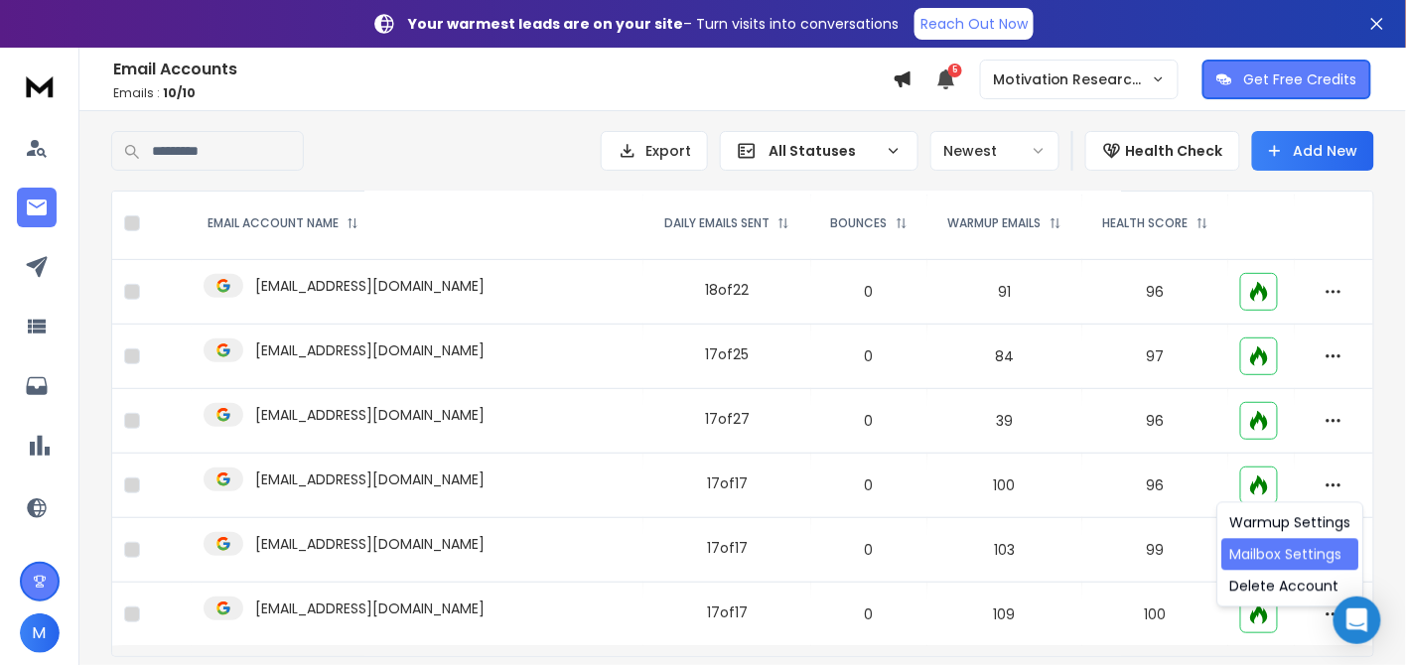
click at [1296, 545] on div "Mailbox Settings" at bounding box center [1290, 555] width 137 height 32
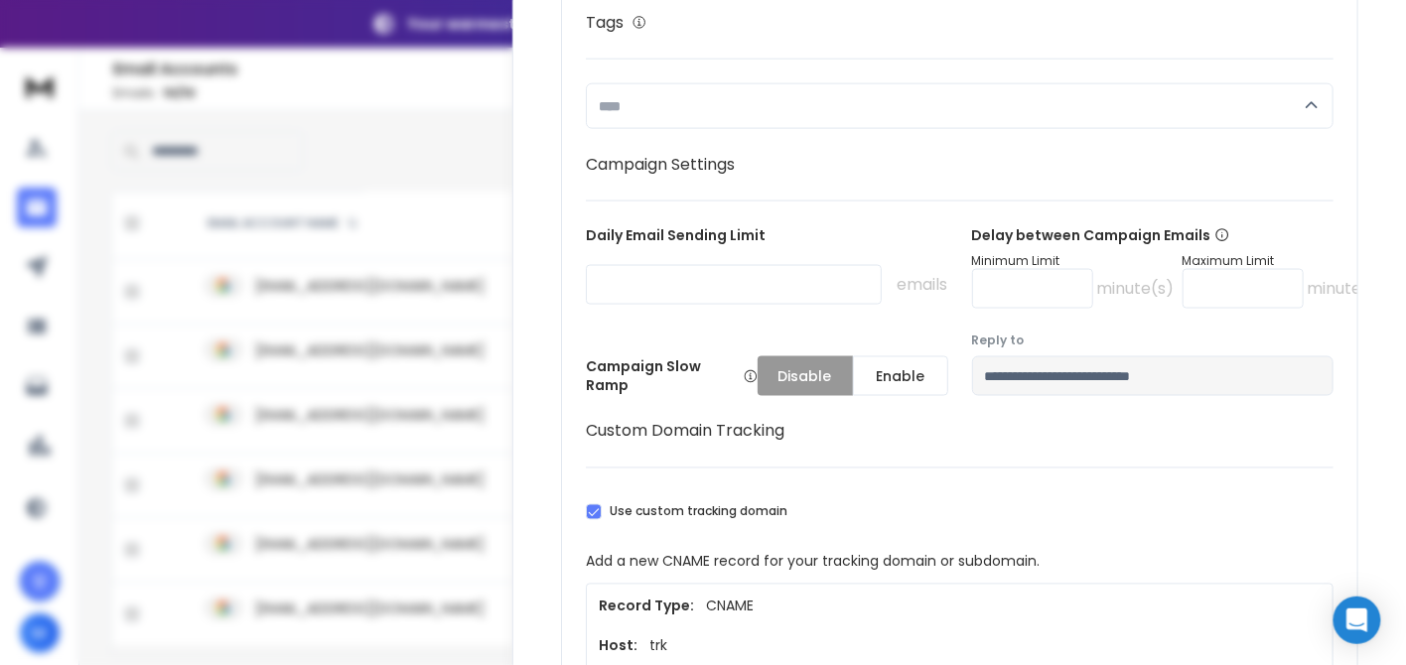
scroll to position [646, 0]
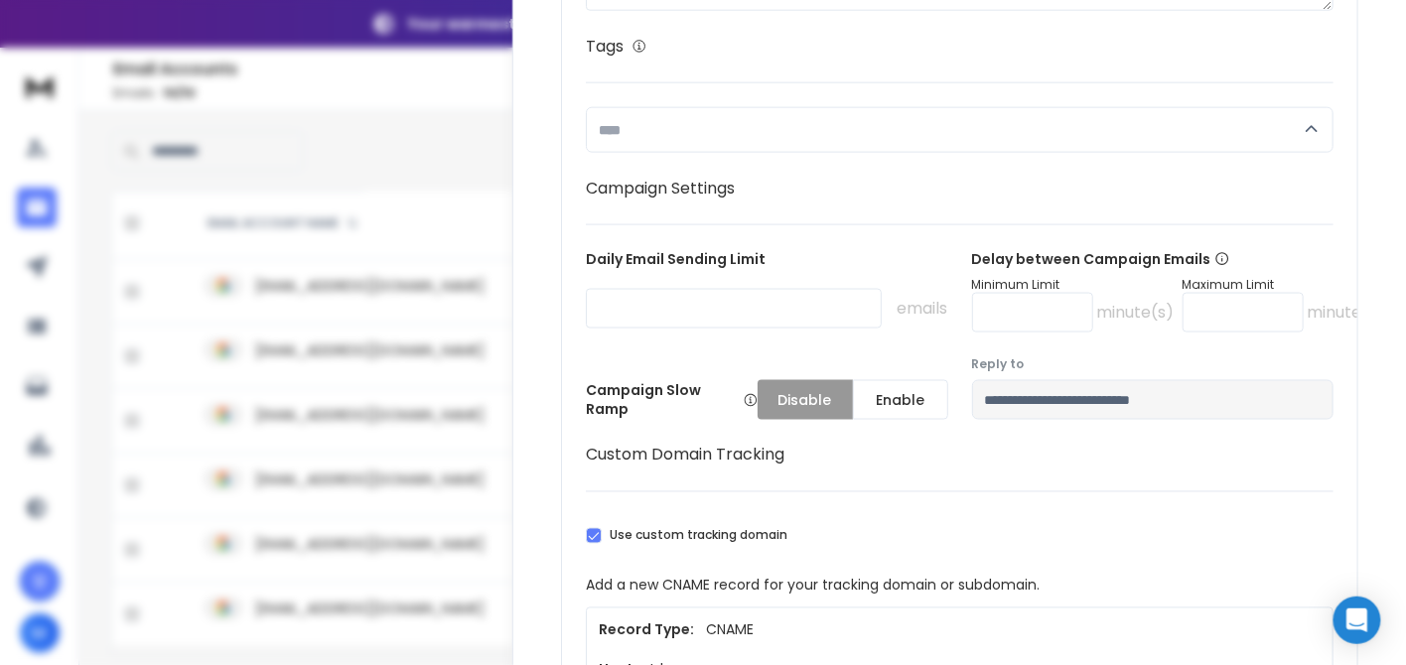
click at [606, 300] on input "**" at bounding box center [734, 309] width 296 height 40
drag, startPoint x: 601, startPoint y: 300, endPoint x: 547, endPoint y: 298, distance: 53.7
click at [547, 297] on div "**********" at bounding box center [959, 188] width 845 height 1620
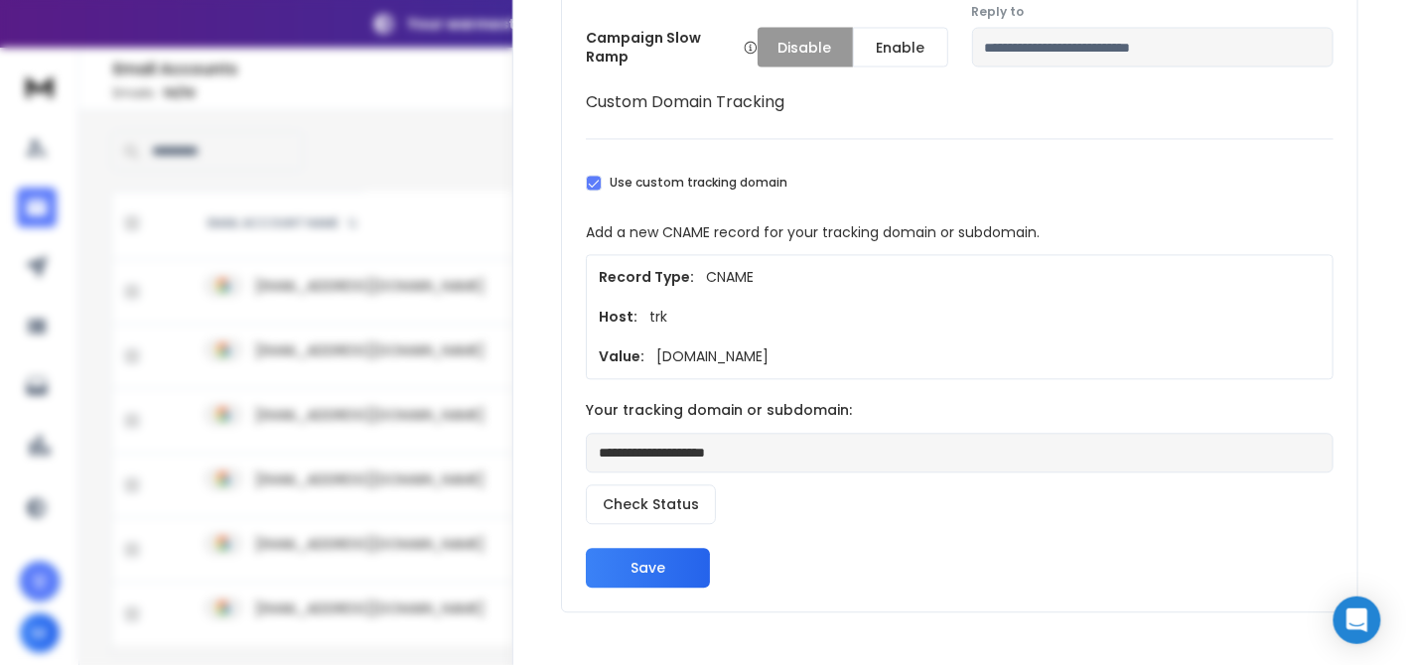
type input "**"
click at [656, 569] on button "Save" at bounding box center [648, 569] width 124 height 40
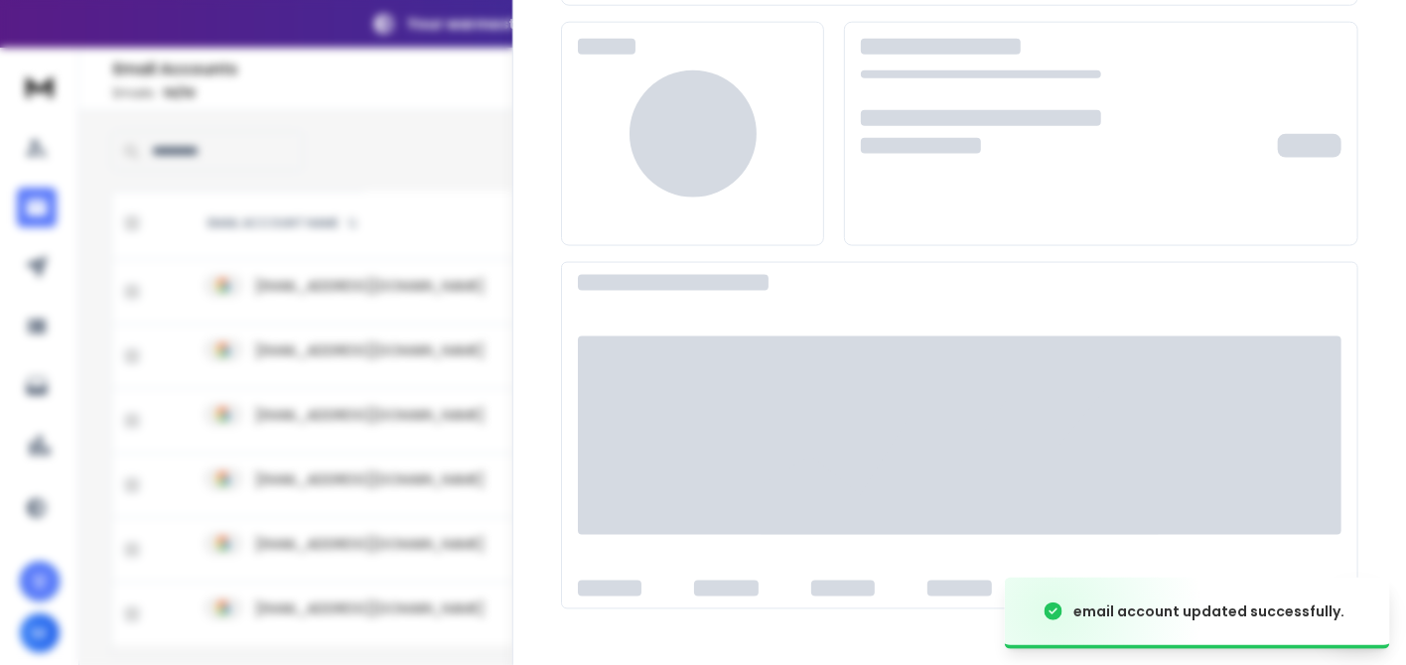
scroll to position [641, 0]
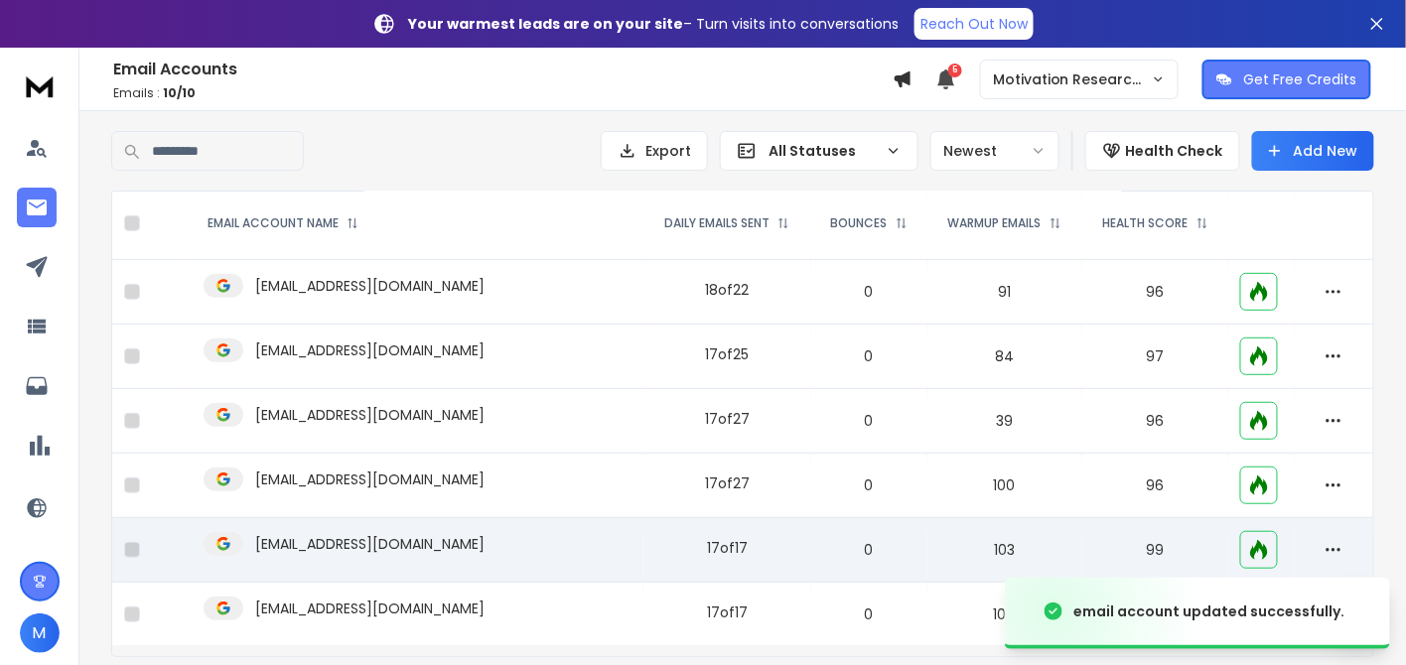
click at [1327, 541] on icon at bounding box center [1334, 550] width 18 height 18
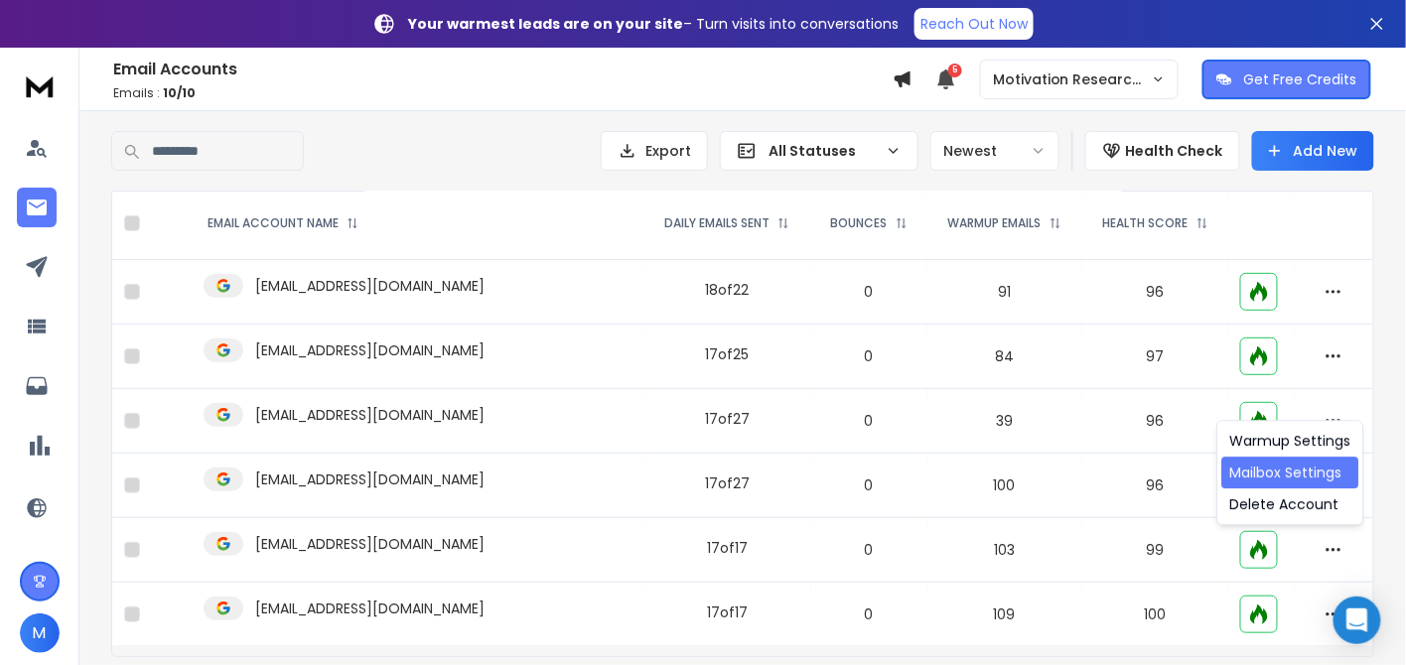
click at [1322, 462] on div "Mailbox Settings" at bounding box center [1290, 473] width 137 height 32
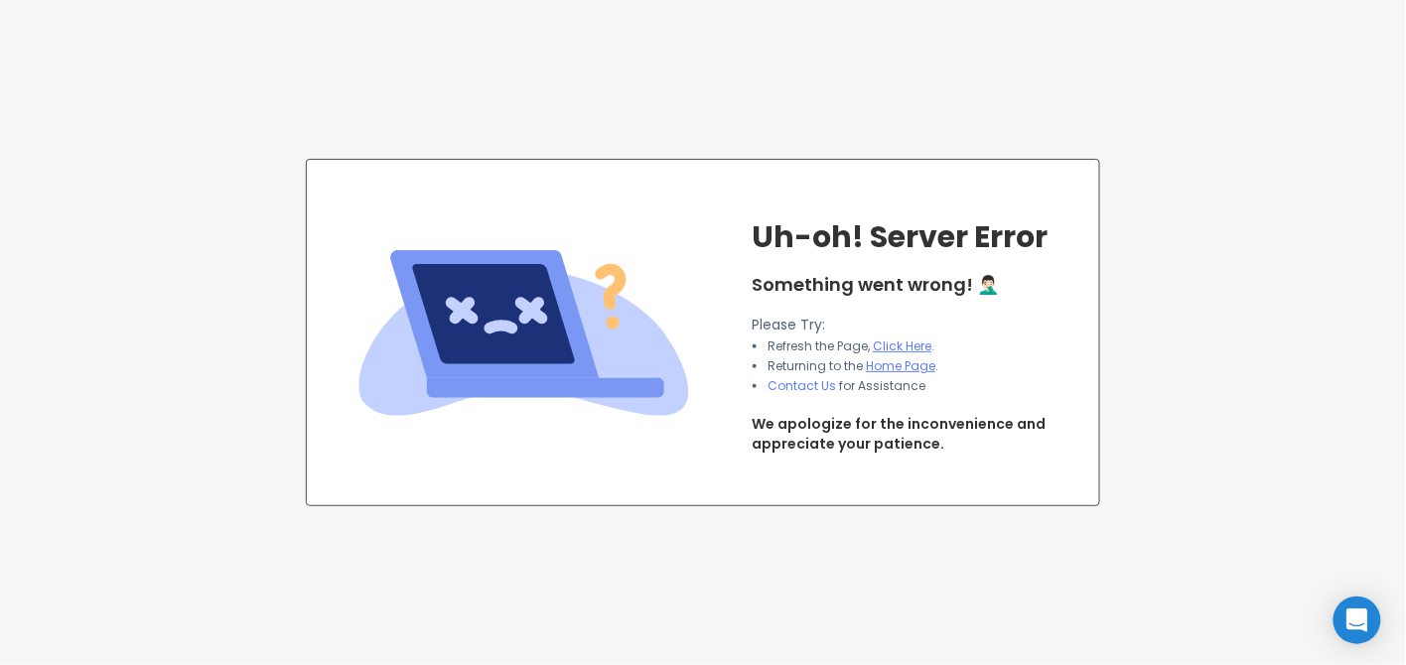
click at [922, 348] on link "Click Here" at bounding box center [902, 346] width 59 height 17
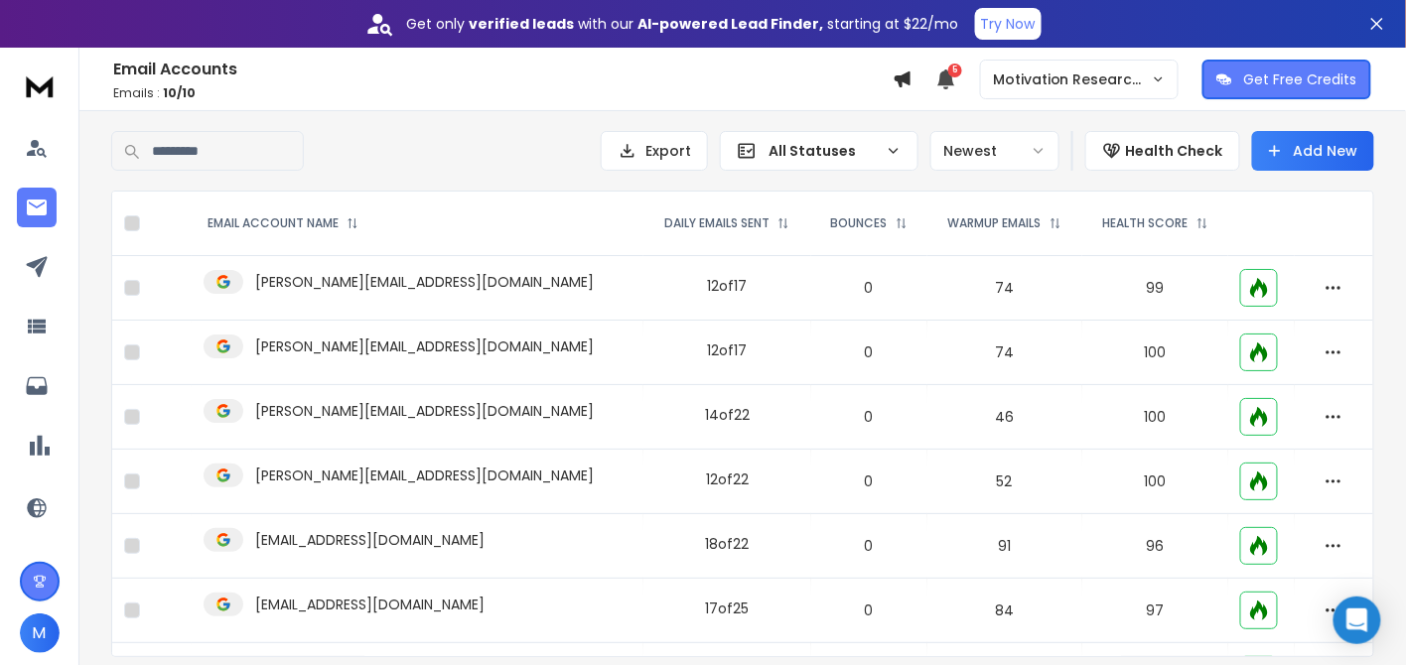
scroll to position [254, 0]
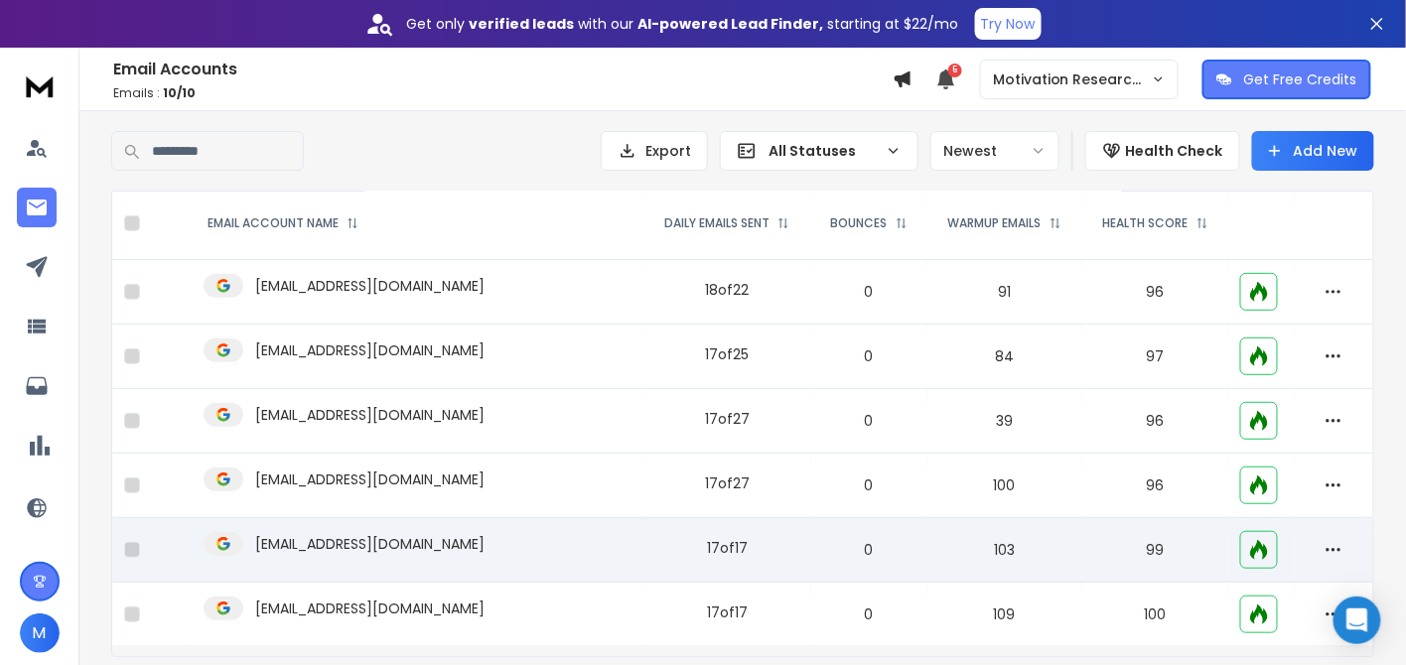
click at [1333, 548] on icon at bounding box center [1334, 550] width 18 height 18
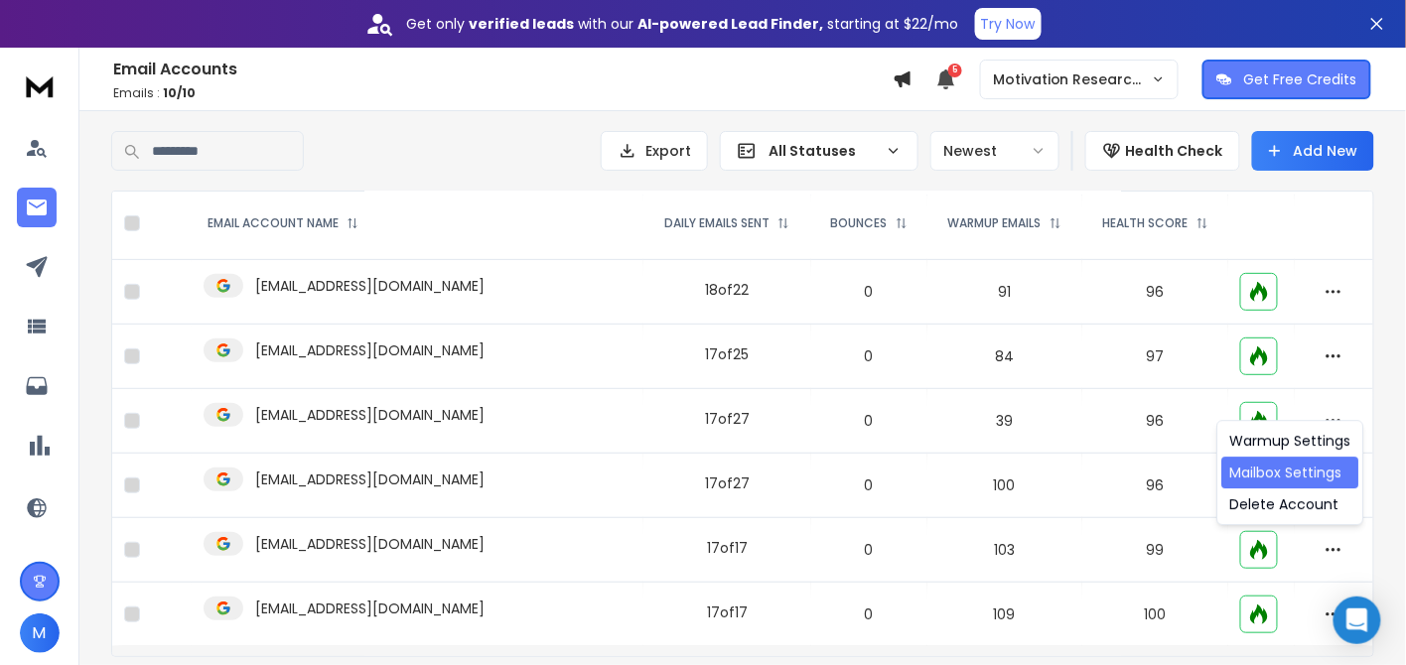
click at [1276, 470] on div "Mailbox Settings" at bounding box center [1290, 473] width 137 height 32
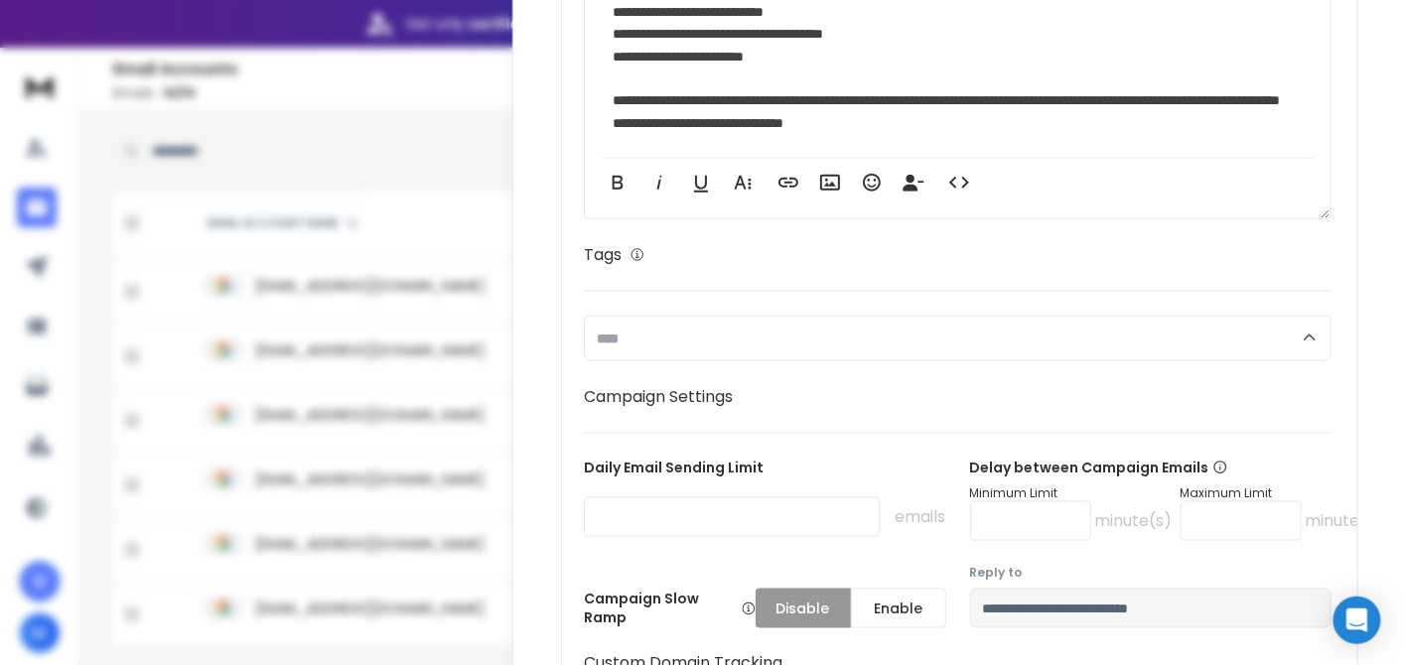
scroll to position [0, 0]
drag, startPoint x: 600, startPoint y: 512, endPoint x: 549, endPoint y: 506, distance: 51.0
click at [550, 506] on div "**********" at bounding box center [959, 397] width 845 height 1620
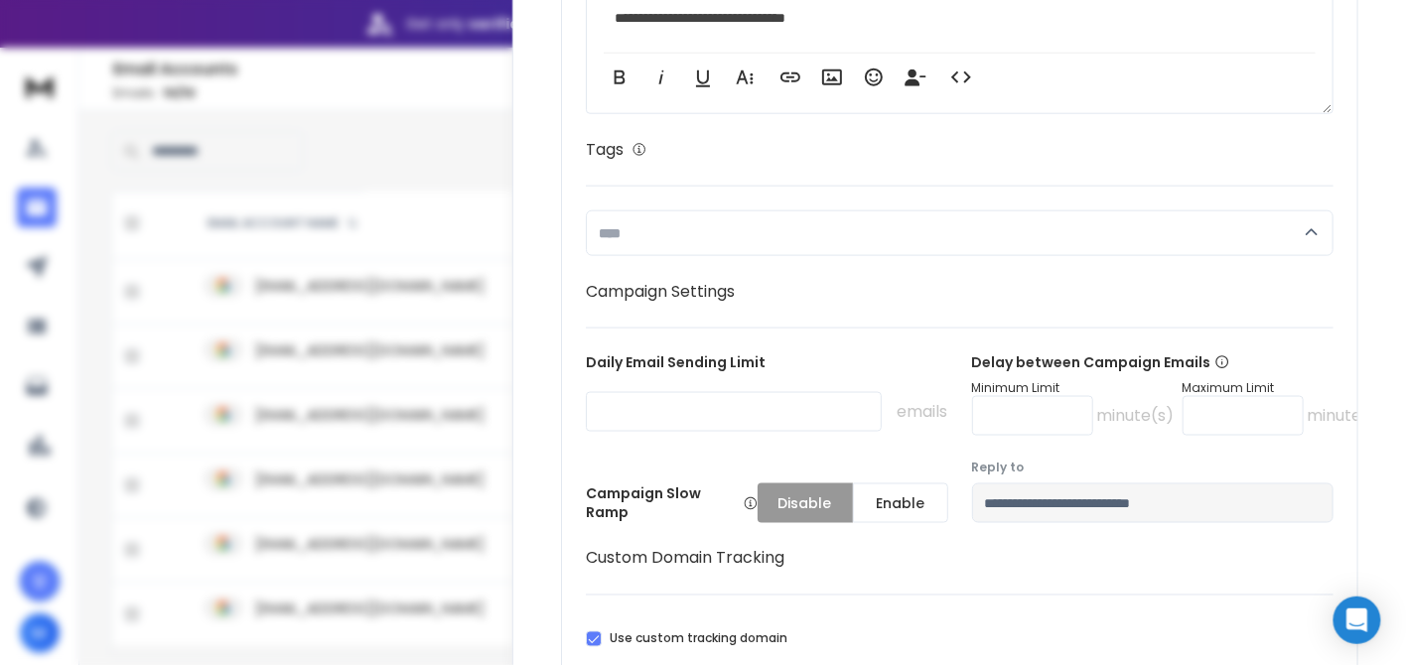
scroll to position [998, 0]
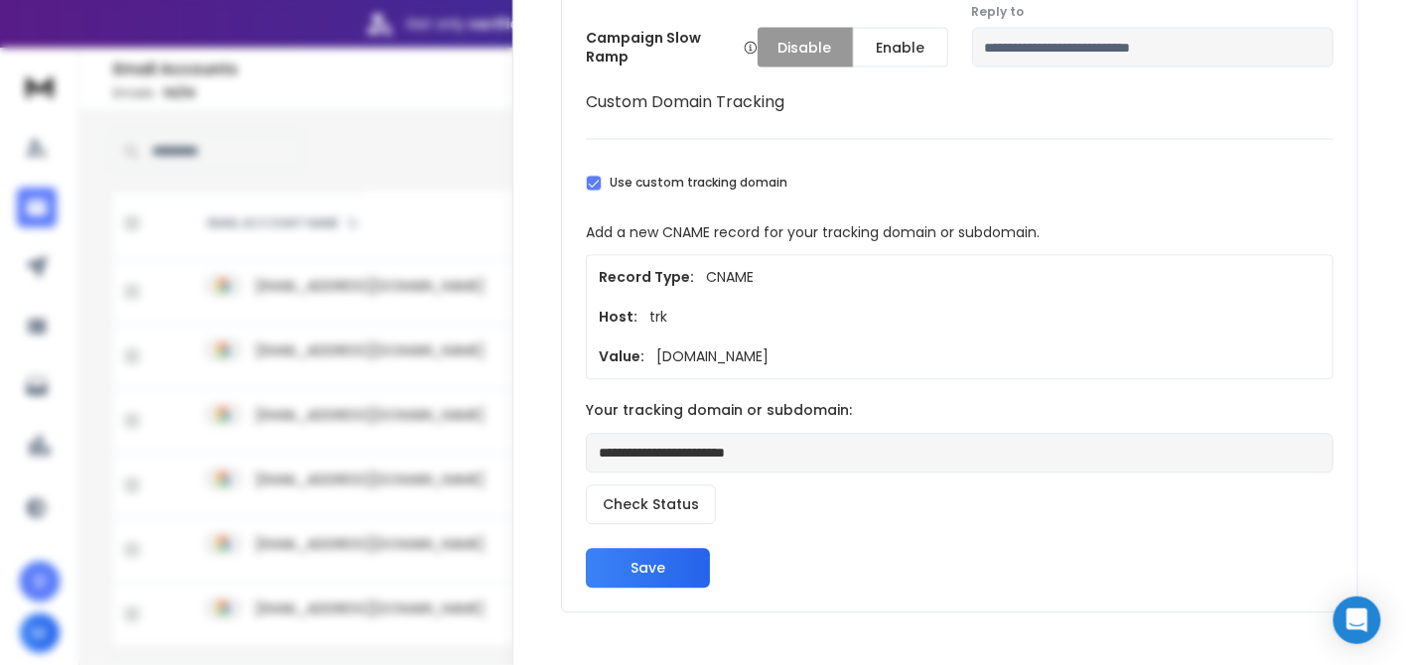
type input "**"
click at [660, 559] on button "Save" at bounding box center [648, 569] width 124 height 40
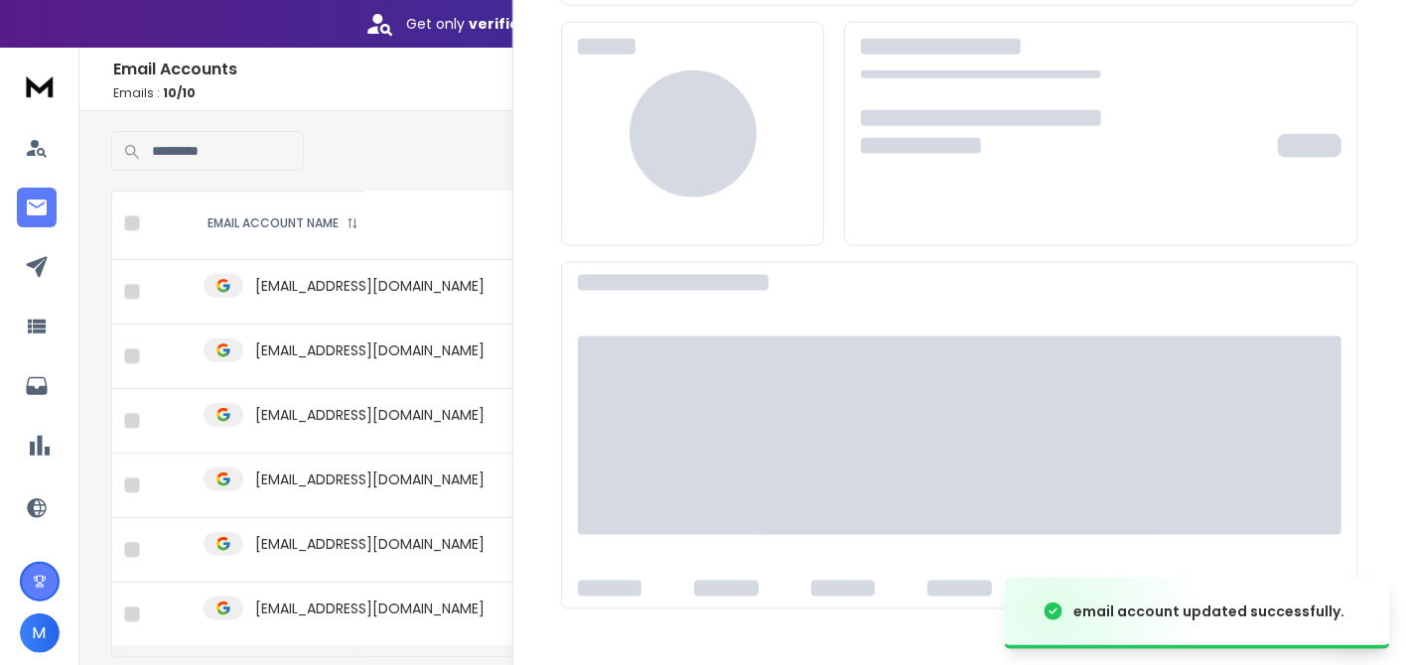
scroll to position [0, 0]
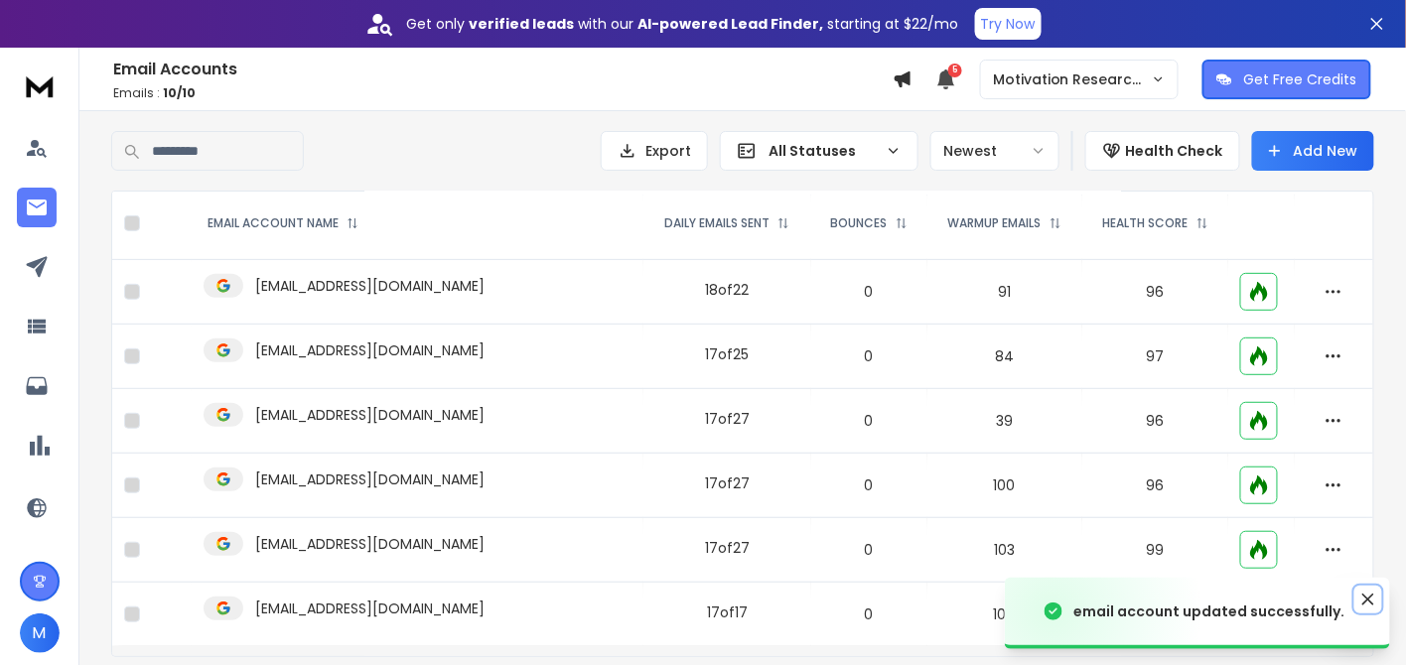
click at [1368, 598] on icon "Notifications (F8)" at bounding box center [1369, 600] width 20 height 20
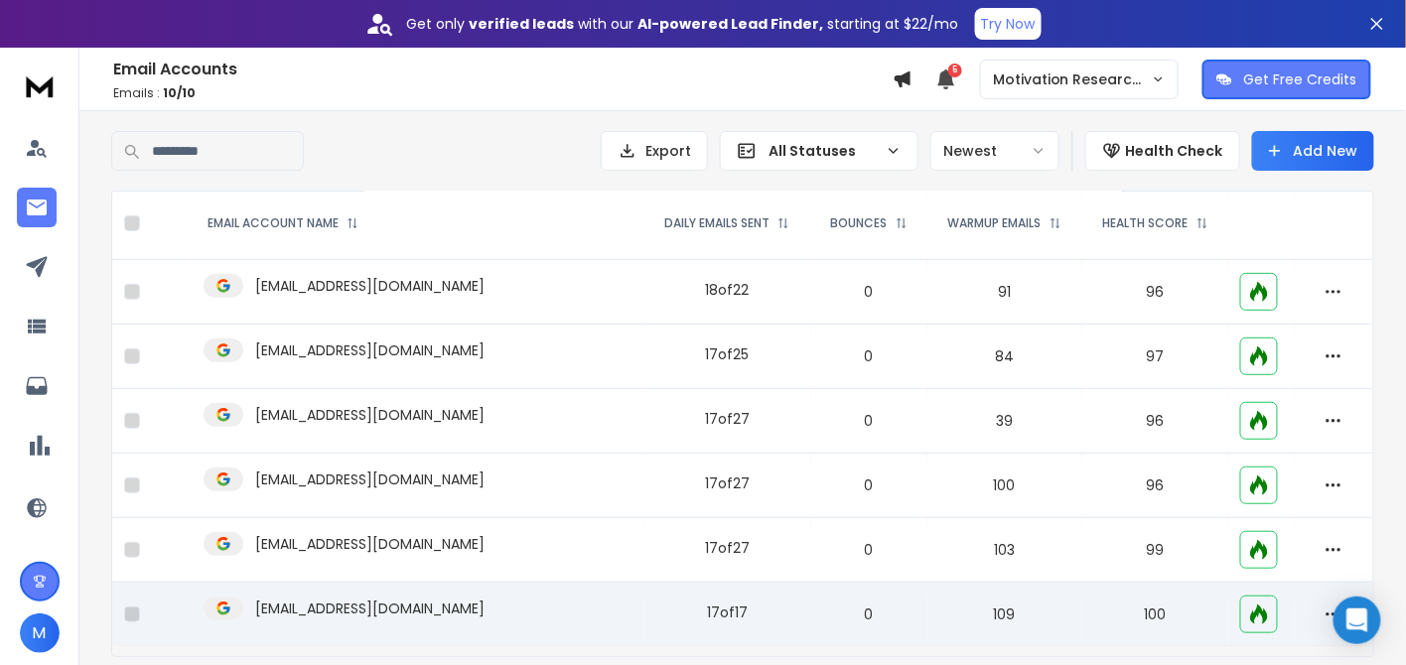
click at [1325, 608] on icon at bounding box center [1334, 615] width 18 height 18
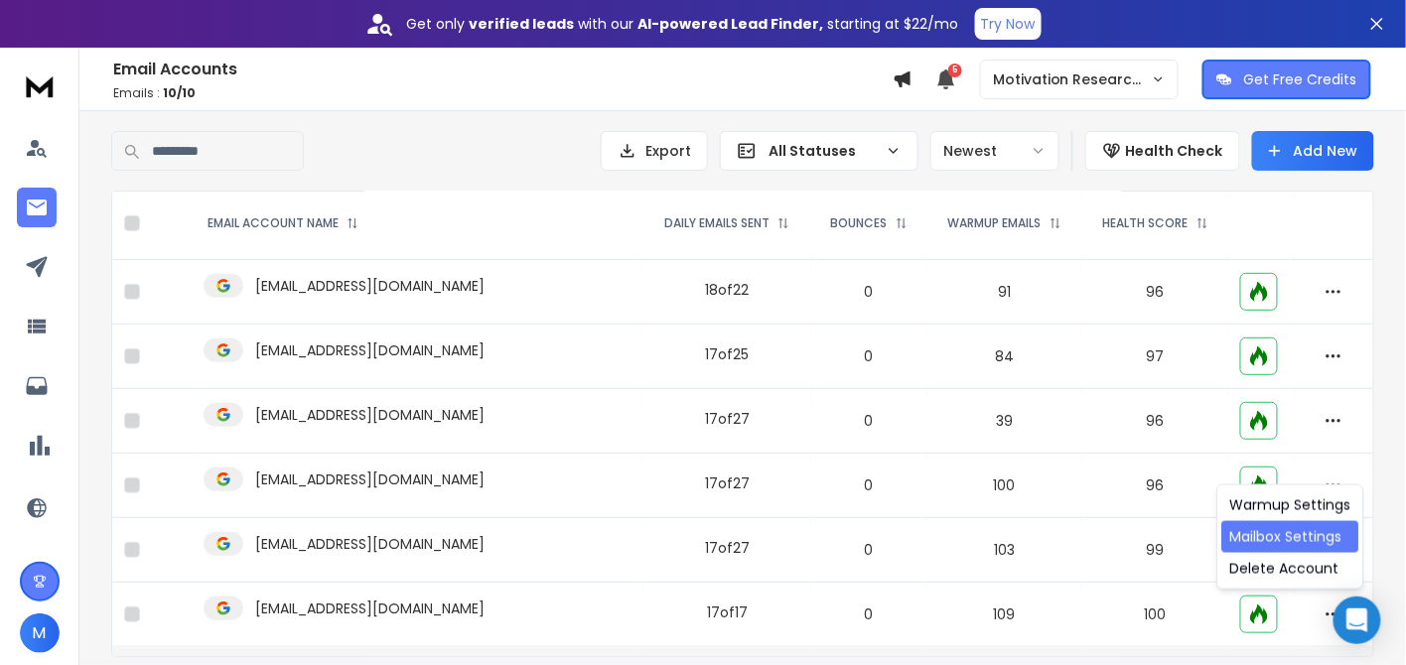
click at [1289, 537] on div "Mailbox Settings" at bounding box center [1290, 537] width 137 height 32
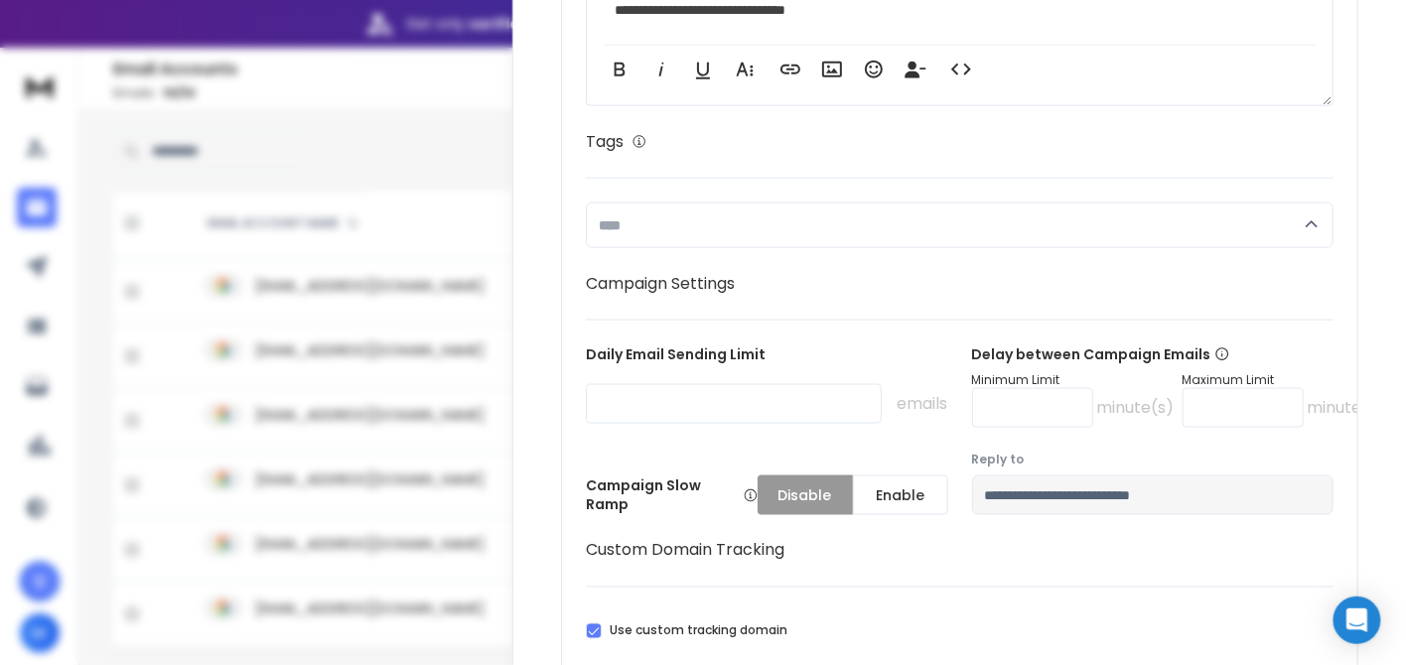
scroll to position [0, 1]
drag, startPoint x: 599, startPoint y: 406, endPoint x: 569, endPoint y: 406, distance: 29.8
click at [569, 406] on div "**********" at bounding box center [959, 328] width 797 height 1468
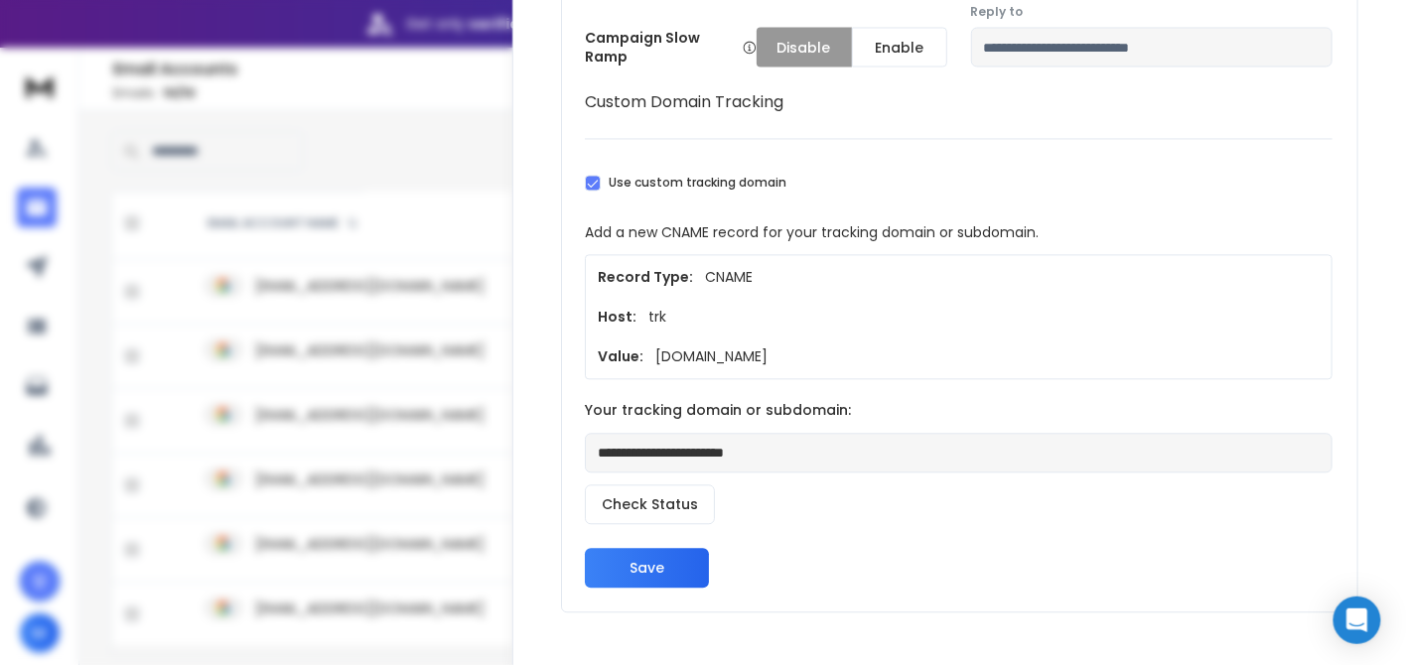
type input "**"
click at [668, 568] on button "Save" at bounding box center [647, 569] width 124 height 40
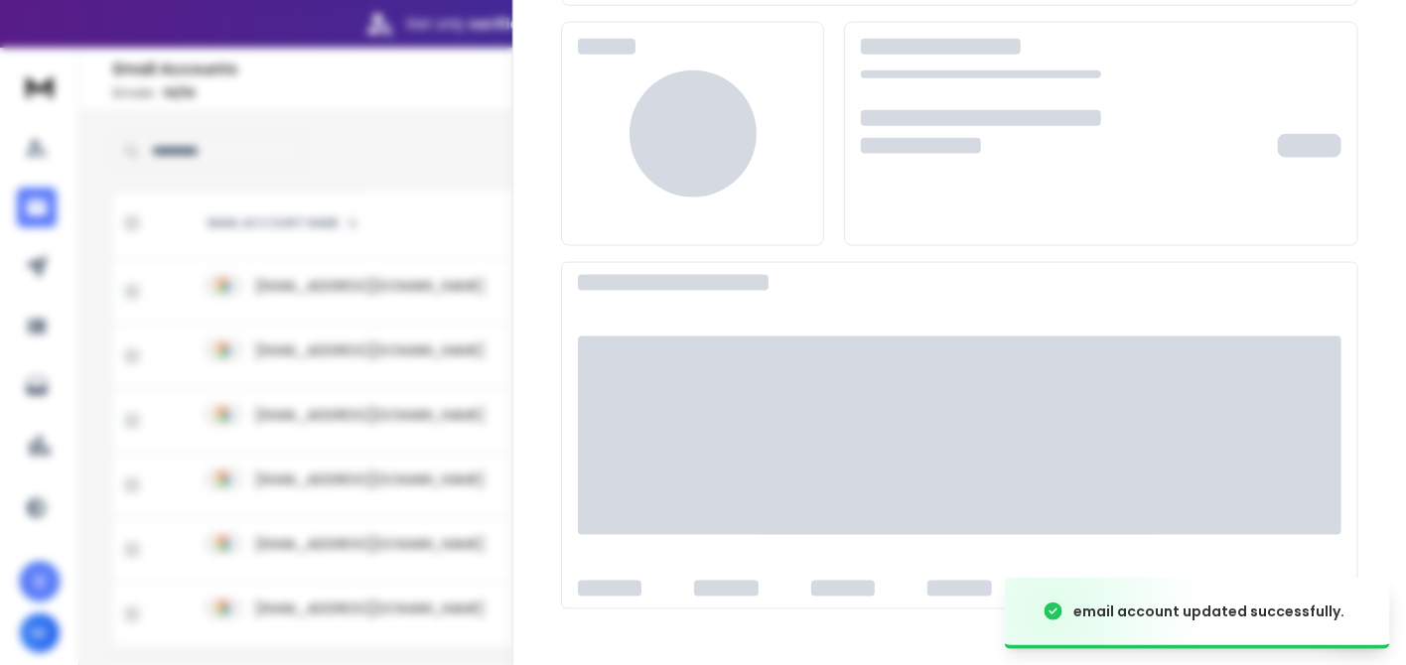
scroll to position [641, 0]
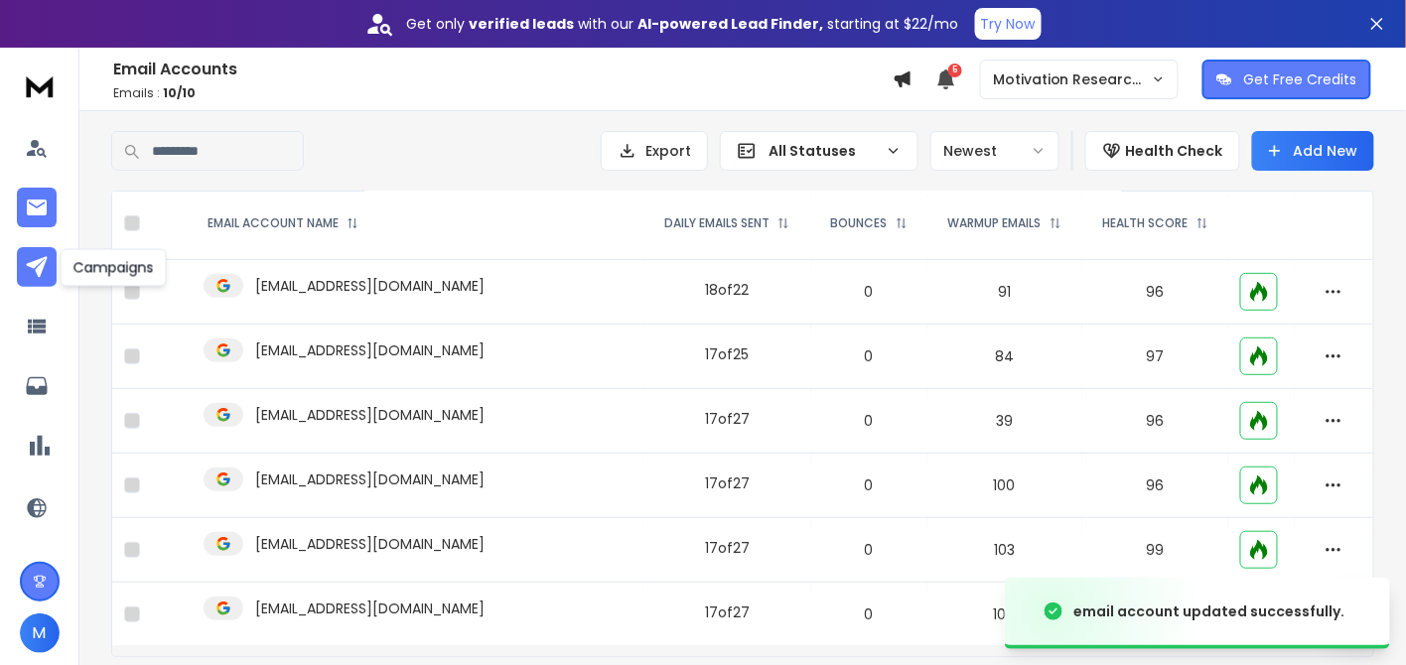
click at [40, 257] on icon at bounding box center [37, 267] width 24 height 24
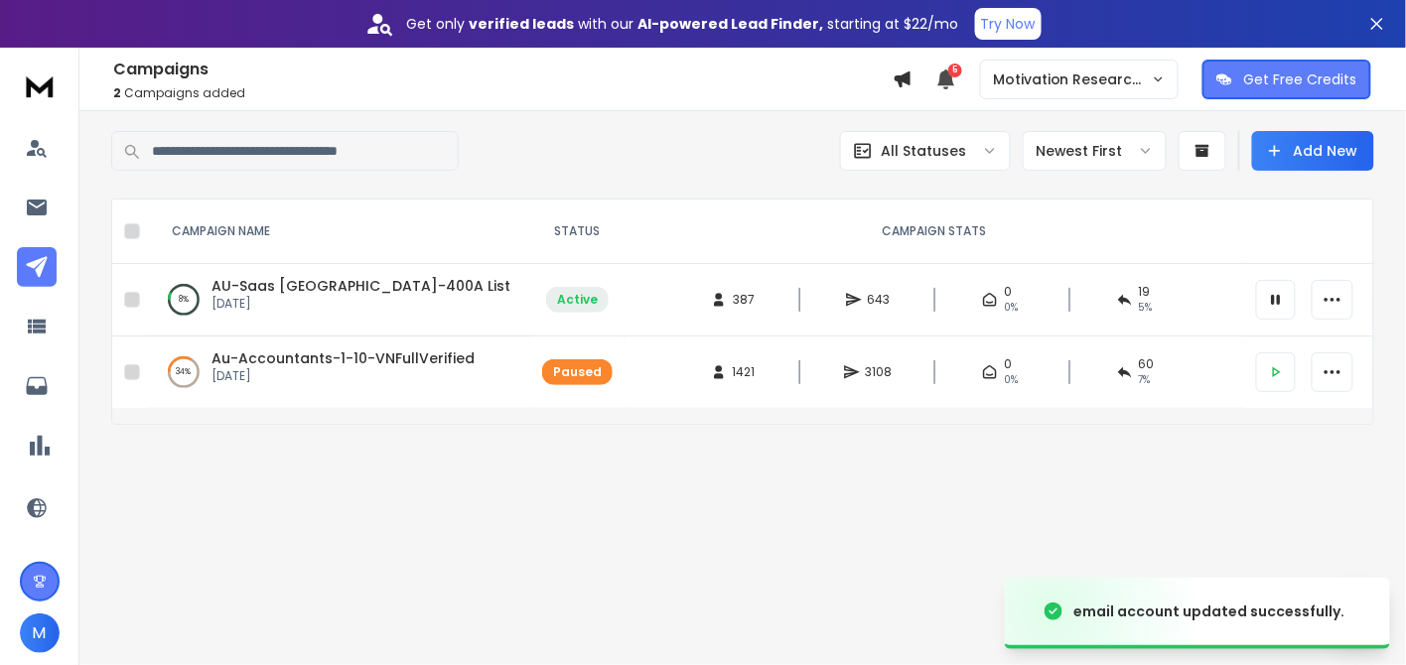
click at [1316, 146] on button "Add New" at bounding box center [1313, 151] width 122 height 40
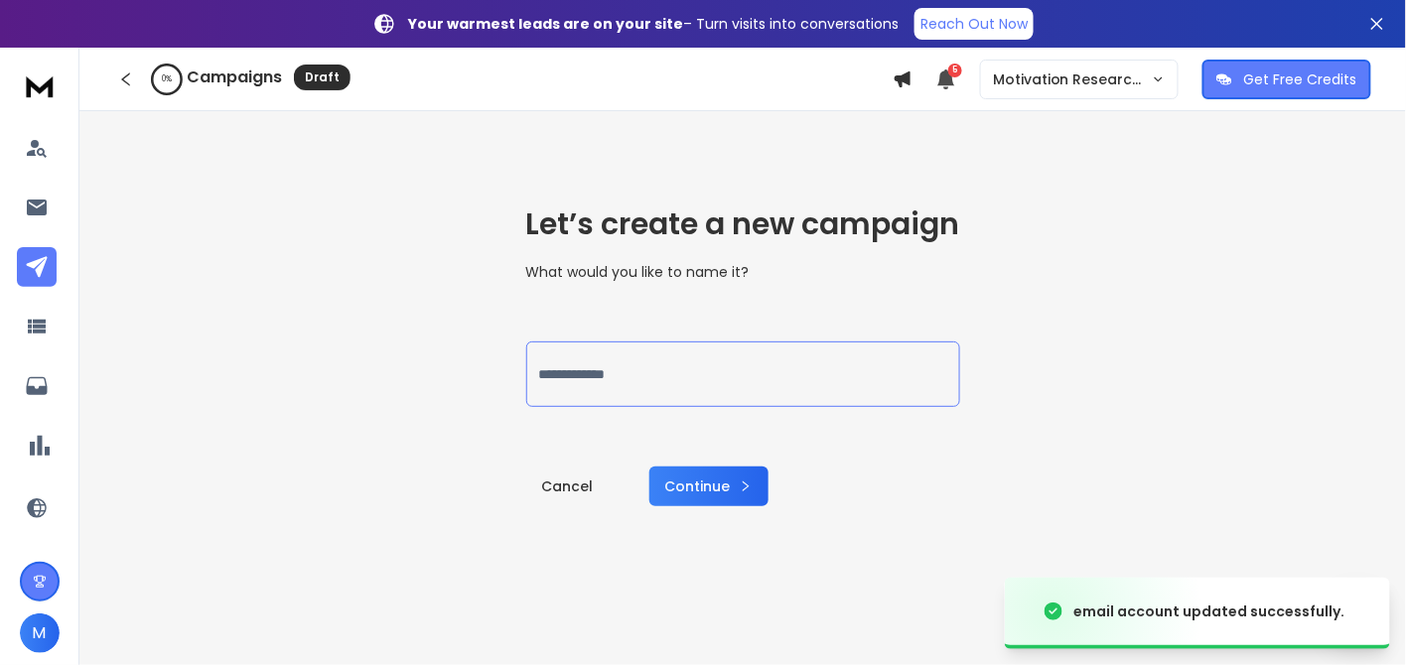
click at [848, 369] on input at bounding box center [743, 375] width 434 height 66
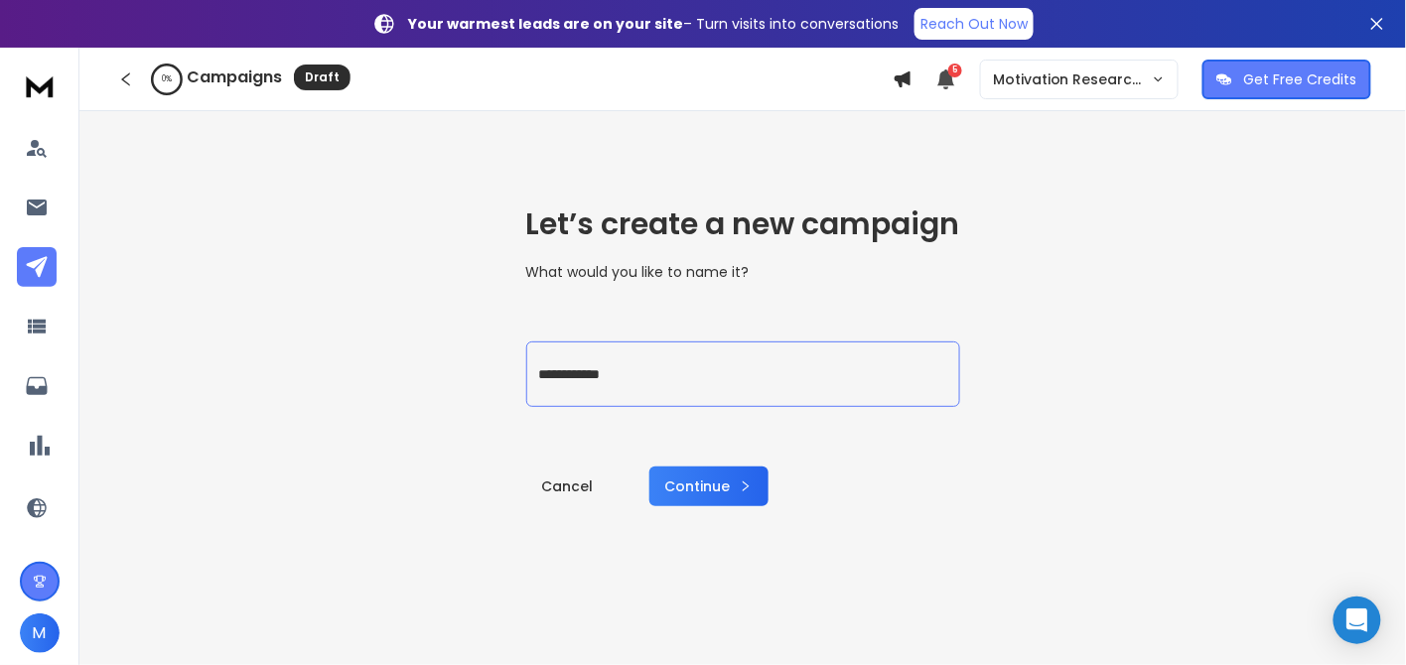
type input "**********"
click at [682, 479] on button "Continue" at bounding box center [708, 487] width 119 height 40
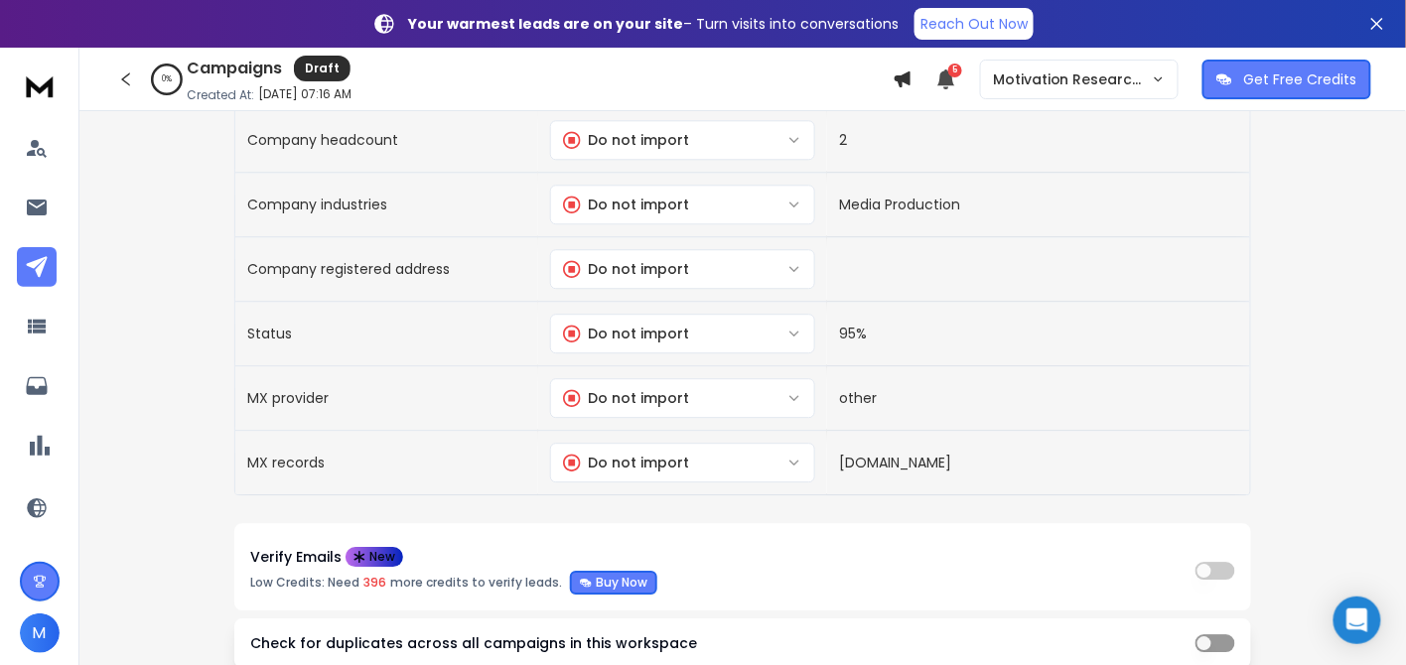
scroll to position [1397, 0]
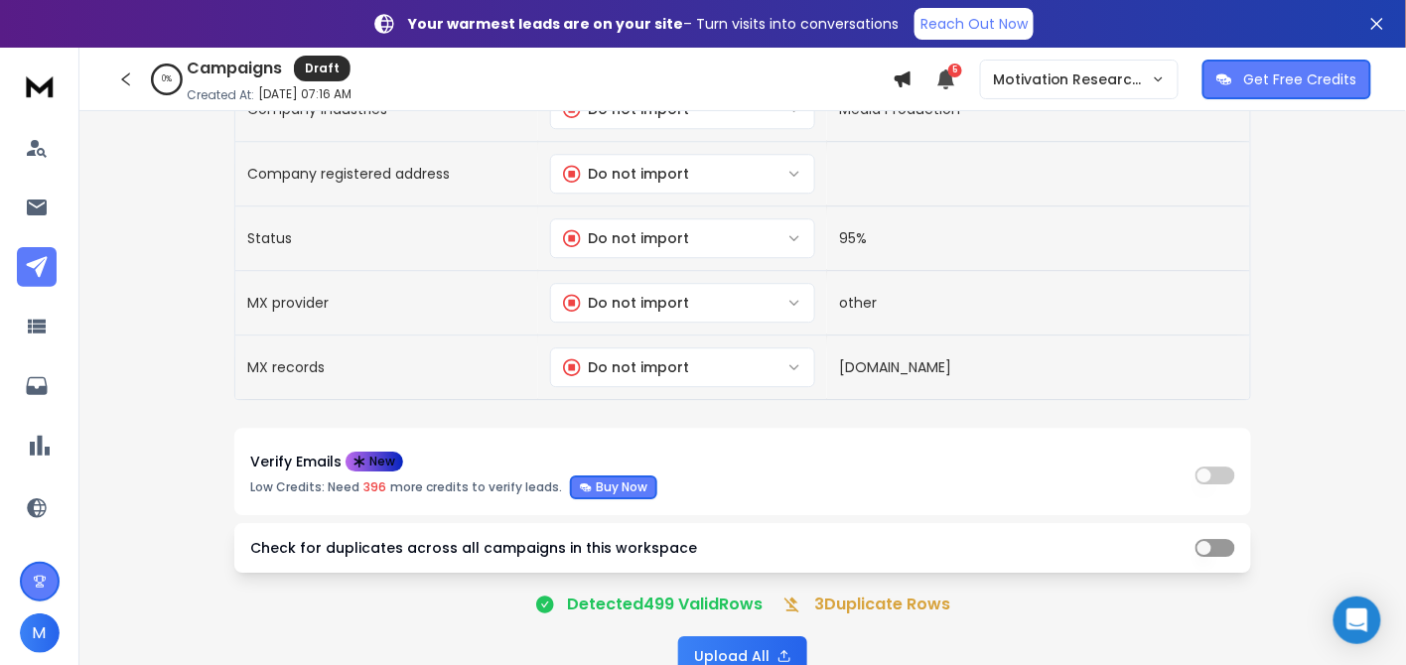
click at [727, 637] on button "Upload All" at bounding box center [742, 657] width 129 height 40
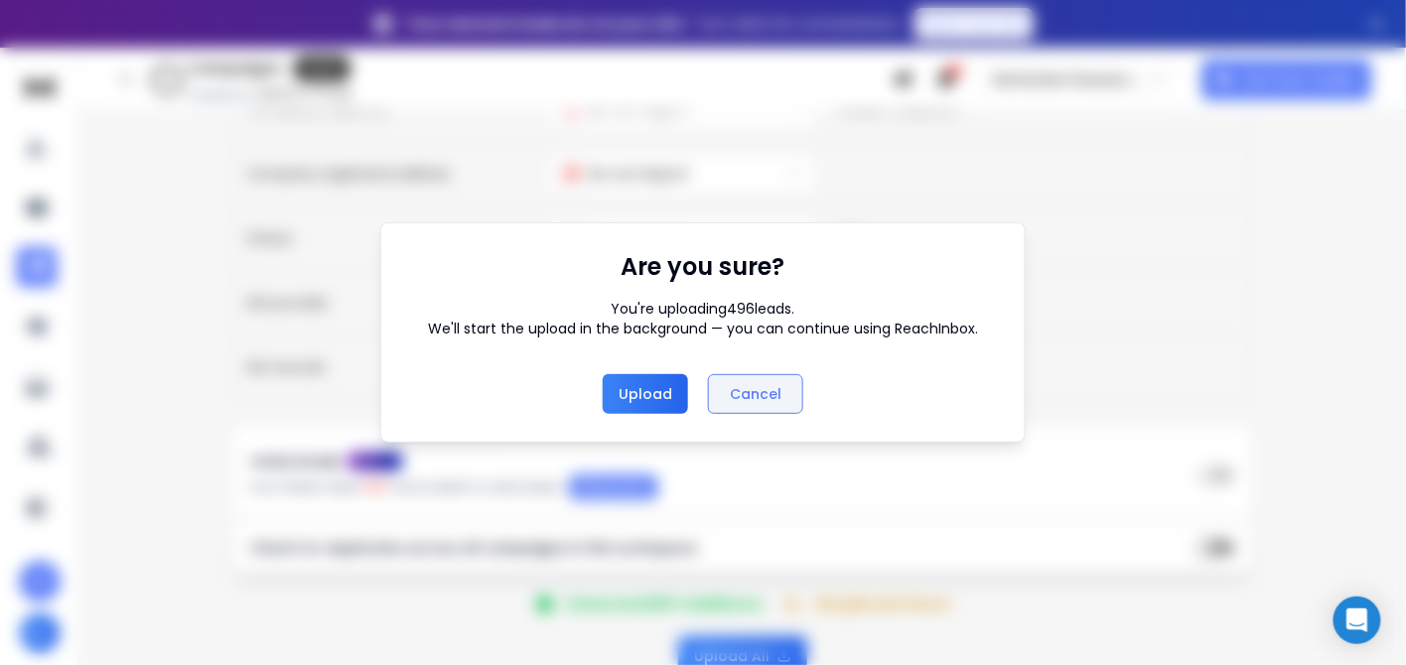
click at [650, 401] on button "Upload" at bounding box center [645, 394] width 85 height 40
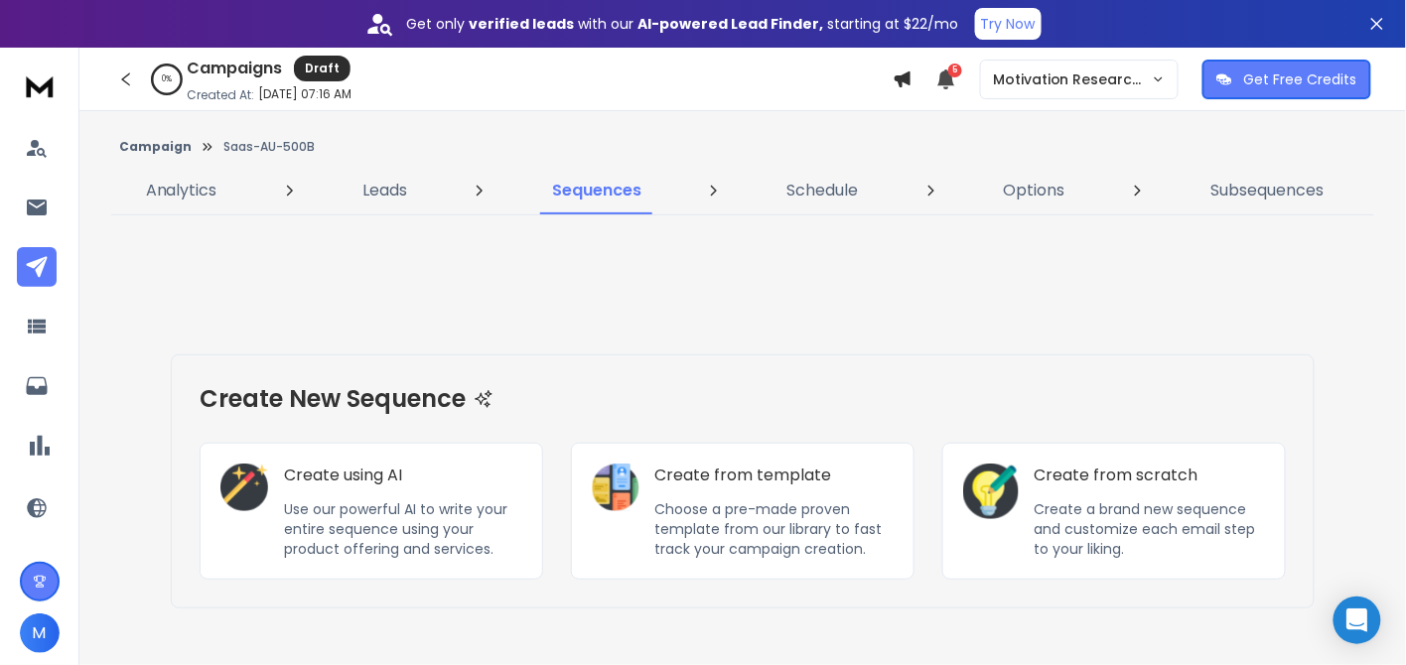
click at [729, 519] on p "Choose a pre-made proven template from our library to fast track your campaign …" at bounding box center [774, 530] width 238 height 60
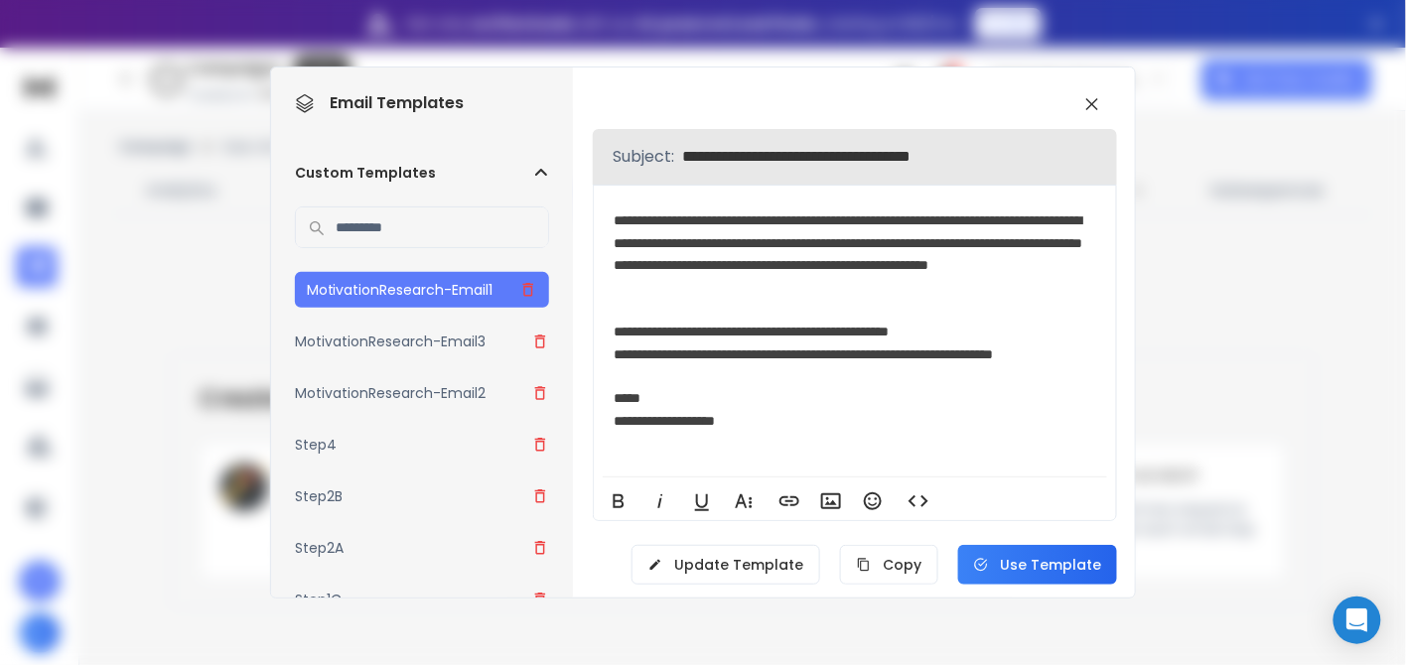
scroll to position [57, 0]
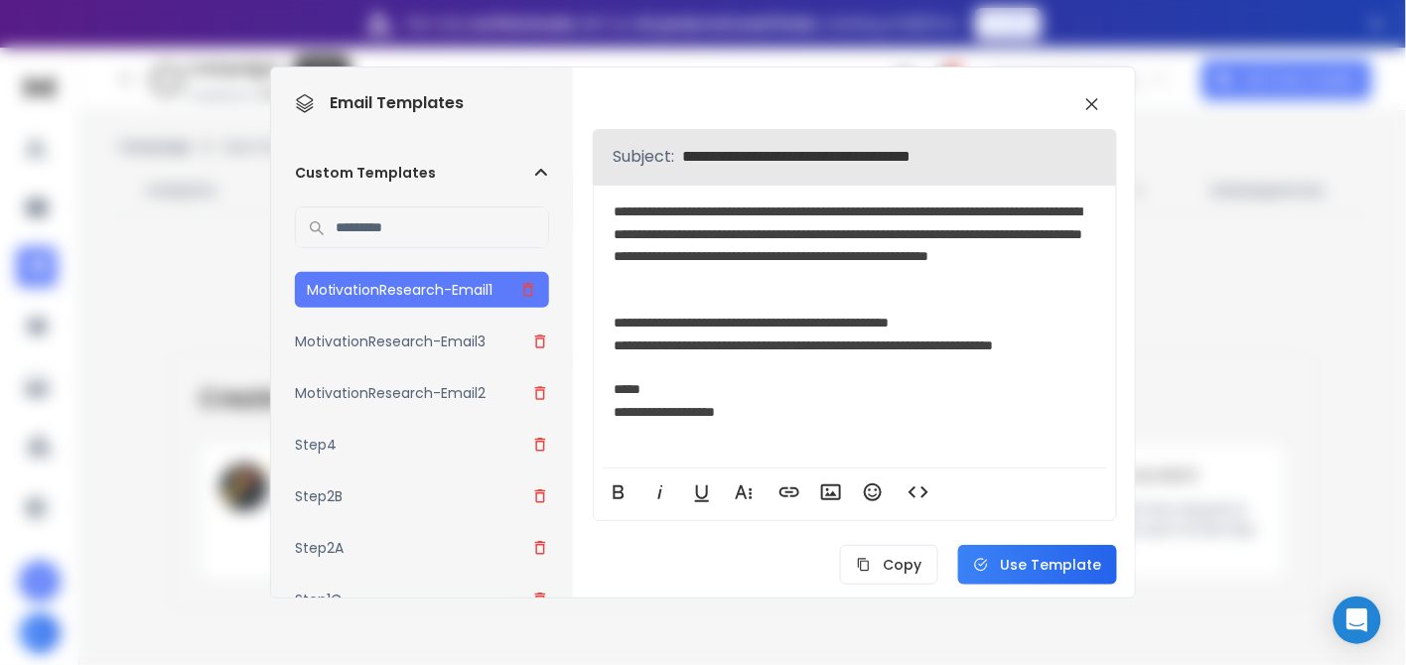
click at [1020, 567] on button "Use Template" at bounding box center [1037, 565] width 159 height 40
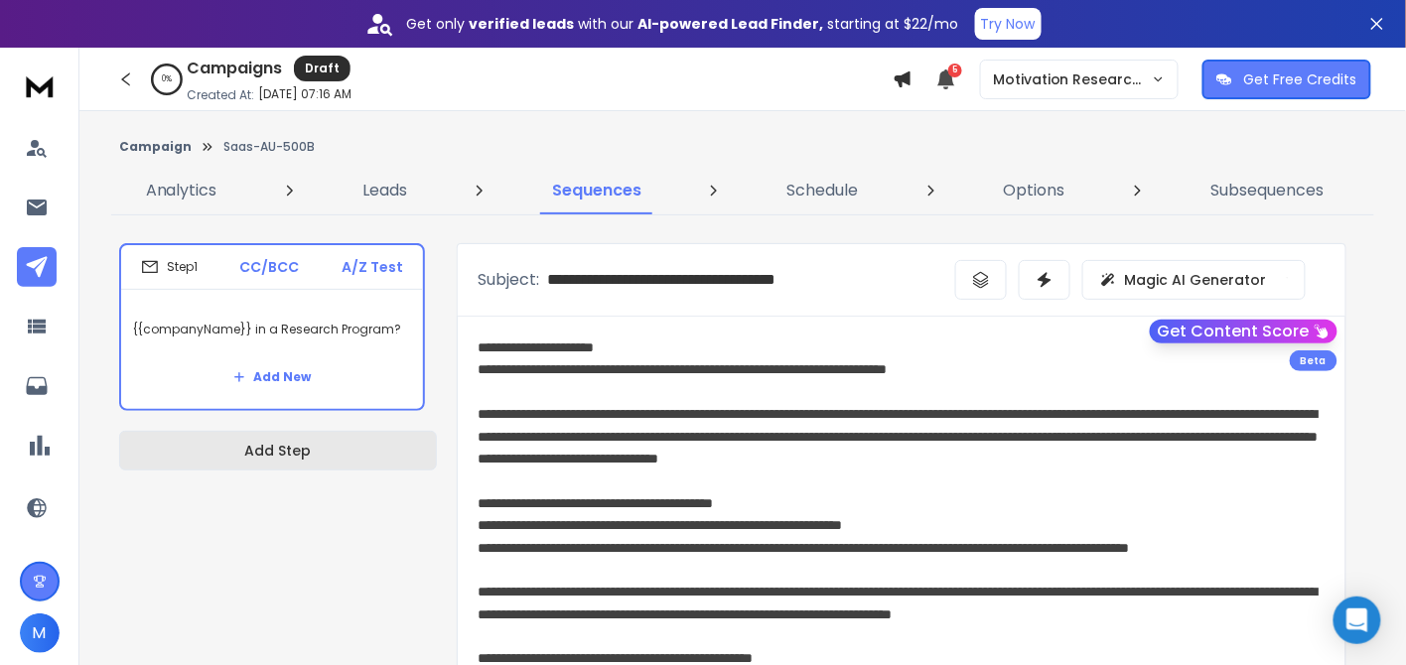
click at [298, 460] on button "Add Step" at bounding box center [278, 451] width 318 height 40
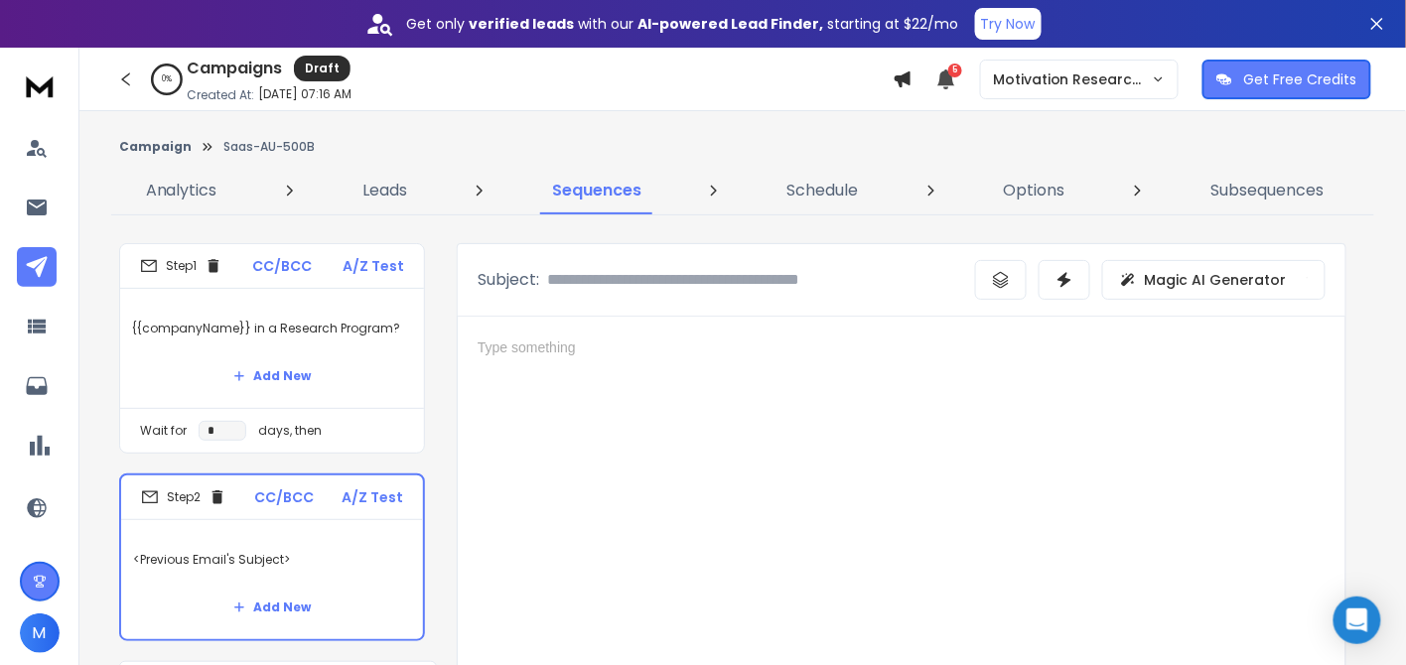
drag, startPoint x: 221, startPoint y: 430, endPoint x: 173, endPoint y: 426, distance: 48.8
click at [173, 426] on div "Wait for * days, then" at bounding box center [272, 430] width 304 height 45
type input "**********"
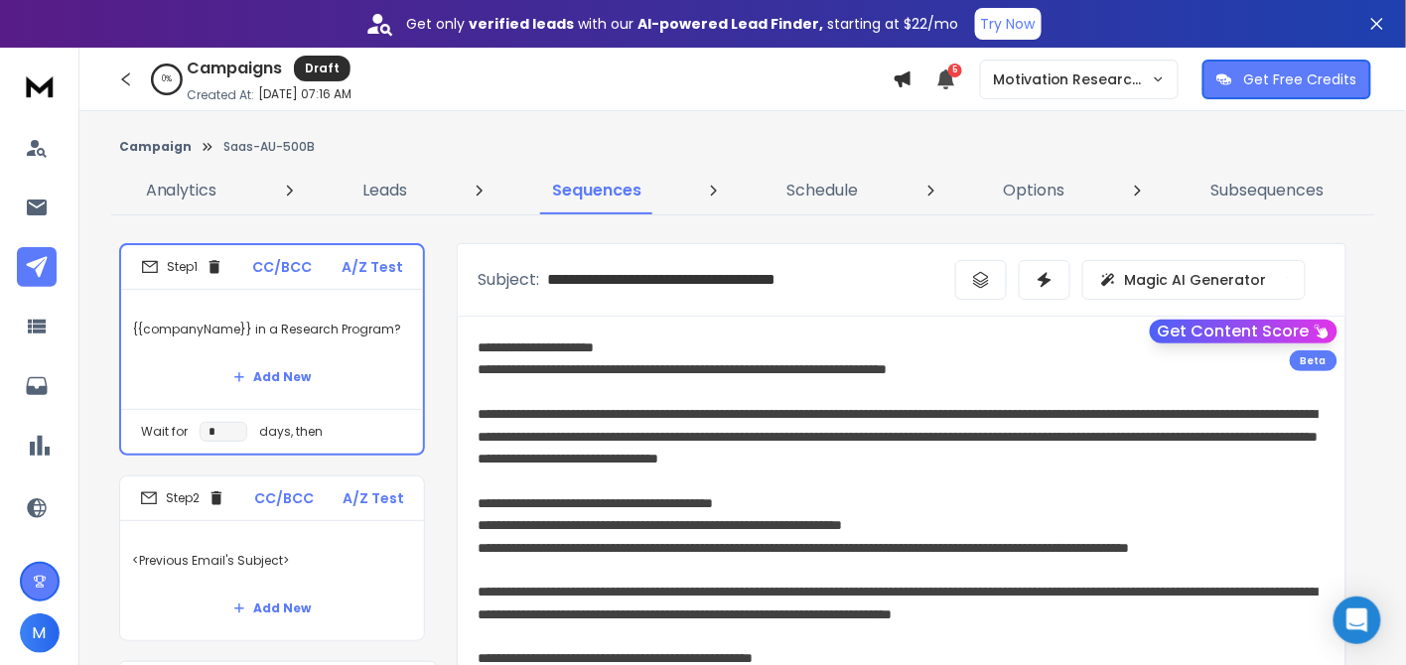
type input "*"
click at [312, 558] on p "<Previous Email's Subject>" at bounding box center [272, 561] width 280 height 56
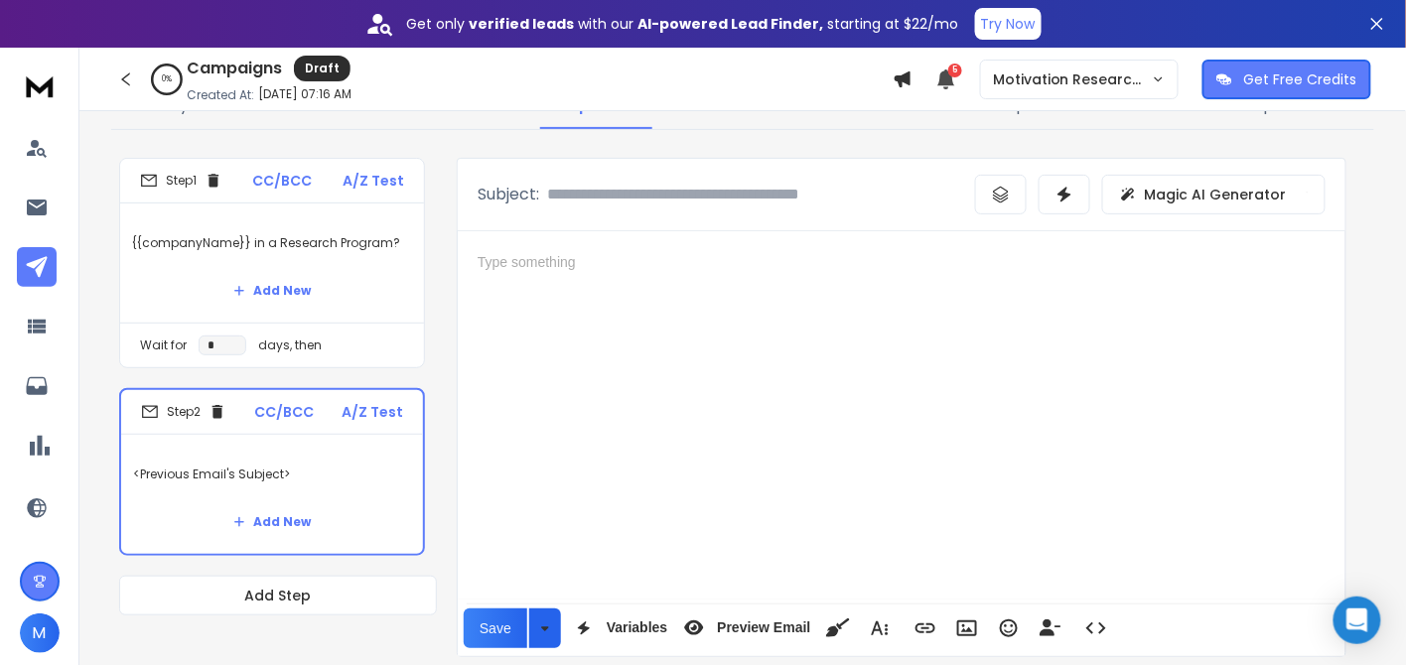
scroll to position [104, 0]
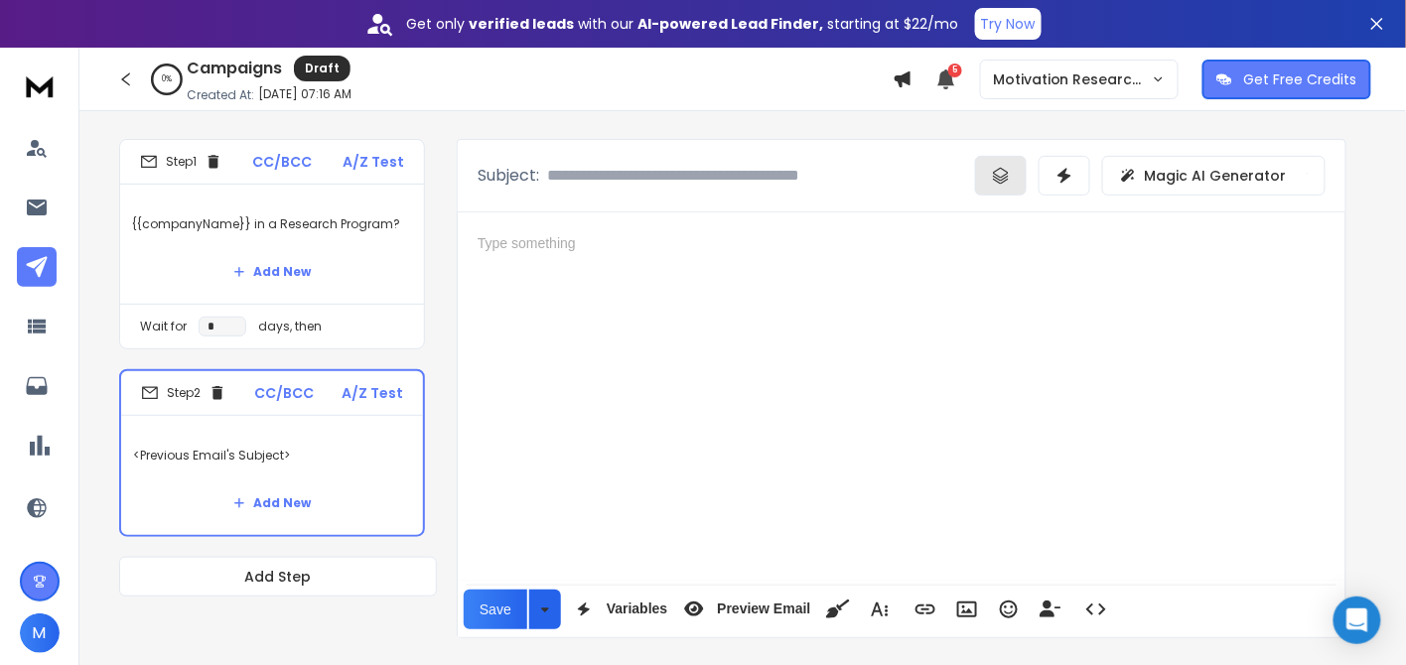
type input "*"
type input "**********"
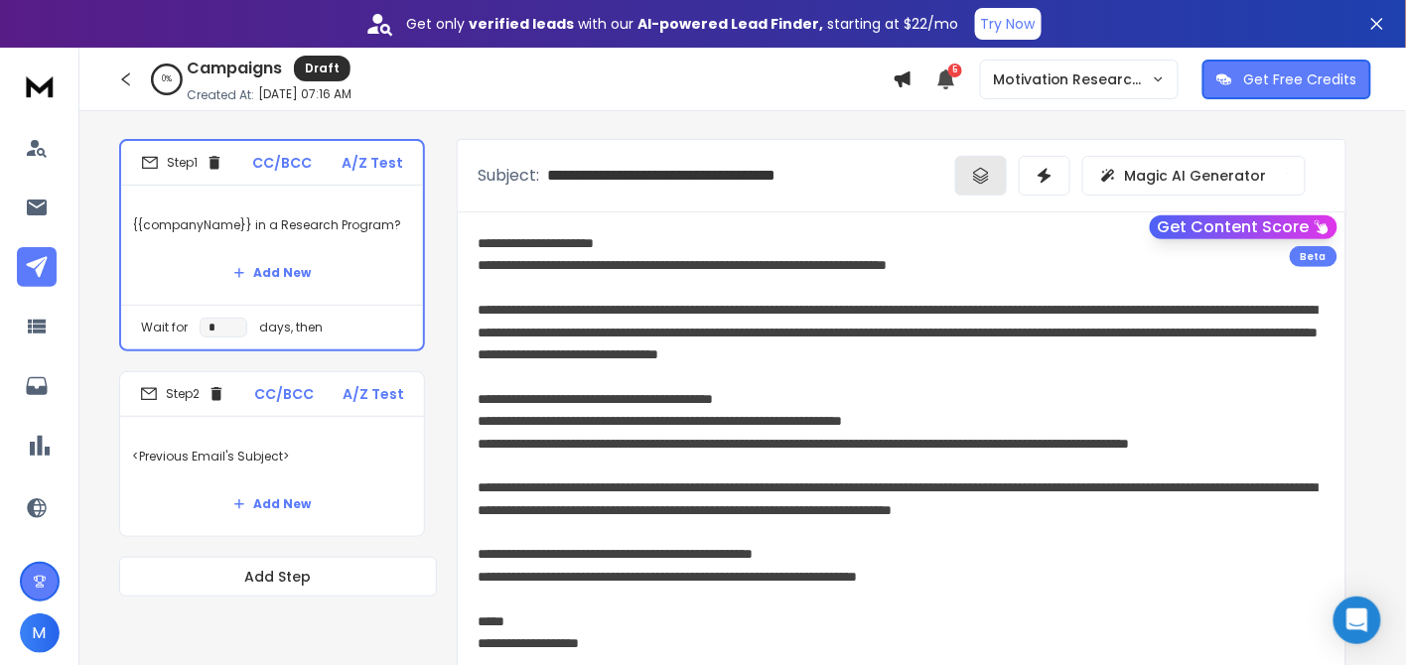
click at [1003, 174] on button at bounding box center [981, 176] width 52 height 40
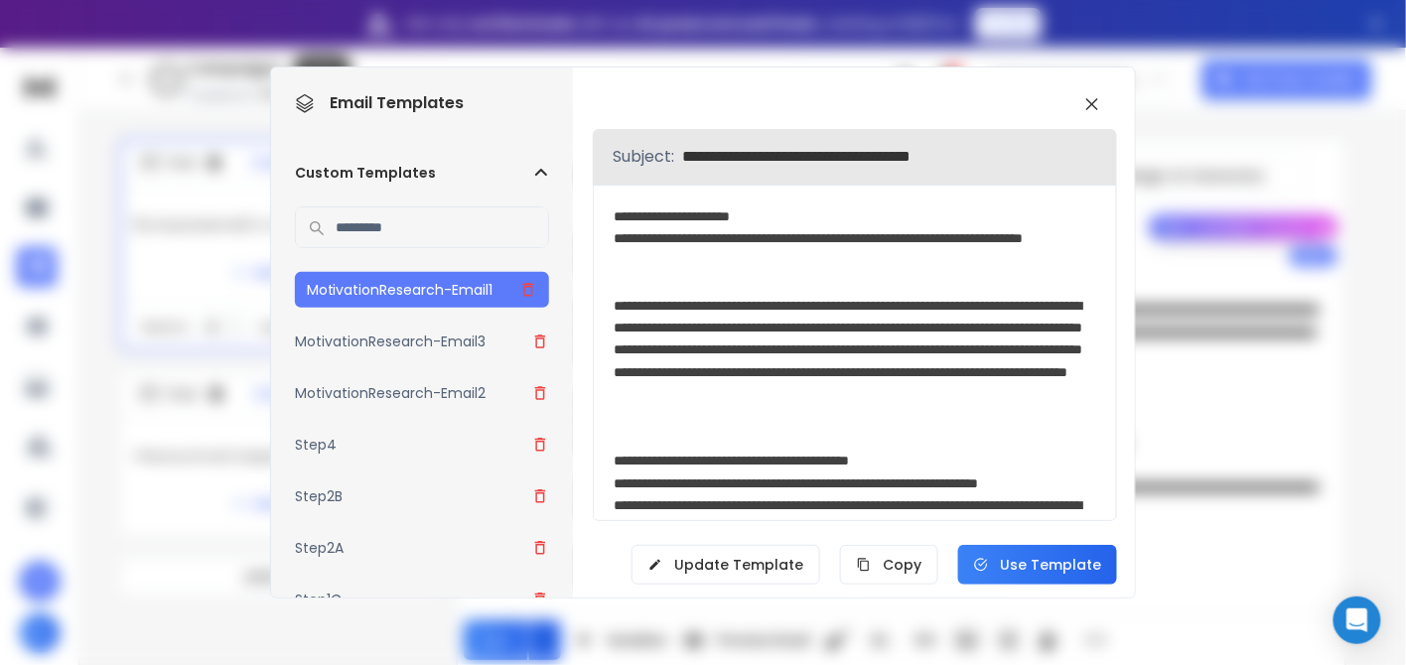
click at [467, 300] on h3 "MotivationResearch-Email2" at bounding box center [400, 290] width 187 height 20
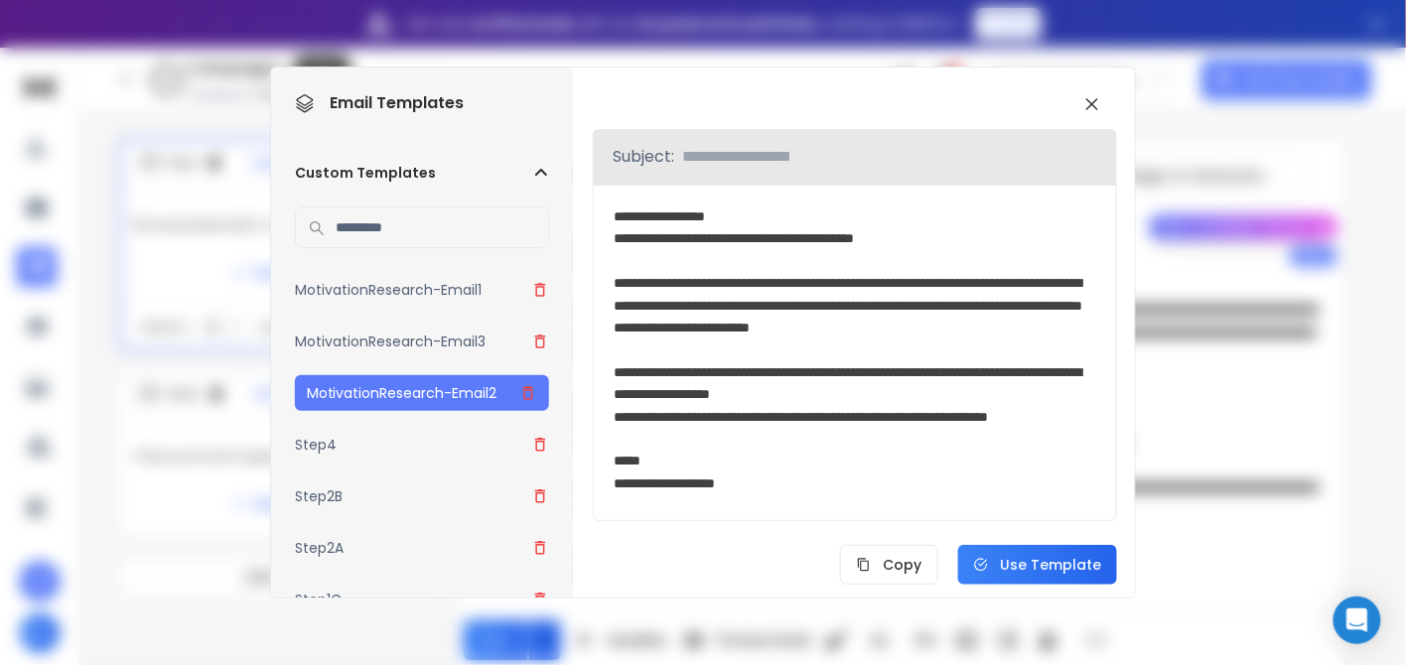
click at [1039, 561] on button "Use Template" at bounding box center [1037, 565] width 159 height 40
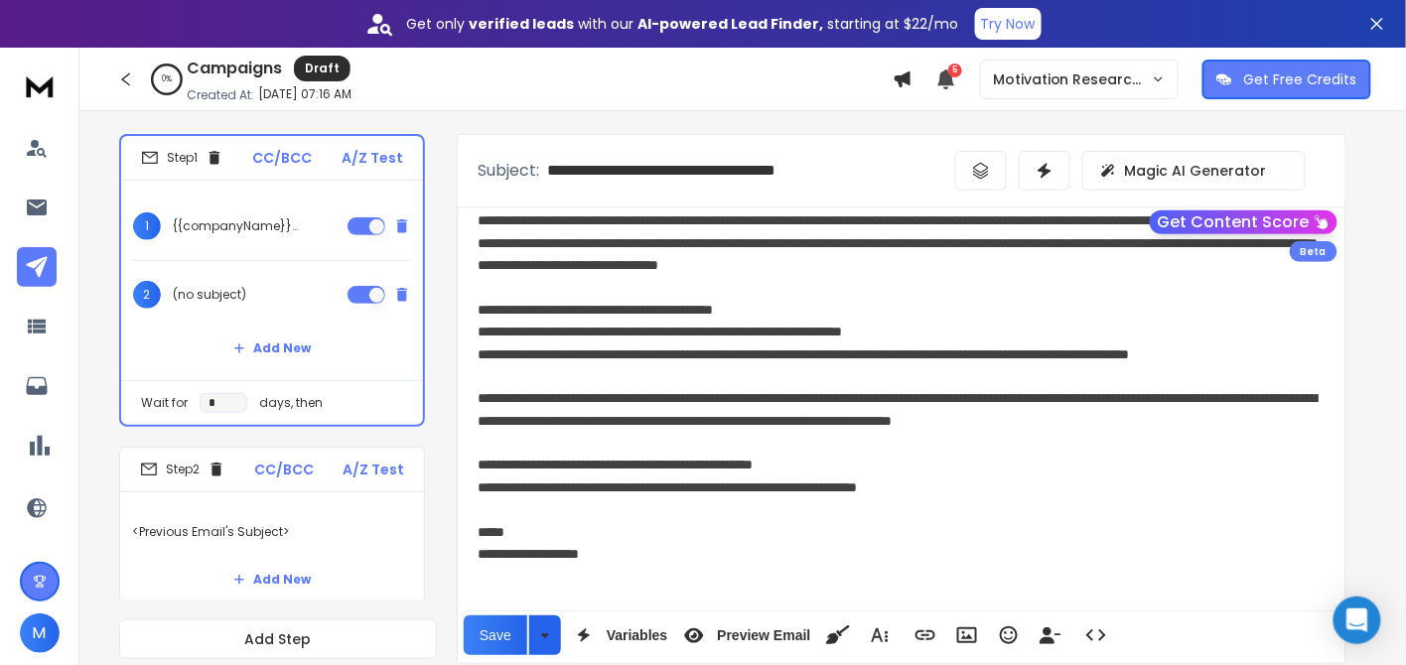
scroll to position [134, 0]
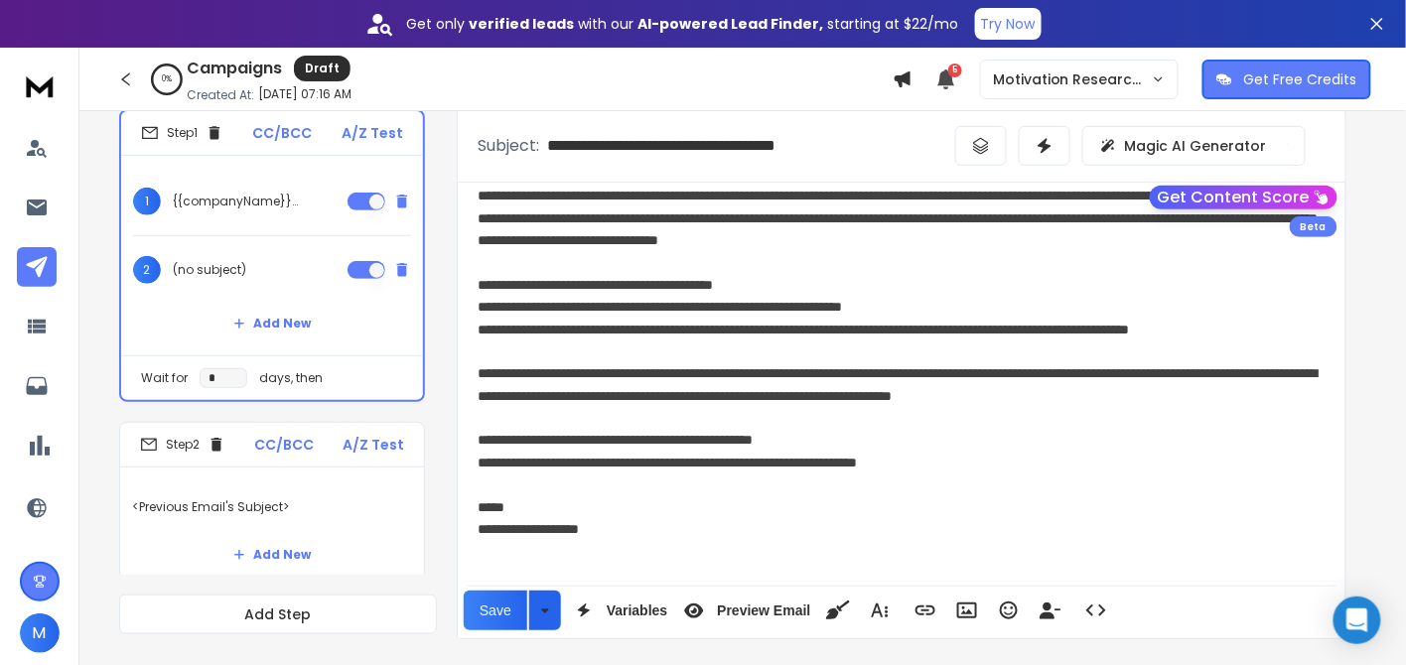
click at [385, 495] on p "<Previous Email's Subject>" at bounding box center [272, 508] width 280 height 56
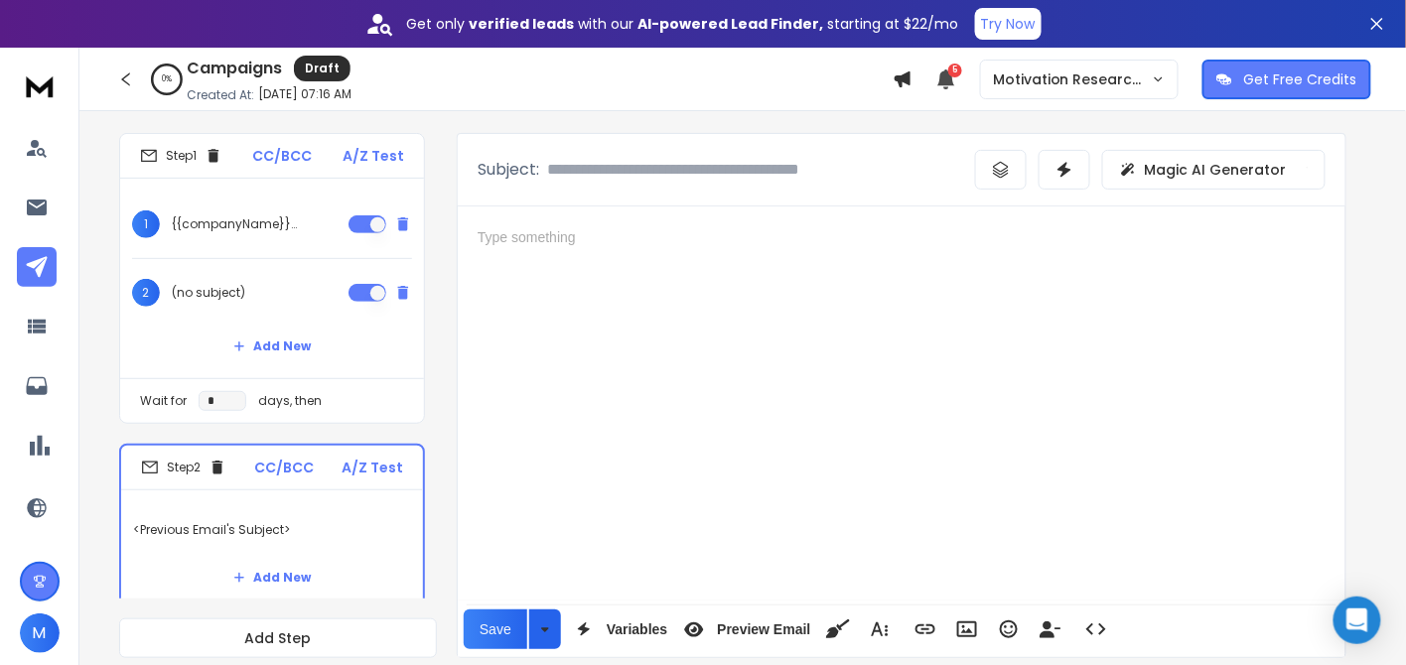
scroll to position [116, 0]
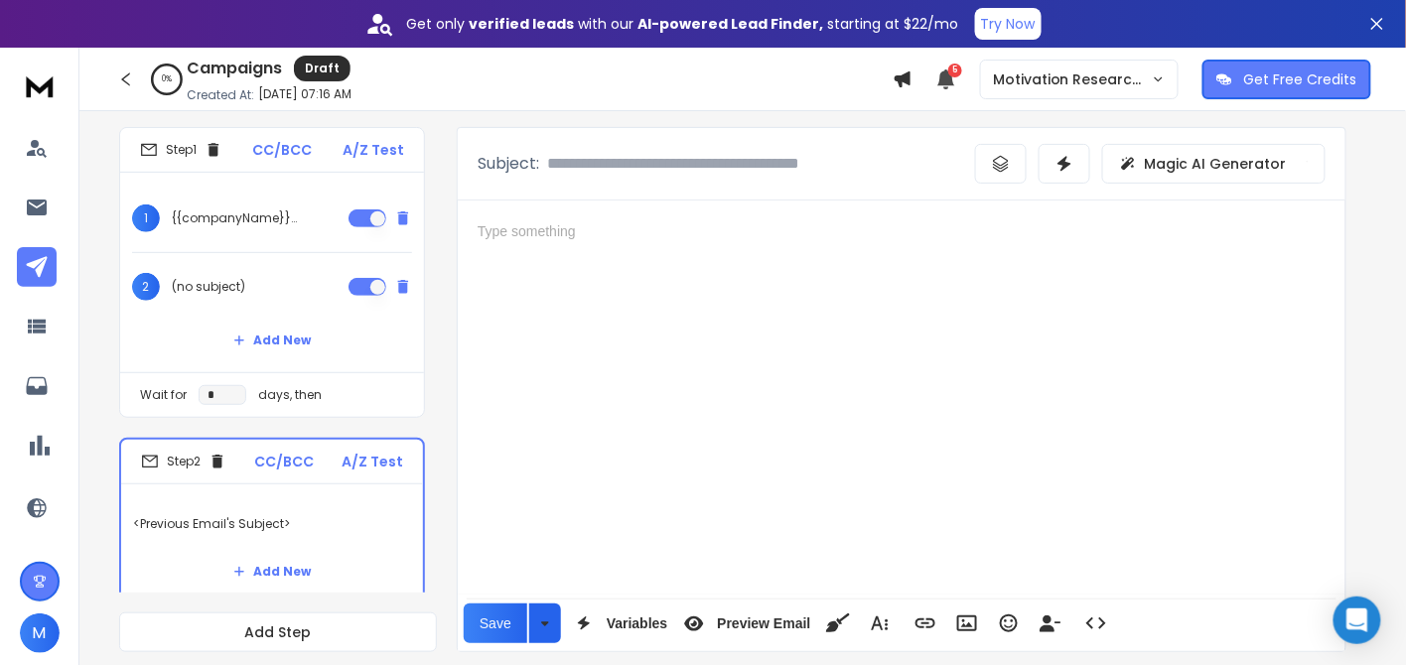
click at [401, 284] on icon at bounding box center [403, 287] width 11 height 14
type input "**********"
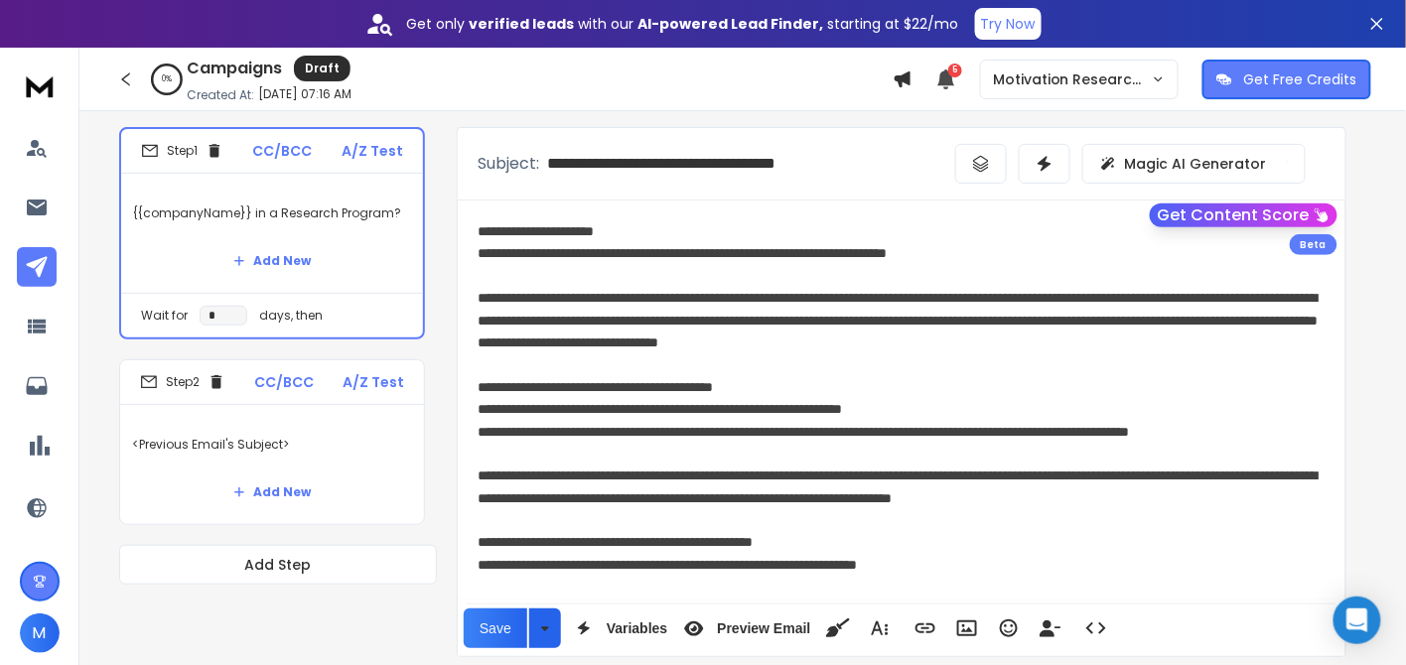
click at [383, 256] on div "Add New" at bounding box center [272, 261] width 278 height 40
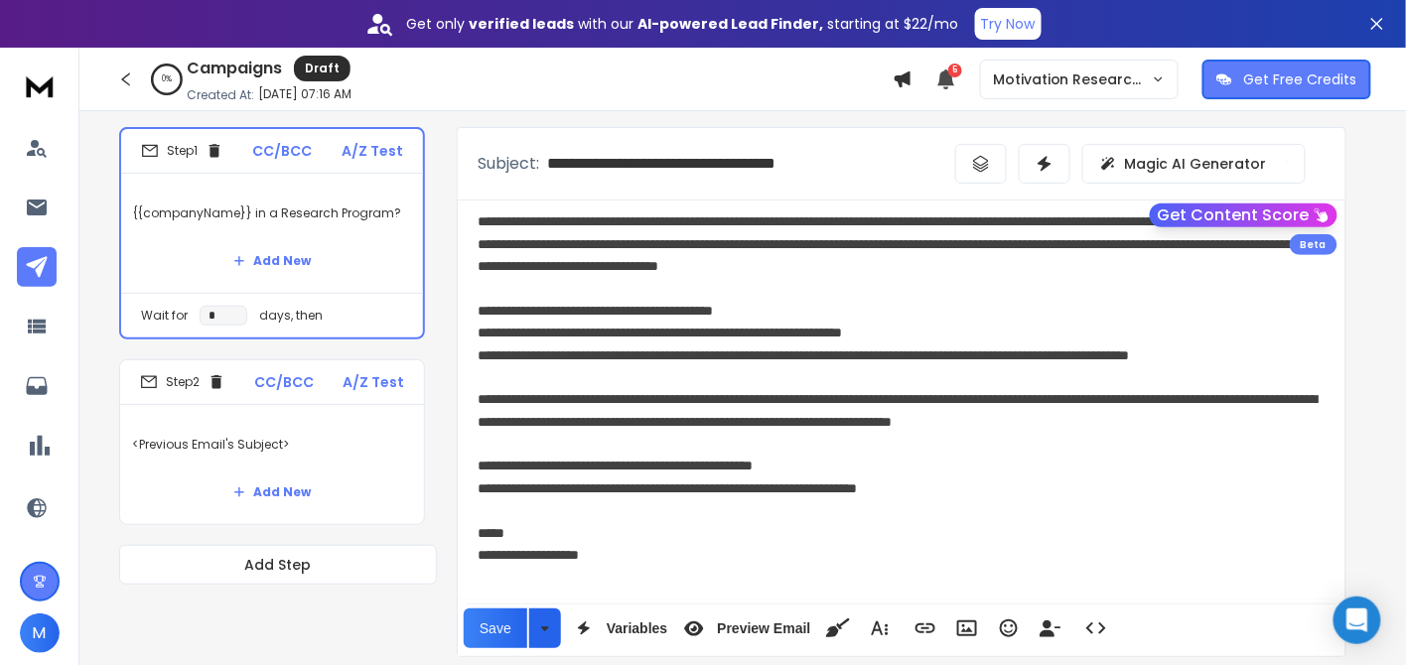
scroll to position [84, 0]
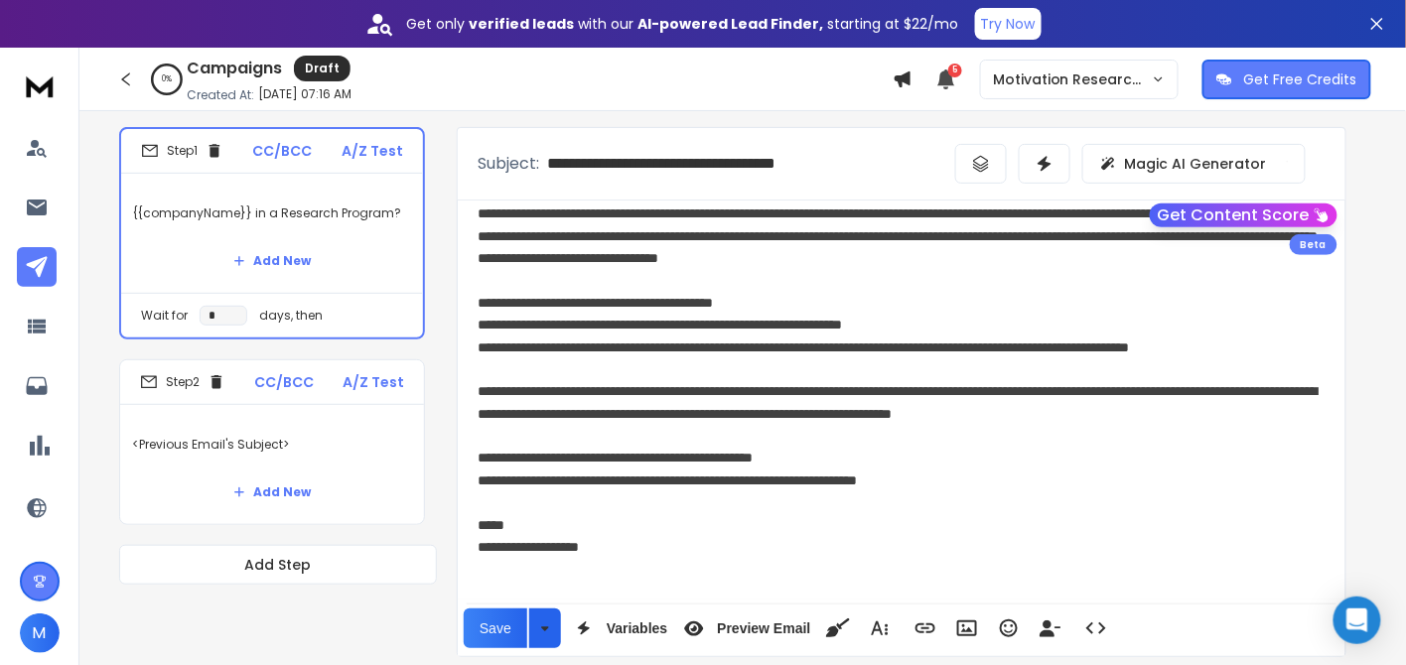
click at [363, 440] on p "<Previous Email's Subject>" at bounding box center [272, 445] width 280 height 56
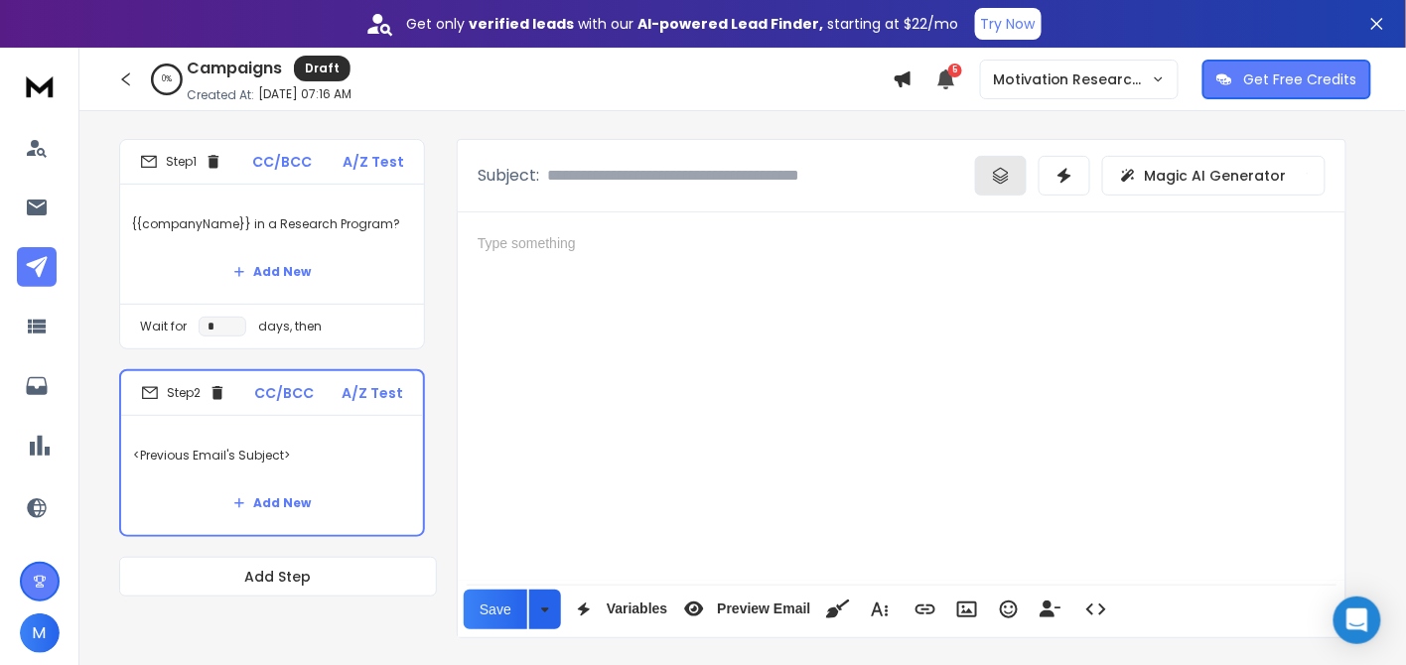
click at [1016, 169] on button at bounding box center [1001, 176] width 52 height 40
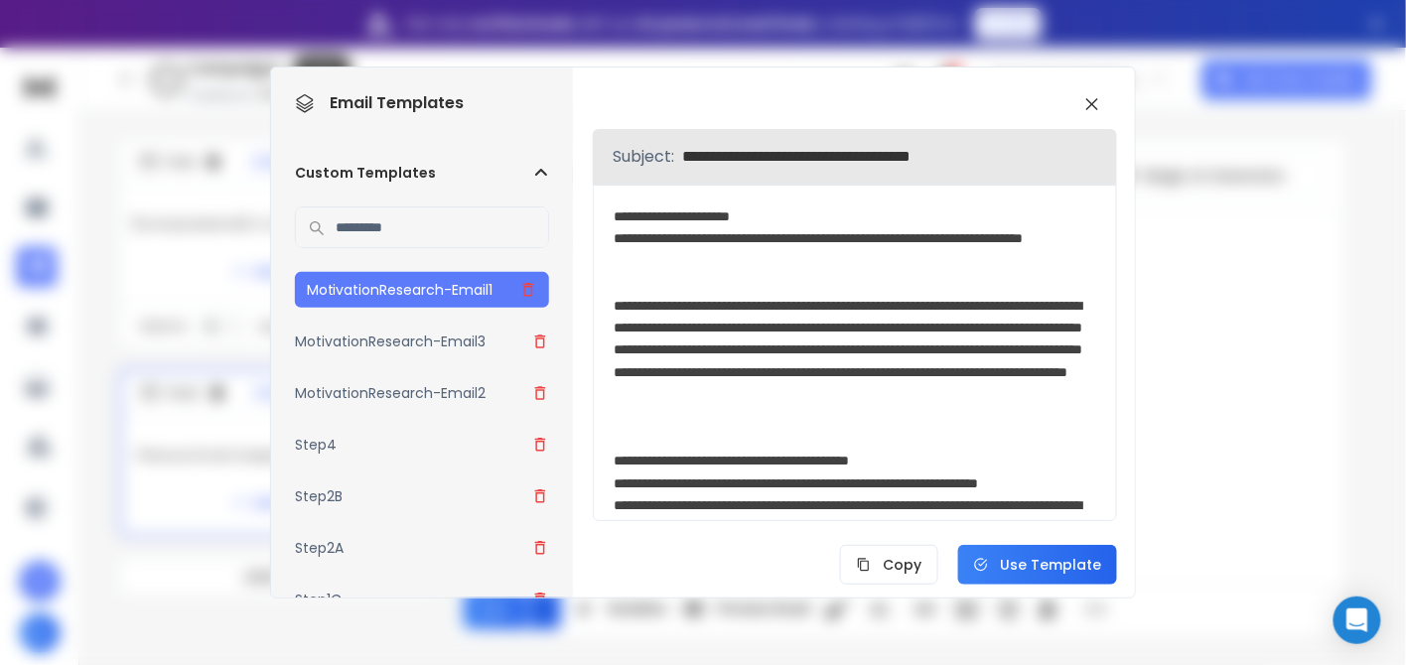
click at [458, 300] on h3 "MotivationResearch-Email2" at bounding box center [400, 290] width 187 height 20
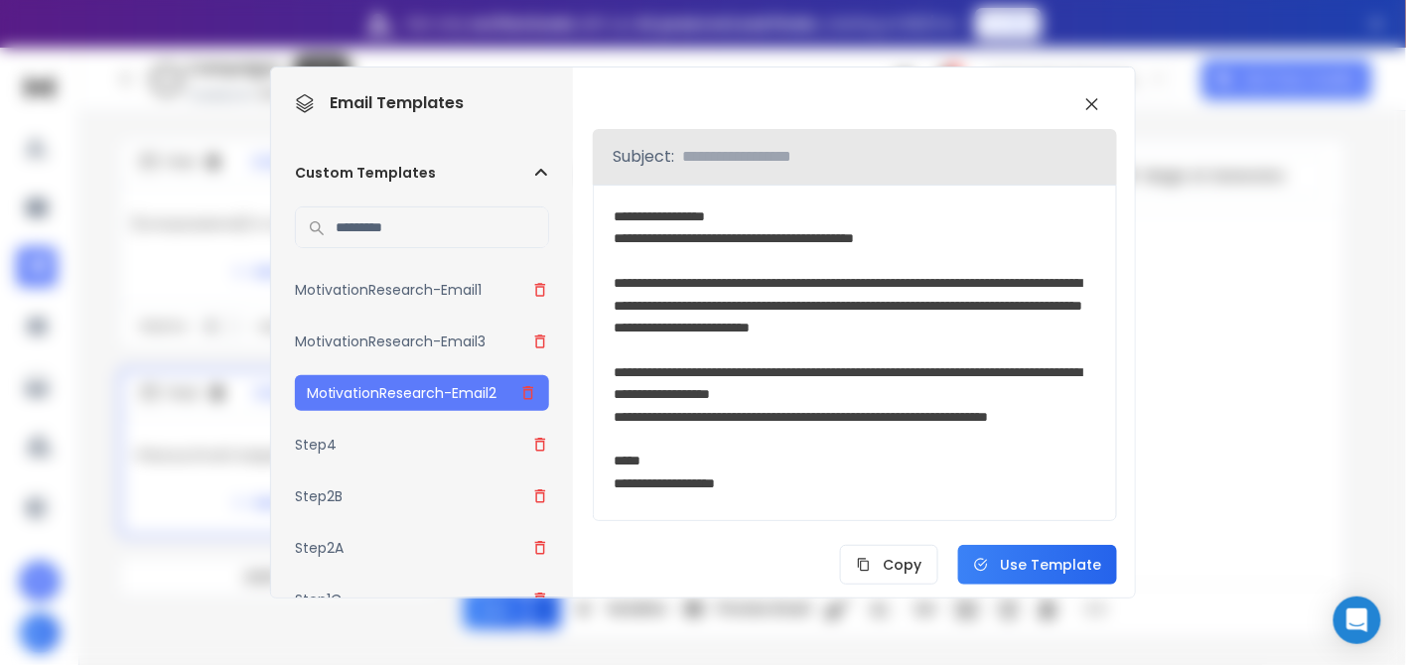
click at [1027, 559] on button "Use Template" at bounding box center [1037, 565] width 159 height 40
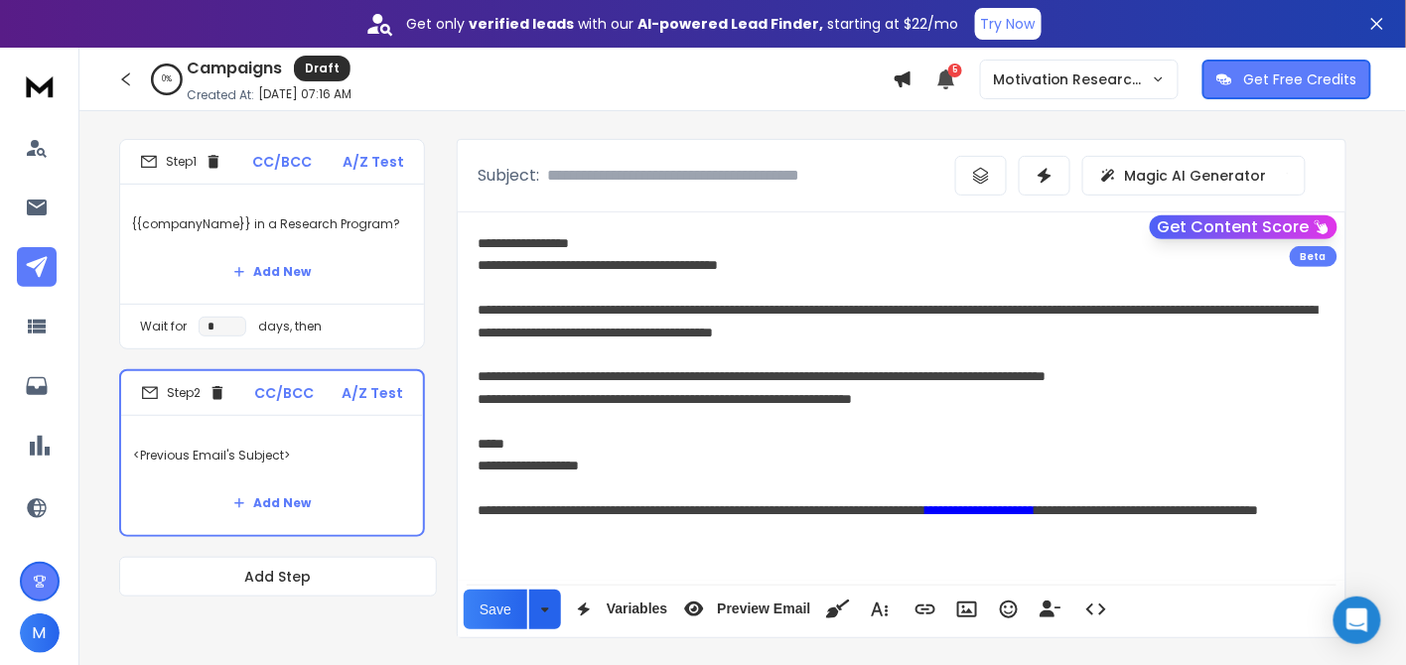
click at [977, 361] on div at bounding box center [902, 355] width 848 height 22
click at [1161, 182] on p "Magic AI Generator" at bounding box center [1196, 176] width 142 height 20
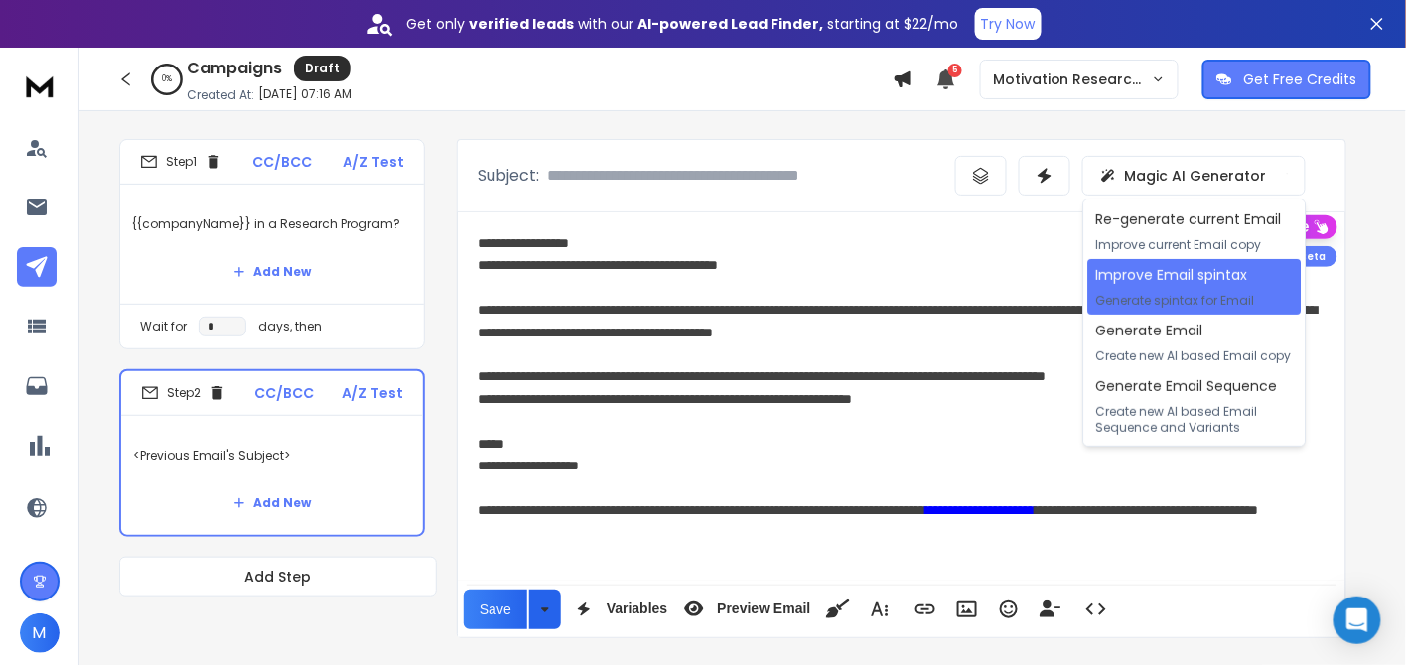
click at [1156, 266] on h1 "Improve Email spintax" at bounding box center [1175, 275] width 159 height 20
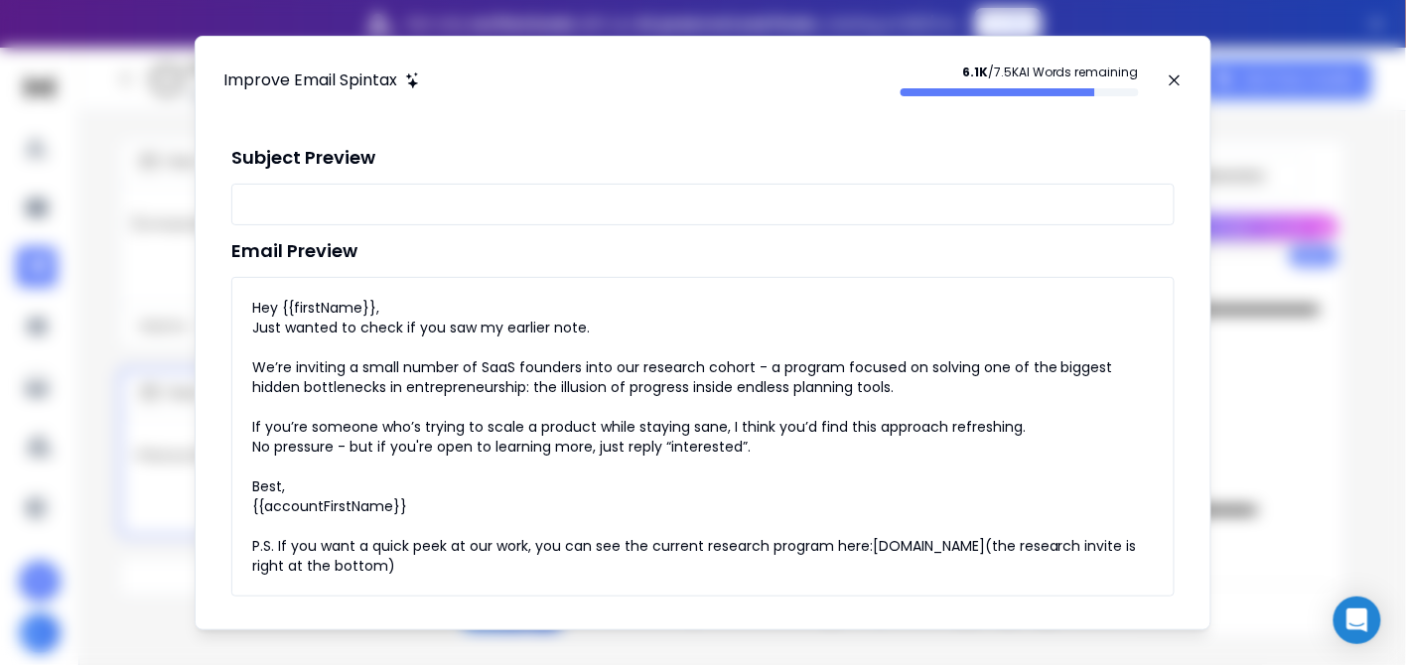
scroll to position [61, 0]
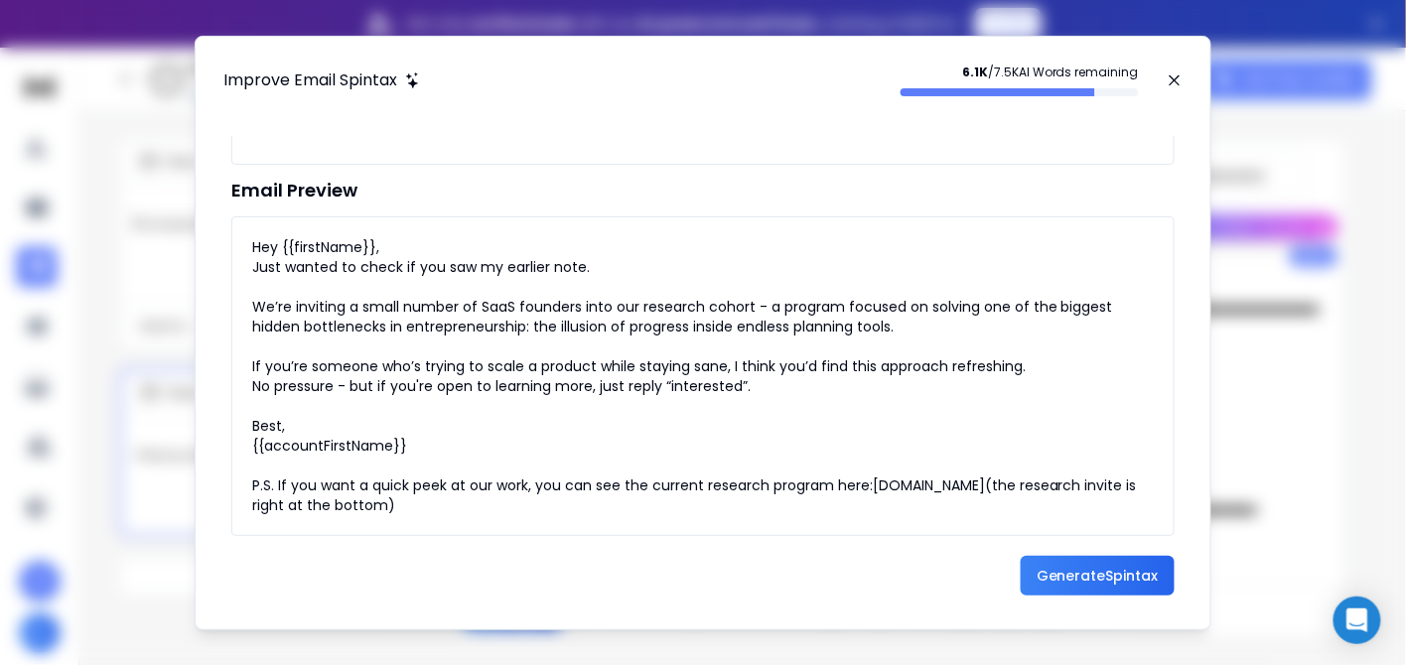
click at [1062, 573] on button "Generate Spintax" at bounding box center [1098, 576] width 154 height 40
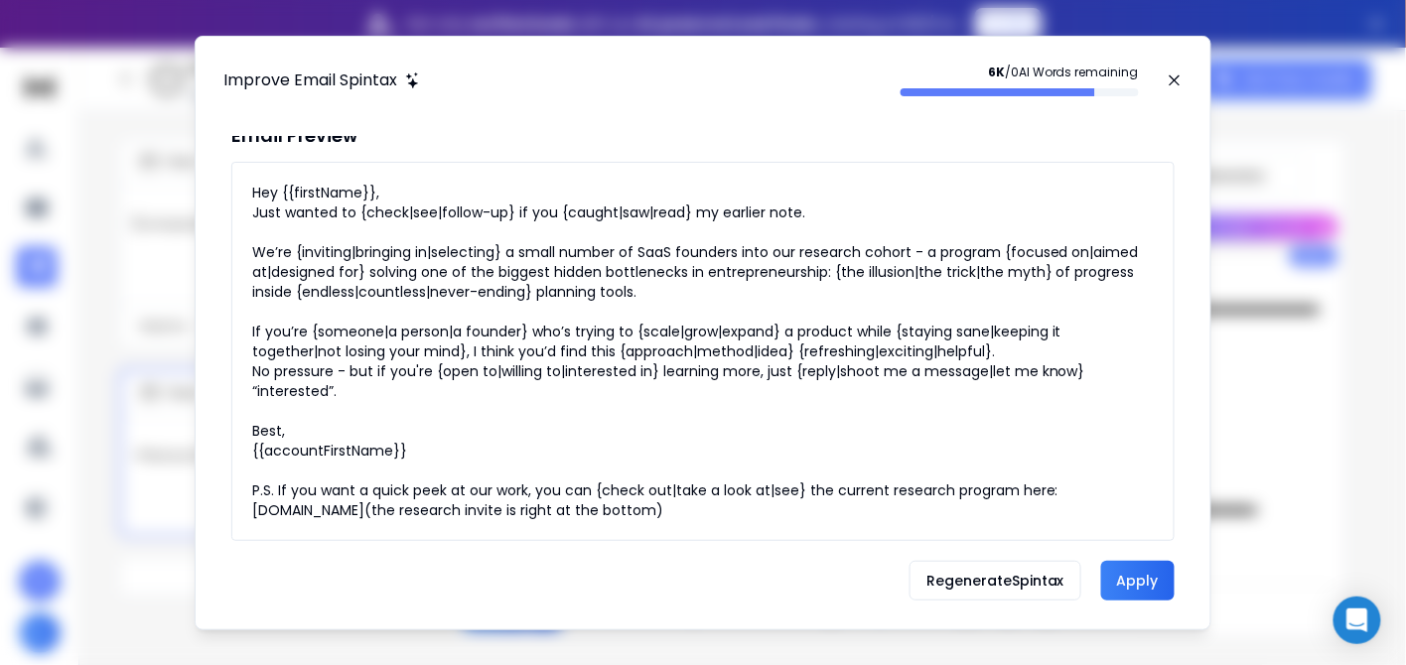
scroll to position [140, 0]
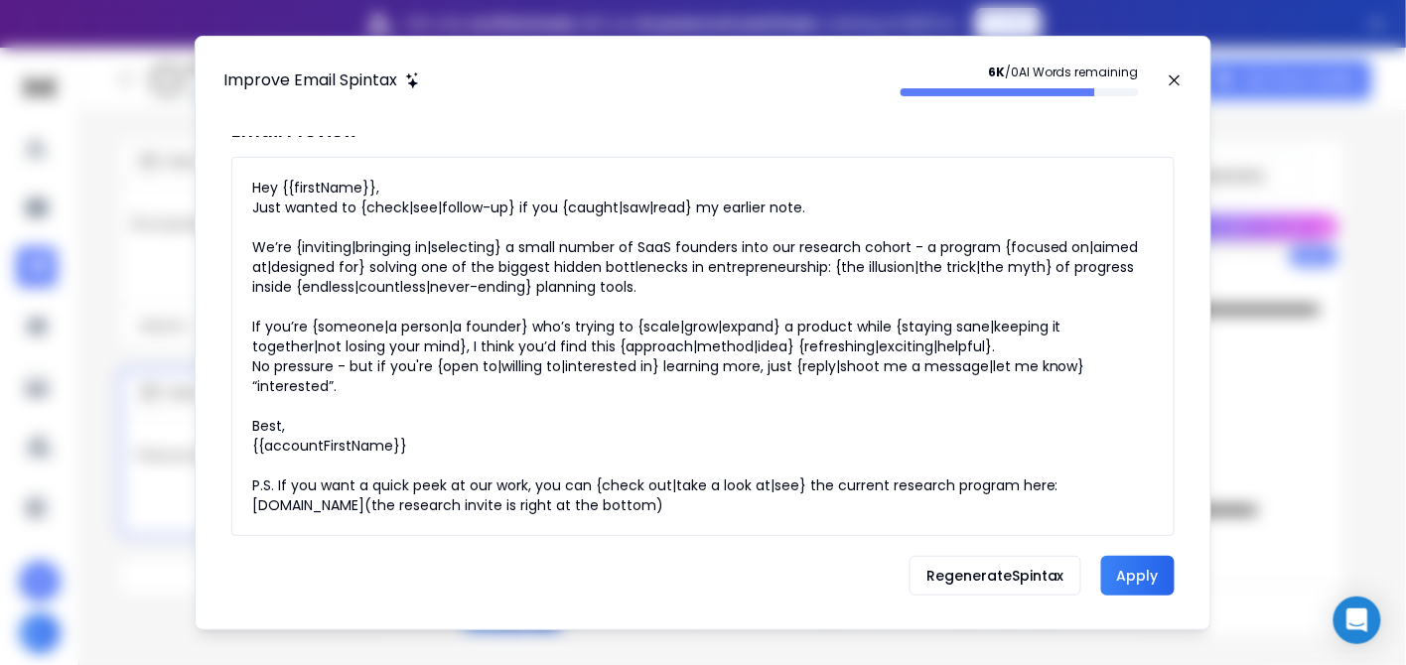
drag, startPoint x: 738, startPoint y: 510, endPoint x: 238, endPoint y: 187, distance: 595.3
click at [238, 187] on div "Hey {{firstName}}, Just wanted to {check|see|follow-up} if you {caught|saw|read…" at bounding box center [702, 346] width 943 height 379
copy div "Hey {{firstName}}, Just wanted to {check|see|follow-up} if you {caught|saw|read…"
click at [1129, 575] on button "Apply" at bounding box center [1137, 576] width 73 height 40
type input "**********"
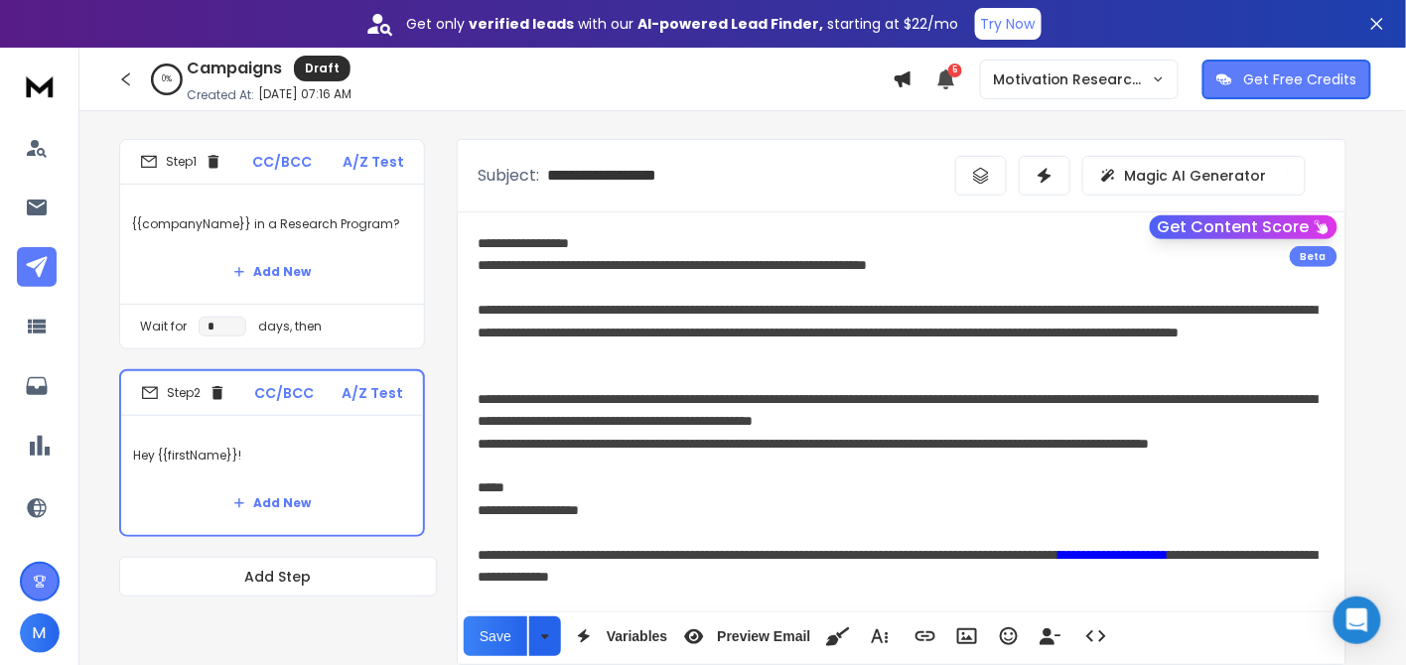
scroll to position [130, 0]
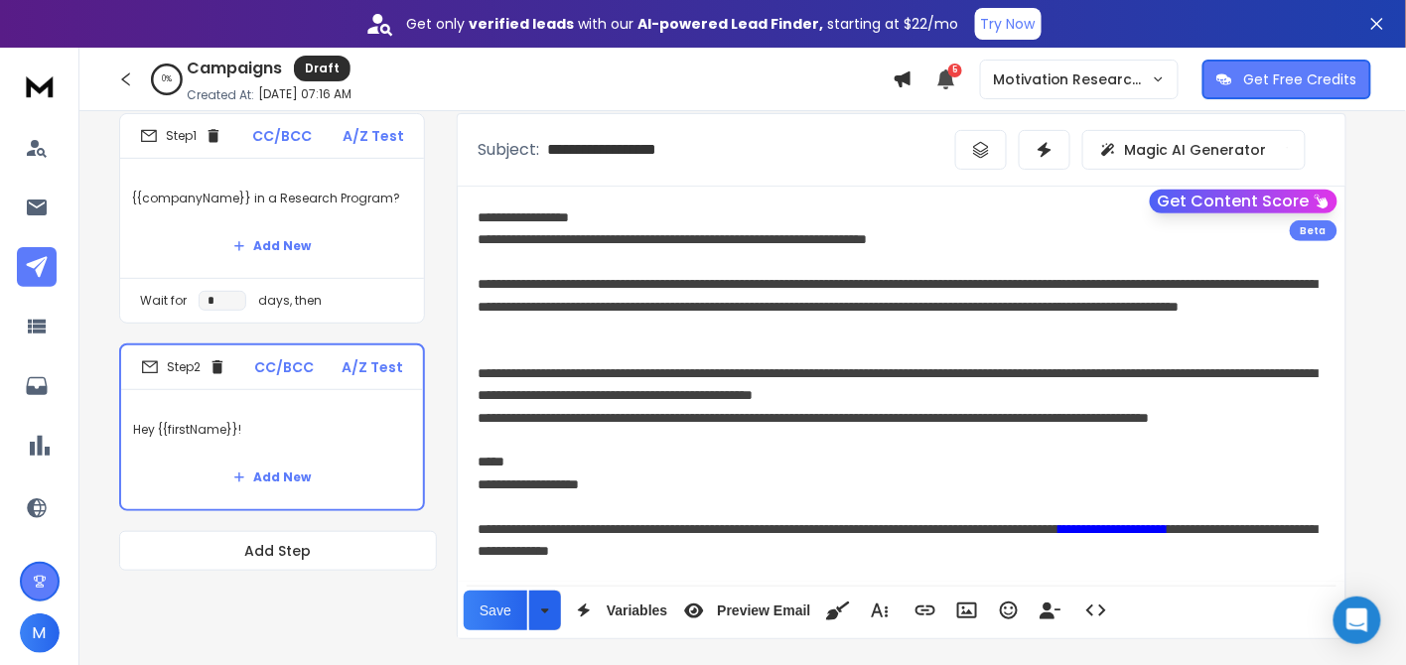
click at [545, 611] on icon "button" at bounding box center [545, 611] width 24 height 12
click at [578, 561] on link "Save as Template" at bounding box center [608, 568] width 158 height 30
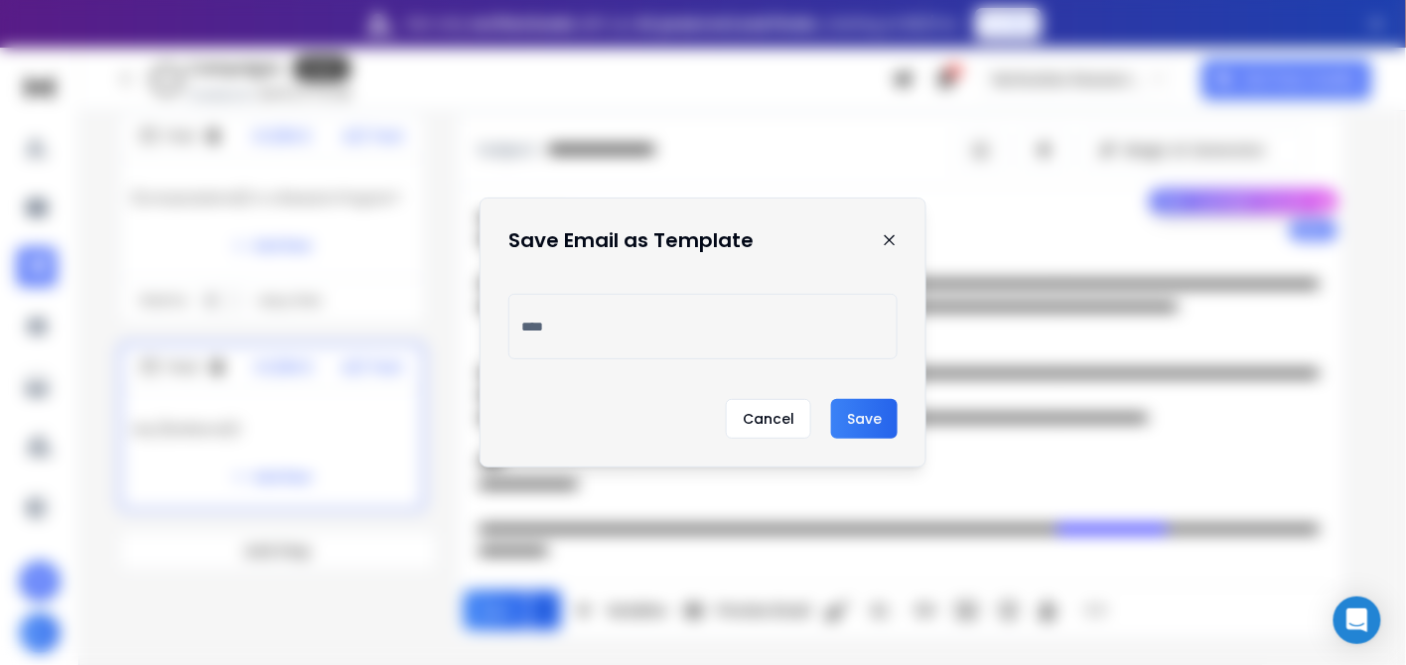
click at [682, 336] on input at bounding box center [702, 327] width 389 height 66
type input "**********"
click at [887, 414] on button "Save" at bounding box center [864, 419] width 67 height 40
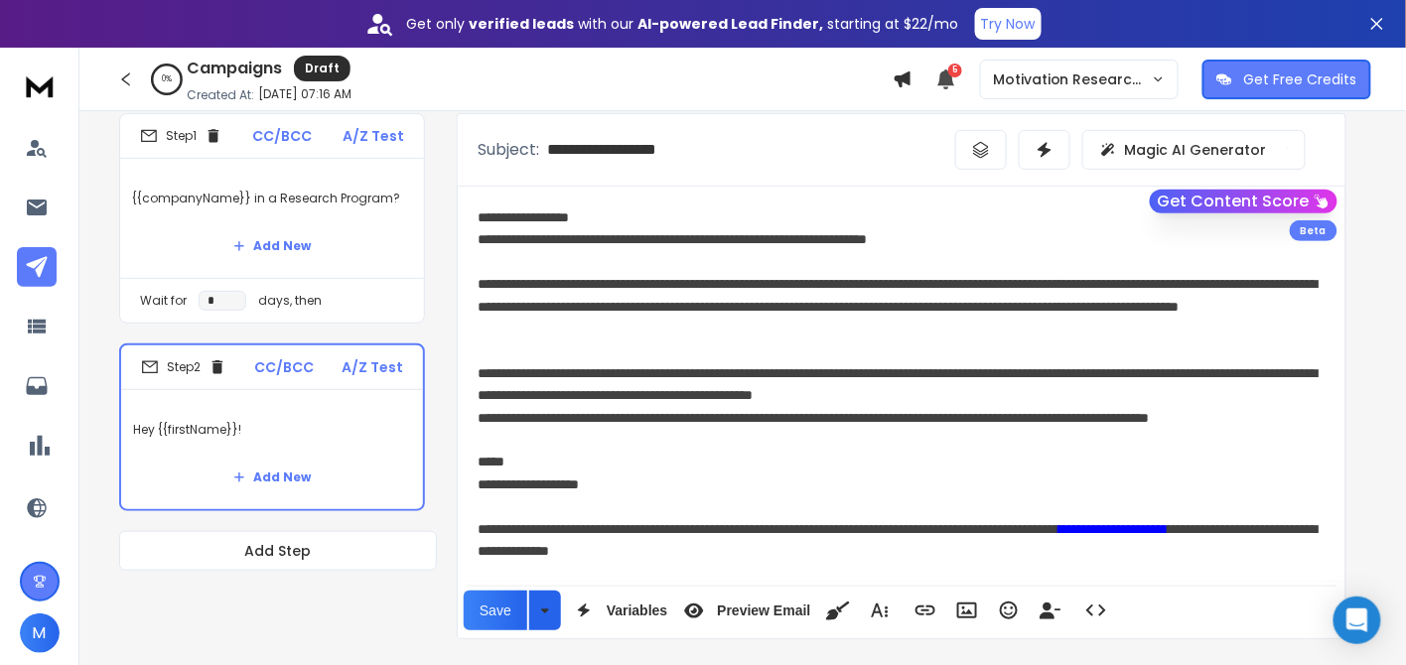
click at [1191, 196] on button "Get Content Score" at bounding box center [1244, 202] width 188 height 24
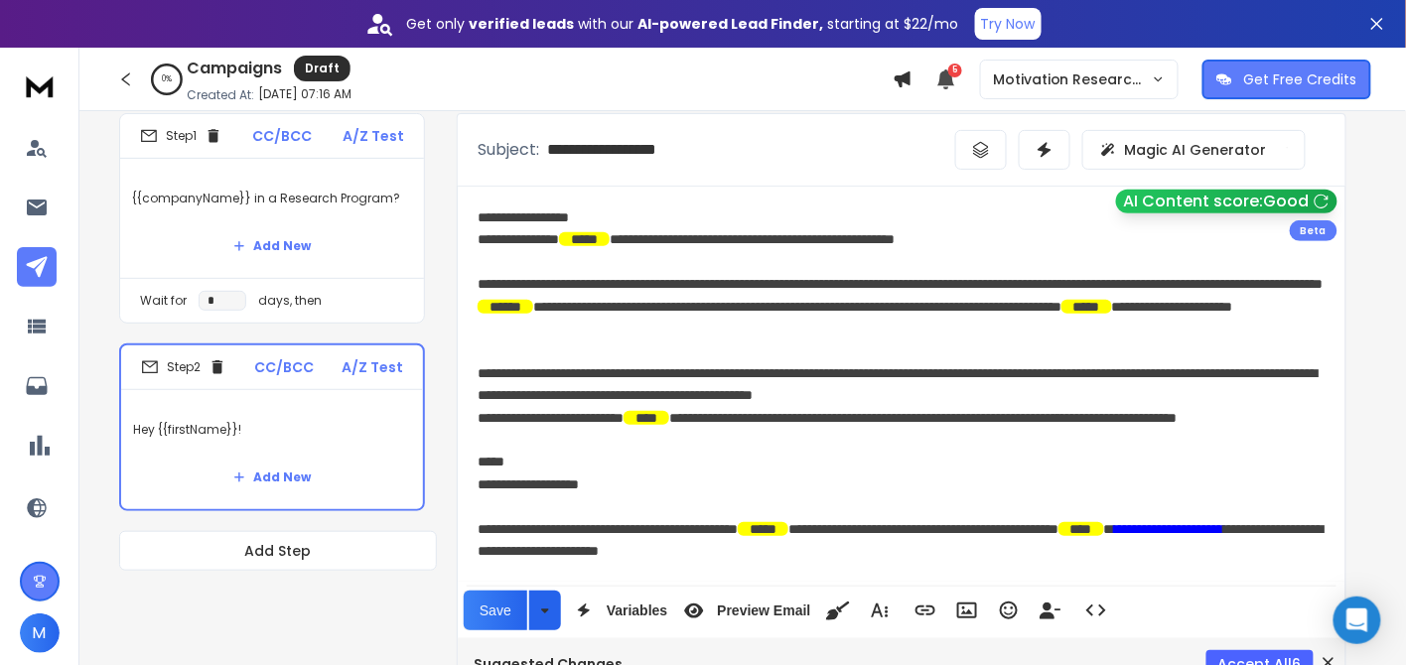
click at [645, 238] on div "**********" at bounding box center [902, 239] width 849 height 22
click at [729, 312] on div "**********" at bounding box center [902, 306] width 849 height 67
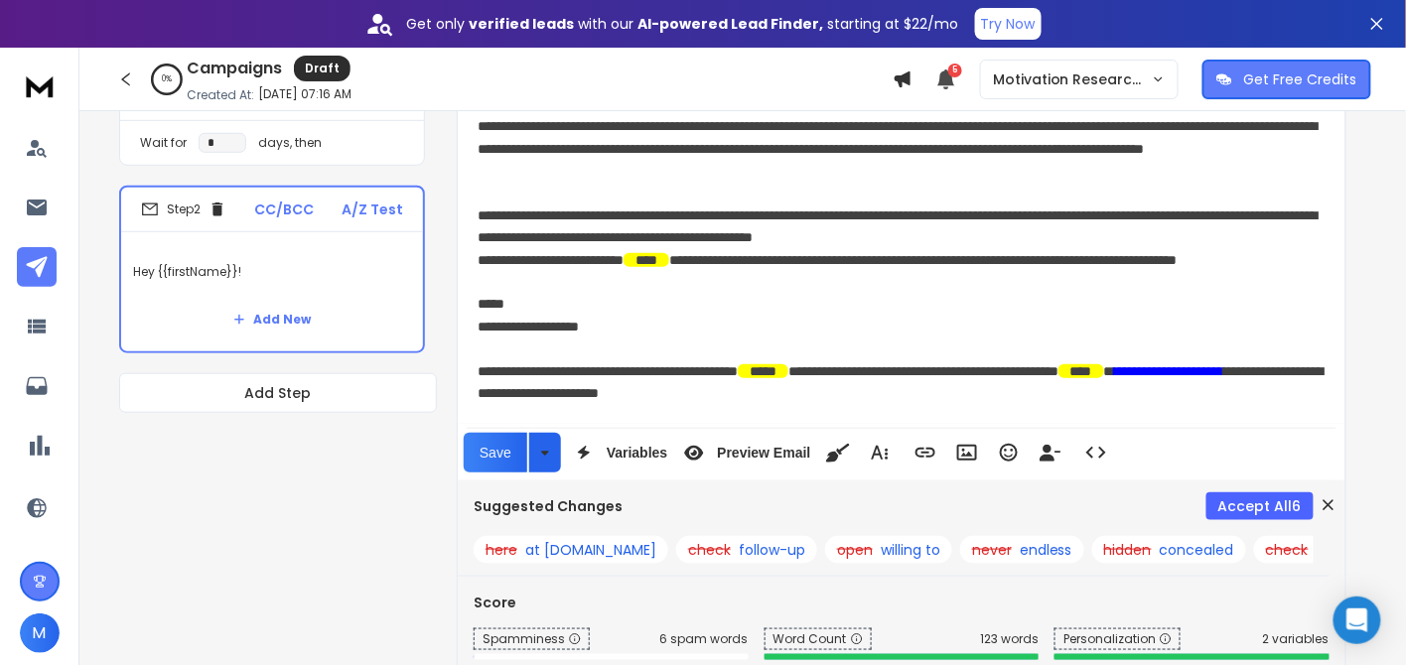
scroll to position [290, 0]
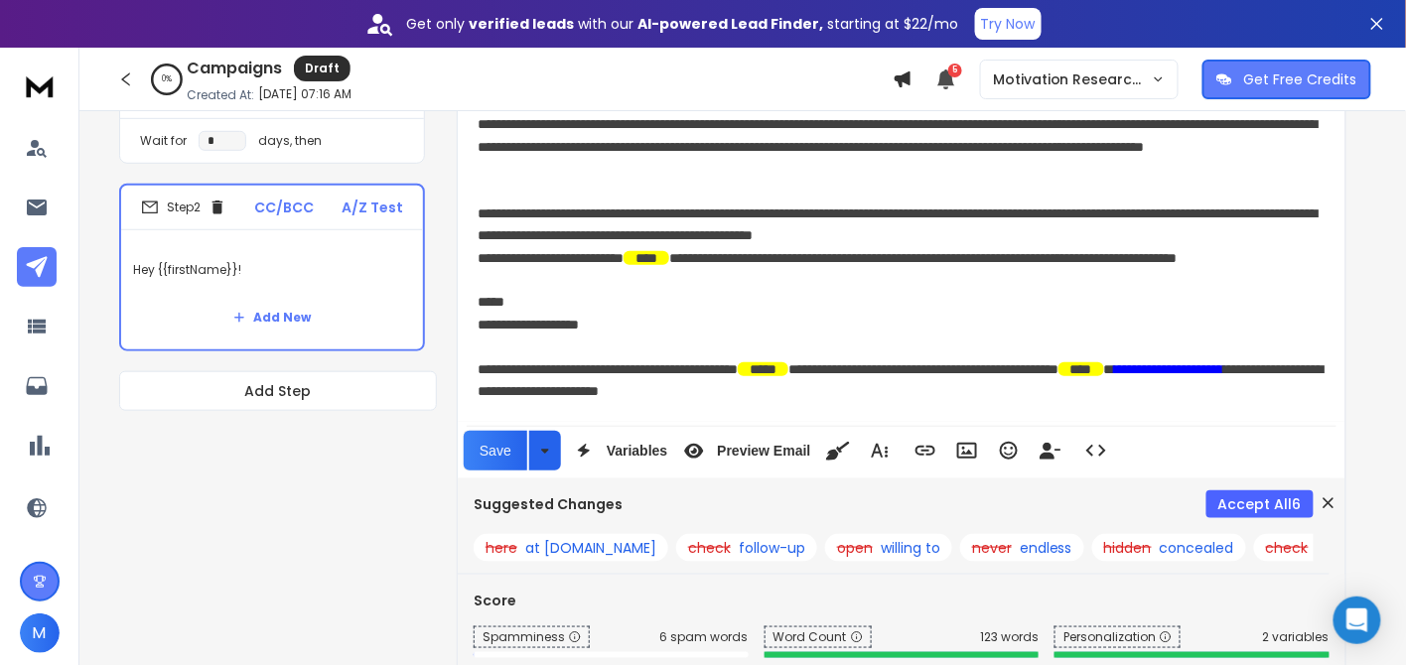
click at [713, 249] on div "**********" at bounding box center [902, 258] width 849 height 22
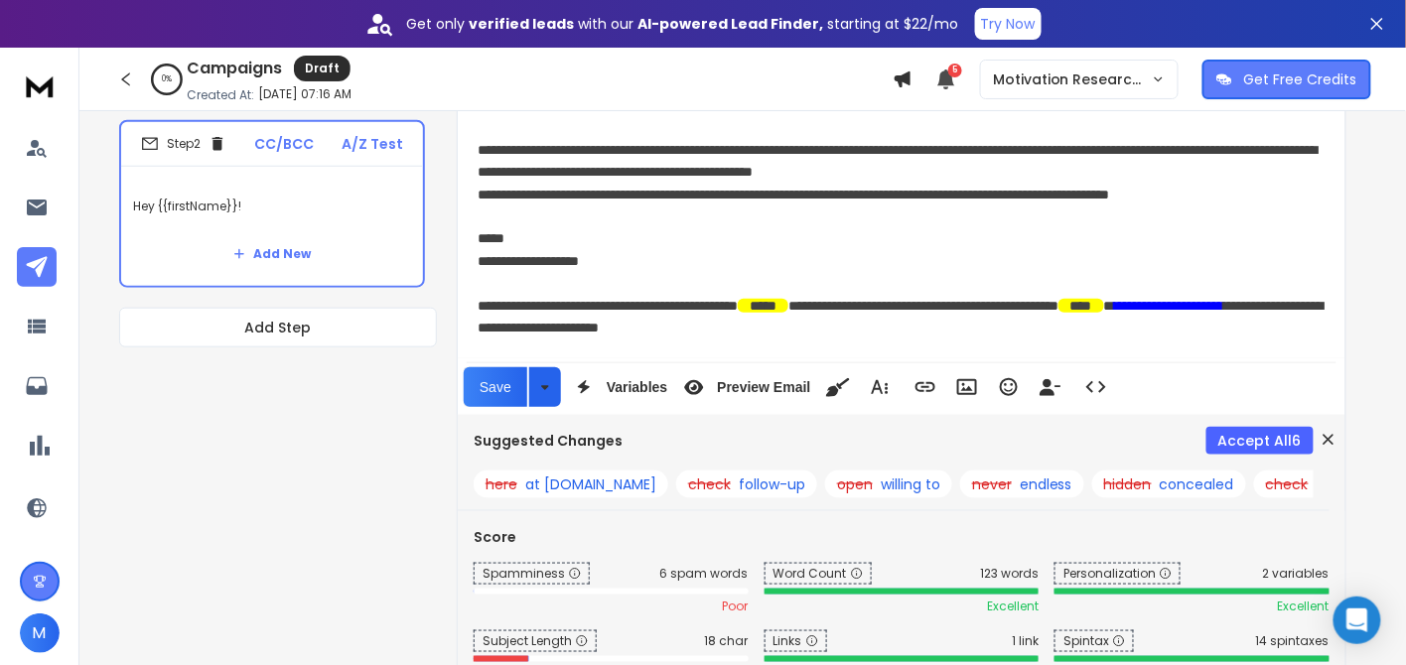
scroll to position [359, 0]
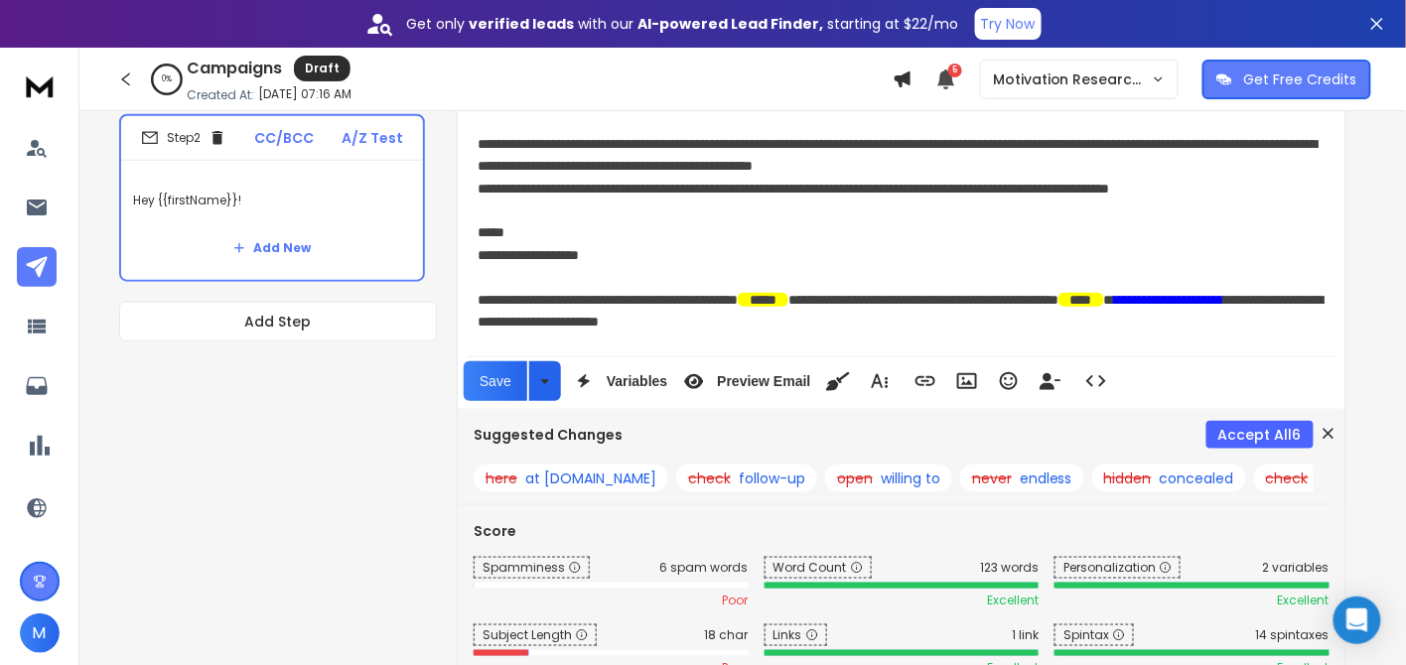
click at [1020, 169] on div "**********" at bounding box center [902, 155] width 849 height 45
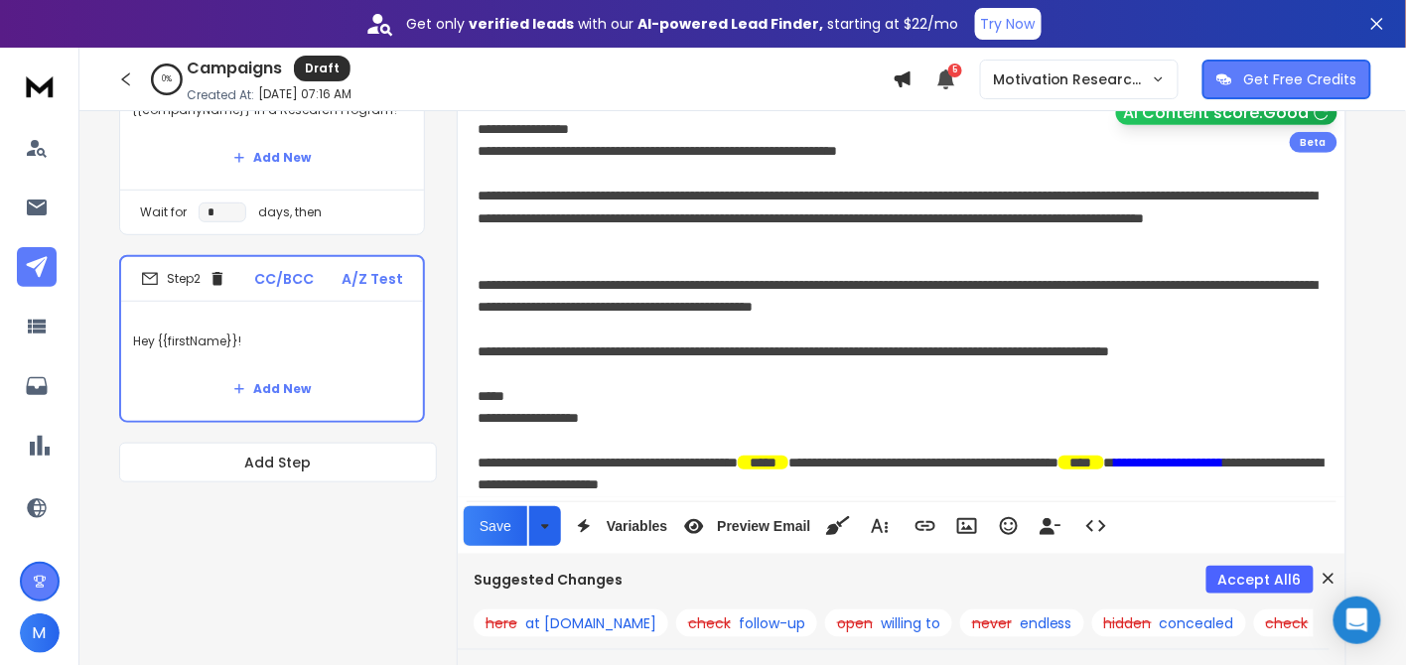
scroll to position [18, 0]
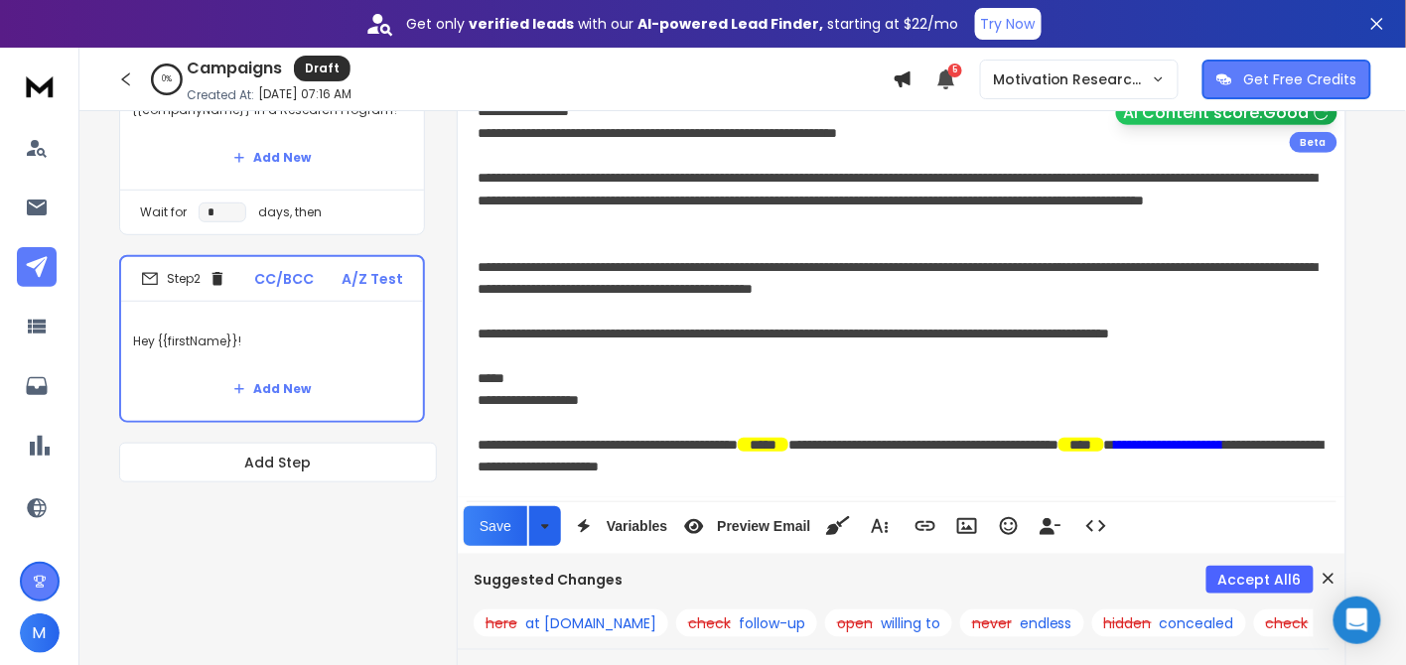
click at [855, 435] on div "**********" at bounding box center [902, 456] width 849 height 45
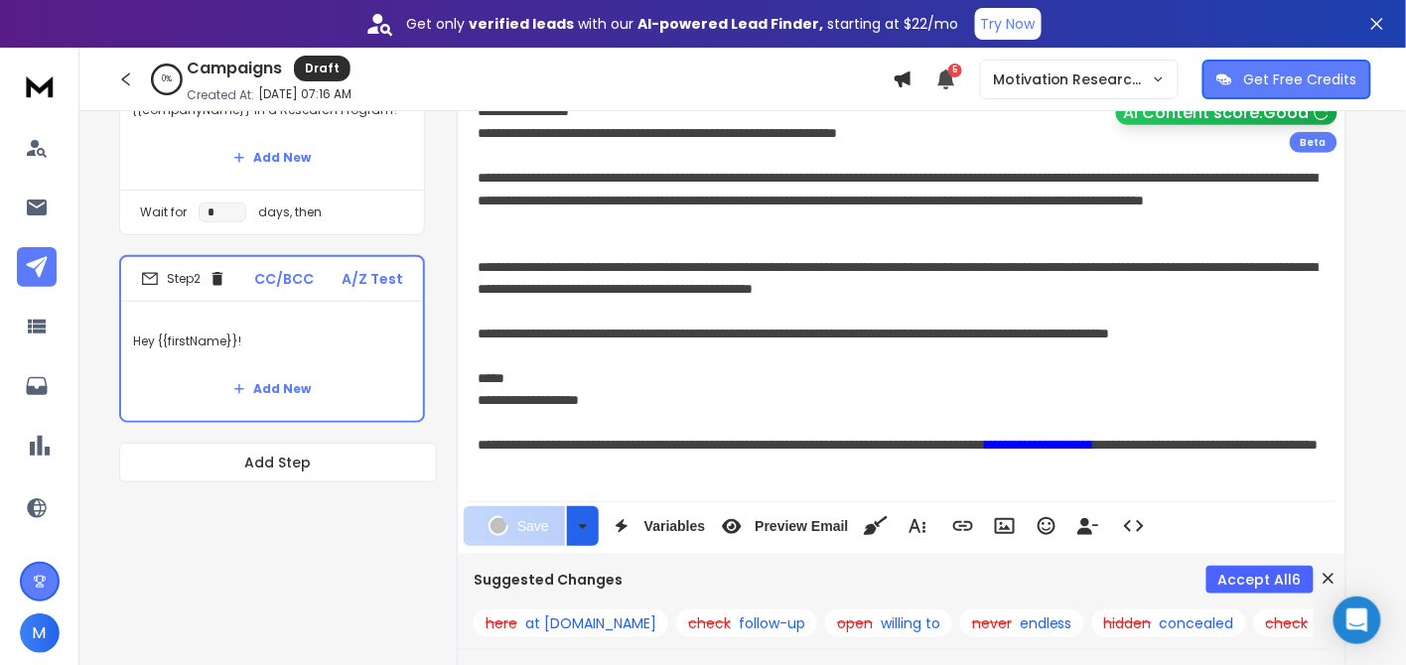
scroll to position [134, 0]
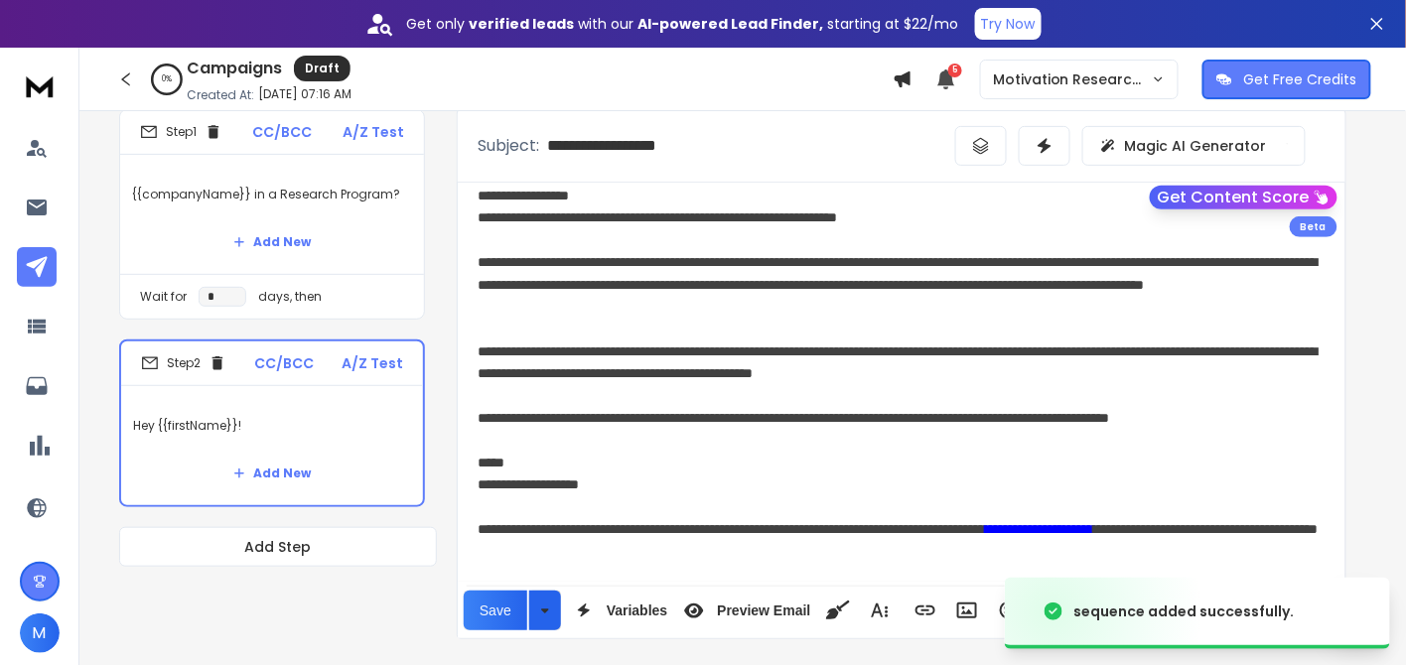
click at [541, 615] on icon "button" at bounding box center [545, 611] width 24 height 12
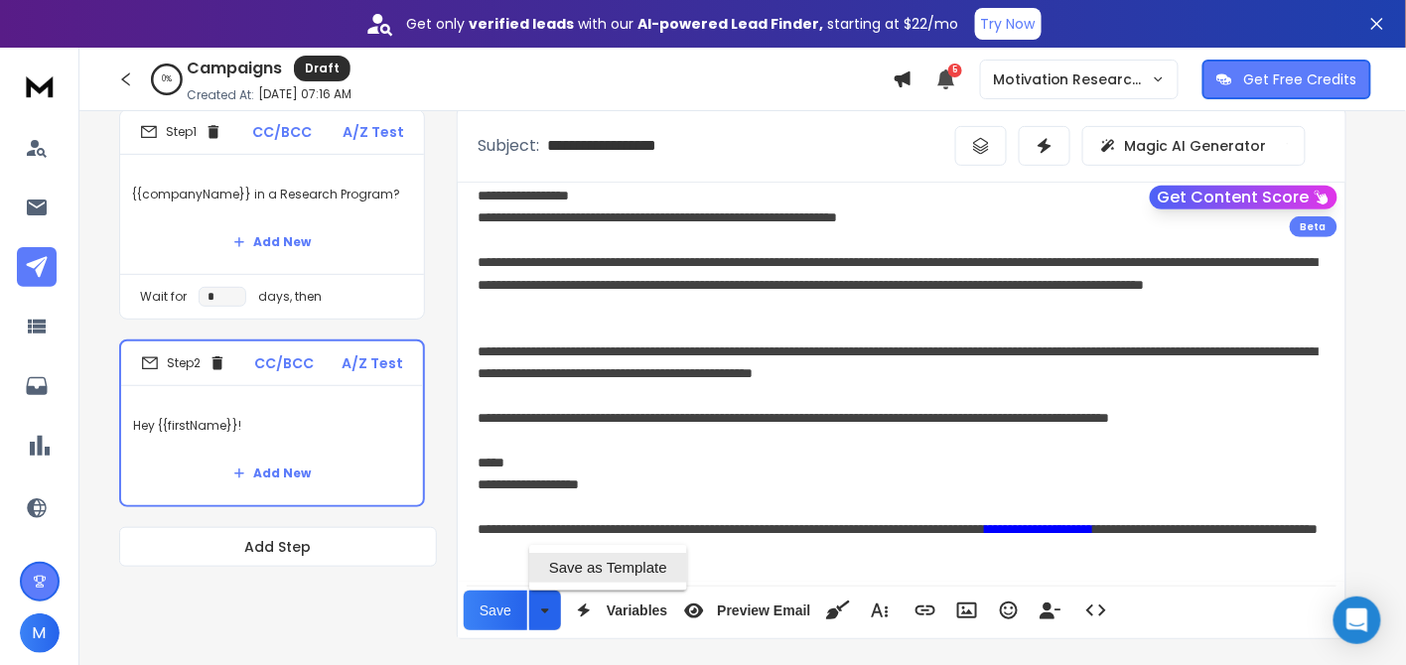
click at [567, 562] on link "Save as Template" at bounding box center [608, 568] width 158 height 30
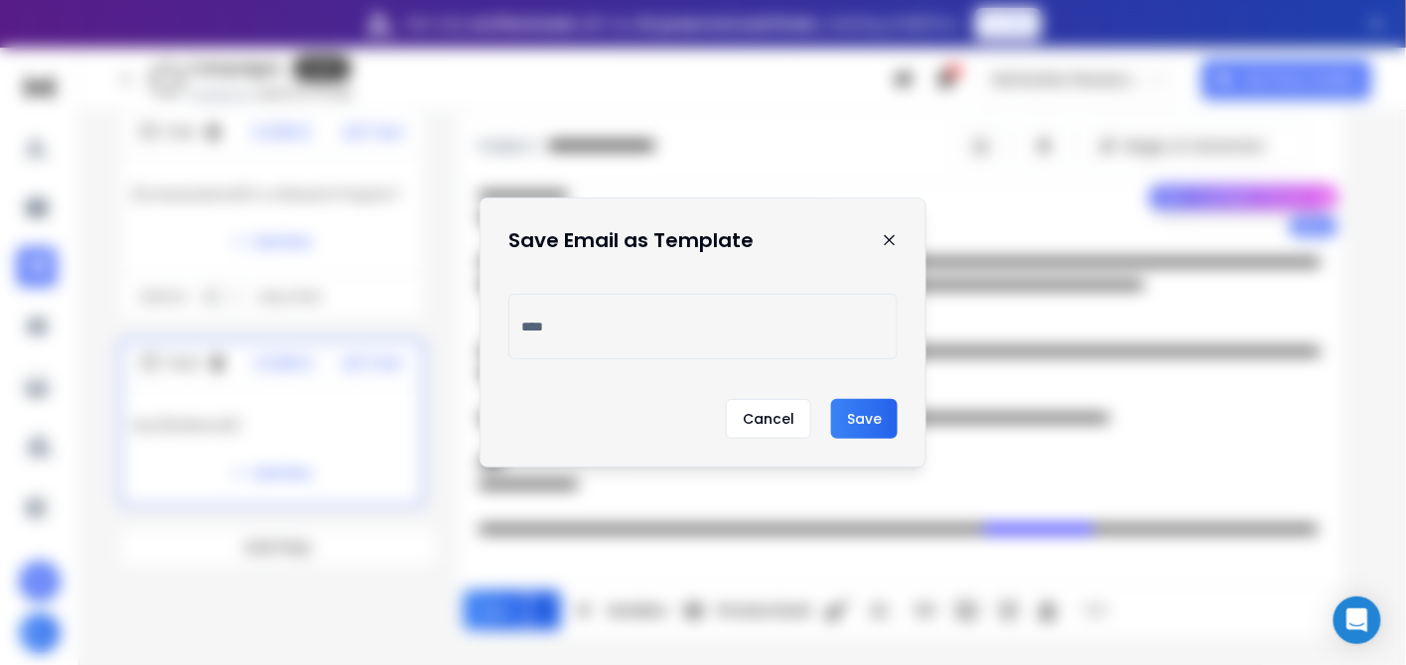
click at [604, 344] on input at bounding box center [702, 327] width 389 height 66
type input "**********"
click at [871, 408] on button "Save" at bounding box center [864, 419] width 67 height 40
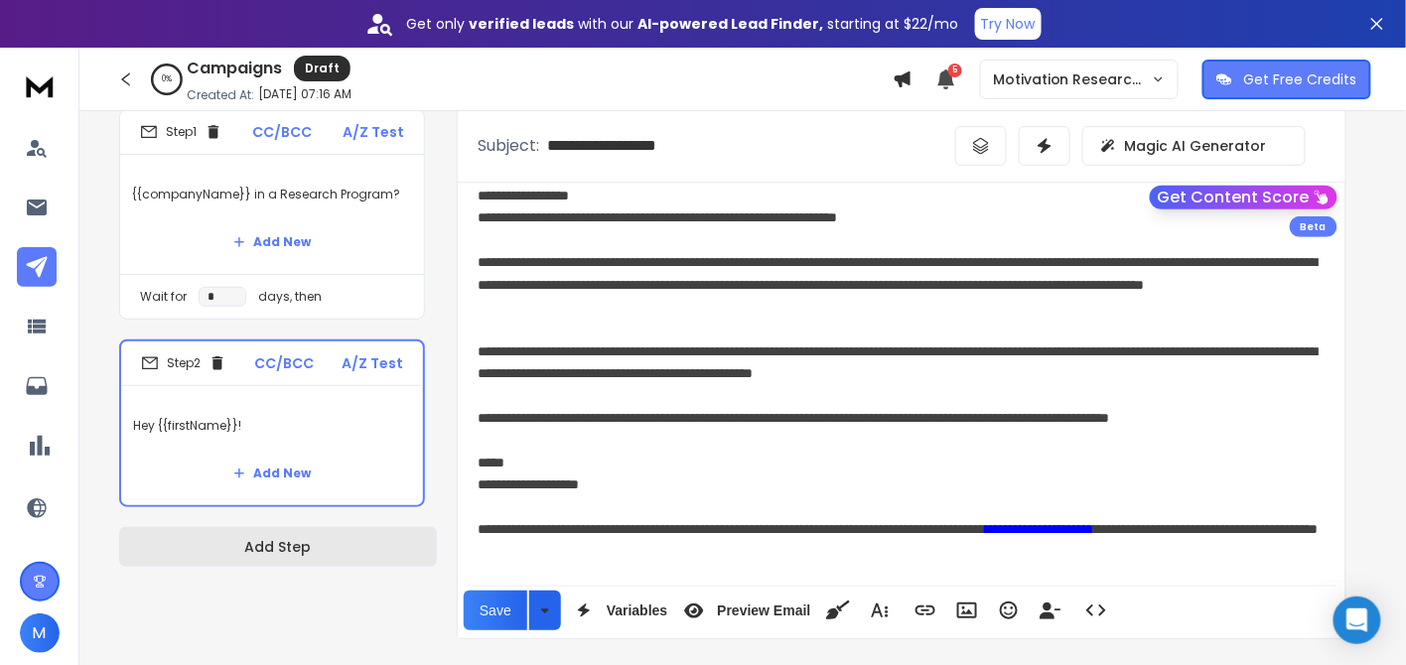
click at [350, 549] on button "Add Step" at bounding box center [278, 547] width 318 height 40
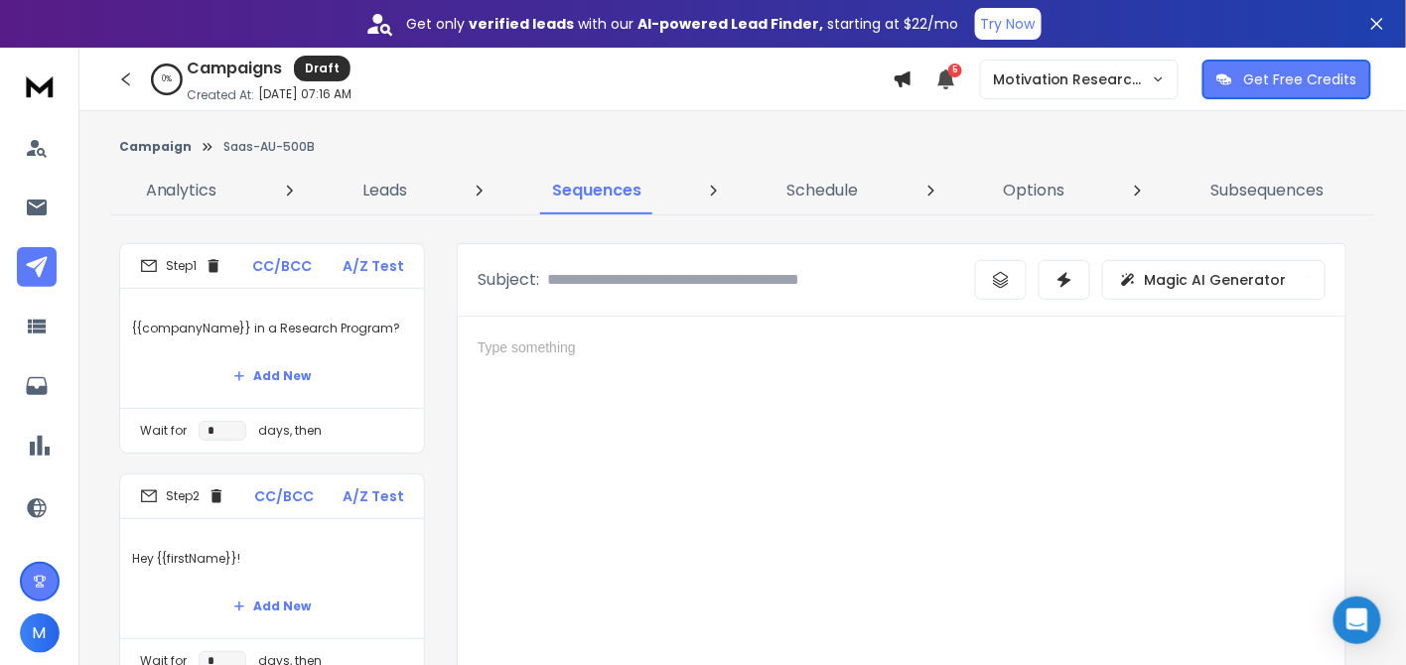
scroll to position [0, 0]
click at [1009, 271] on icon at bounding box center [1001, 280] width 18 height 18
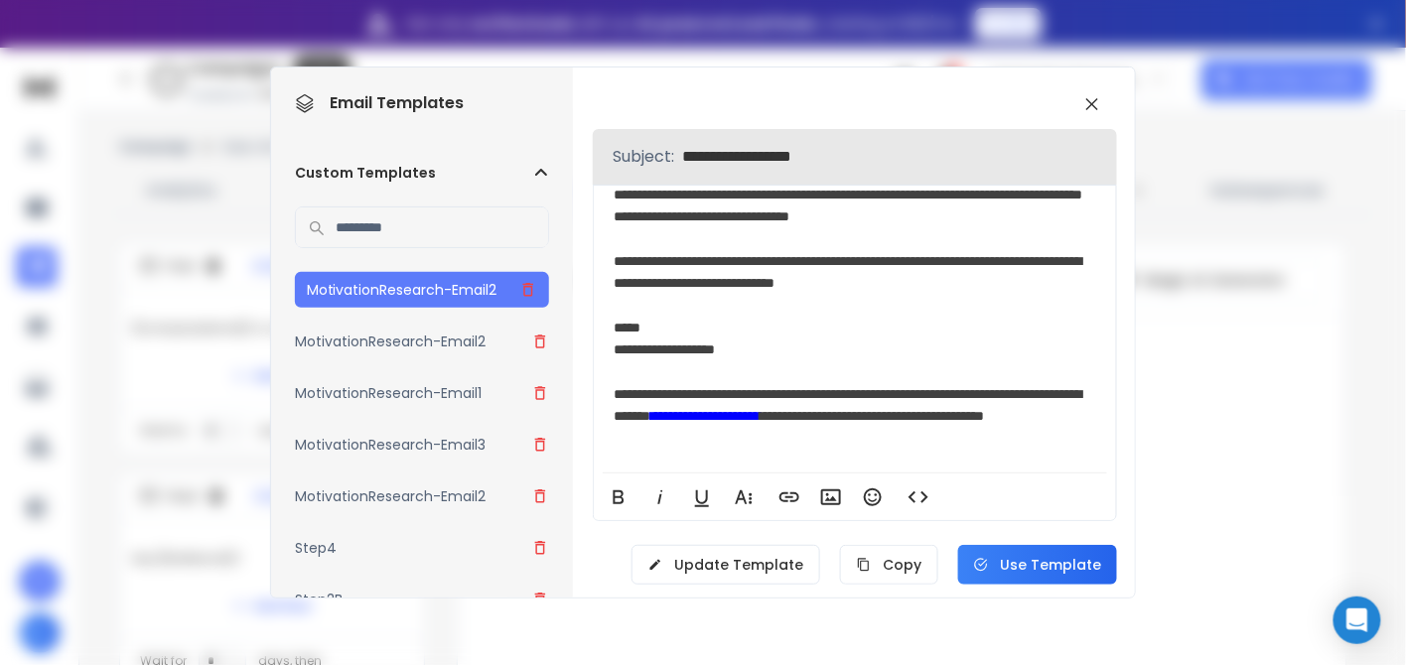
scroll to position [49, 0]
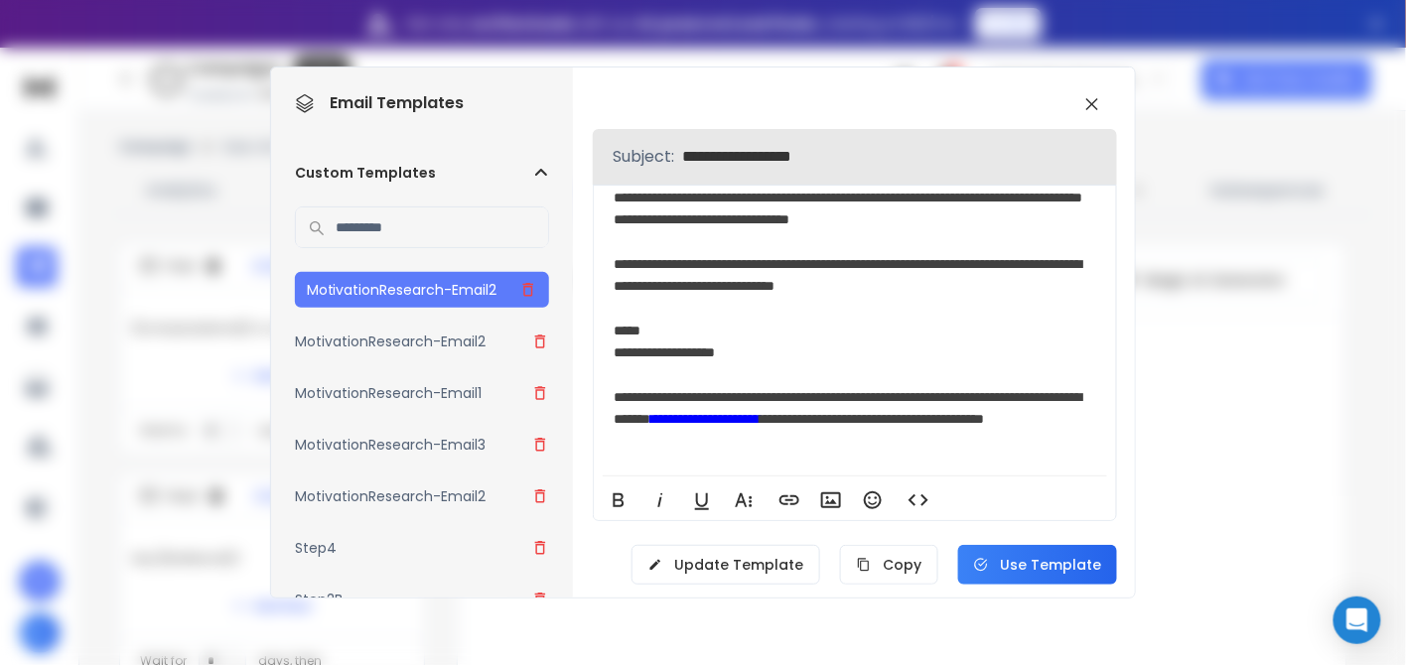
click at [471, 300] on h3 "MotivationResearch-Email3" at bounding box center [402, 290] width 191 height 20
type input "**********"
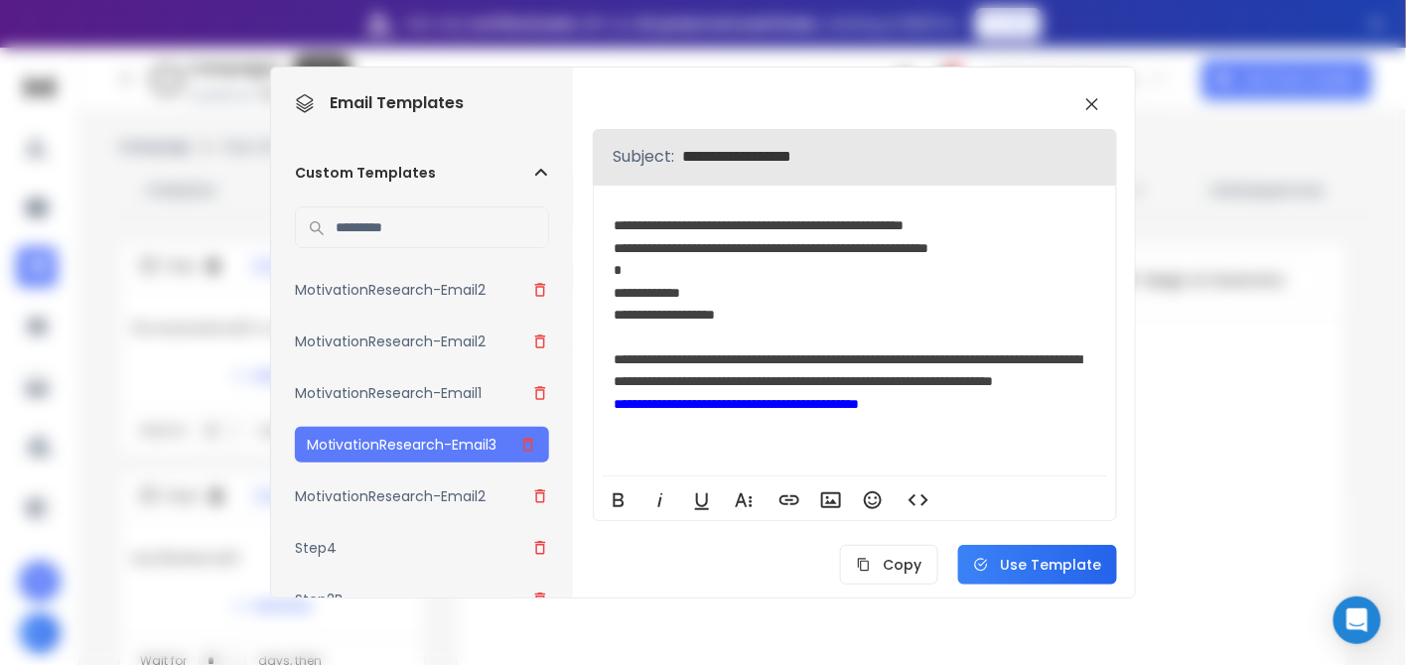
scroll to position [370, 0]
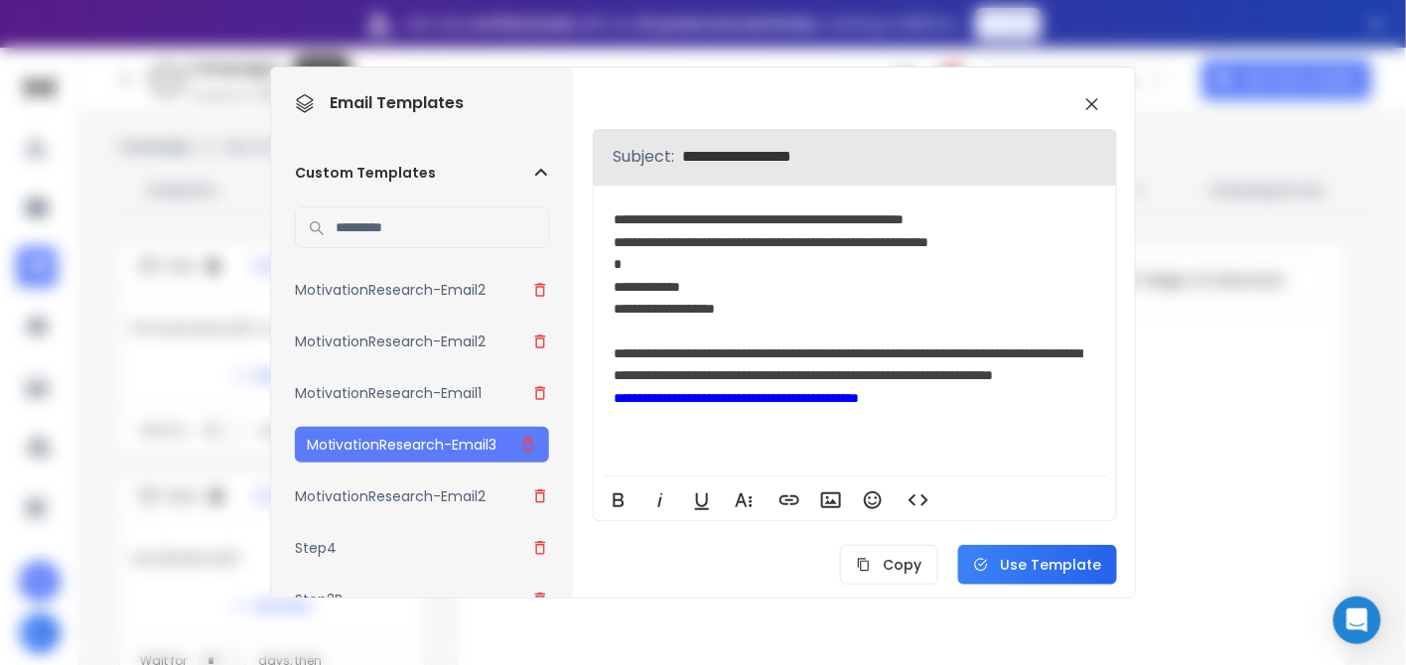
click at [1007, 552] on button "Use Template" at bounding box center [1037, 565] width 159 height 40
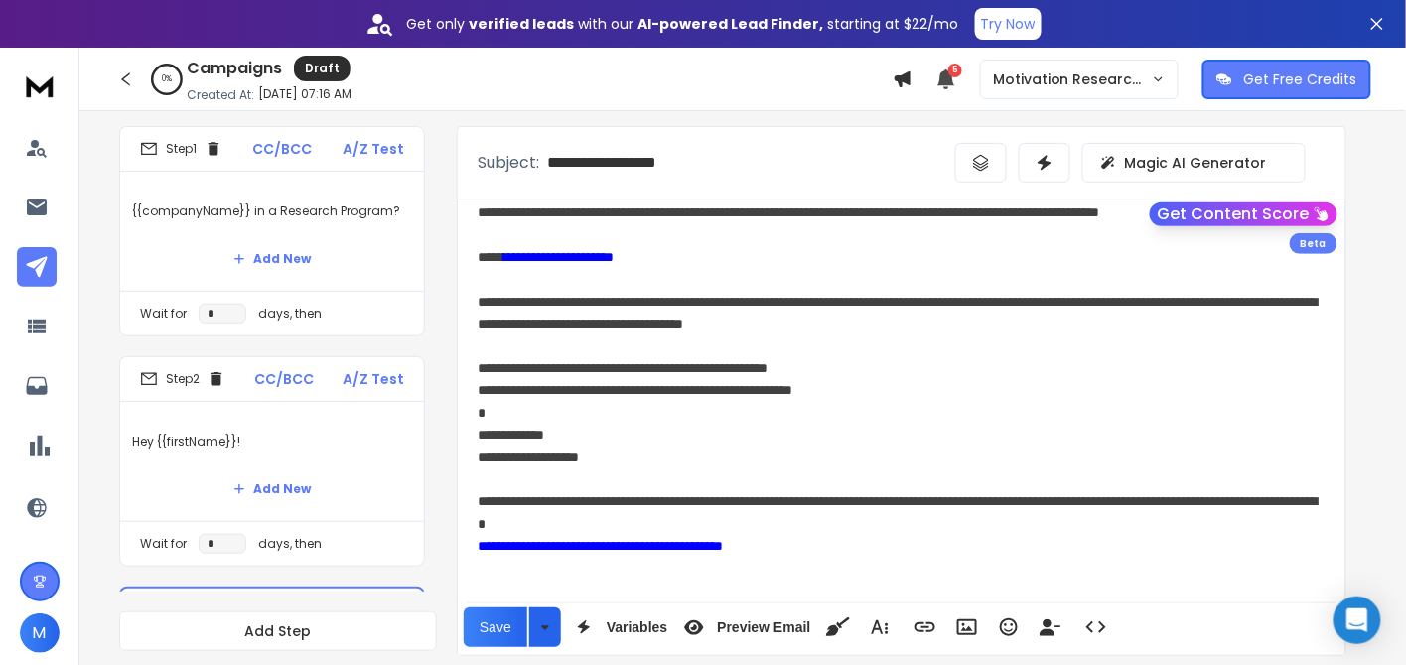
scroll to position [121, 0]
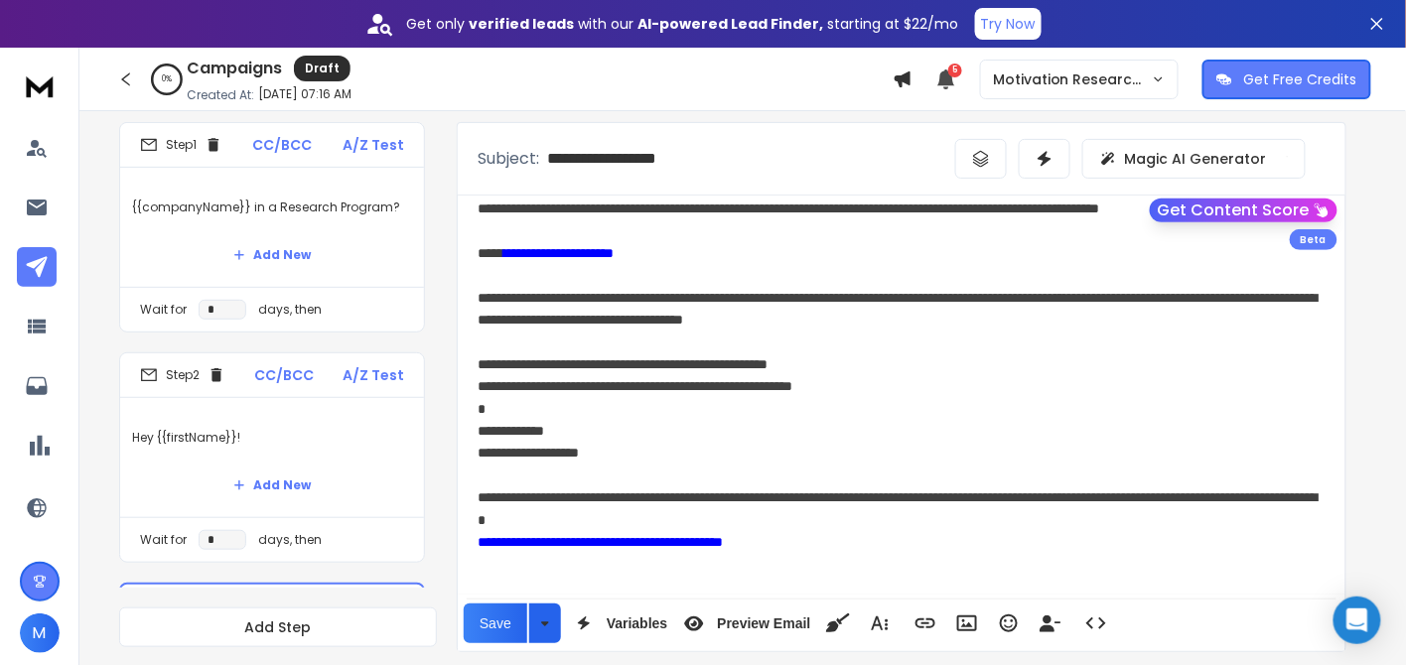
drag, startPoint x: 223, startPoint y: 539, endPoint x: 180, endPoint y: 540, distance: 43.7
click at [181, 539] on div "Wait for * days, then" at bounding box center [272, 539] width 304 height 45
type input "**********"
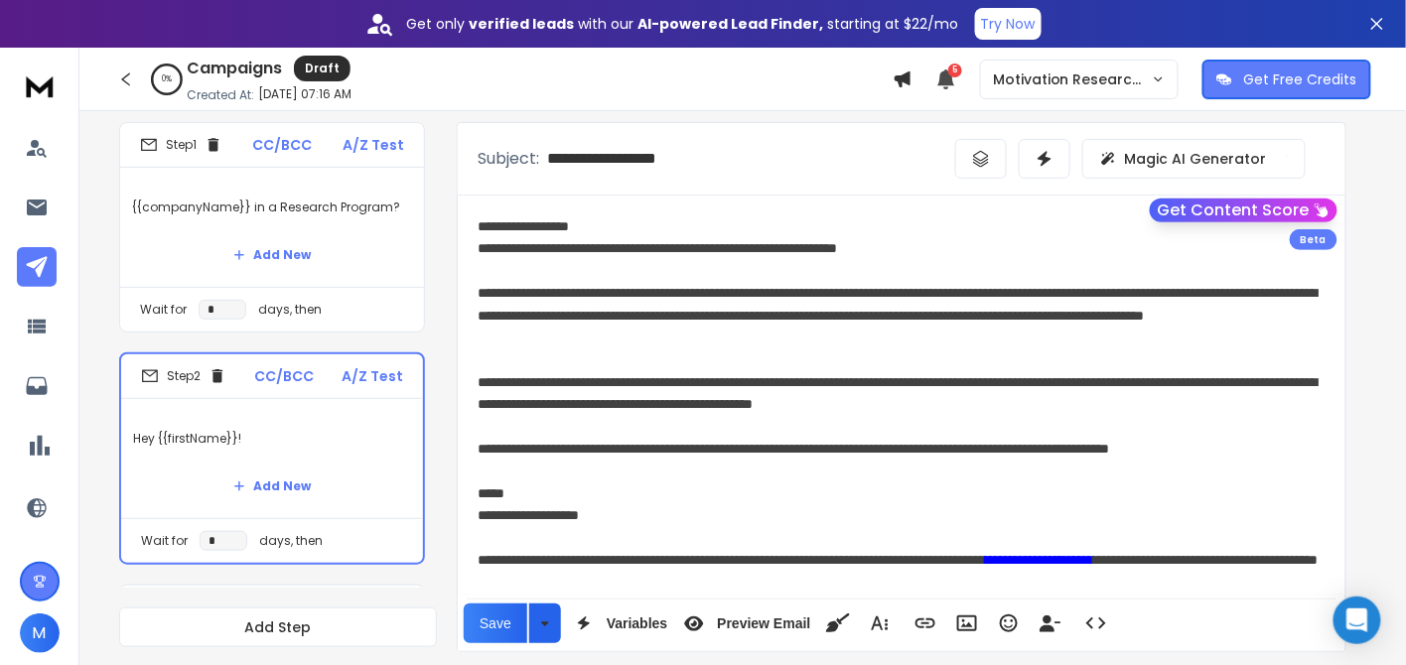
type input "*"
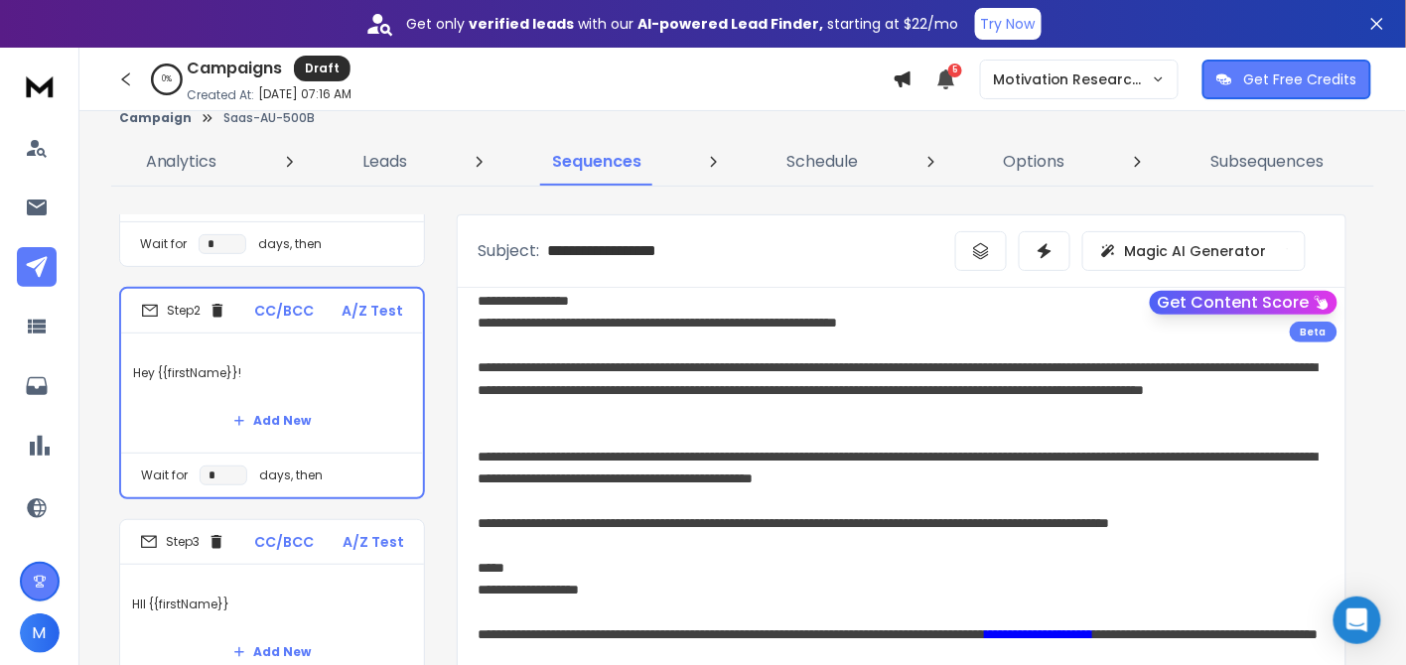
scroll to position [30, 0]
click at [343, 580] on p "HII {{firstName}}" at bounding box center [272, 604] width 280 height 56
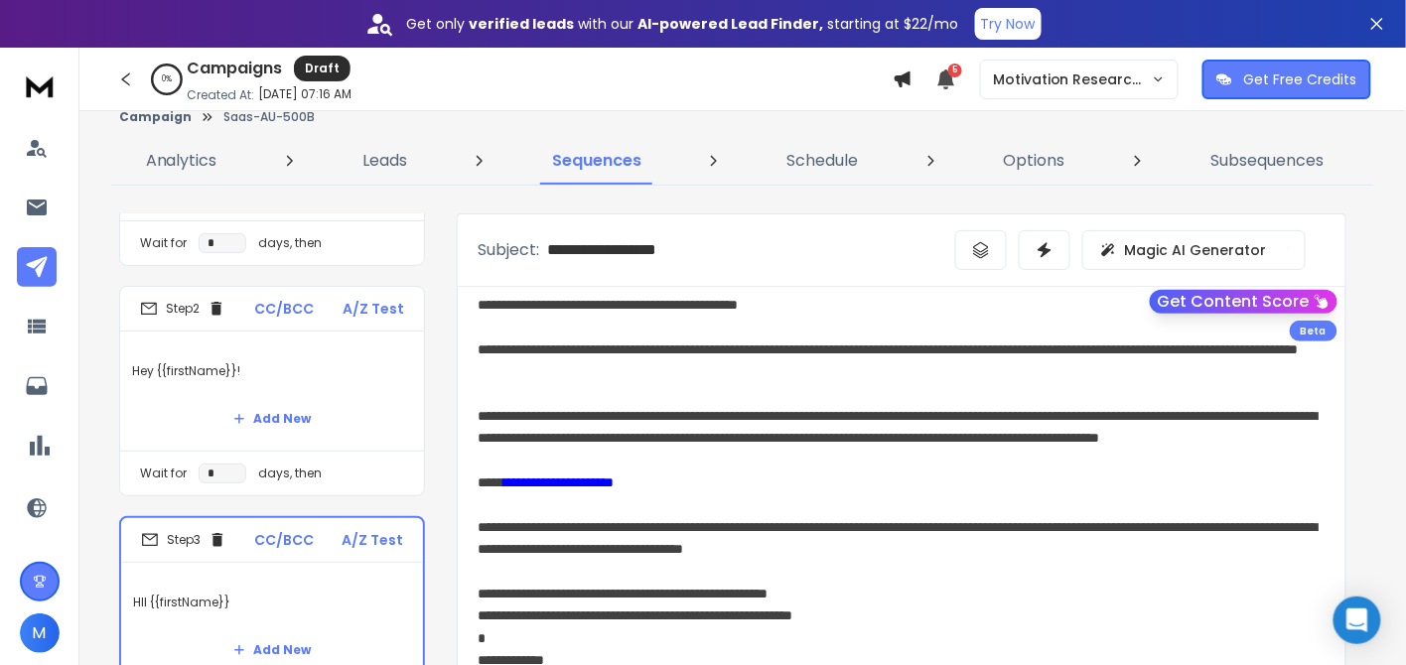
scroll to position [0, 0]
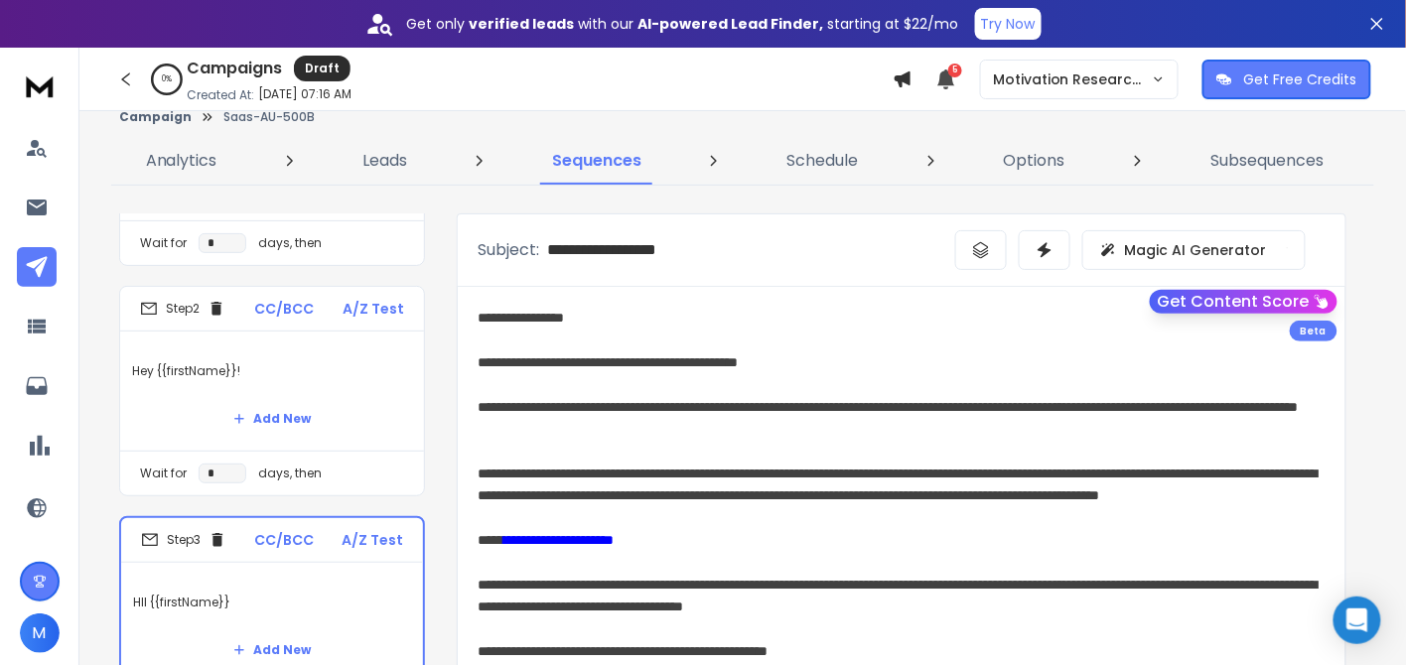
click at [397, 430] on div "Add New" at bounding box center [272, 419] width 280 height 40
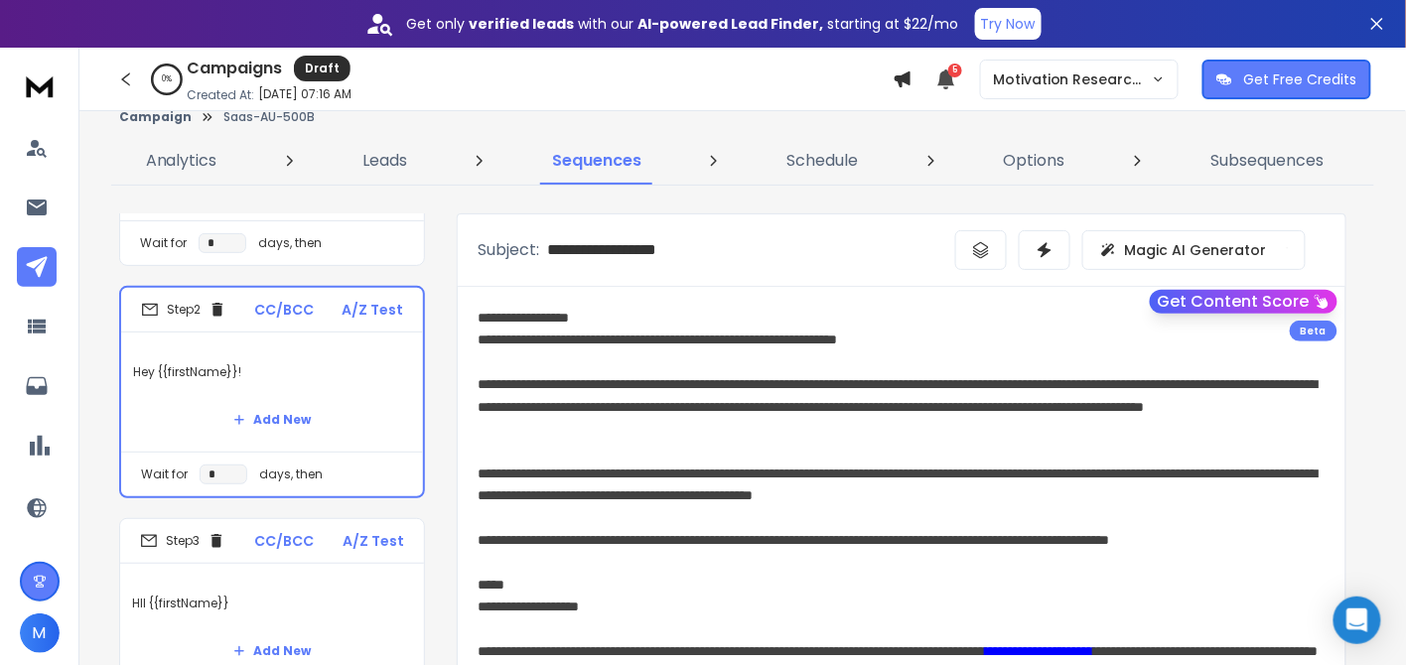
click at [392, 591] on p "HII {{firstName}}" at bounding box center [272, 604] width 280 height 56
type input "**********"
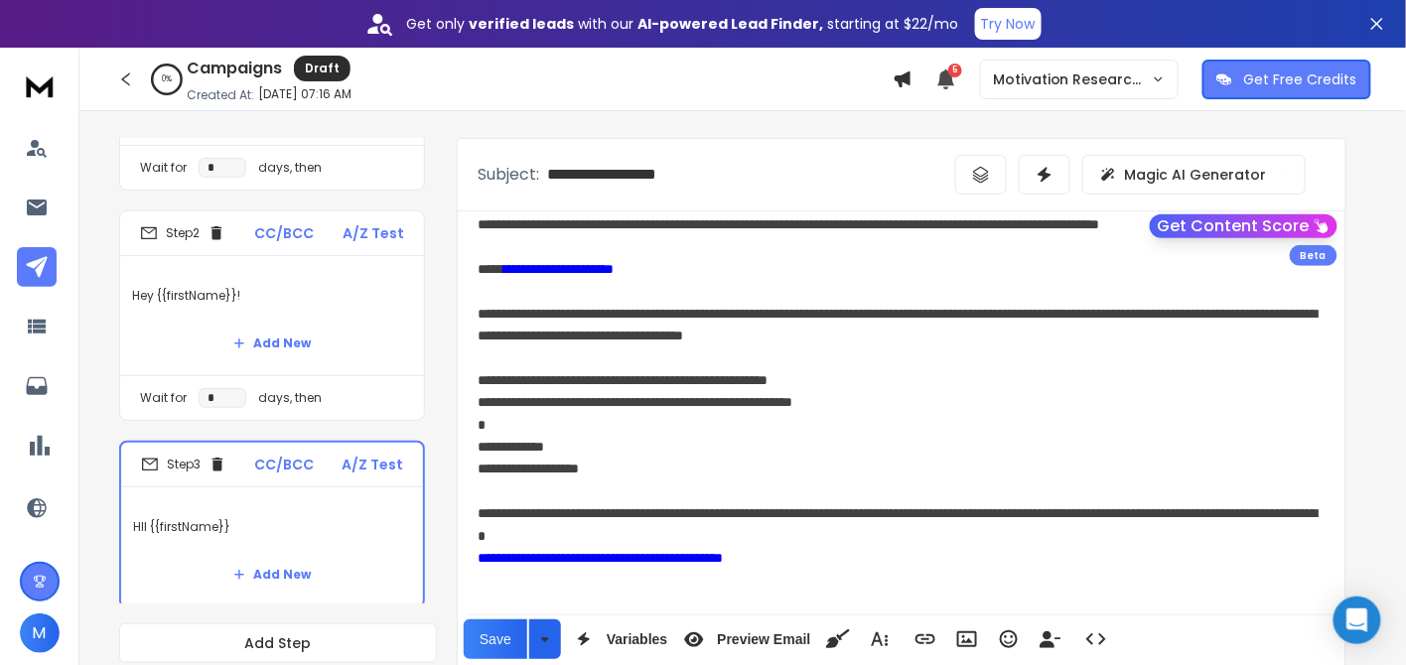
scroll to position [134, 0]
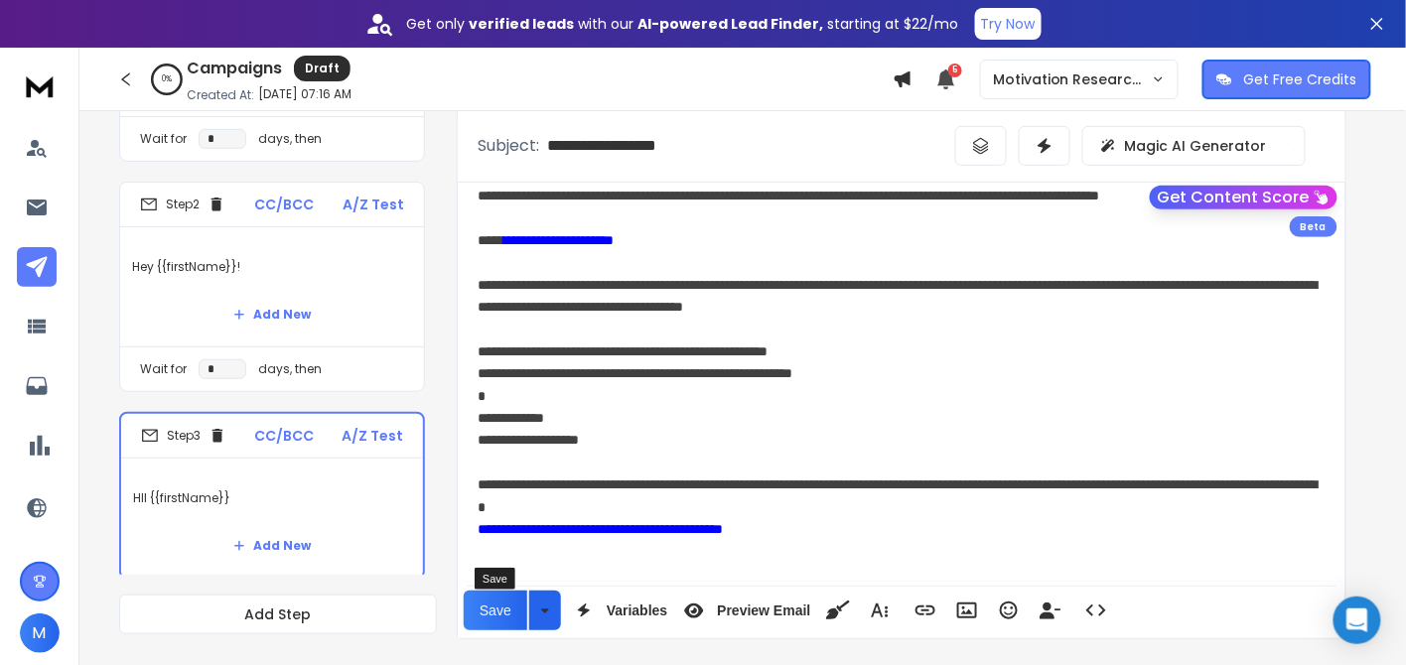
type input "*"
type input "**********"
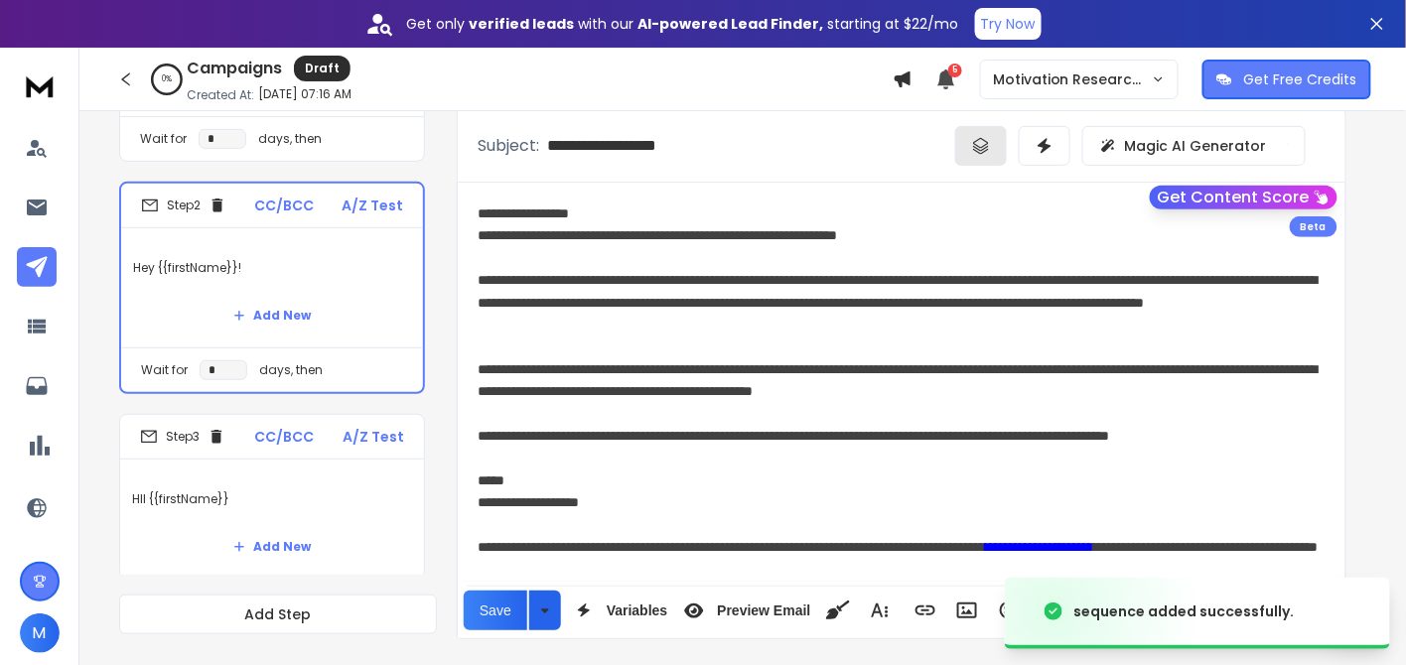
click at [981, 151] on icon at bounding box center [980, 152] width 15 height 6
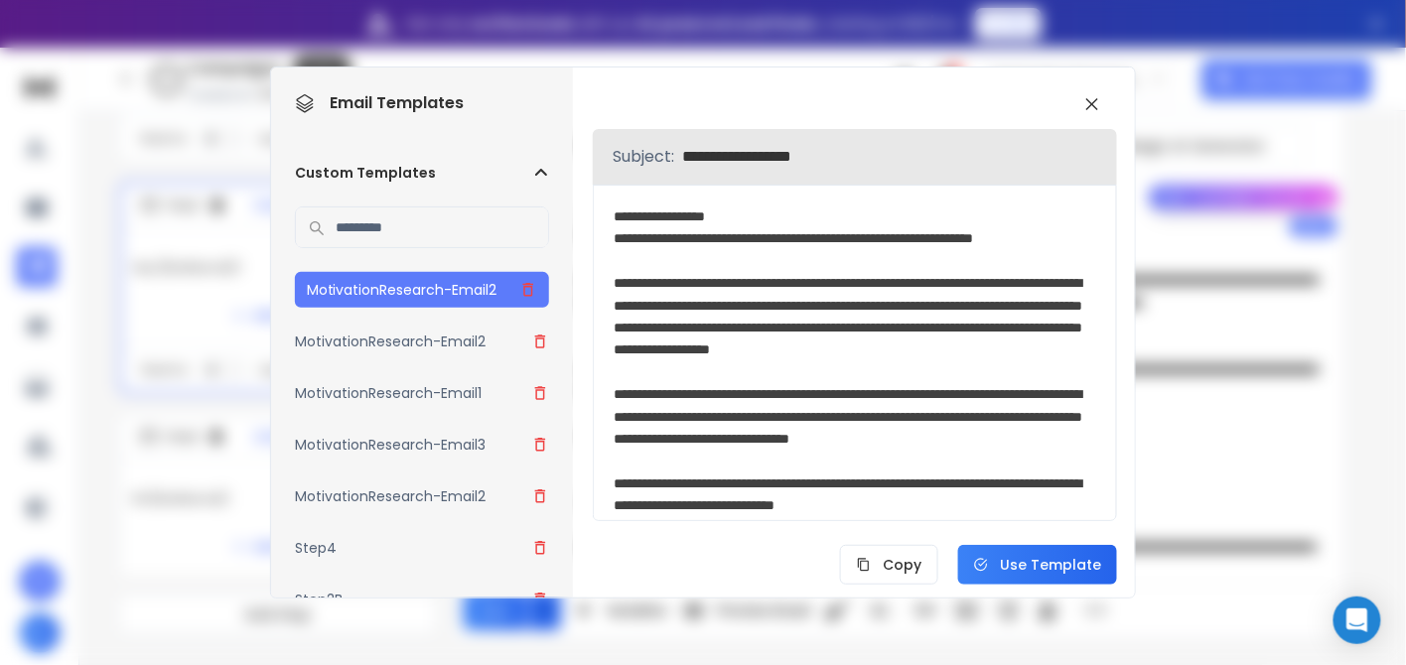
click at [435, 300] on h3 "MotivationResearch-Email2" at bounding box center [402, 290] width 191 height 20
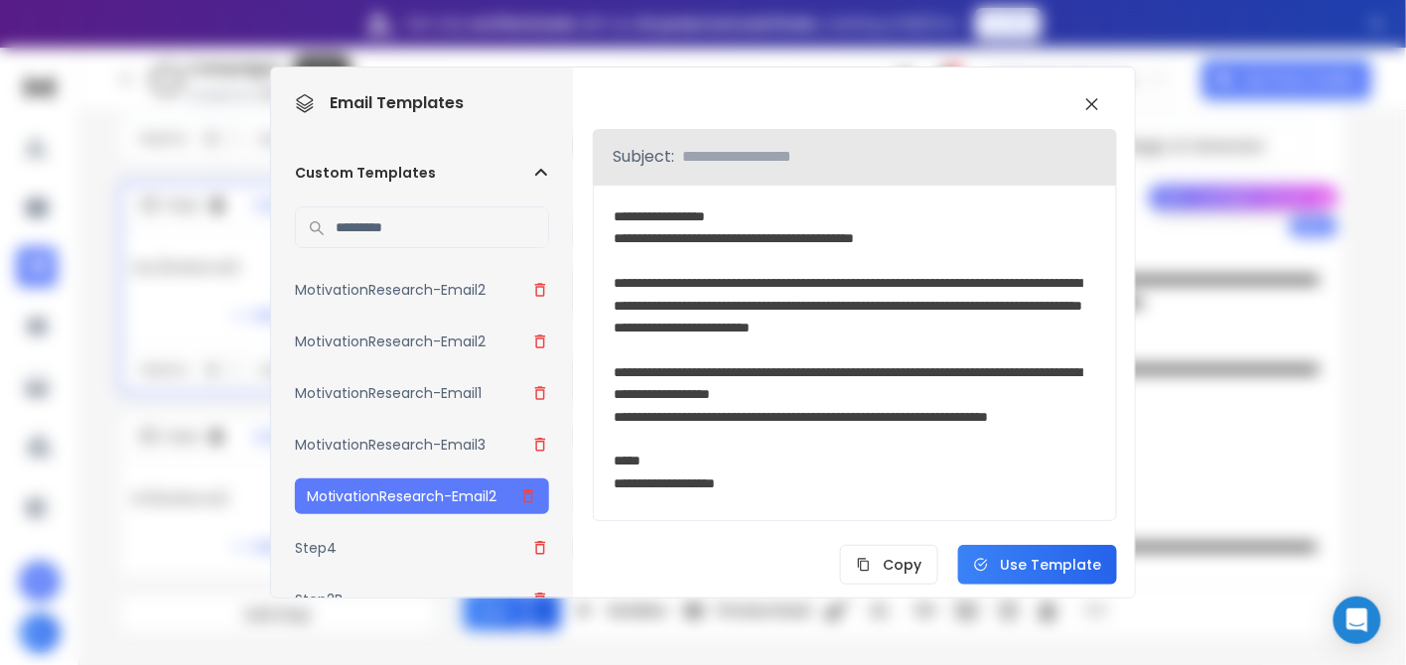
click at [524, 497] on icon at bounding box center [528, 497] width 18 height 18
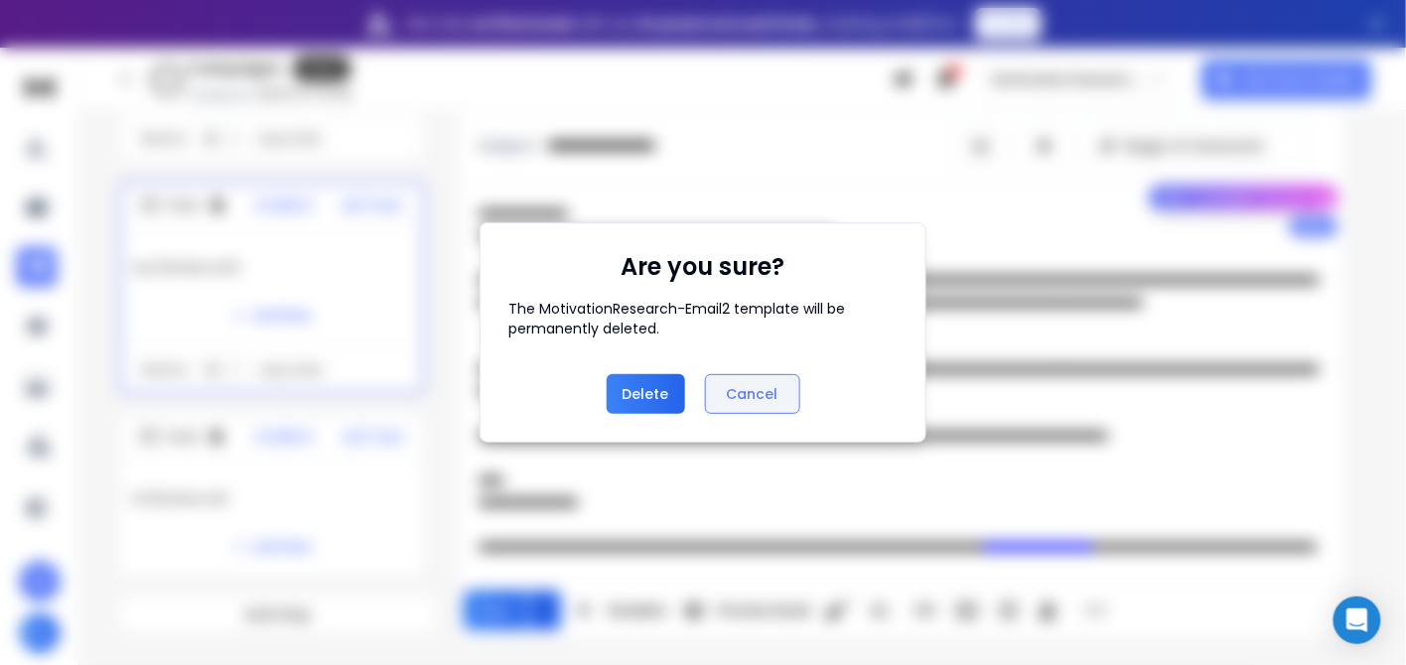
click at [640, 396] on button "Delete" at bounding box center [646, 394] width 78 height 40
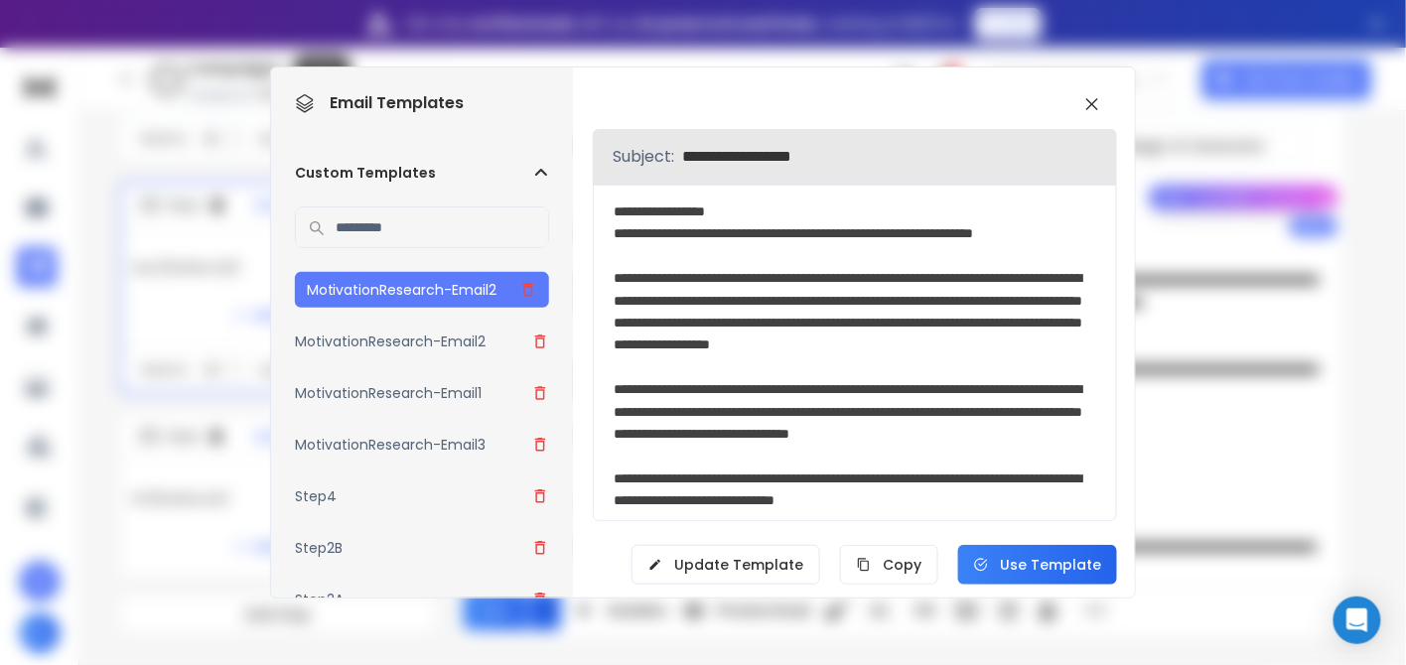
scroll to position [0, 0]
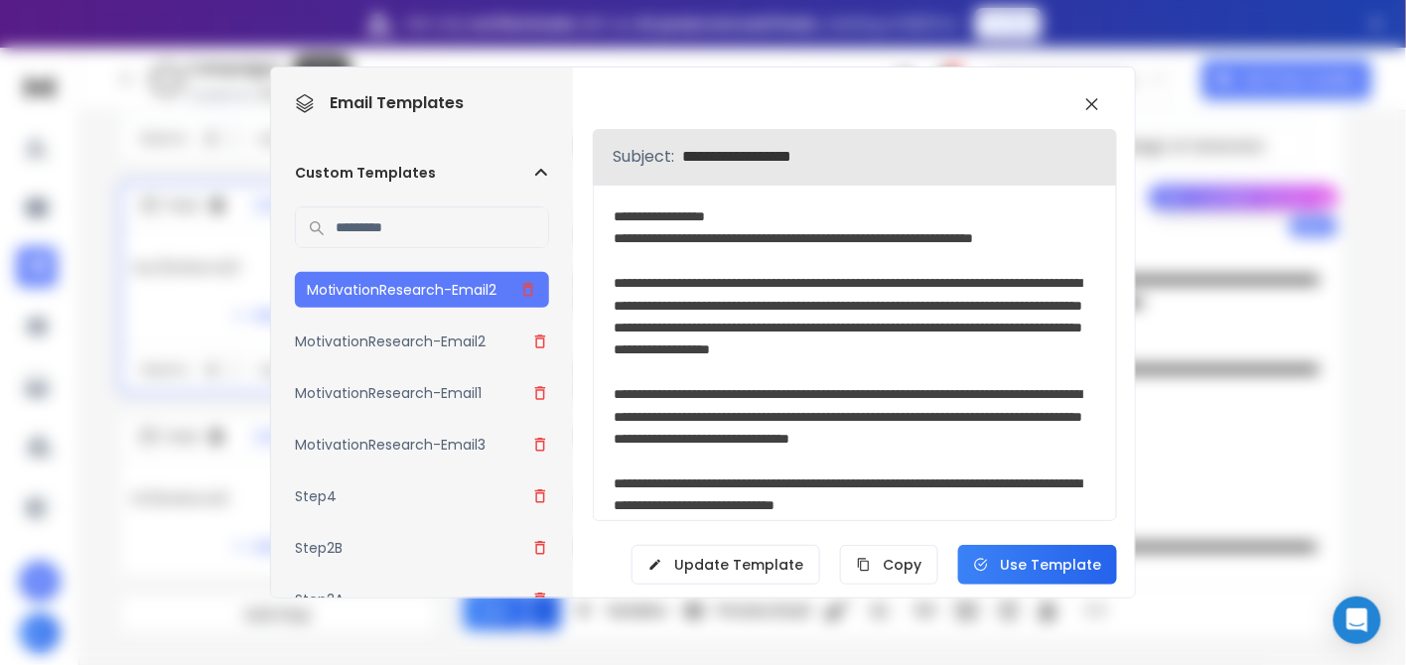
click at [455, 300] on h3 "MotivationResearch-Email2" at bounding box center [402, 290] width 191 height 20
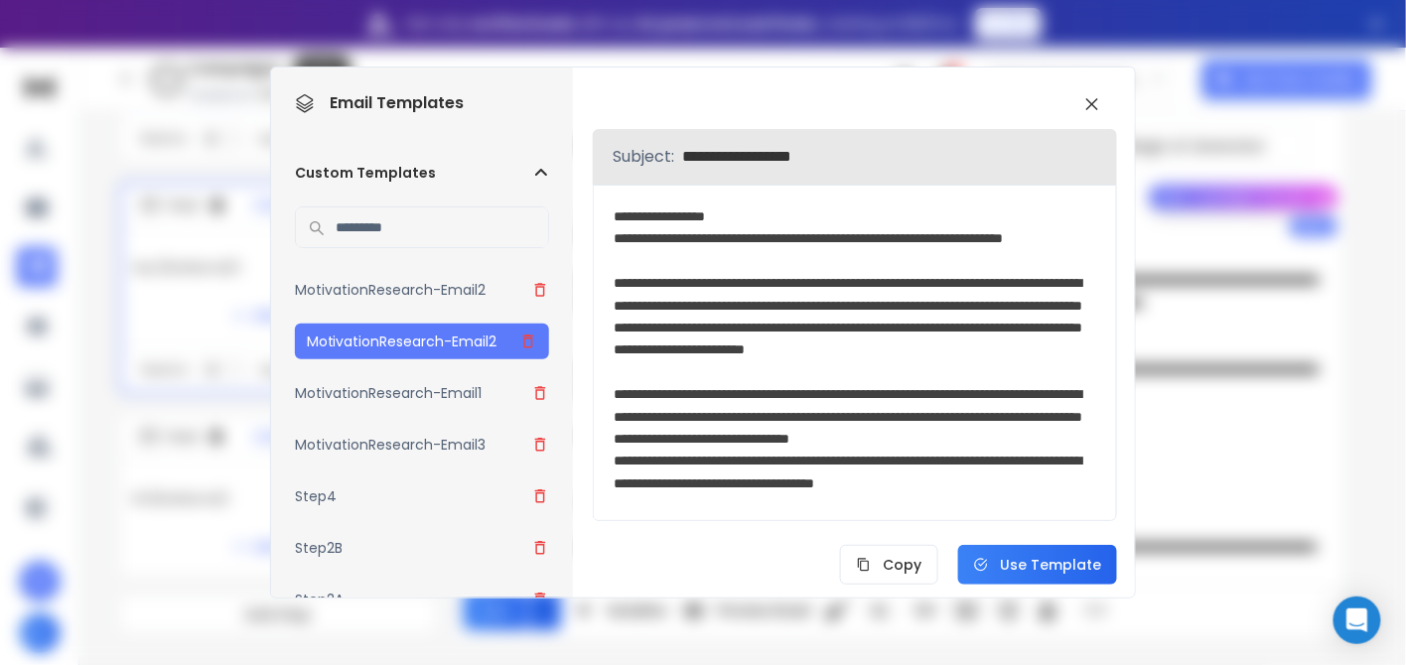
click at [528, 336] on icon at bounding box center [528, 342] width 18 height 18
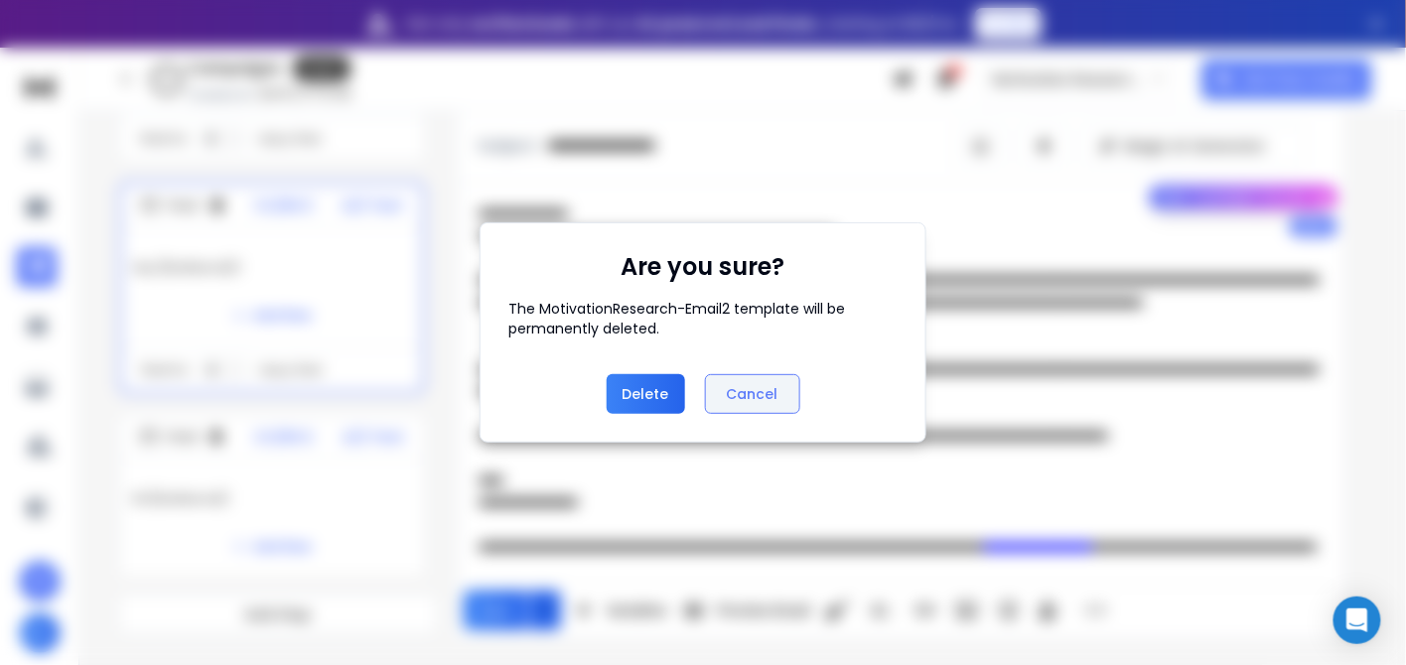
click at [628, 384] on button "Delete" at bounding box center [646, 394] width 78 height 40
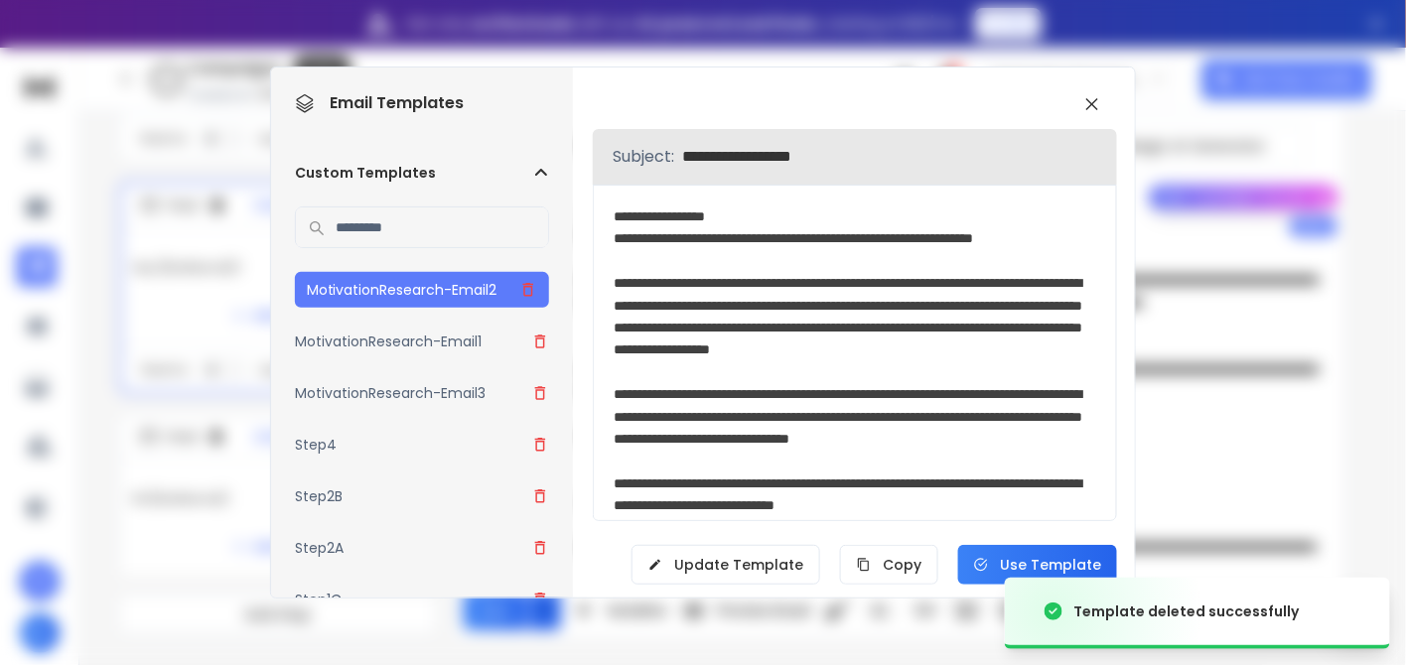
click at [1095, 105] on icon at bounding box center [1092, 104] width 18 height 18
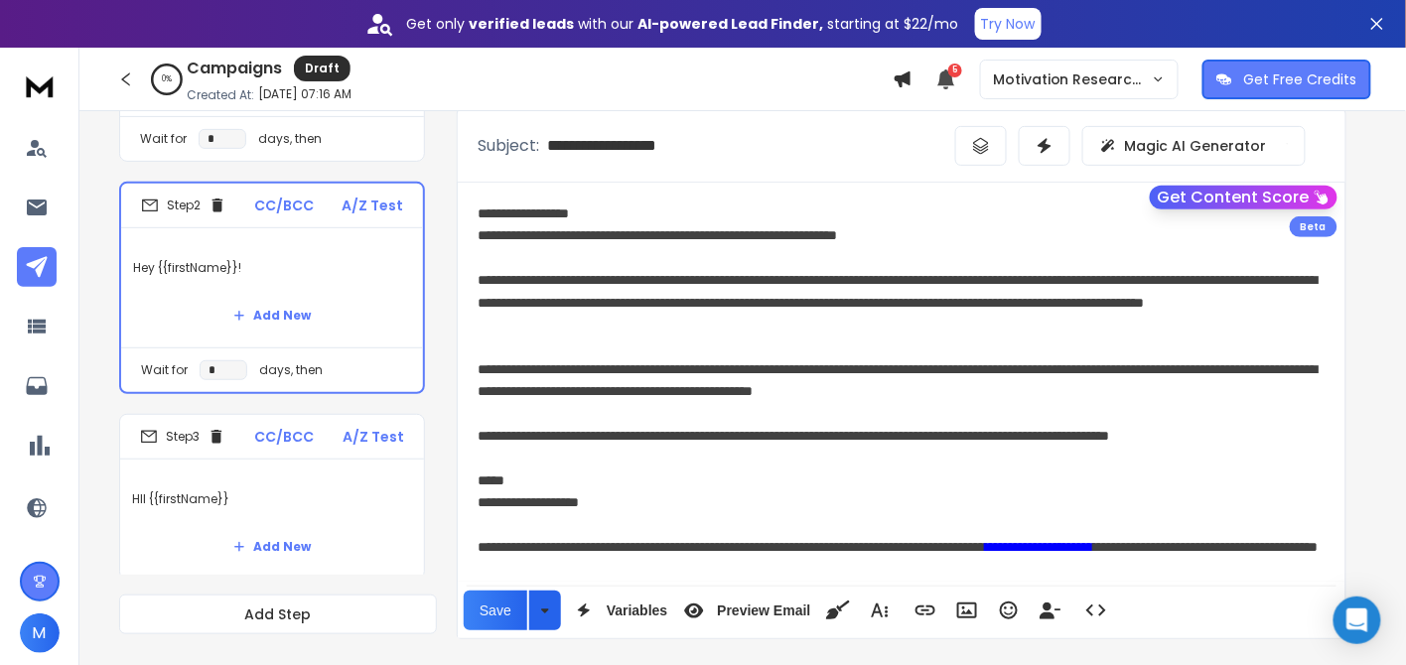
click at [364, 527] on div "Add New" at bounding box center [272, 547] width 280 height 40
type input "**********"
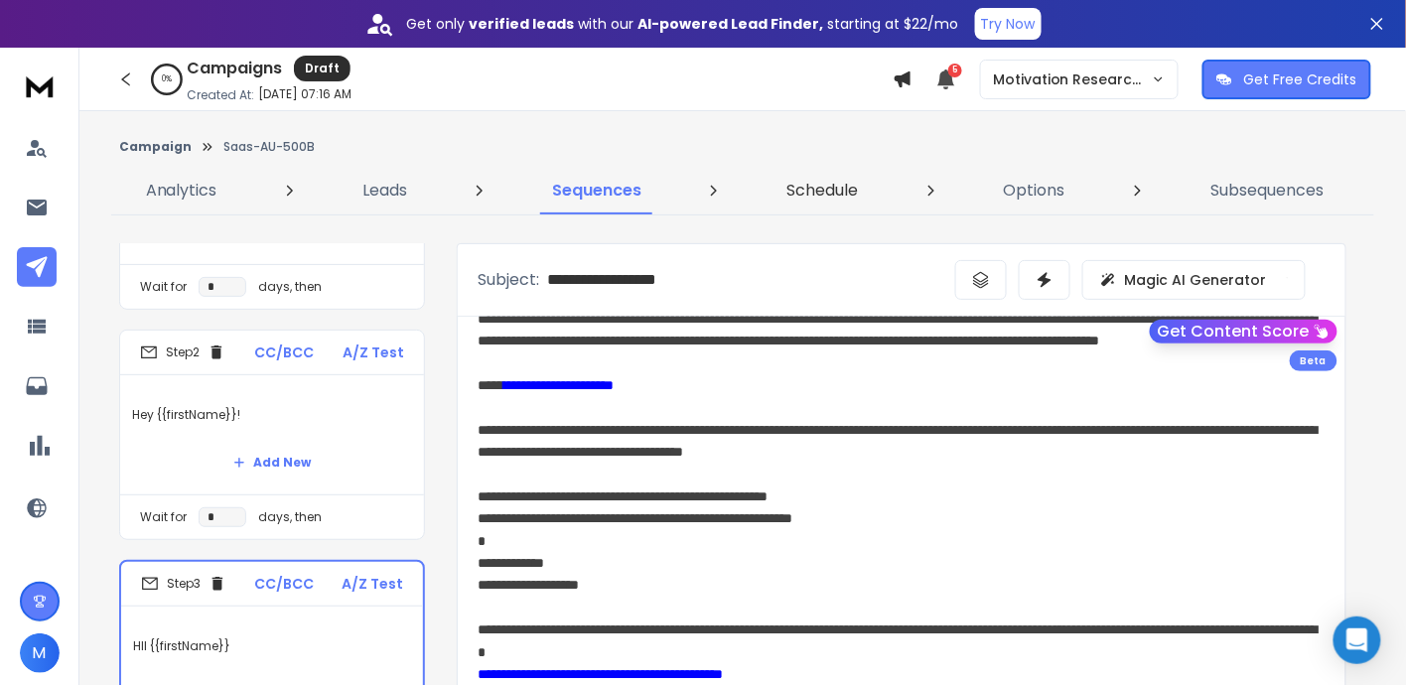
click at [831, 197] on p "Schedule" at bounding box center [824, 191] width 72 height 24
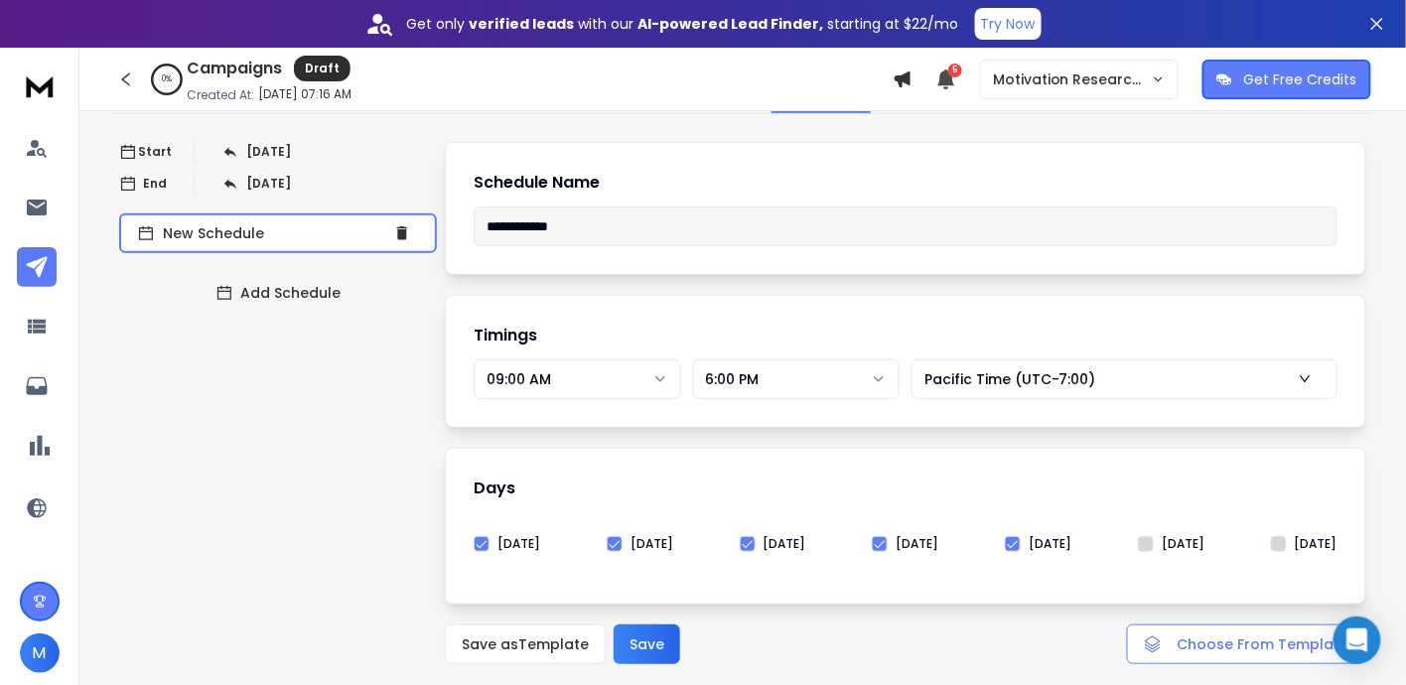
scroll to position [104, 0]
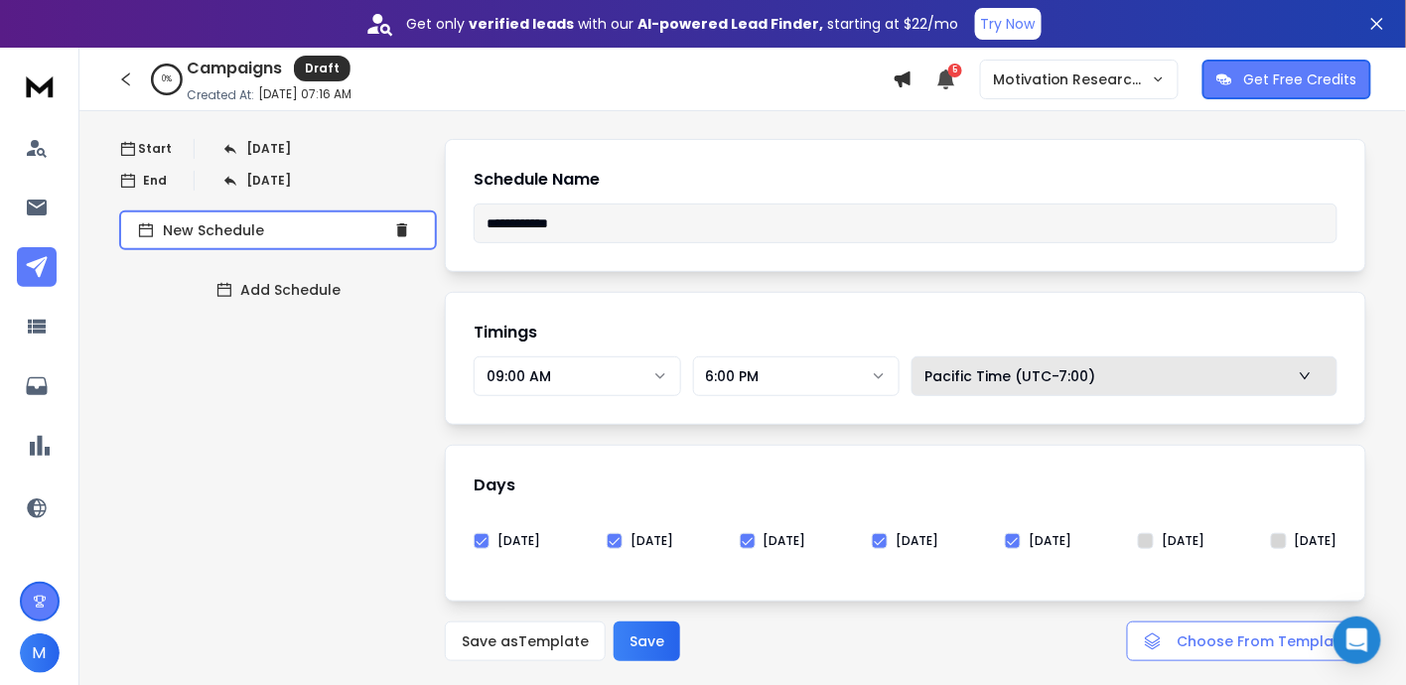
click at [1032, 377] on p "Pacific Time (UTC-7:00)" at bounding box center [1015, 376] width 180 height 20
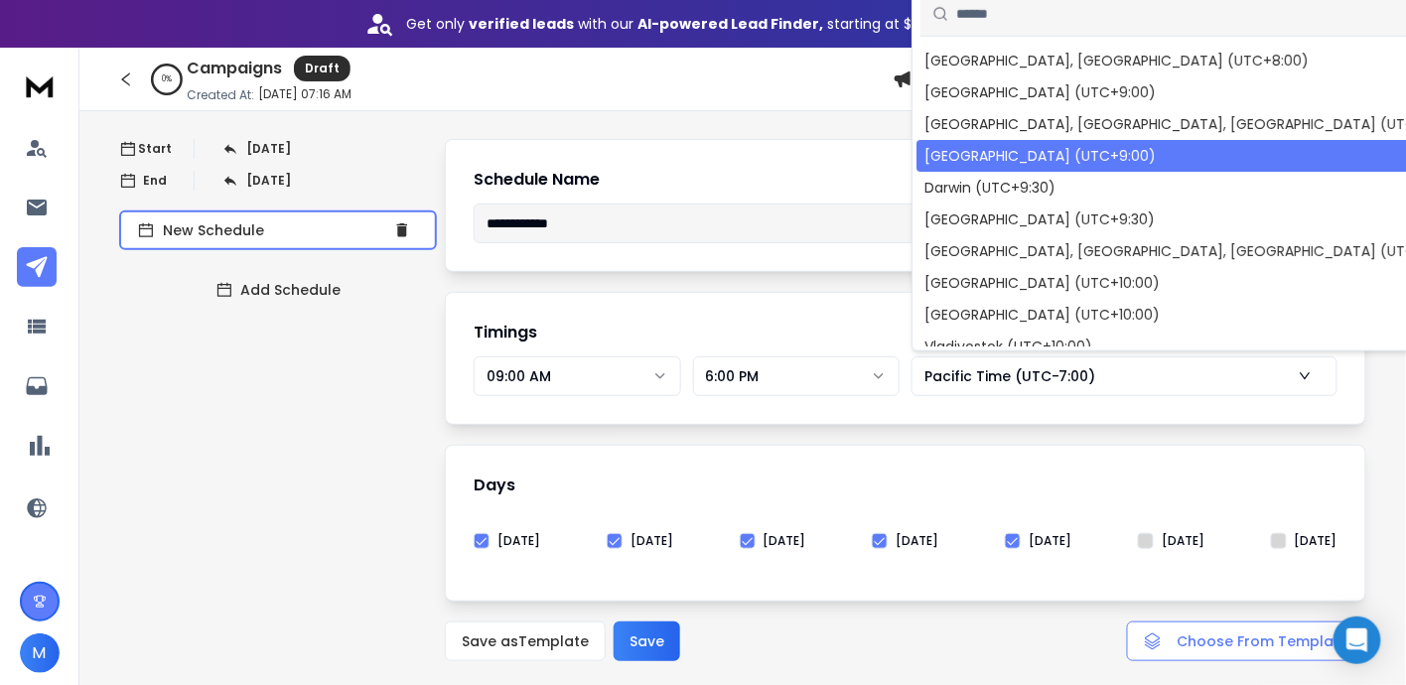
scroll to position [2107, 0]
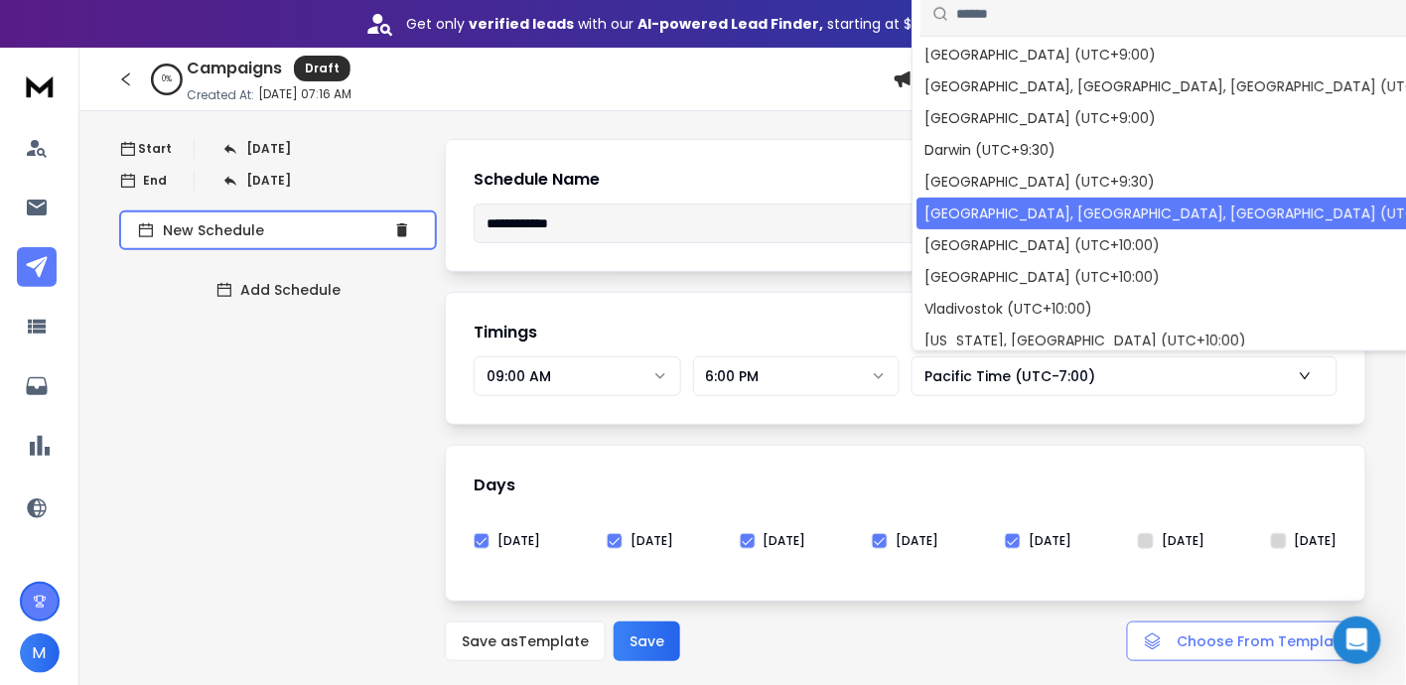
click at [1119, 198] on div "Canberra, Melbourne, Sydney (UTC+10:00)" at bounding box center [1422, 214] width 1011 height 32
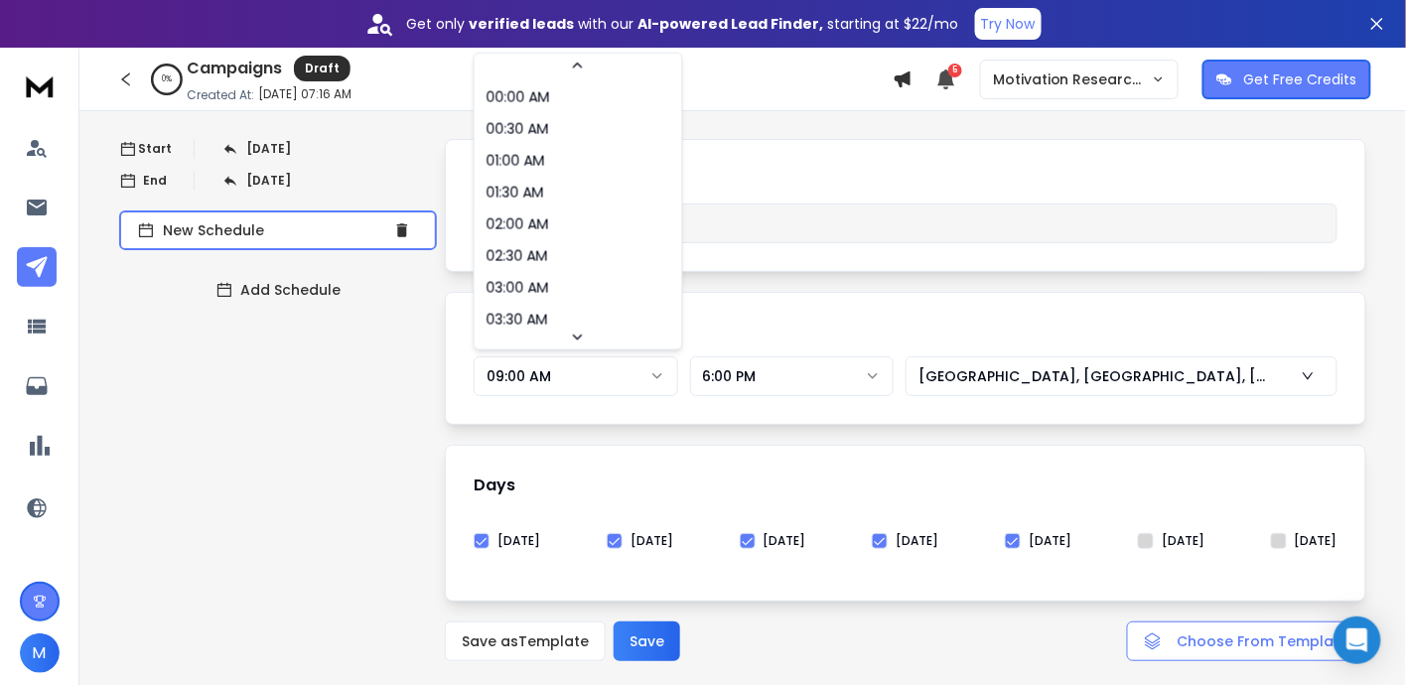
click at [514, 368] on button "09:00 AM" at bounding box center [576, 377] width 205 height 40
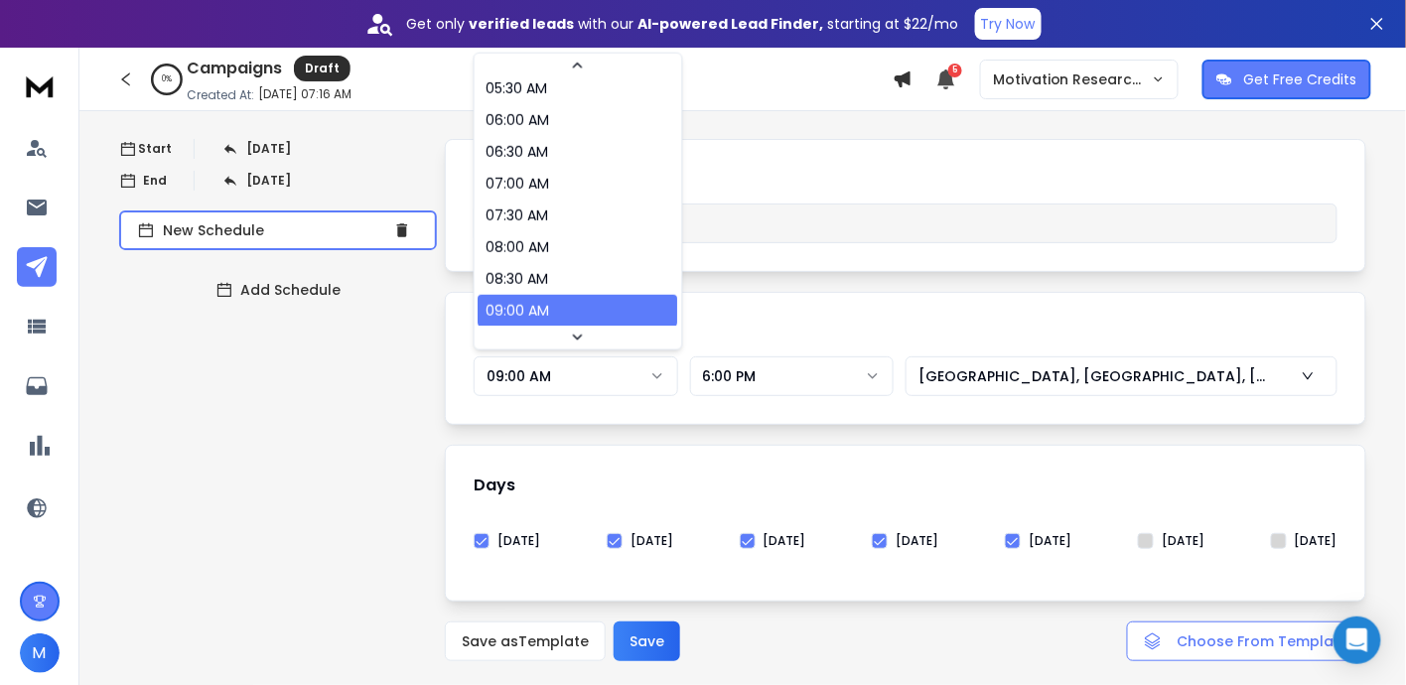
select select "********"
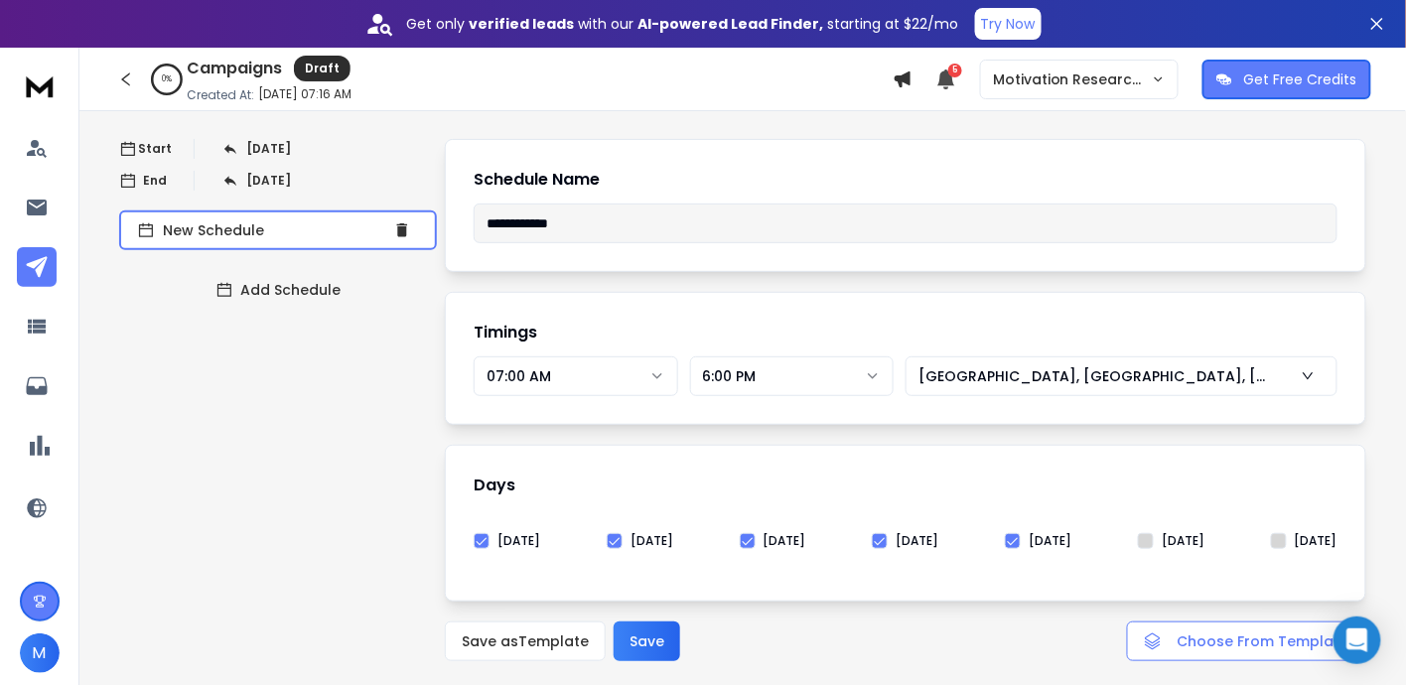
click at [818, 373] on button "6:00 PM" at bounding box center [792, 377] width 205 height 40
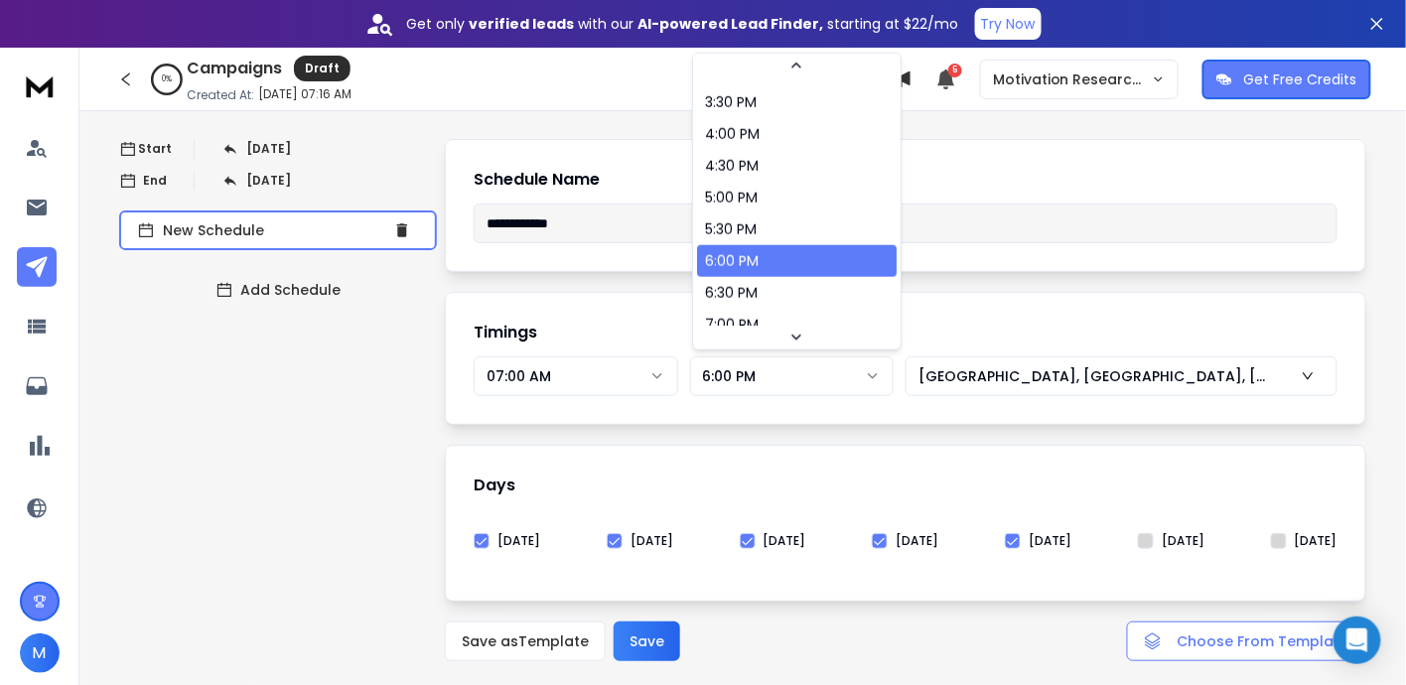
scroll to position [512, 0]
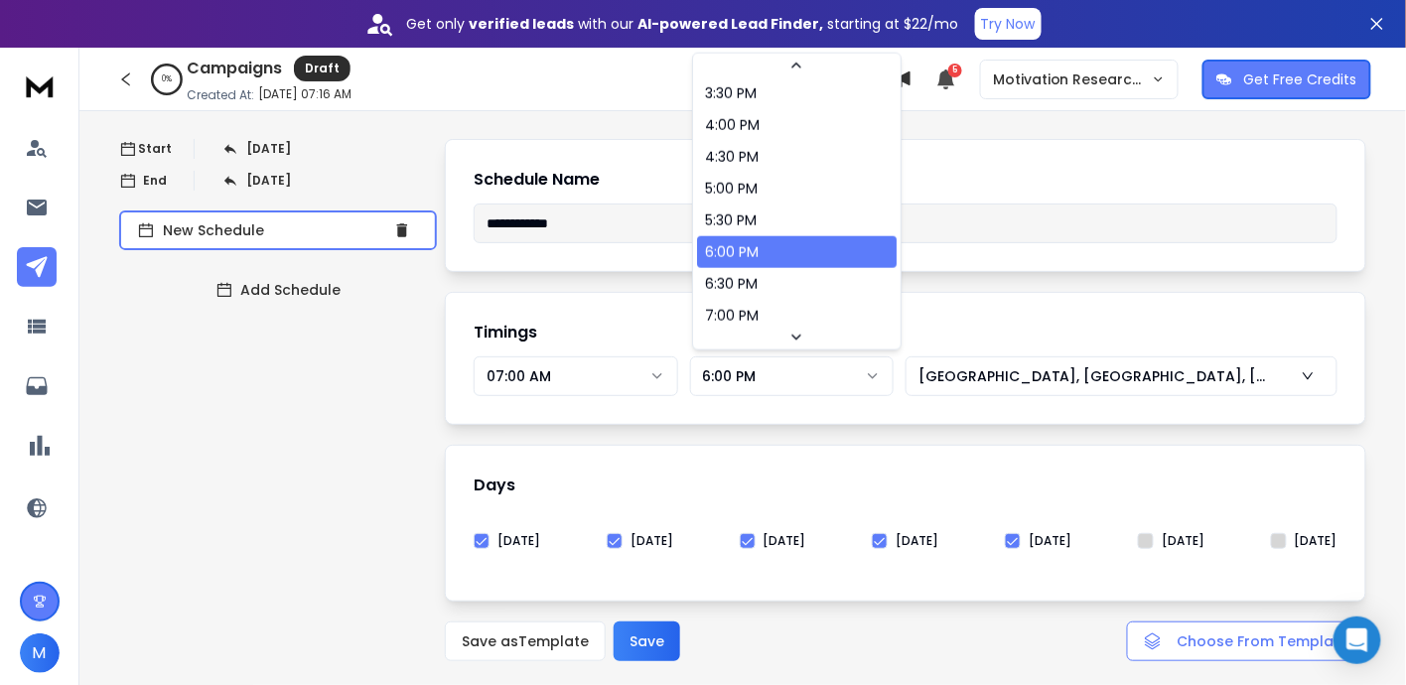
select select "********"
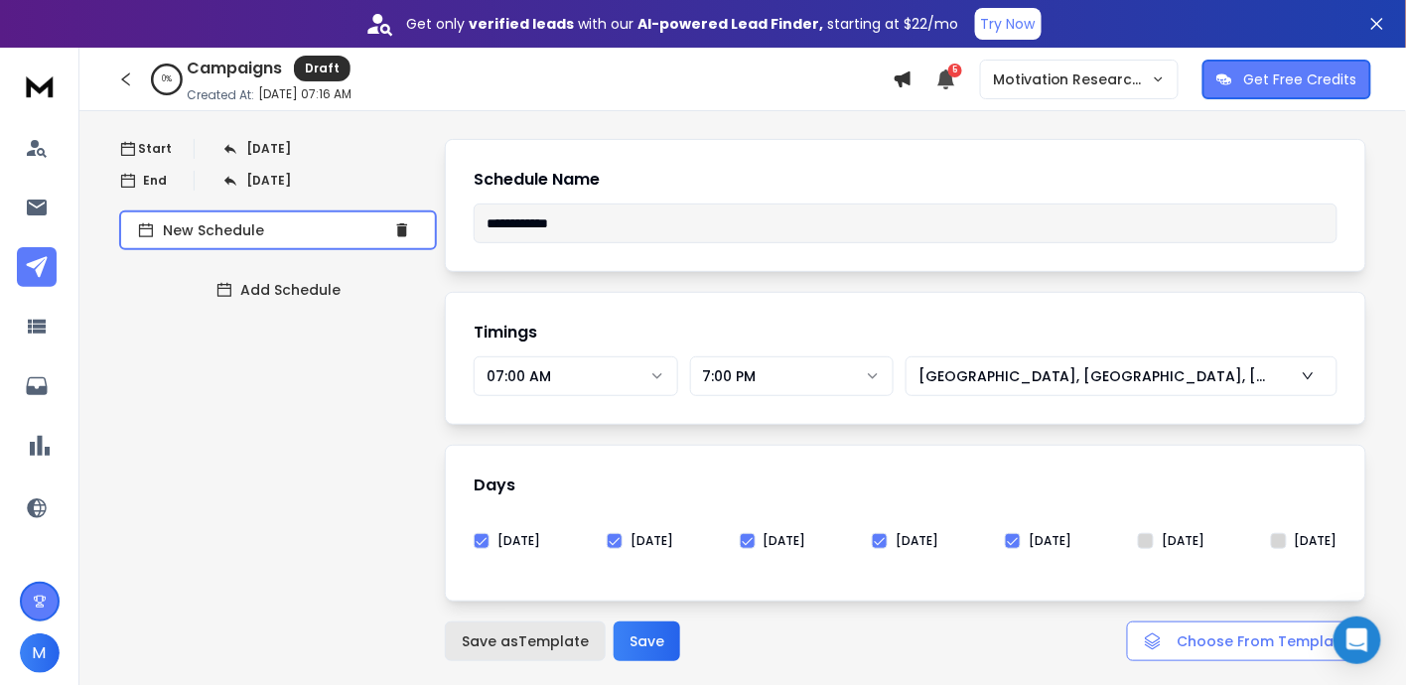
click at [535, 645] on button "Save as Template" at bounding box center [525, 642] width 161 height 40
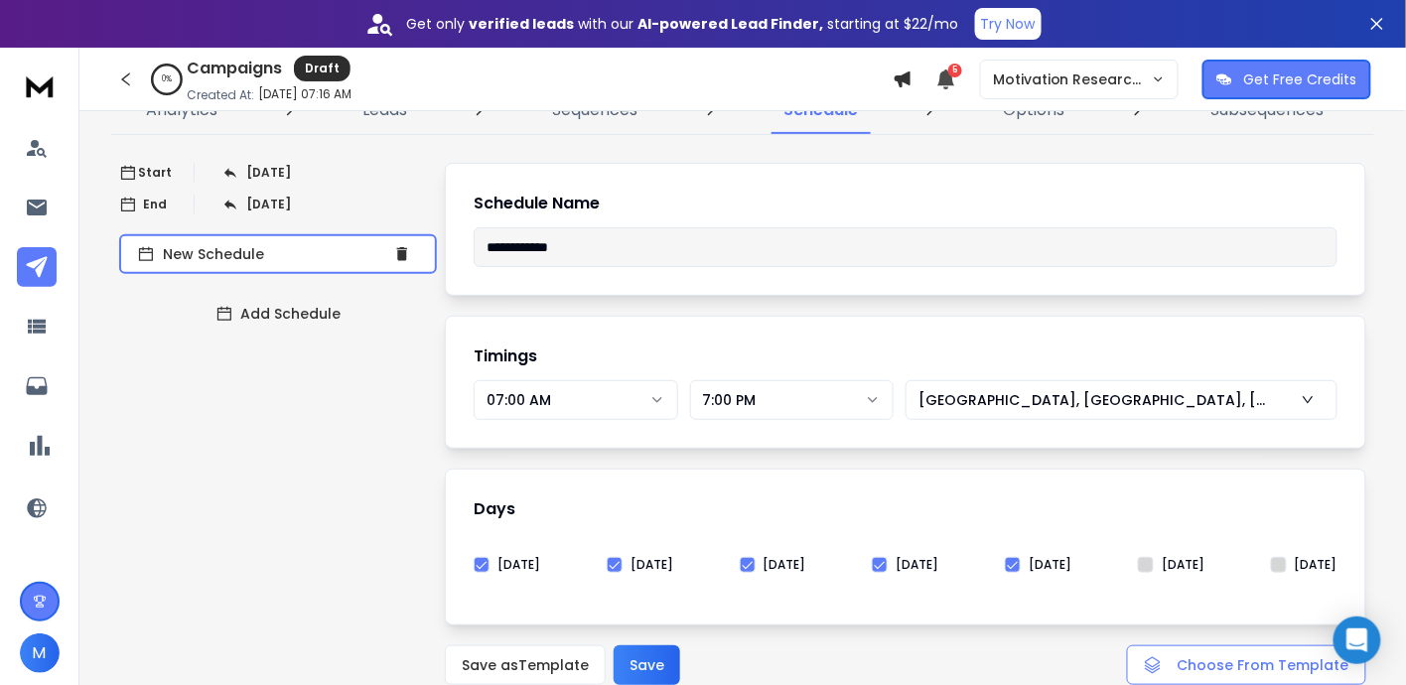
scroll to position [104, 0]
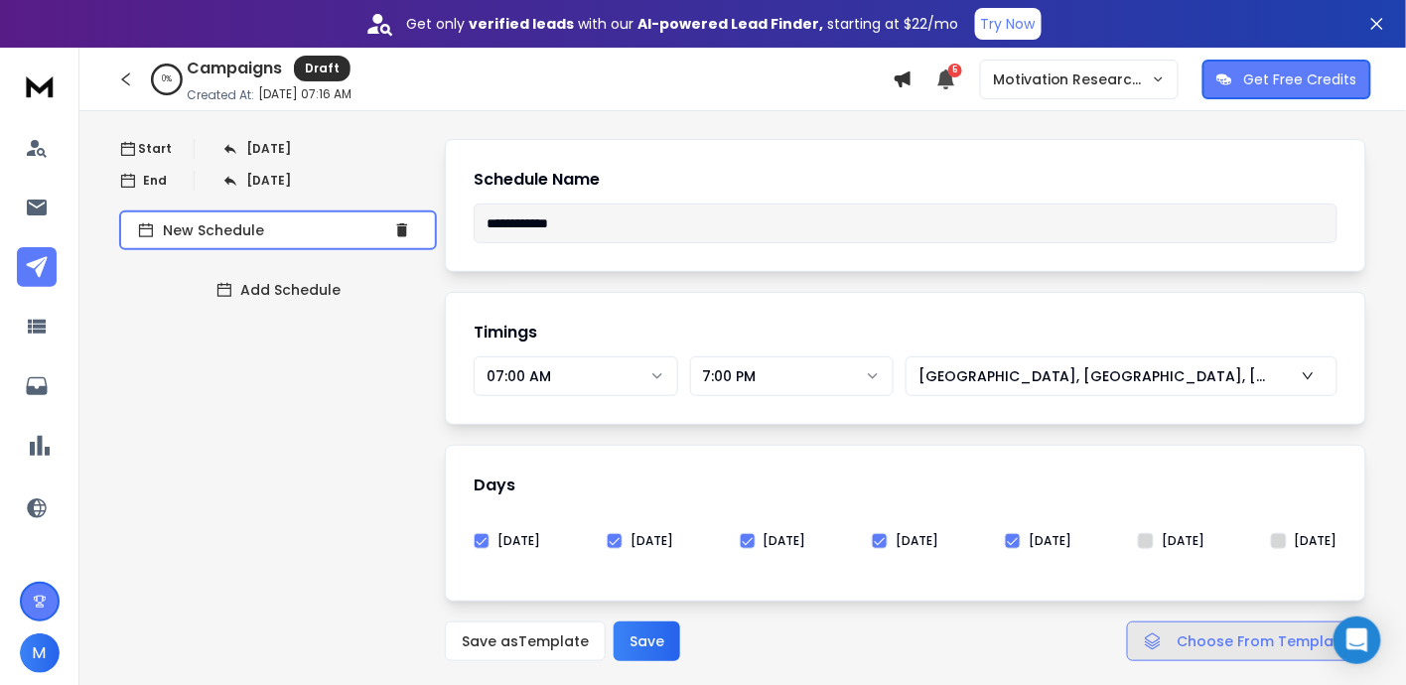
click at [1182, 635] on button "Choose From Template" at bounding box center [1246, 642] width 239 height 40
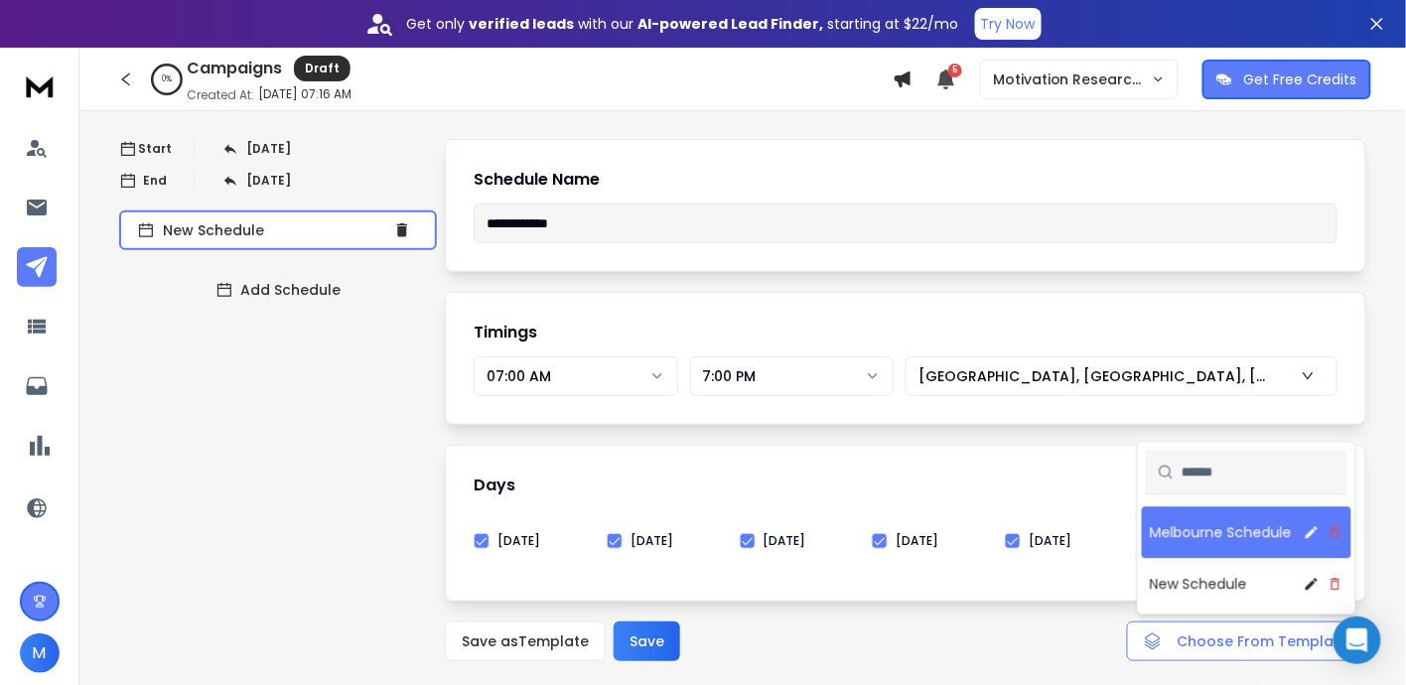
click at [1185, 536] on p "Melbourne Schedule" at bounding box center [1221, 532] width 142 height 20
select select "********"
type input "**********"
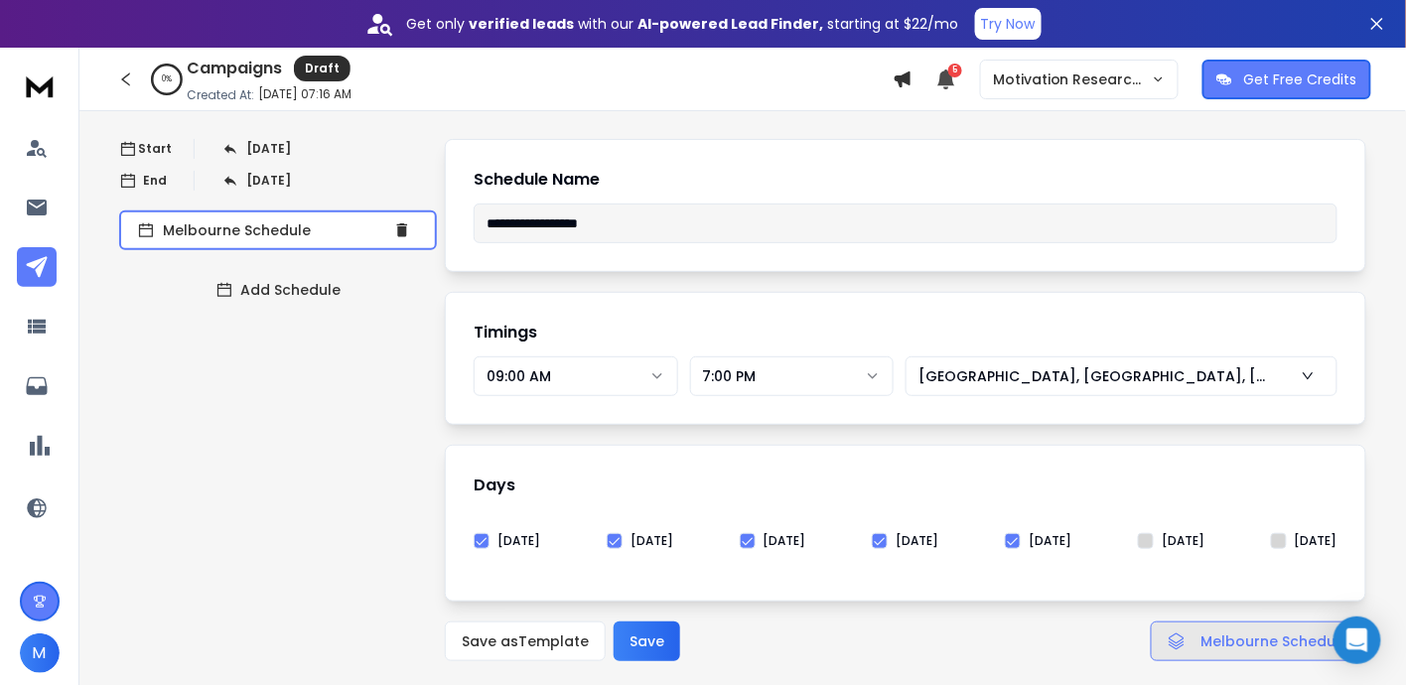
click at [1208, 632] on span "Melbourne Schedule" at bounding box center [1276, 642] width 148 height 20
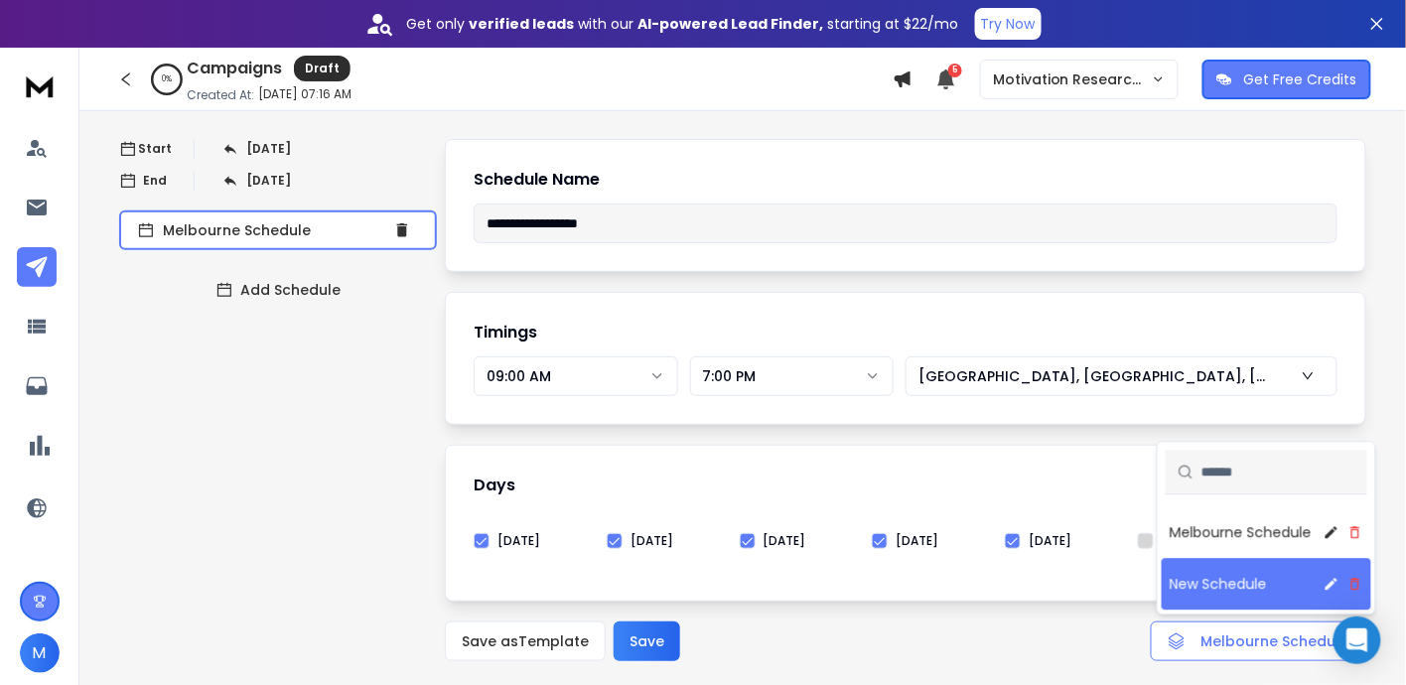
click at [1218, 587] on p "New Schedule" at bounding box center [1218, 584] width 97 height 20
select select "********"
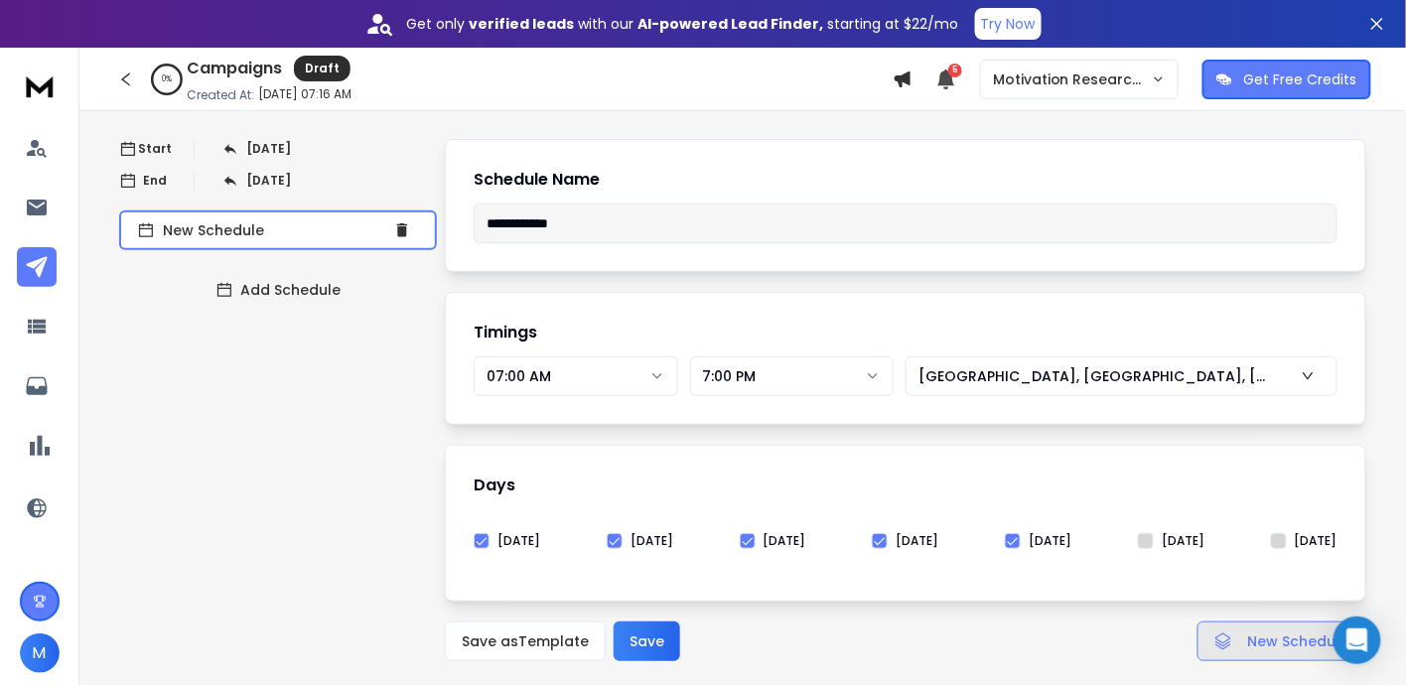
click at [1251, 632] on span "New Schedule" at bounding box center [1298, 642] width 101 height 20
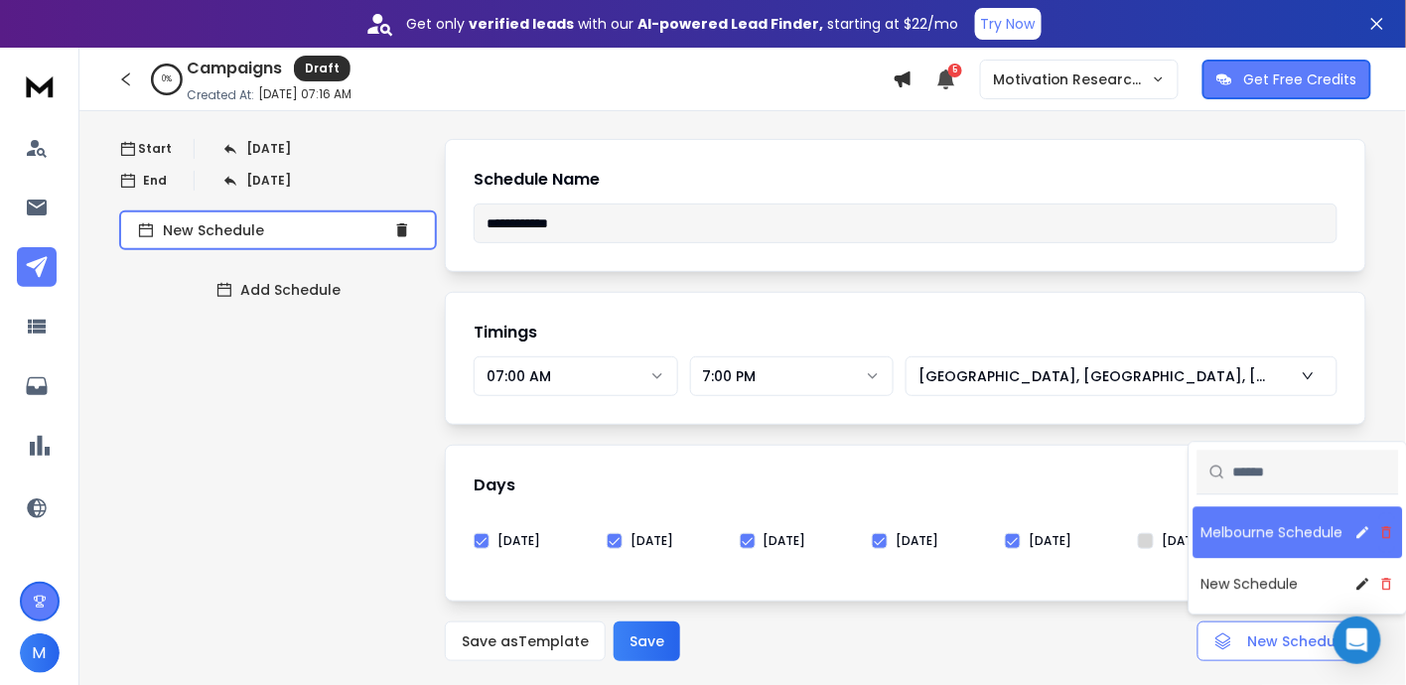
click at [1386, 532] on icon at bounding box center [1387, 532] width 16 height 16
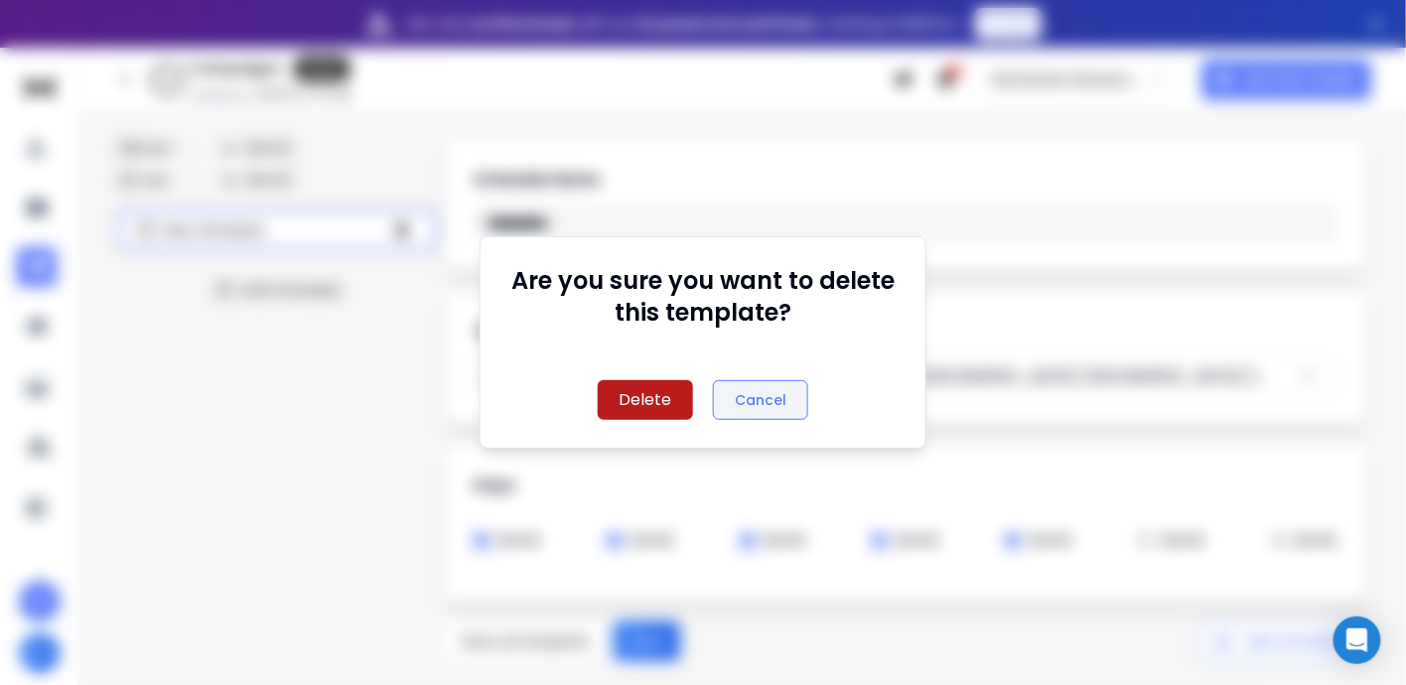
click at [670, 400] on button "Delete" at bounding box center [645, 400] width 95 height 40
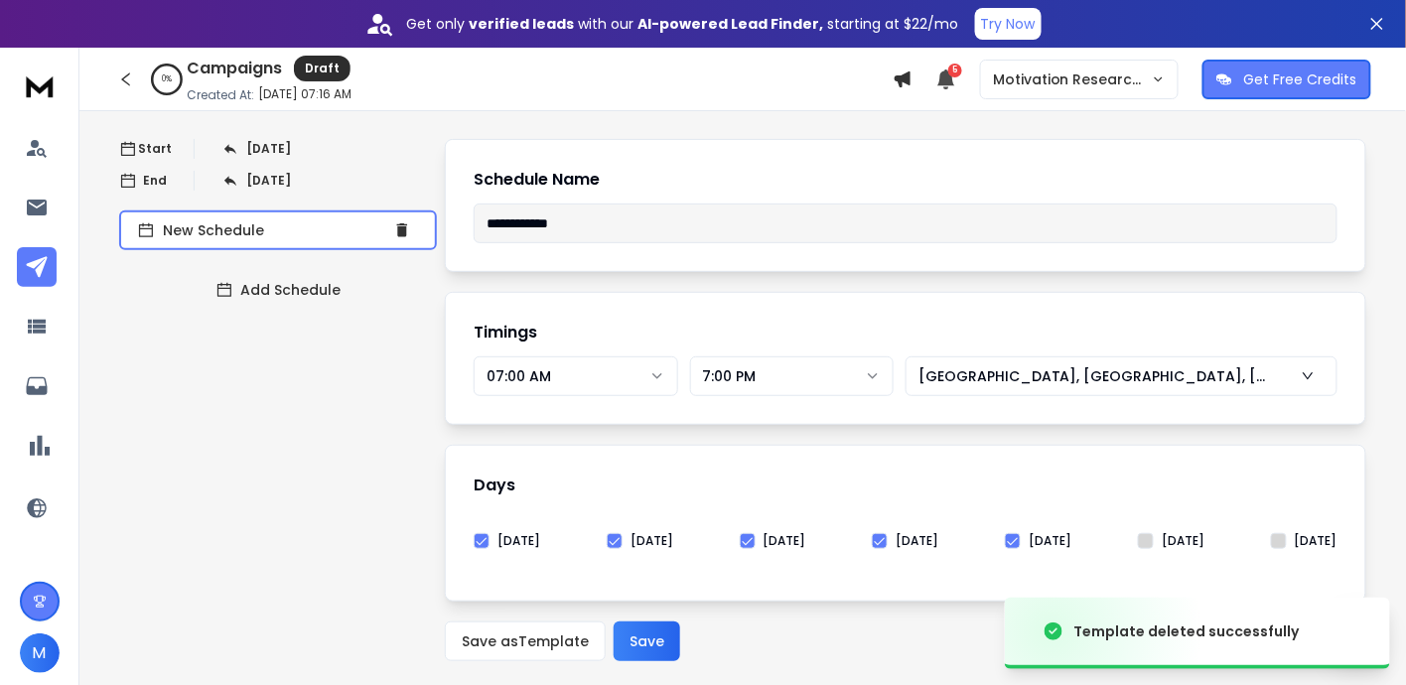
click at [652, 646] on button "Save" at bounding box center [647, 642] width 67 height 40
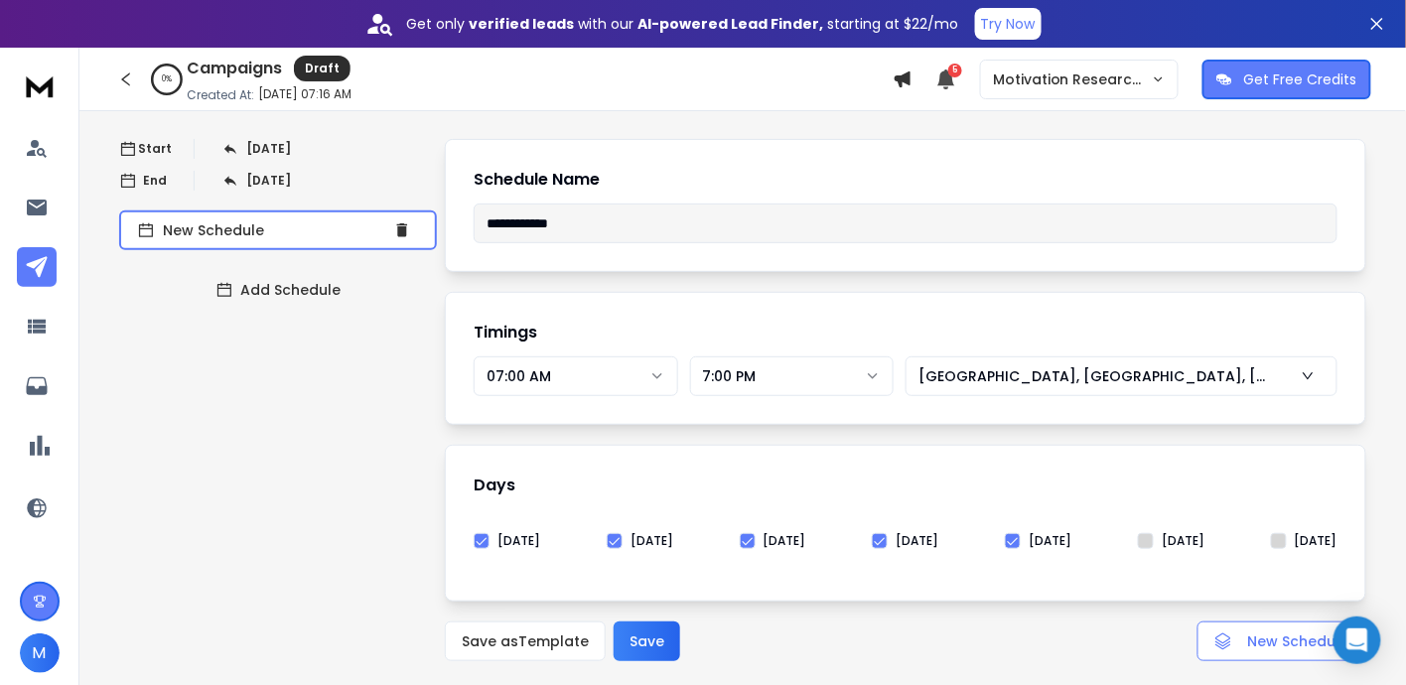
drag, startPoint x: 594, startPoint y: 219, endPoint x: 477, endPoint y: 206, distance: 118.0
click at [477, 206] on input "**********" at bounding box center [906, 224] width 864 height 40
type input "**********"
click at [644, 629] on button "Save" at bounding box center [647, 642] width 67 height 40
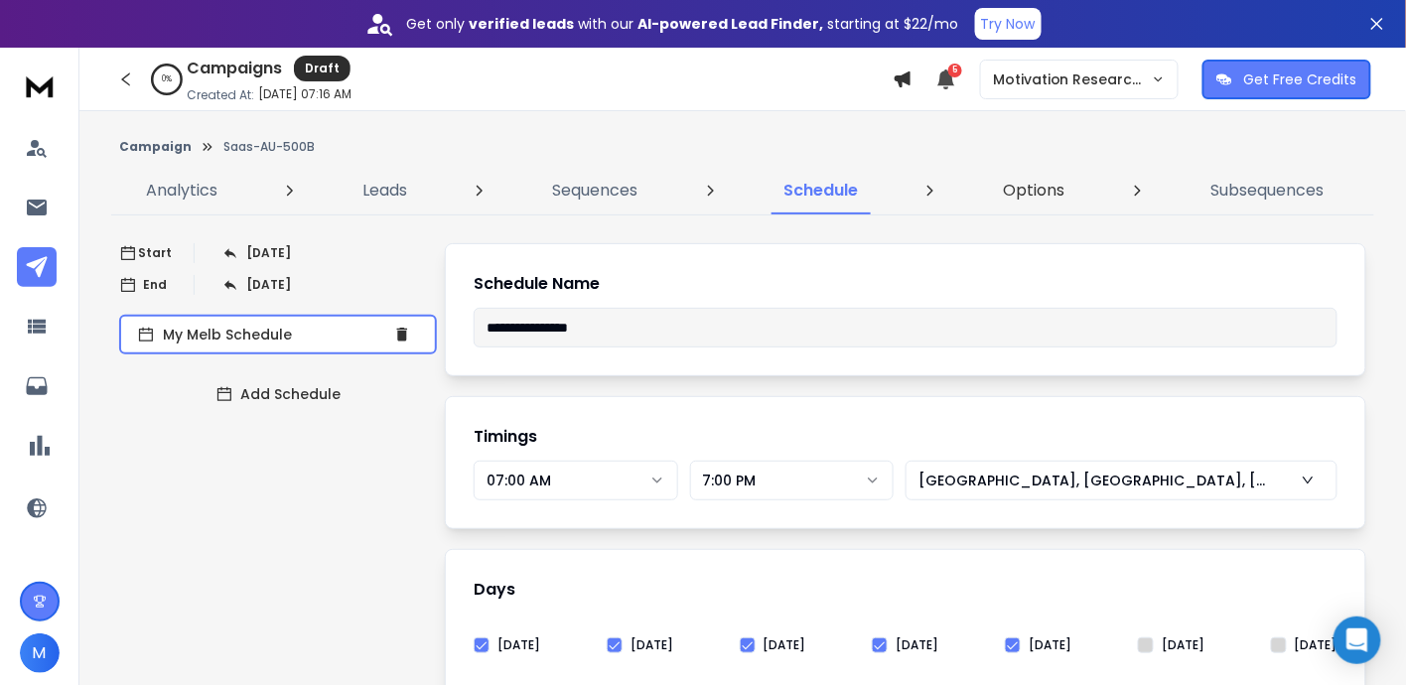
click at [1030, 195] on p "Options" at bounding box center [1035, 191] width 62 height 24
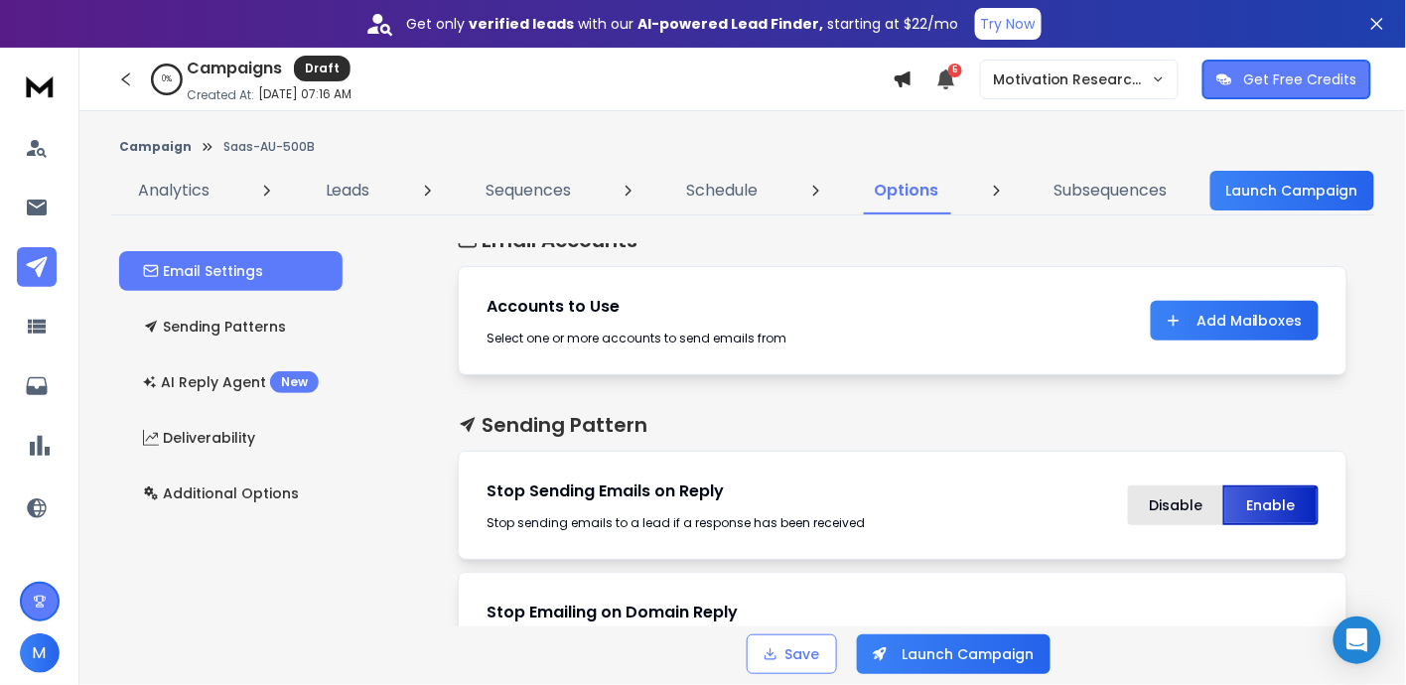
scroll to position [16, 0]
click at [1214, 313] on button "Add Mailboxes" at bounding box center [1235, 322] width 168 height 40
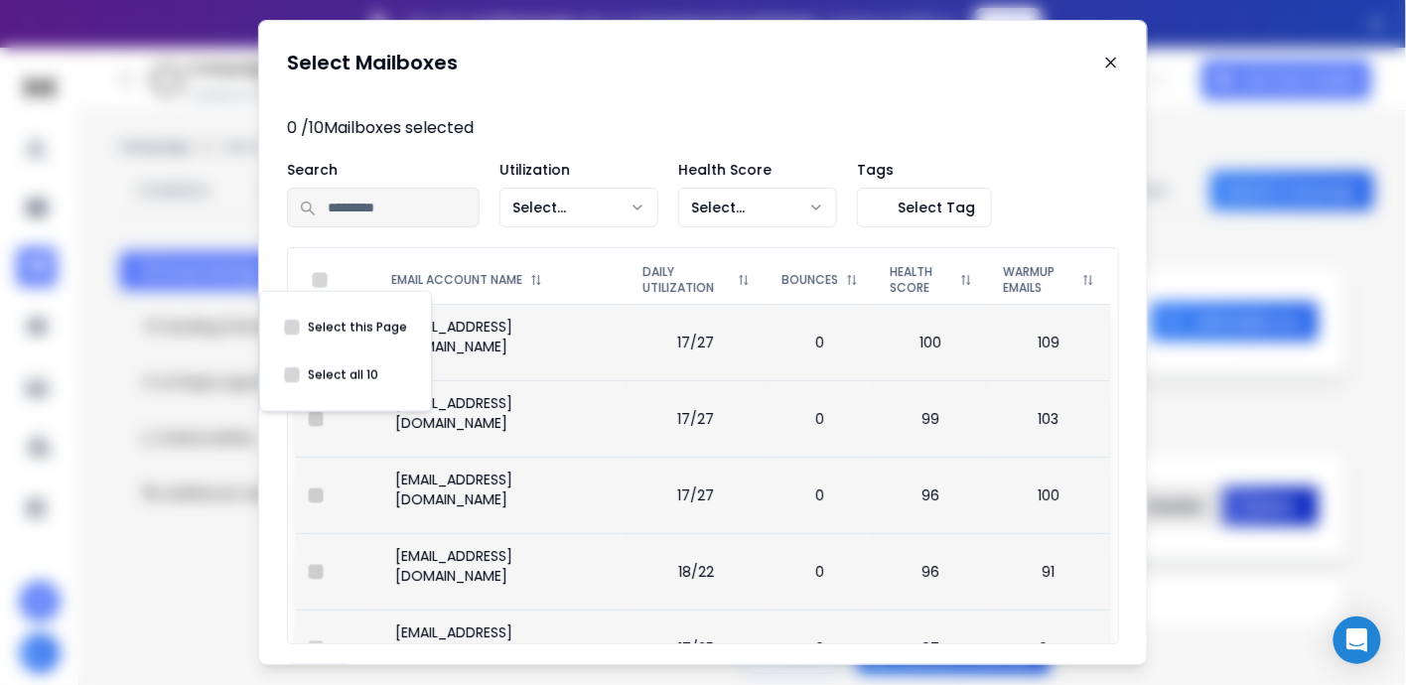
click at [316, 278] on button "Select this Page" at bounding box center [320, 280] width 16 height 16
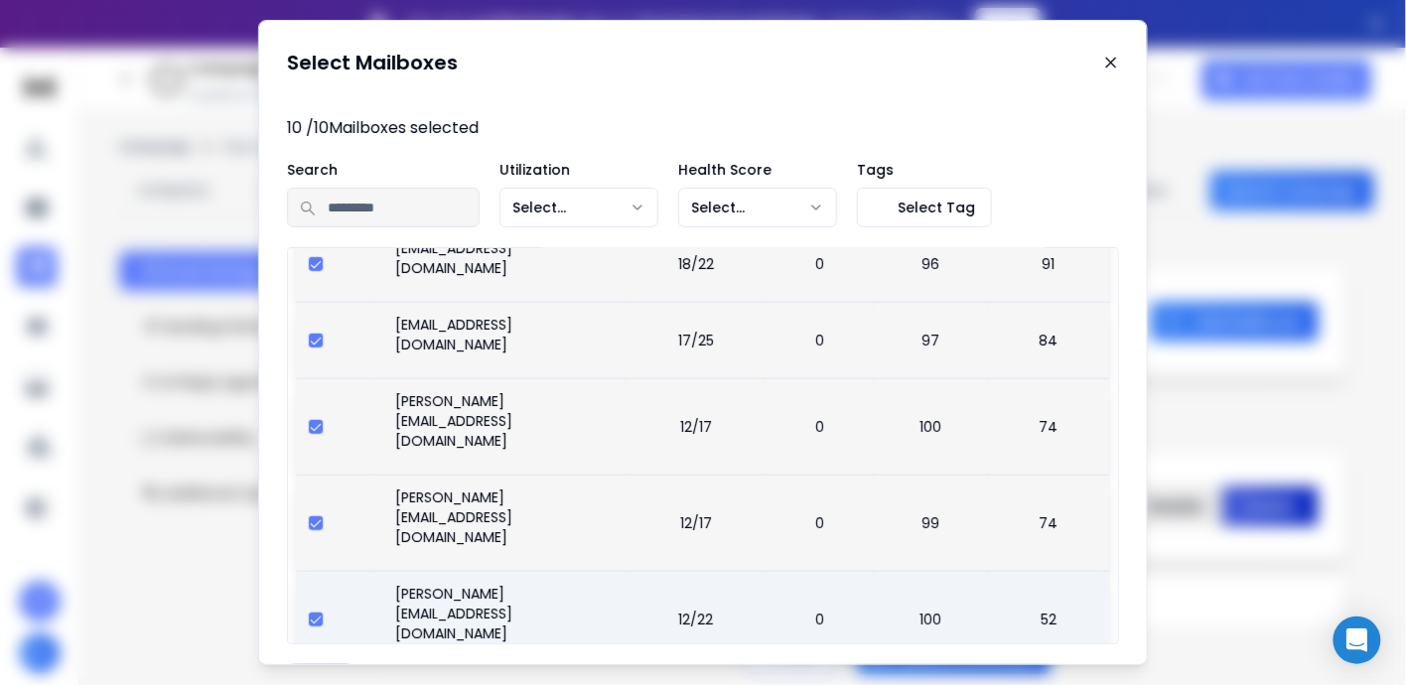
scroll to position [67, 0]
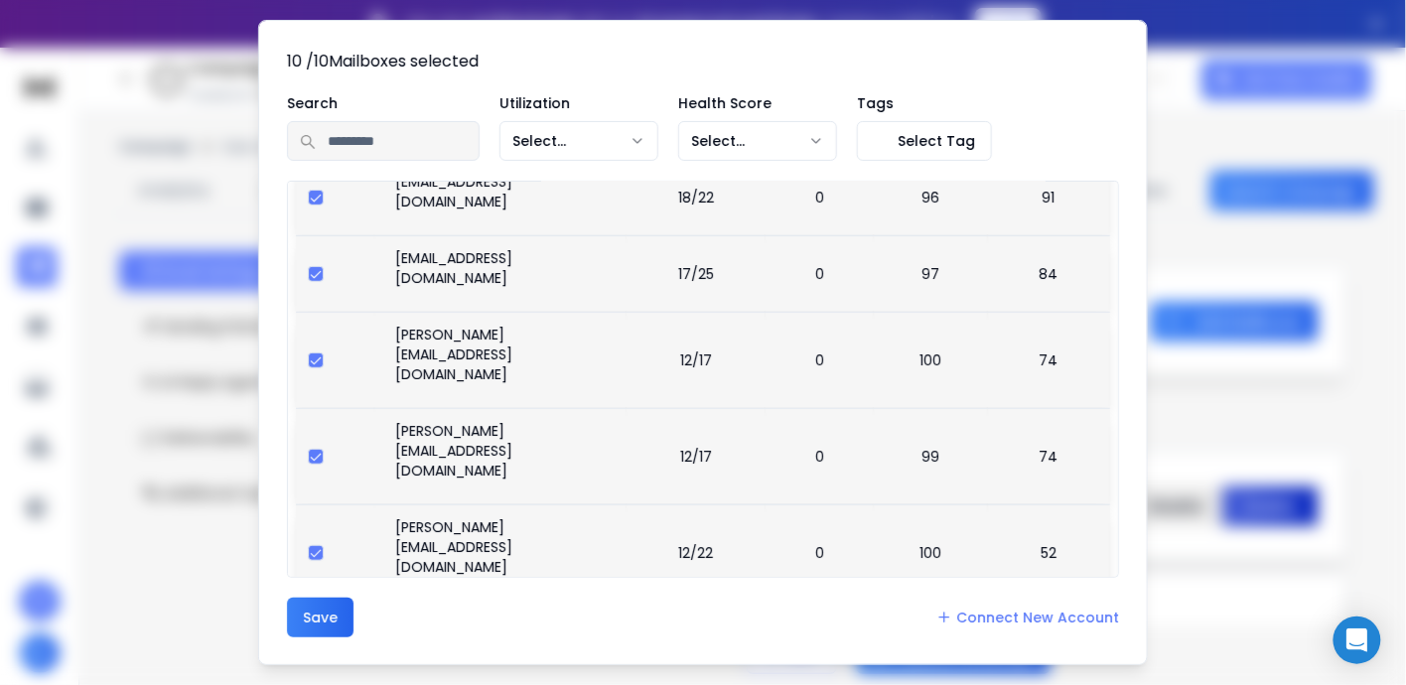
click at [345, 614] on button "Save" at bounding box center [320, 618] width 67 height 40
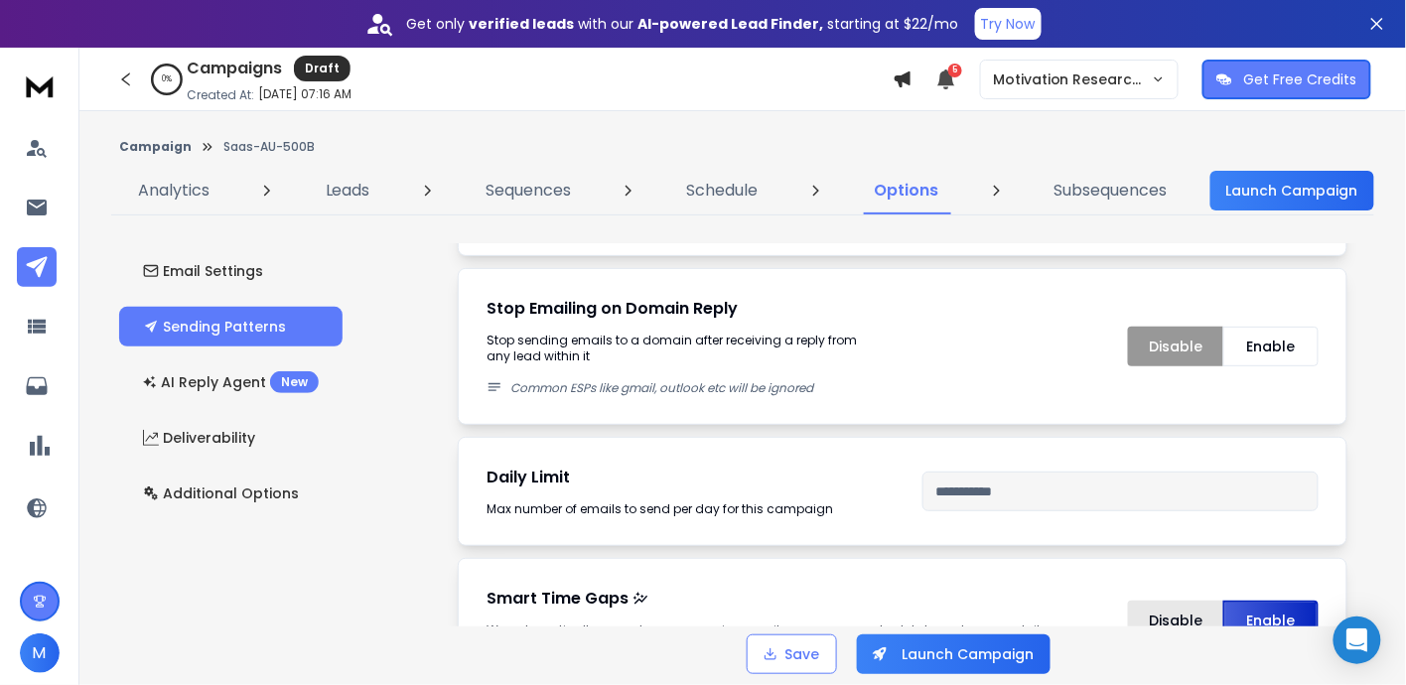
scroll to position [779, 0]
click at [1262, 339] on button "Enable" at bounding box center [1270, 346] width 95 height 40
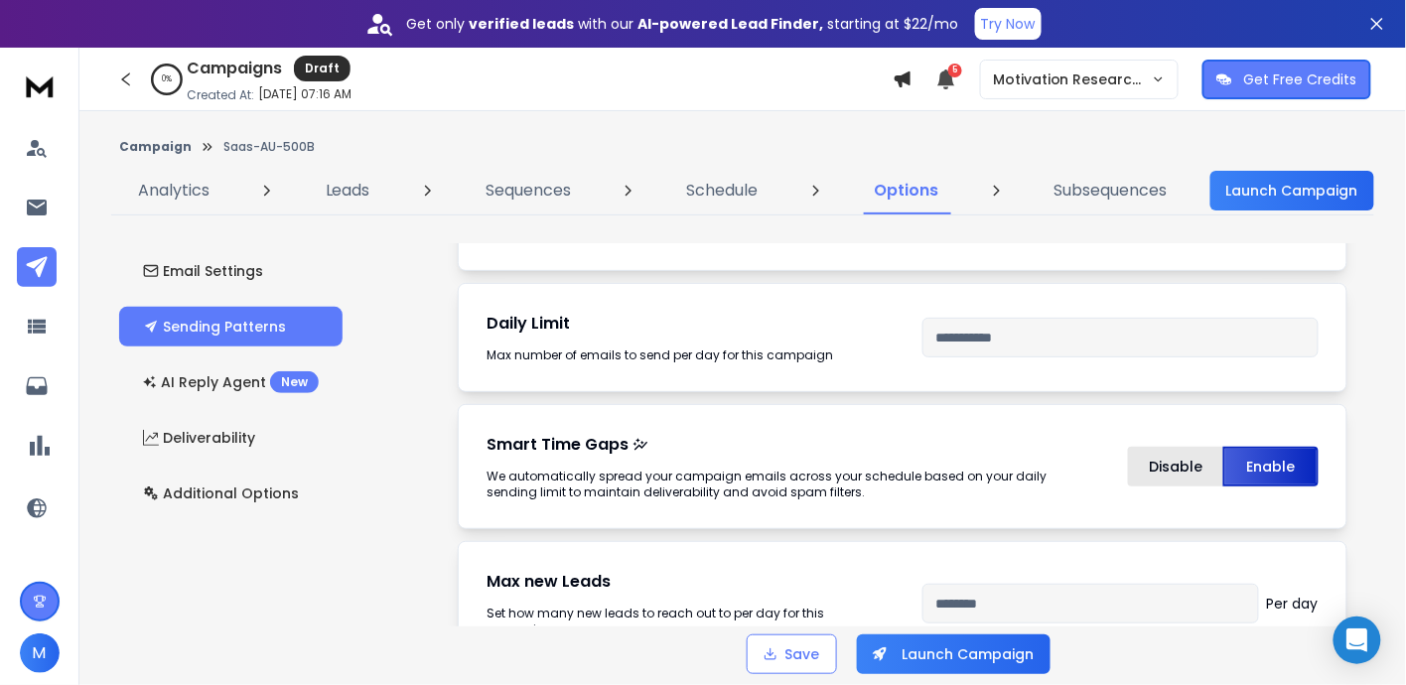
scroll to position [935, 0]
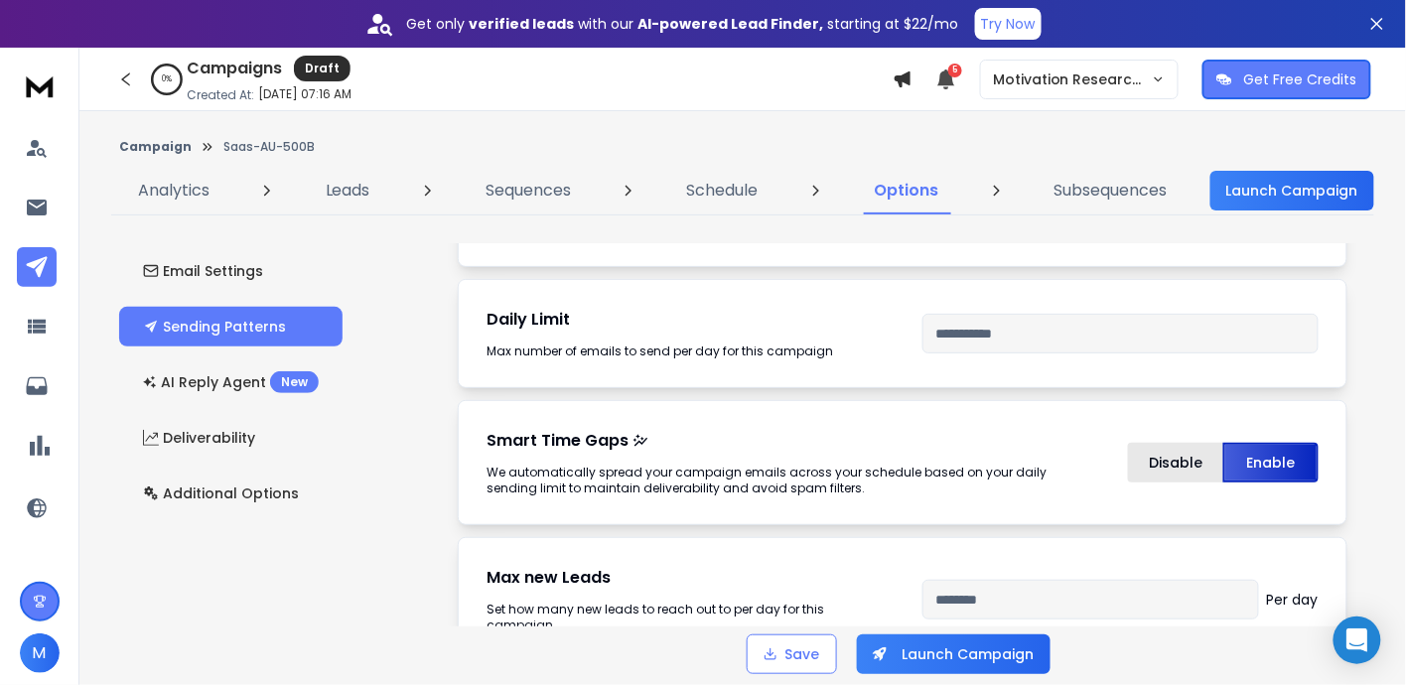
drag, startPoint x: 938, startPoint y: 331, endPoint x: 904, endPoint y: 331, distance: 34.8
click at [904, 331] on div "Daily Limit Max number of emails to send per day for this campaign ***" at bounding box center [903, 334] width 832 height 52
type input "***"
click at [1346, 363] on div "Email Accounts Accounts to Use Select one or more accounts to send emails from …" at bounding box center [914, 434] width 1080 height 383
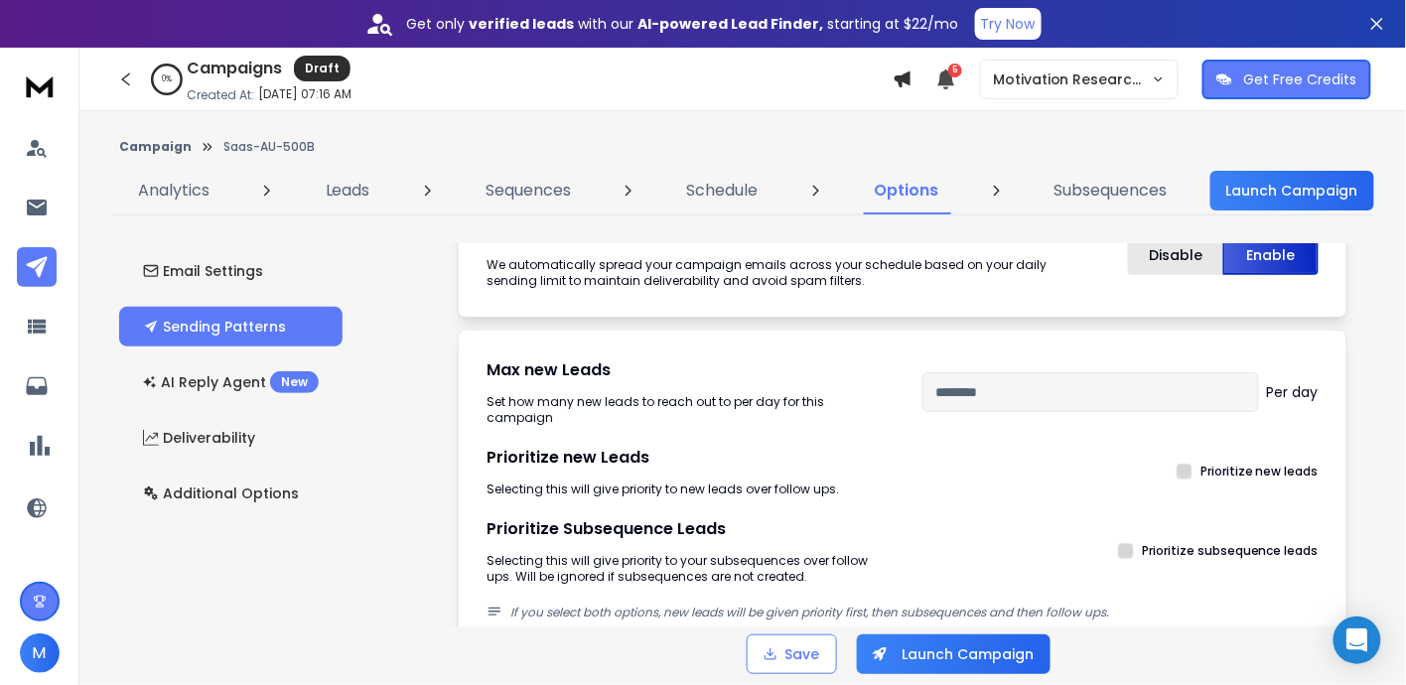
scroll to position [1158, 0]
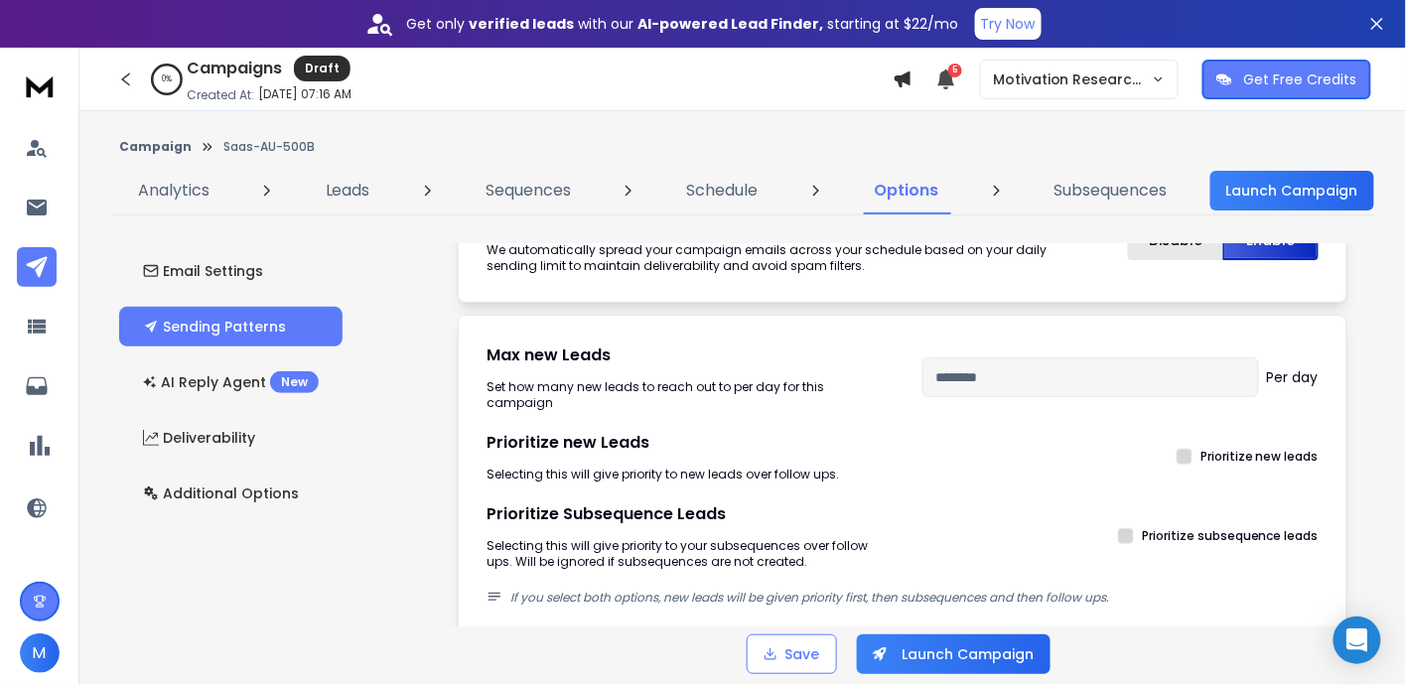
drag, startPoint x: 939, startPoint y: 375, endPoint x: 895, endPoint y: 375, distance: 44.7
click at [895, 374] on div "Max new Leads Set how many new leads to reach out to per day for this campaign …" at bounding box center [903, 378] width 832 height 68
click at [949, 448] on div "Prioritize new leads" at bounding box center [1121, 457] width 396 height 40
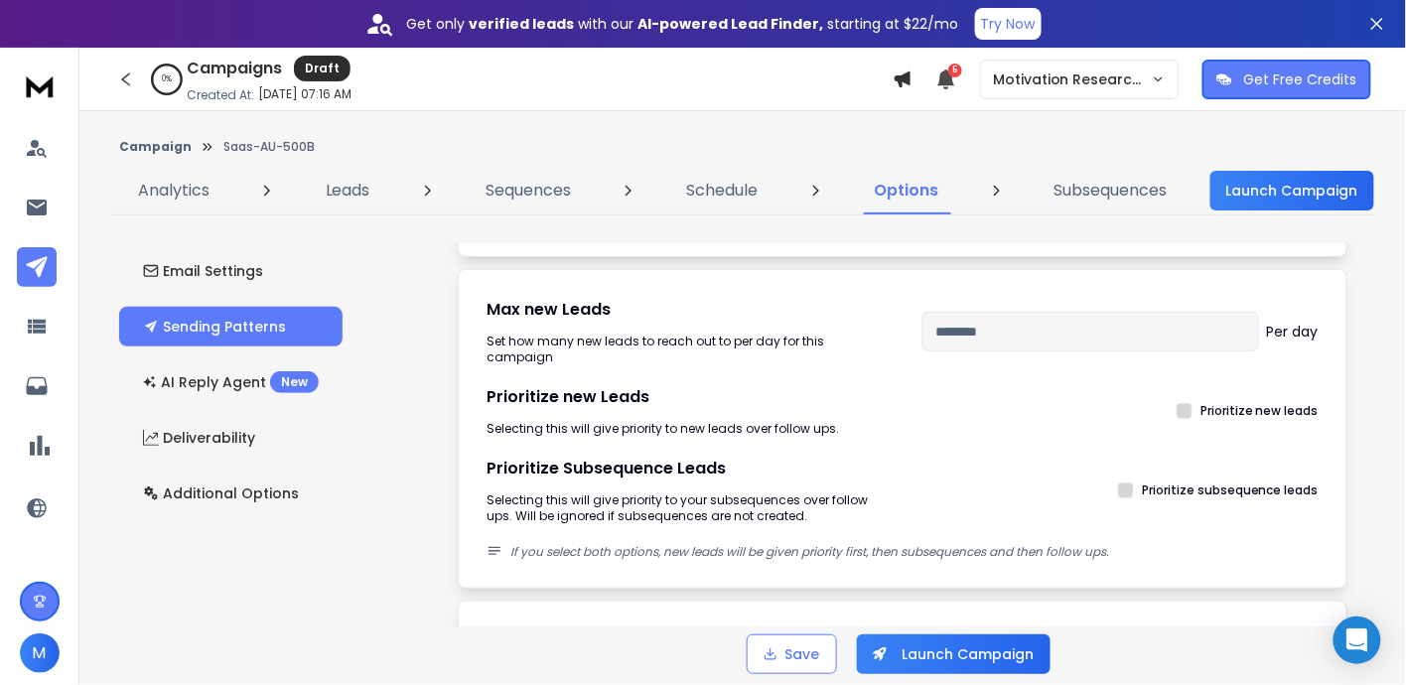
scroll to position [1206, 0]
drag, startPoint x: 937, startPoint y: 319, endPoint x: 920, endPoint y: 319, distance: 17.9
click at [923, 319] on input "***" at bounding box center [1091, 330] width 337 height 40
type input "***"
click at [1191, 406] on button "Prioritize new leads" at bounding box center [1185, 409] width 16 height 16
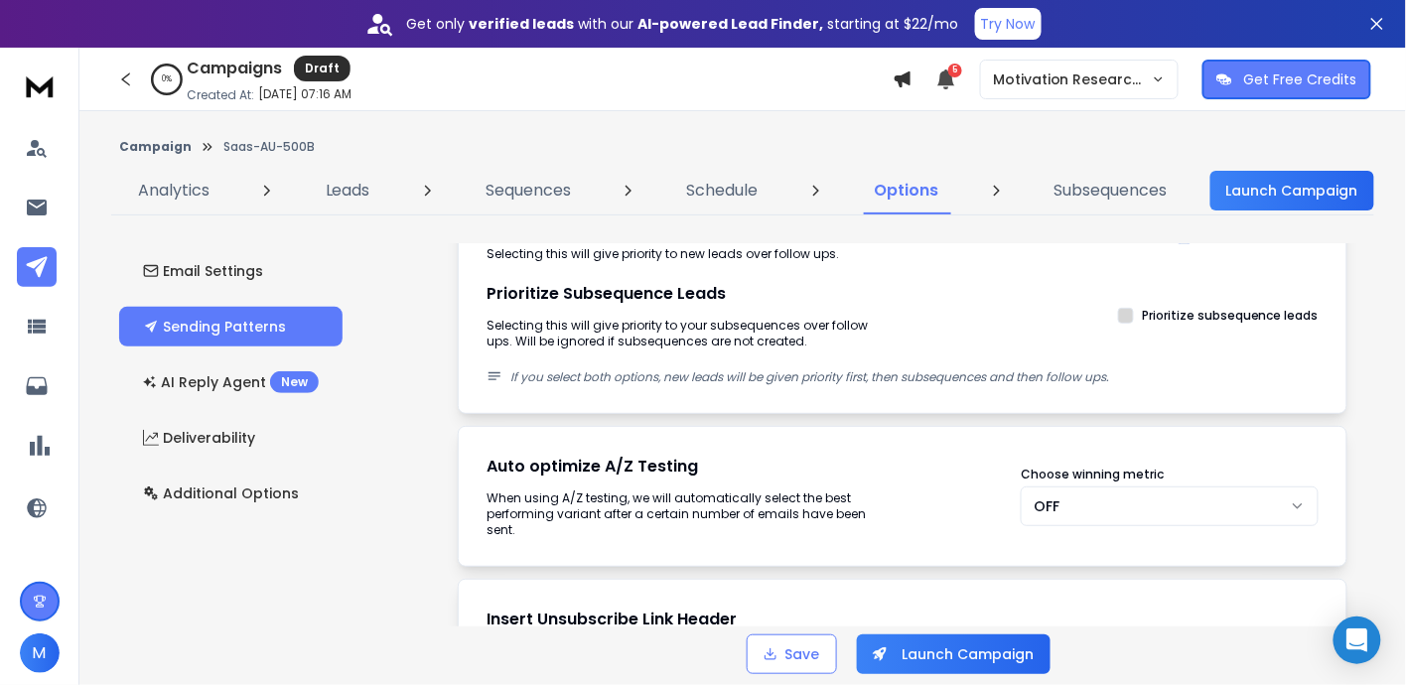
scroll to position [1380, 0]
click at [1177, 242] on button "Prioritize new leads" at bounding box center [1185, 234] width 16 height 16
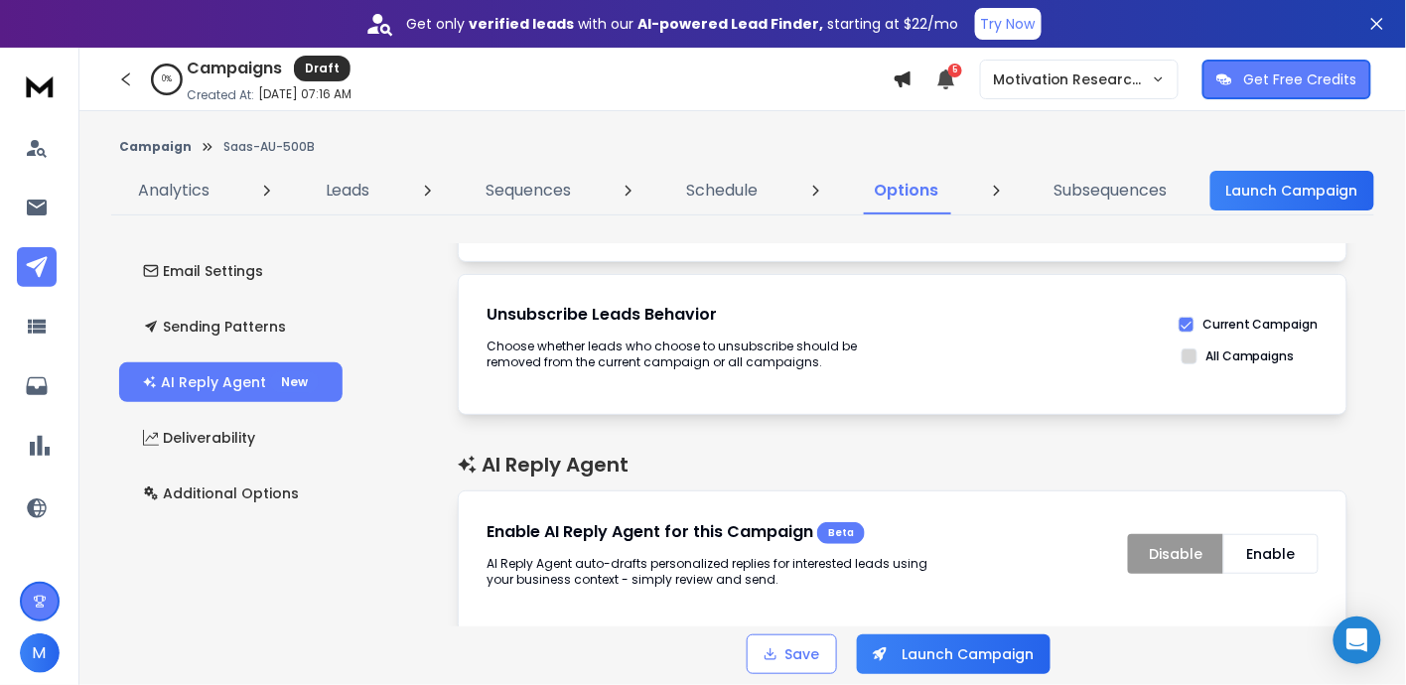
scroll to position [1828, 0]
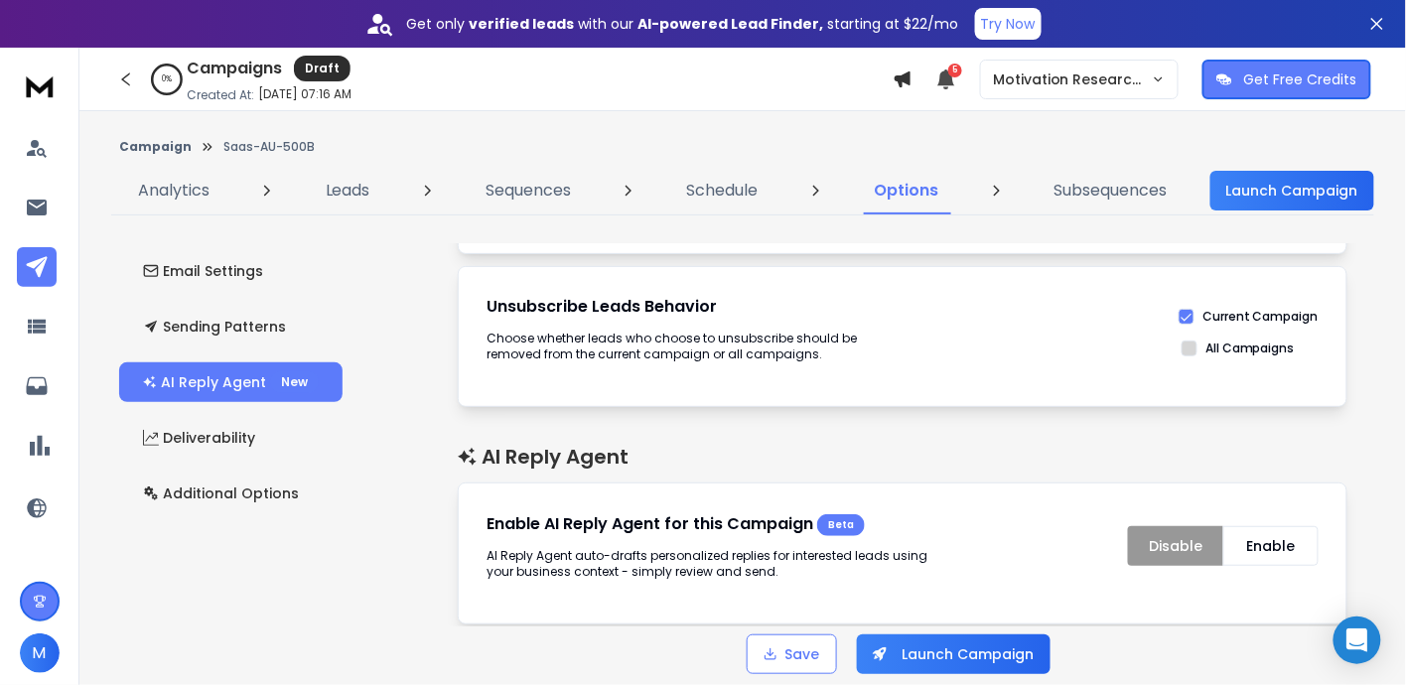
click at [1188, 341] on button "All Campaigns" at bounding box center [1190, 349] width 16 height 16
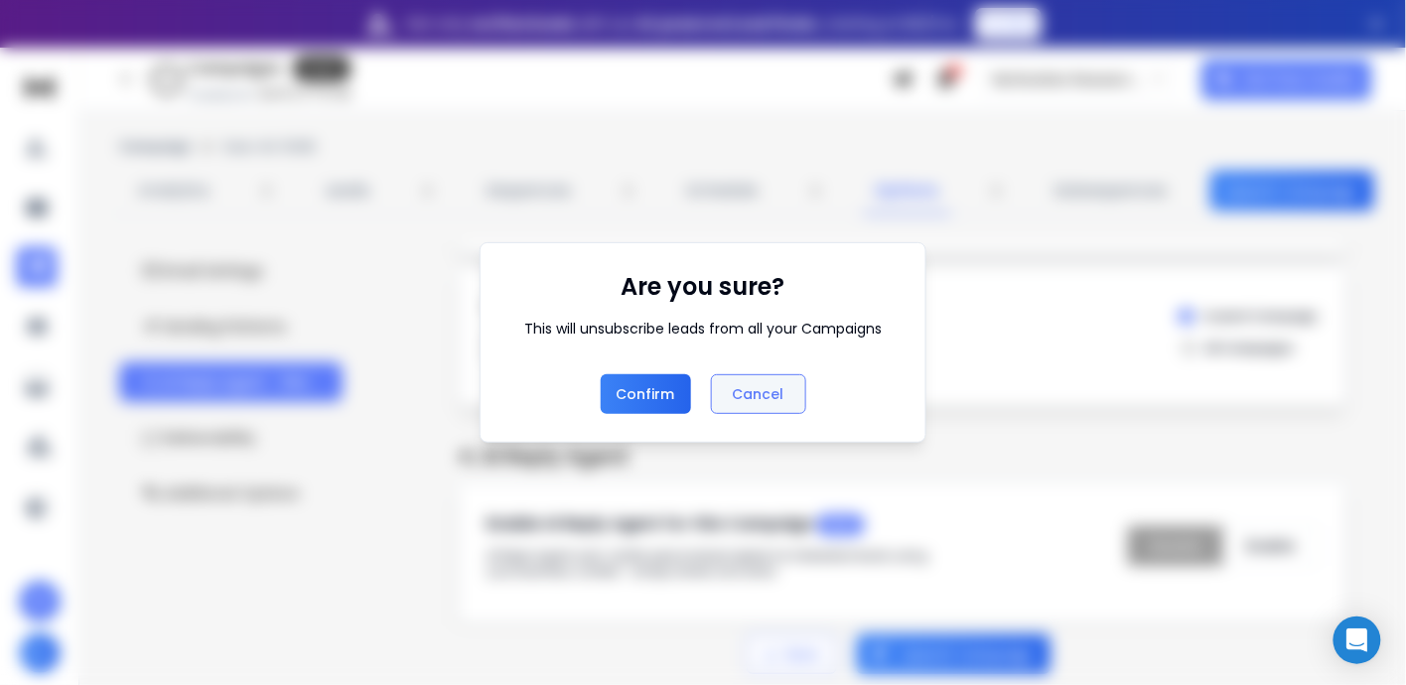
click at [769, 402] on button "Cancel" at bounding box center [758, 394] width 95 height 40
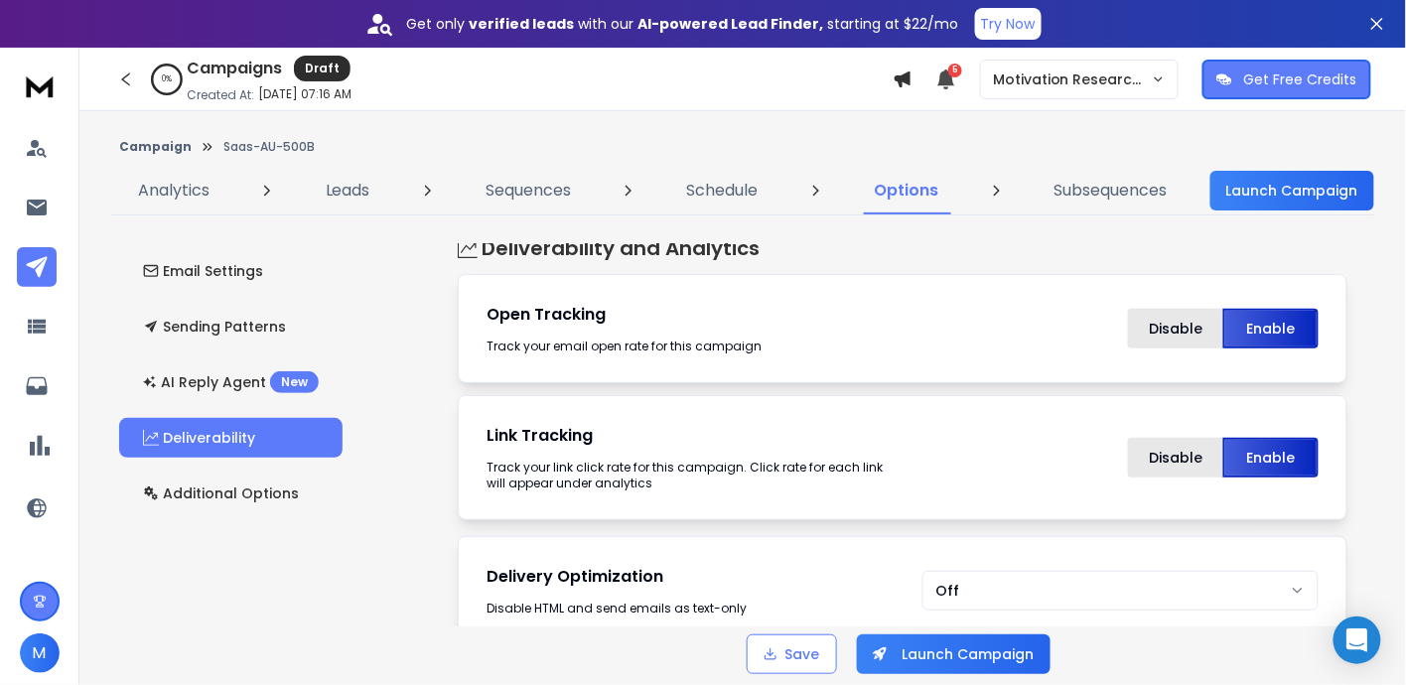
scroll to position [2257, 0]
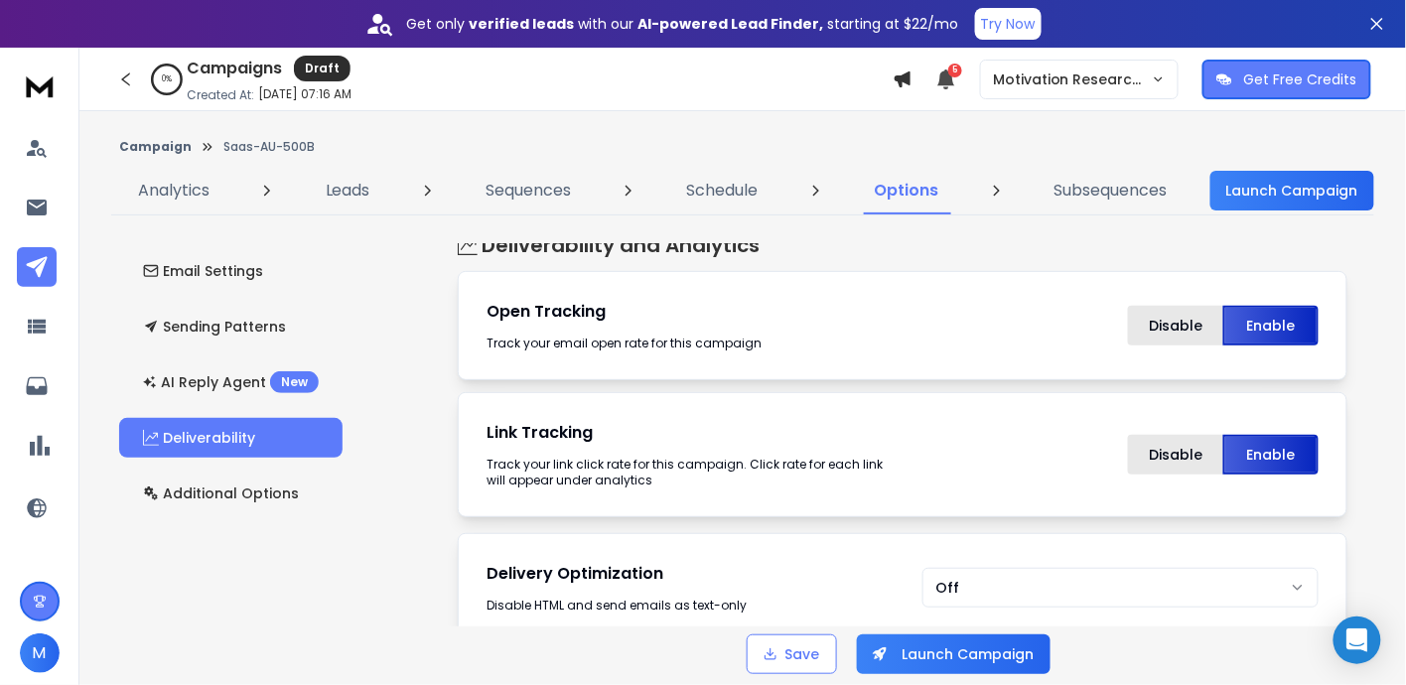
click at [1187, 313] on button "Disable" at bounding box center [1175, 326] width 95 height 40
click at [1181, 435] on button "Disable" at bounding box center [1175, 455] width 95 height 40
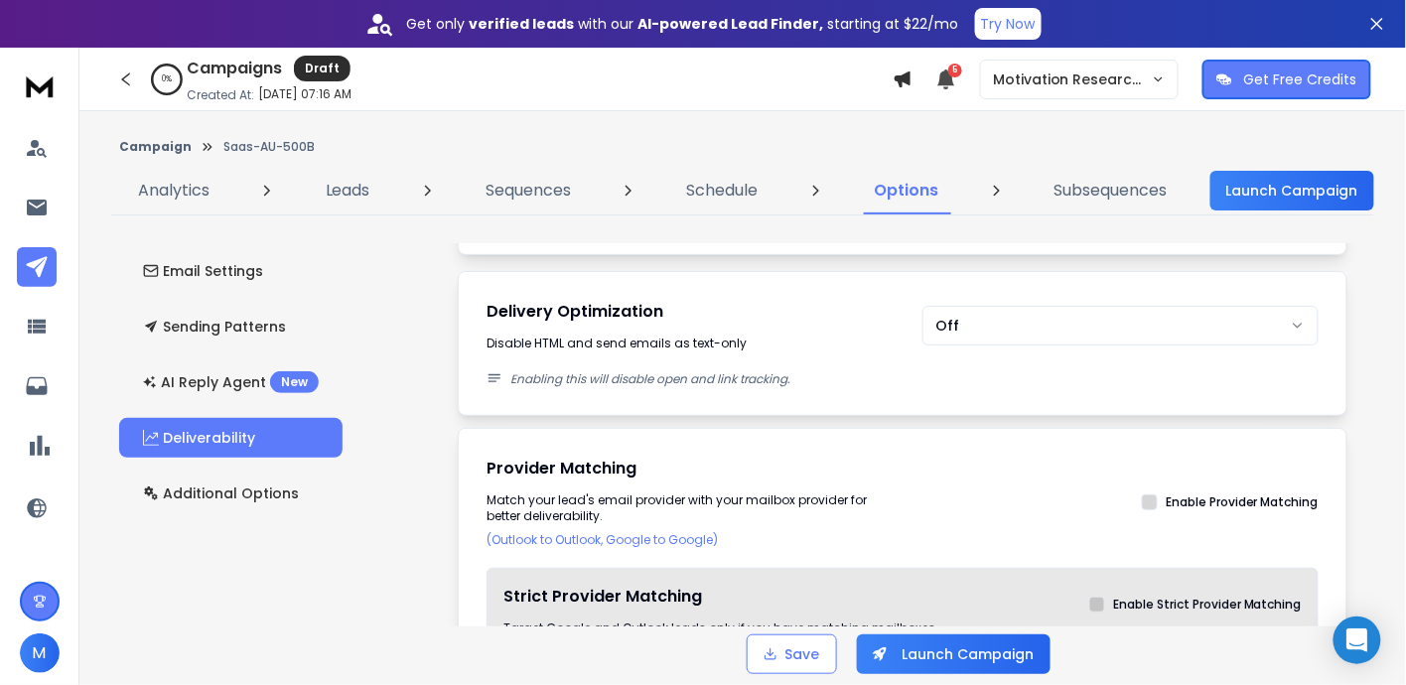
scroll to position [2529, 0]
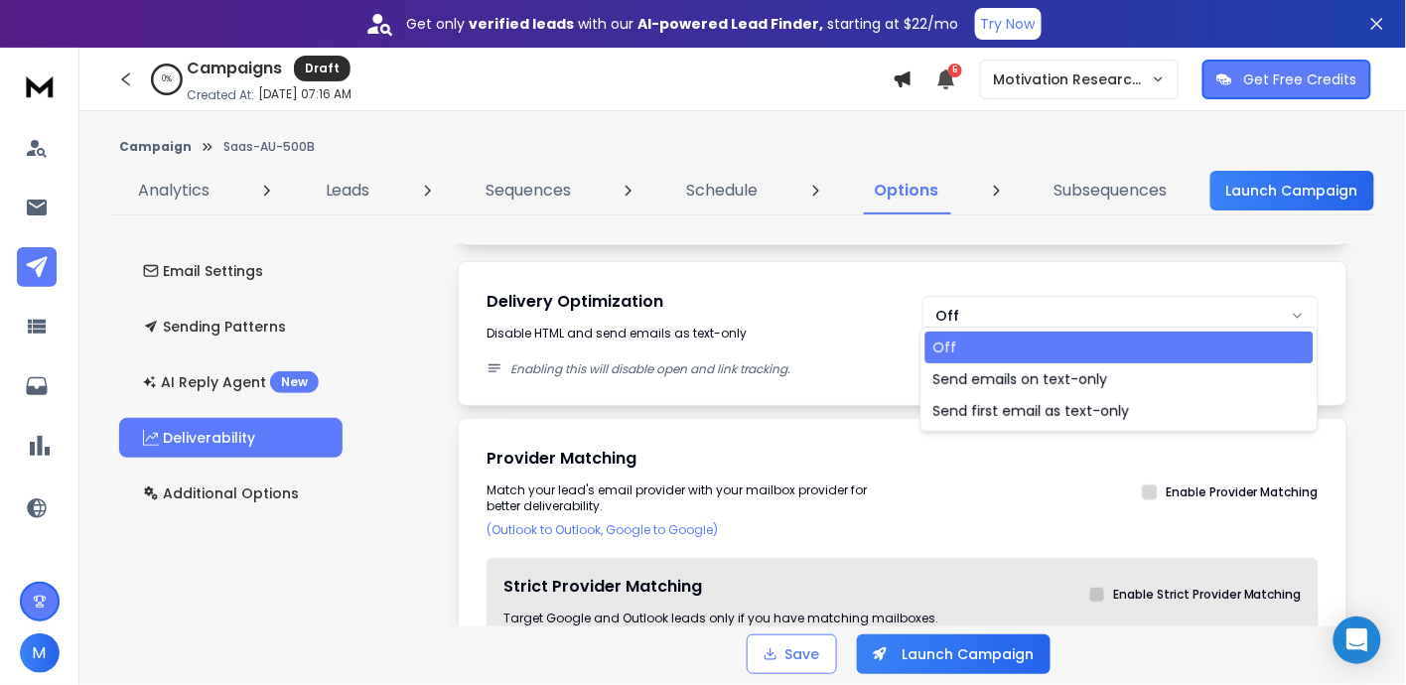
click at [1118, 311] on button "Off" at bounding box center [1121, 316] width 396 height 40
select select "*"
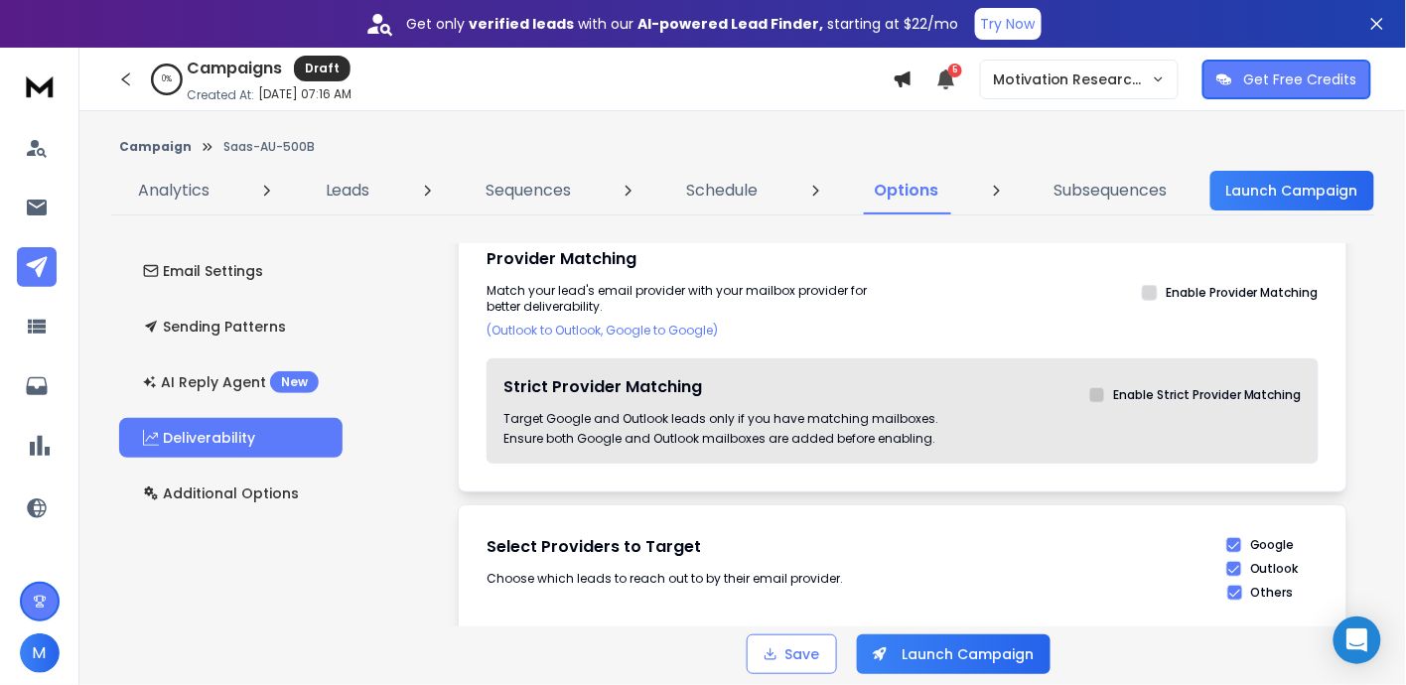
scroll to position [2732, 0]
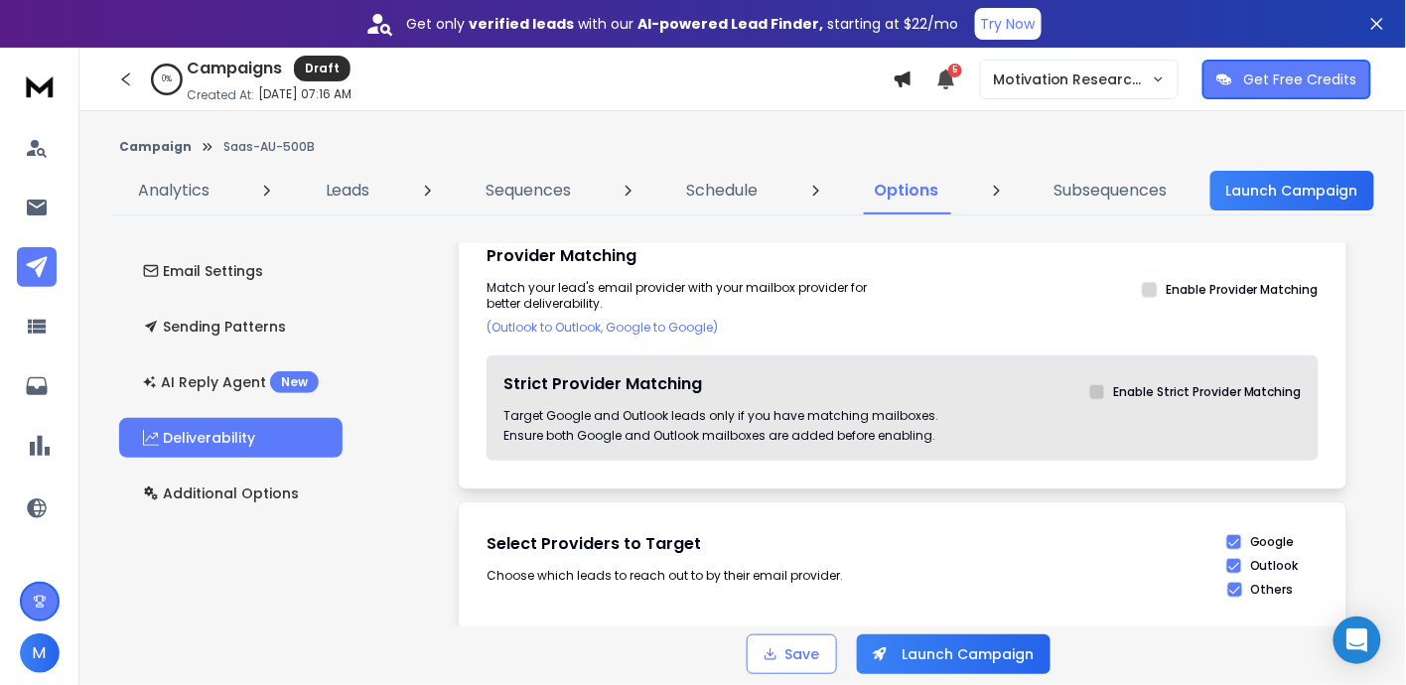
click at [1147, 282] on button "Enable Provider Matching" at bounding box center [1150, 290] width 16 height 16
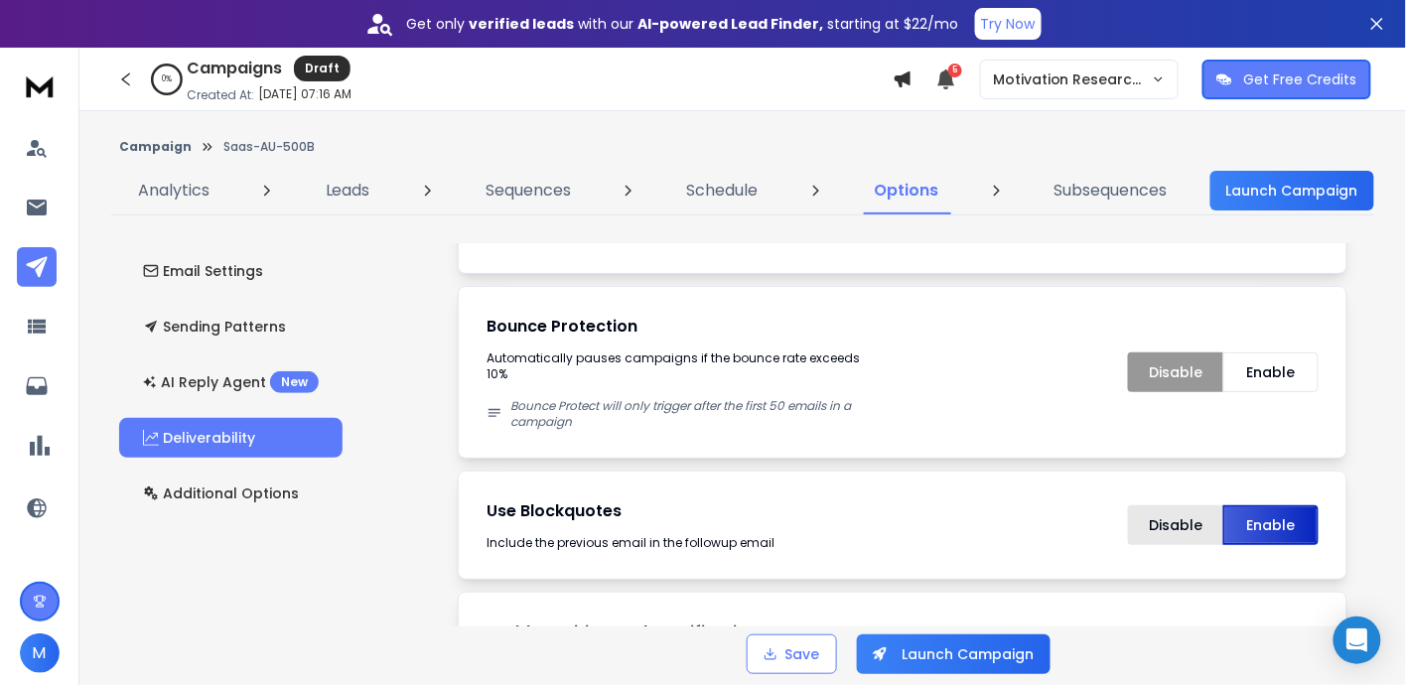
scroll to position [3095, 0]
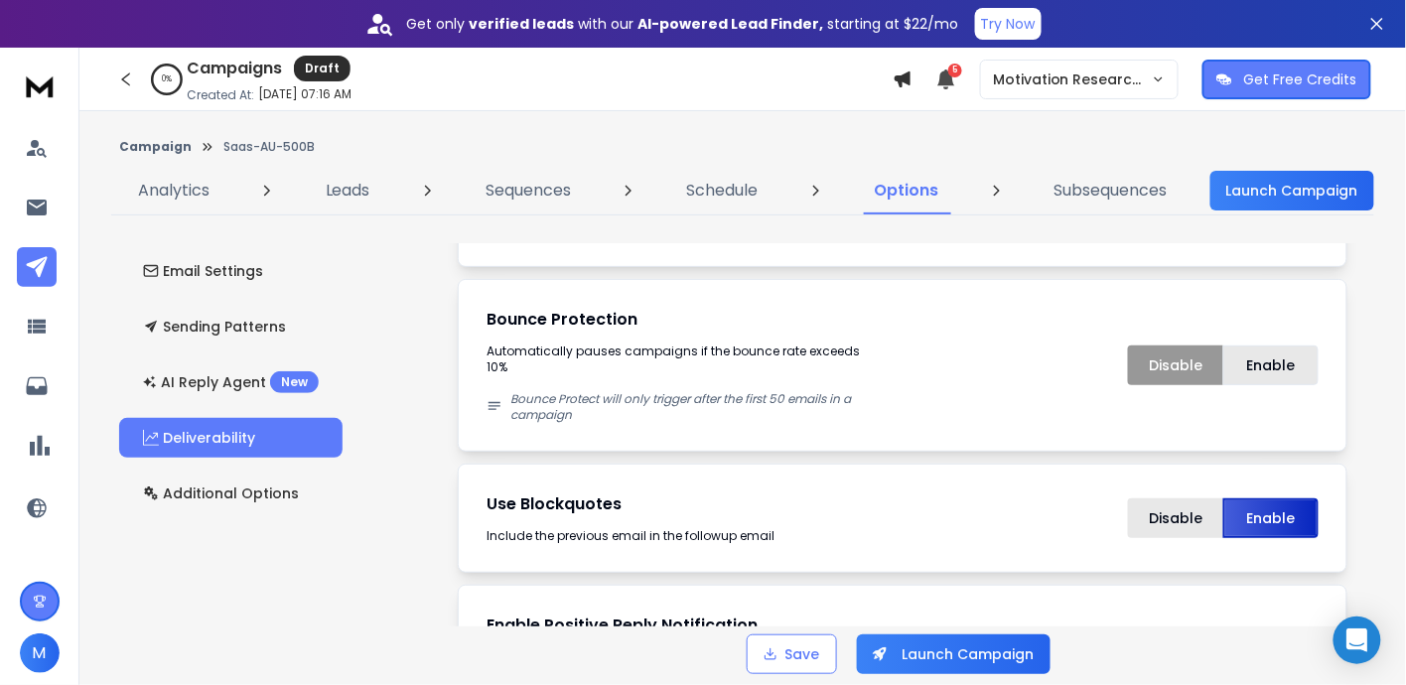
click at [1237, 350] on button "Enable" at bounding box center [1270, 366] width 95 height 40
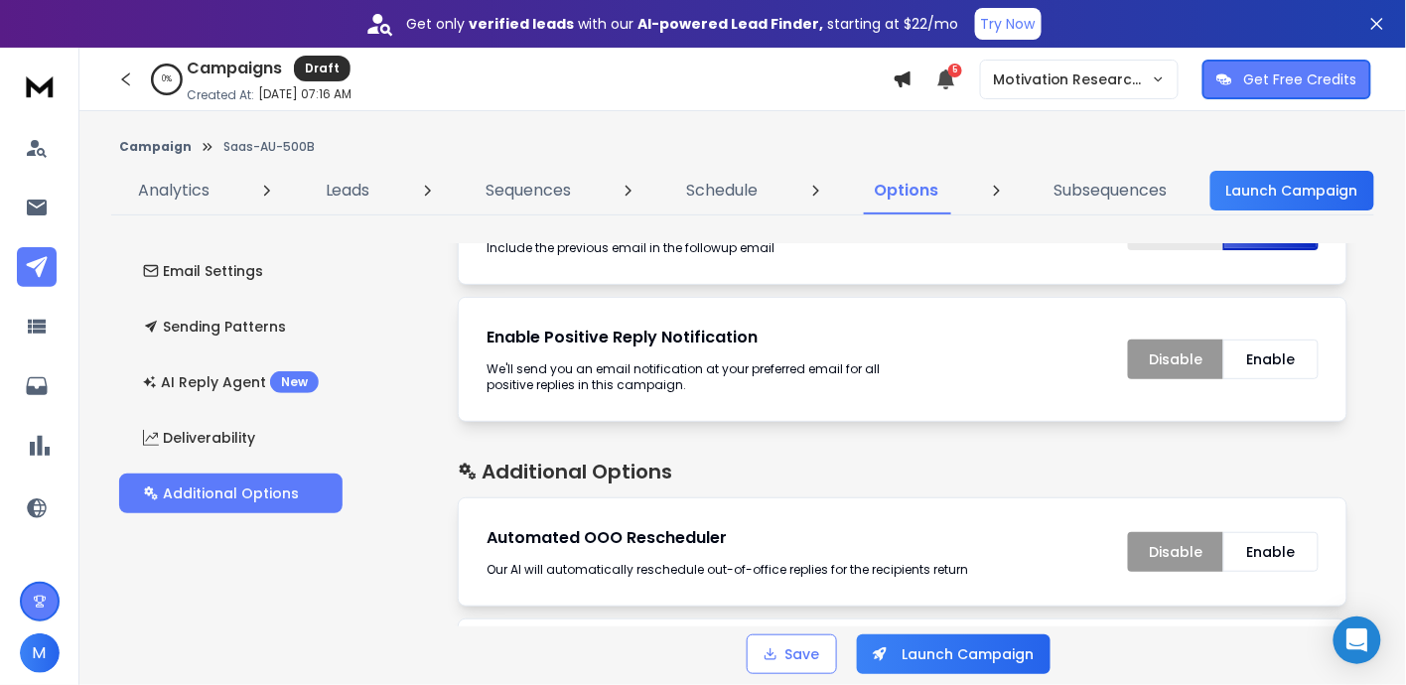
scroll to position [3387, 0]
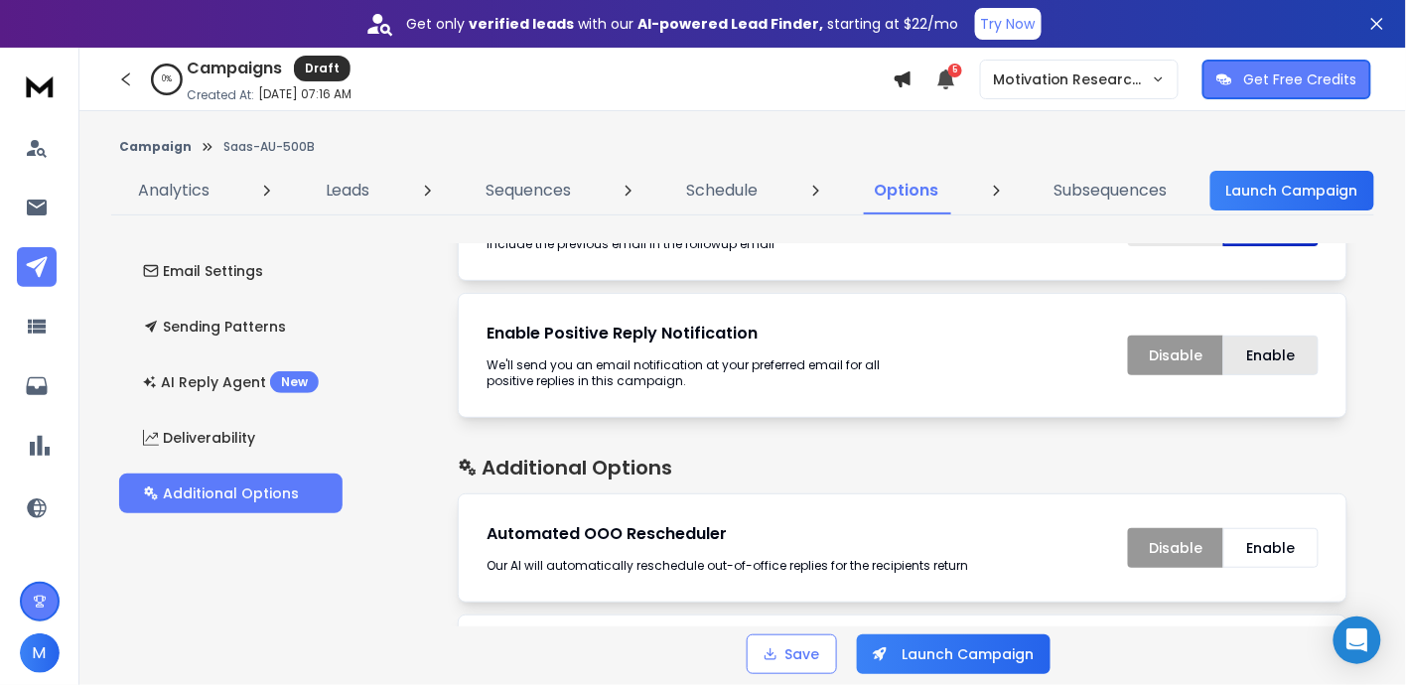
click at [1271, 336] on button "Enable" at bounding box center [1270, 356] width 95 height 40
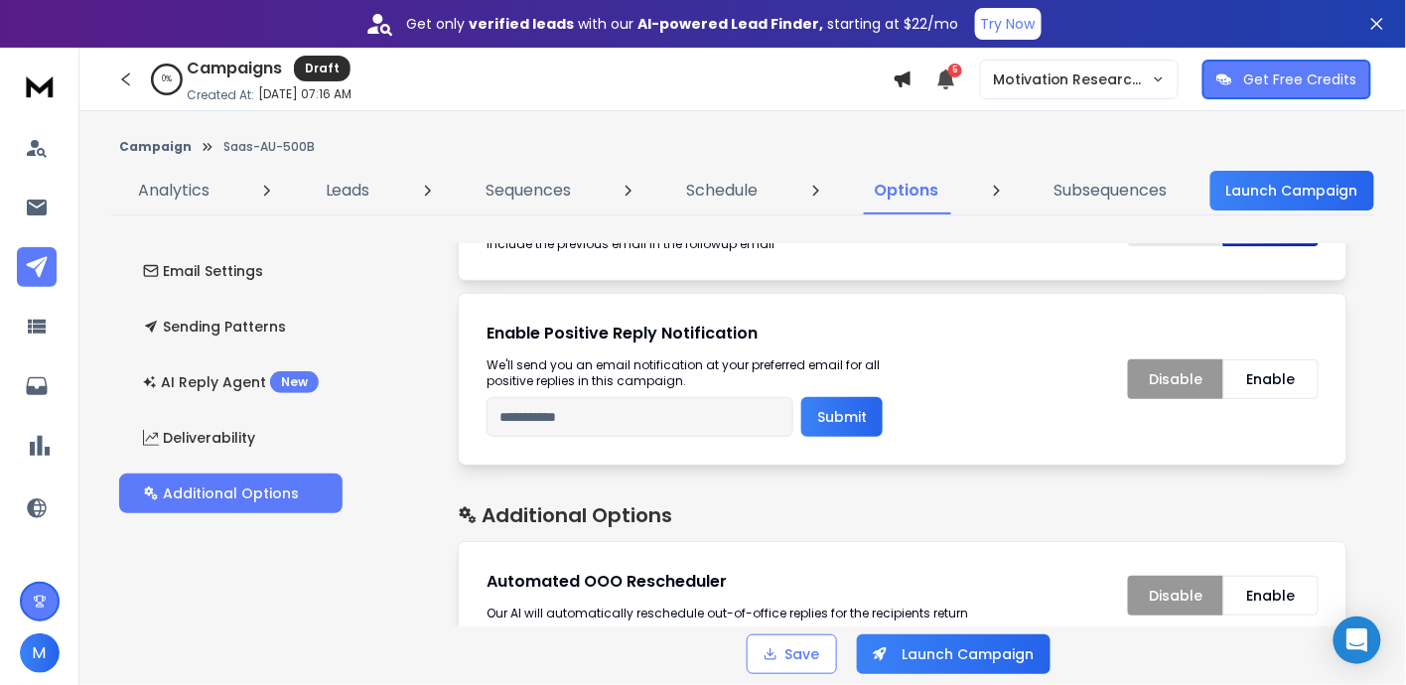
click at [644, 397] on input "email" at bounding box center [640, 417] width 307 height 40
type input "**********"
click at [829, 397] on button "Submit" at bounding box center [841, 417] width 81 height 40
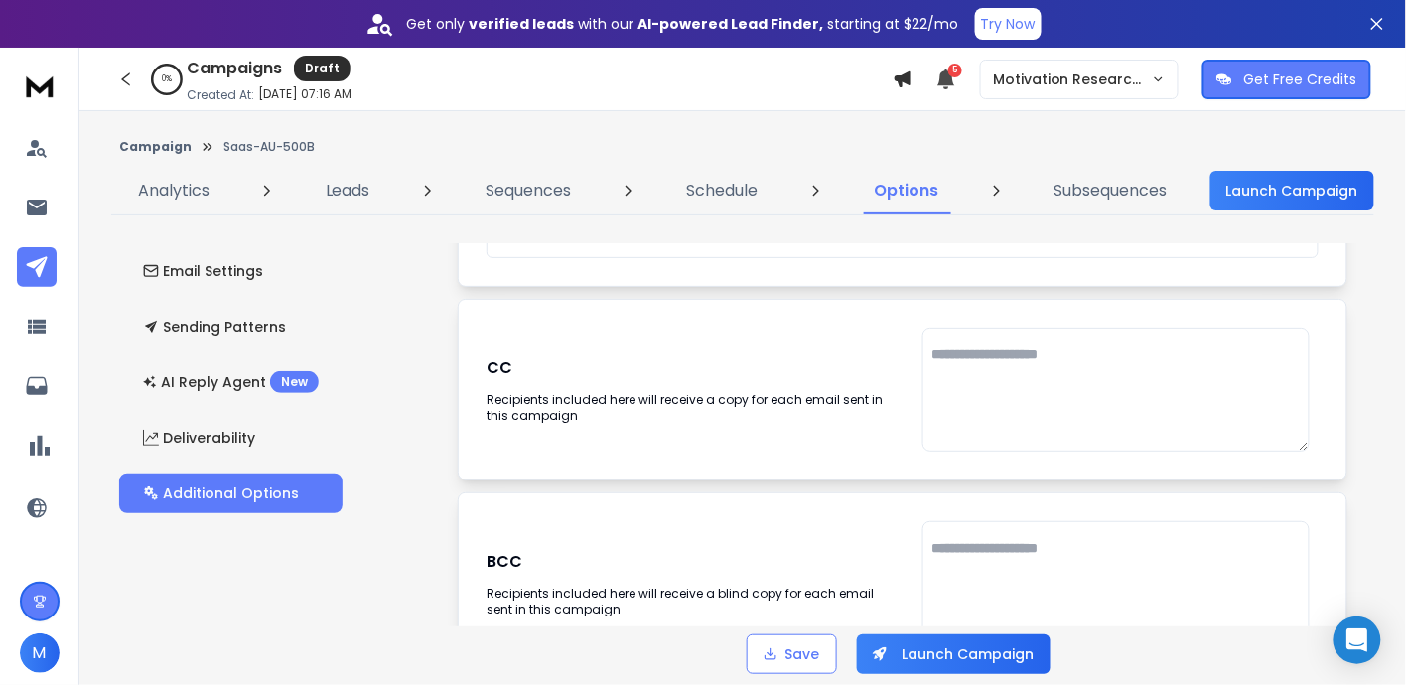
scroll to position [4075, 0]
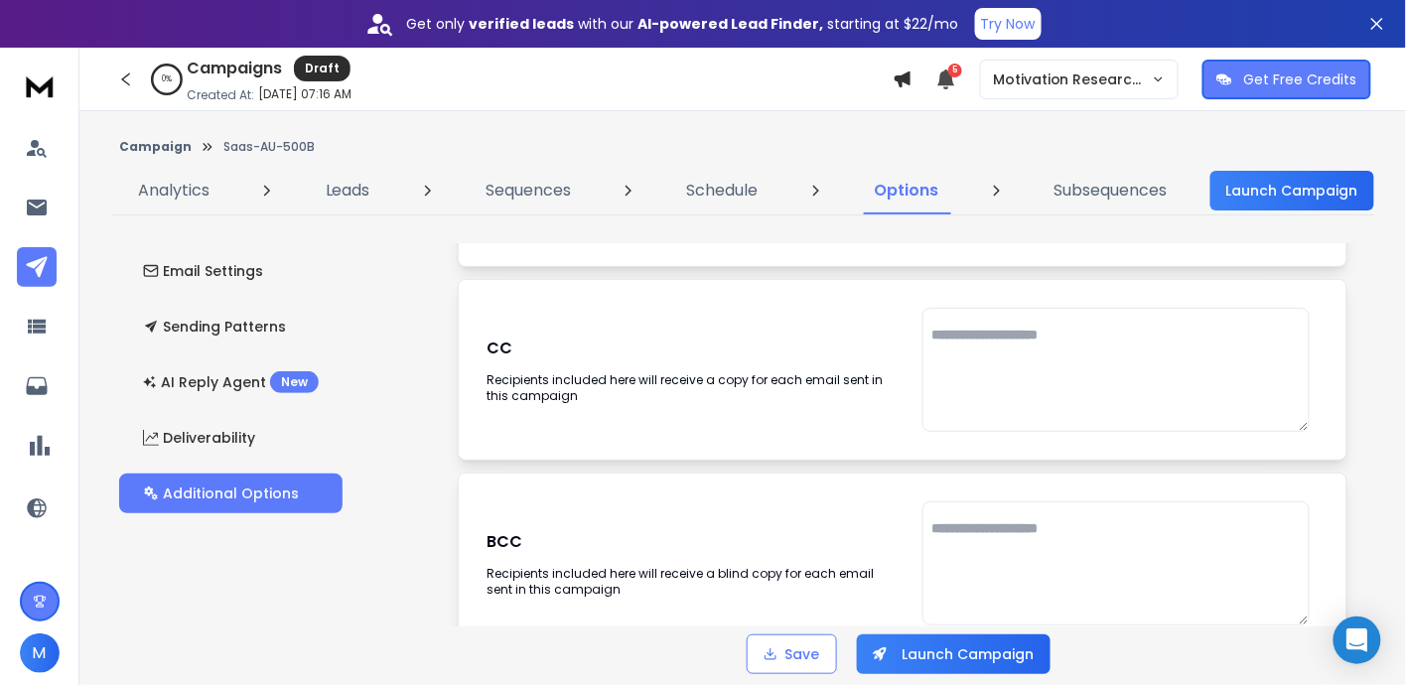
click at [954, 653] on button "Launch Campaign" at bounding box center [954, 655] width 194 height 40
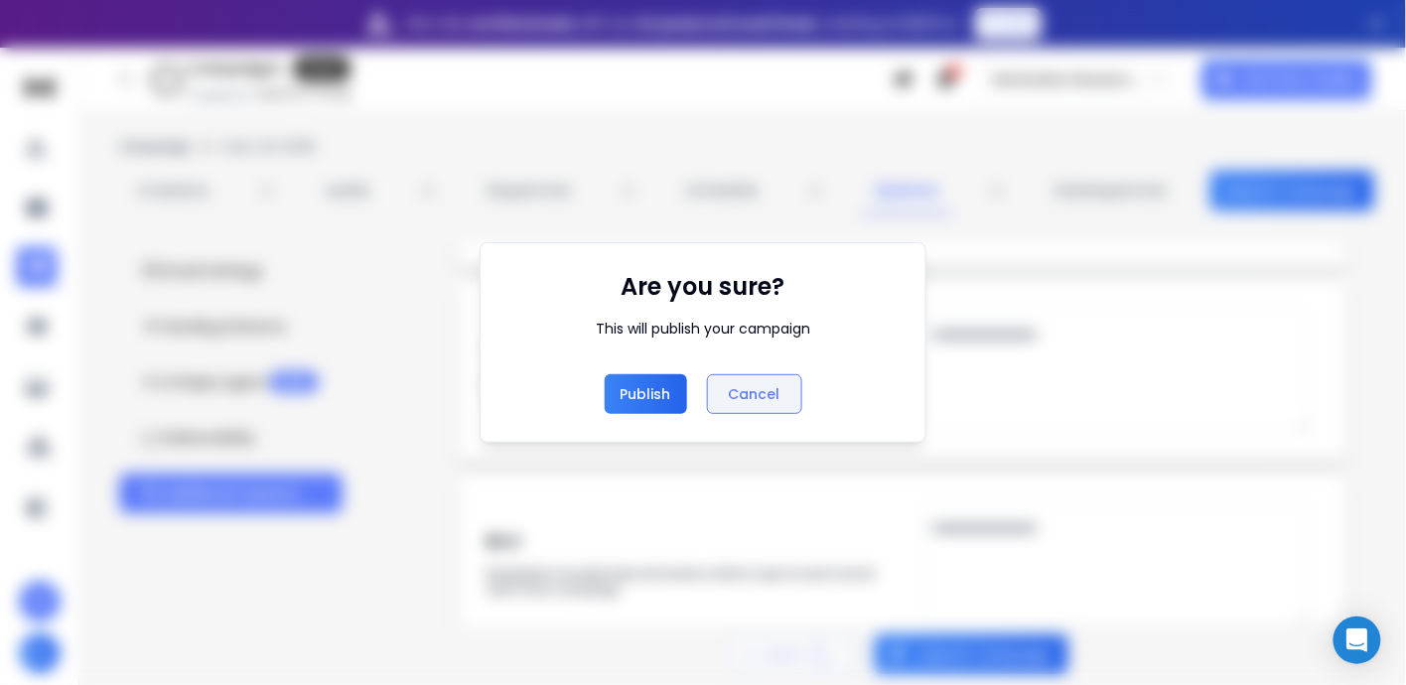
click at [659, 407] on button "Publish" at bounding box center [646, 394] width 82 height 40
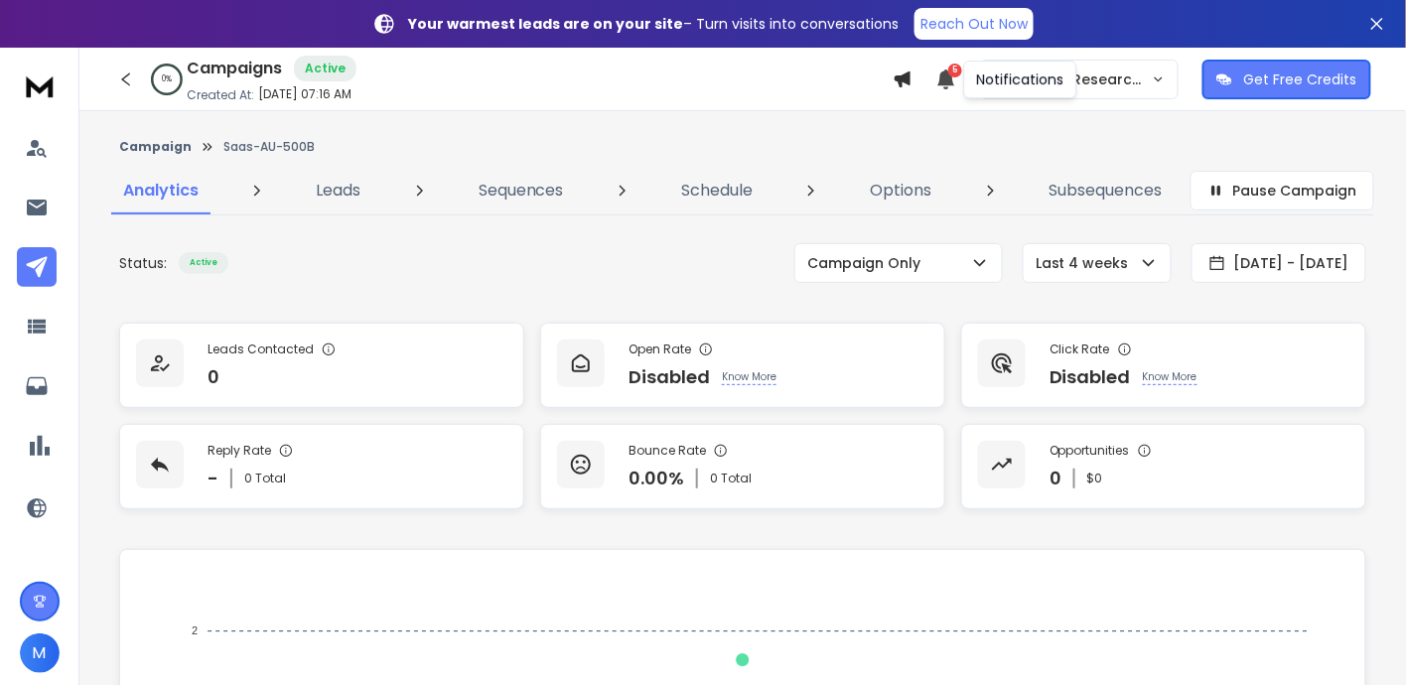
click at [943, 72] on icon at bounding box center [946, 80] width 20 height 20
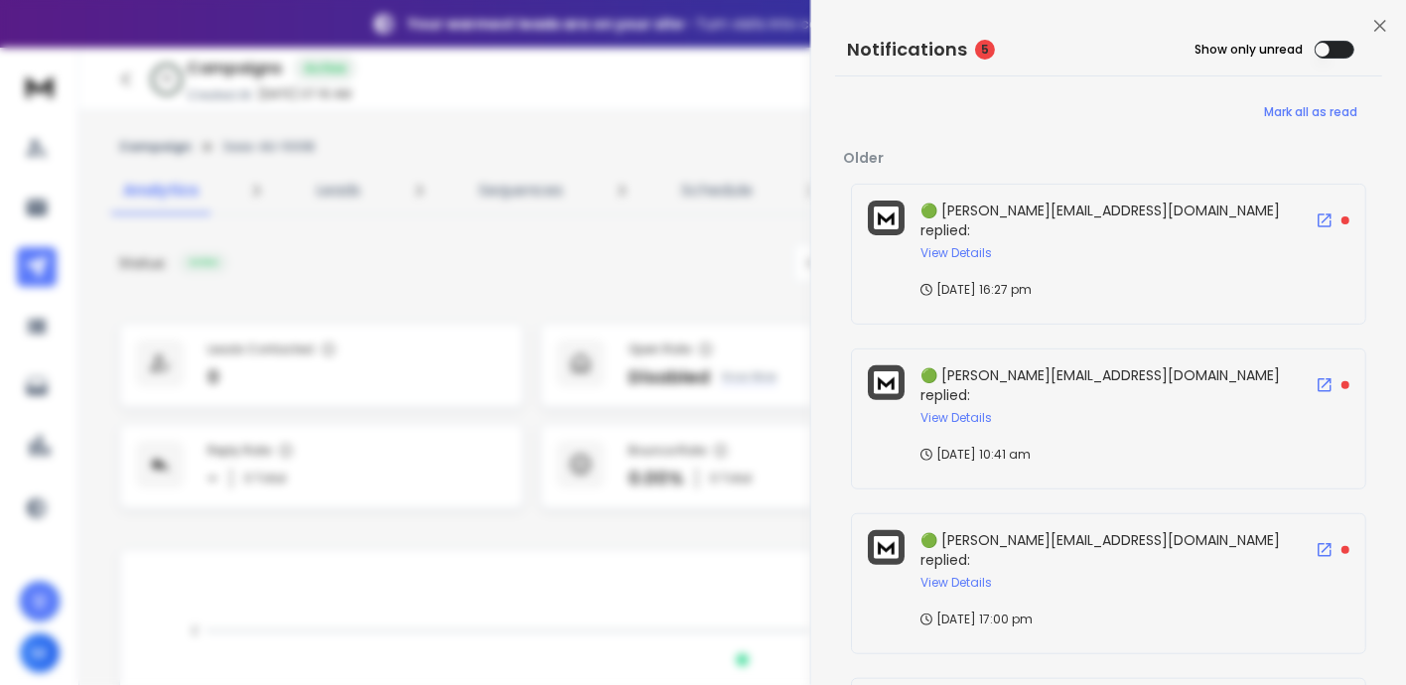
click at [1336, 48] on button "Show only unread" at bounding box center [1335, 50] width 40 height 18
click at [1375, 23] on icon "button" at bounding box center [1380, 26] width 20 height 20
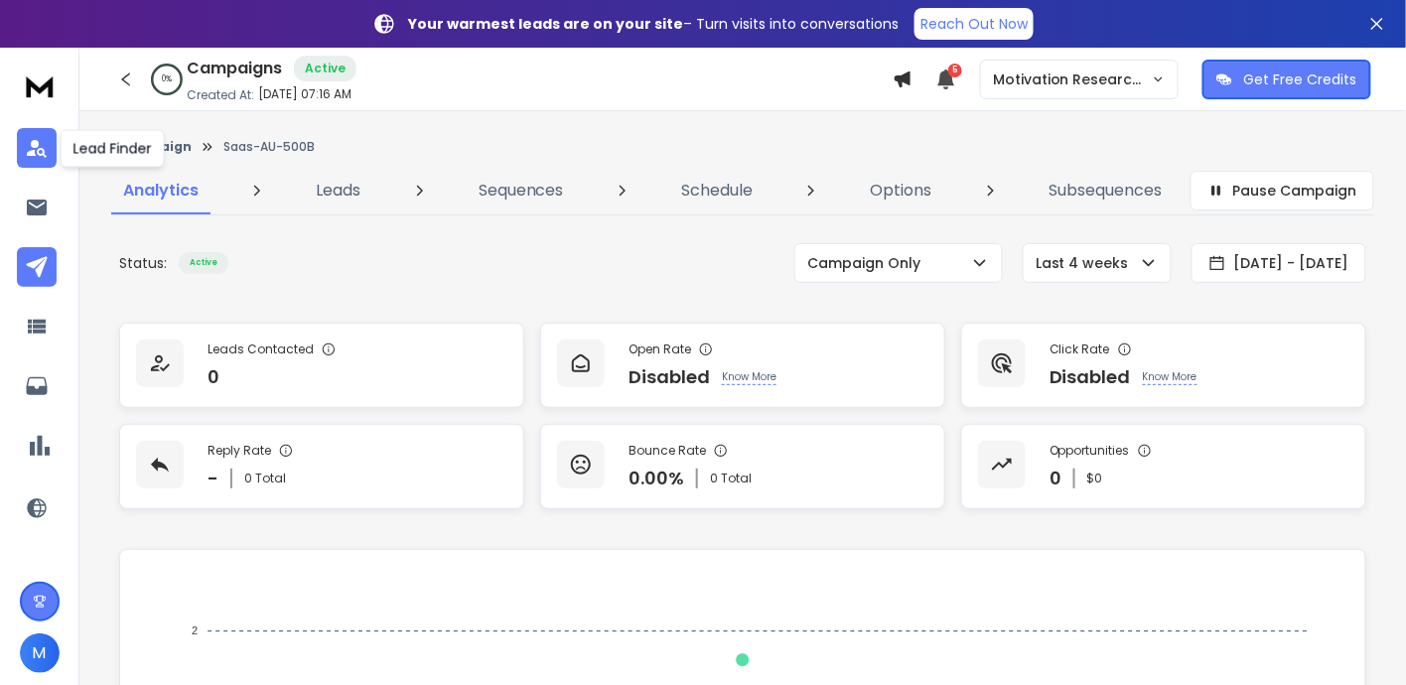
click at [48, 156] on icon at bounding box center [37, 148] width 24 height 24
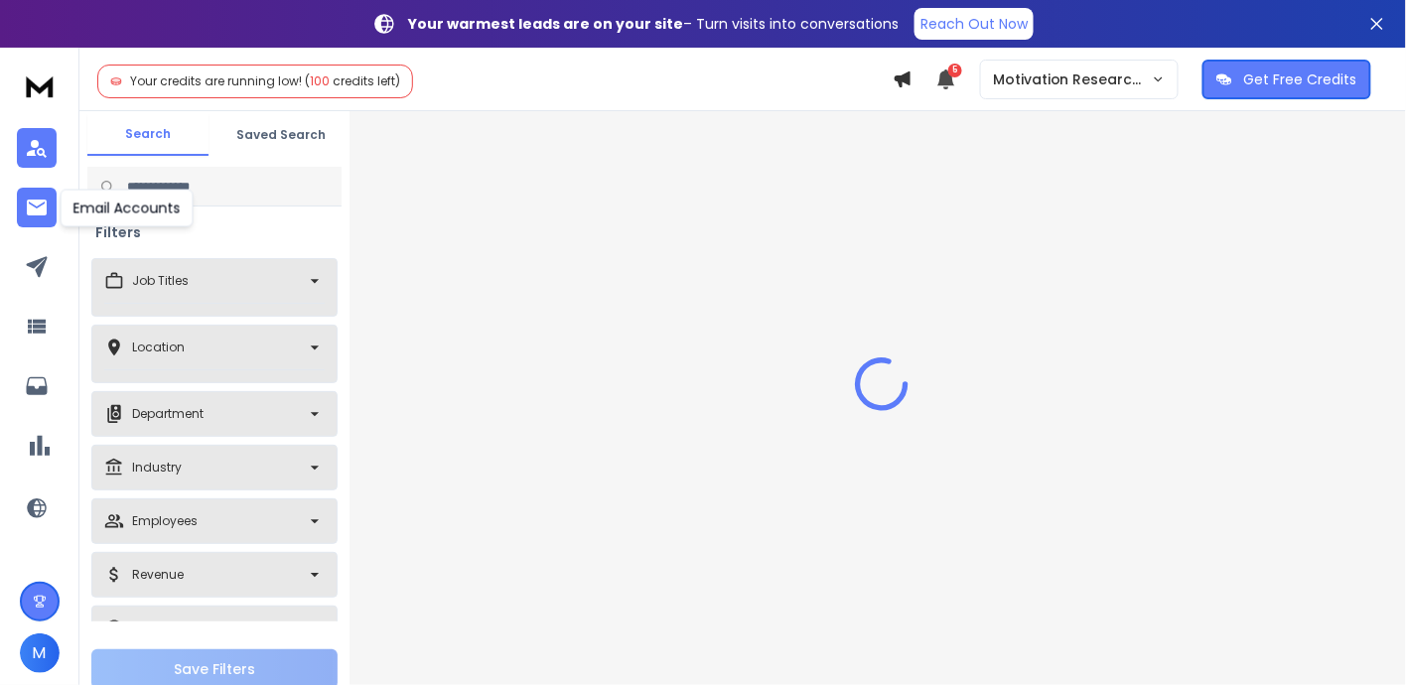
click at [44, 206] on icon at bounding box center [37, 208] width 20 height 16
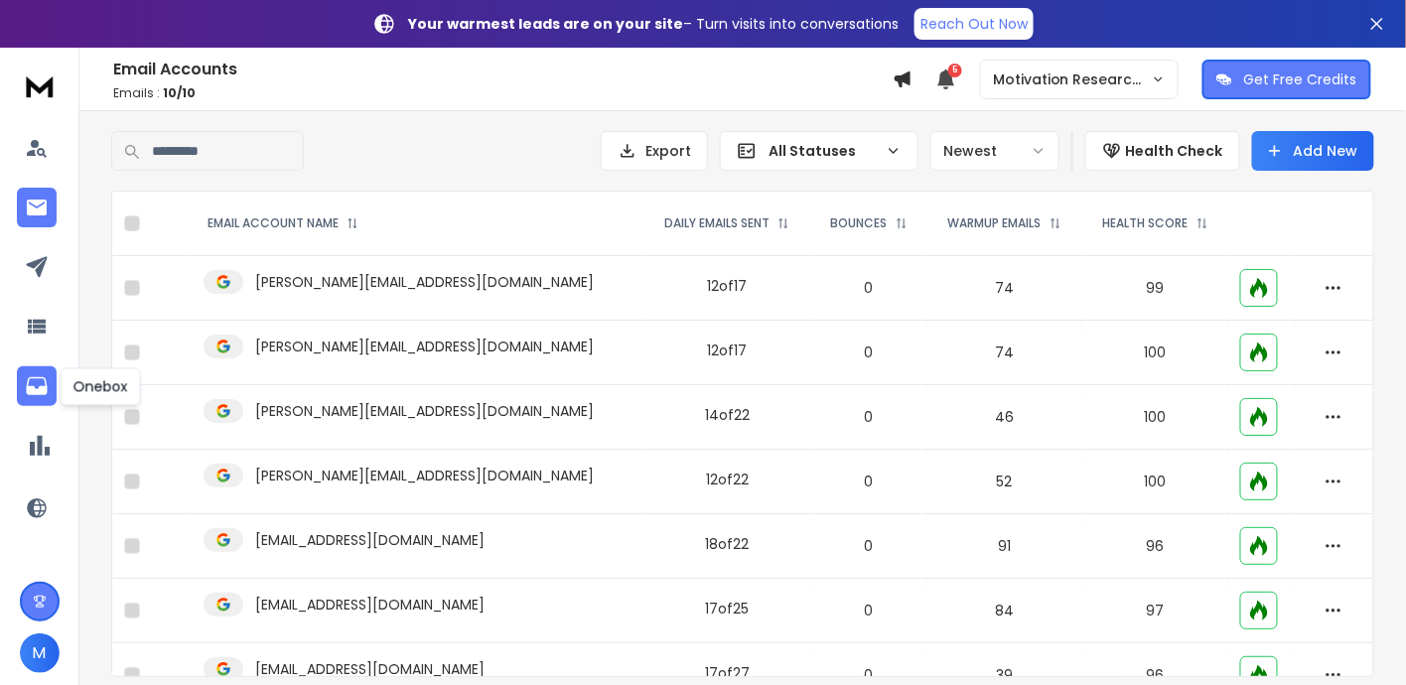
click at [35, 389] on icon at bounding box center [36, 386] width 21 height 18
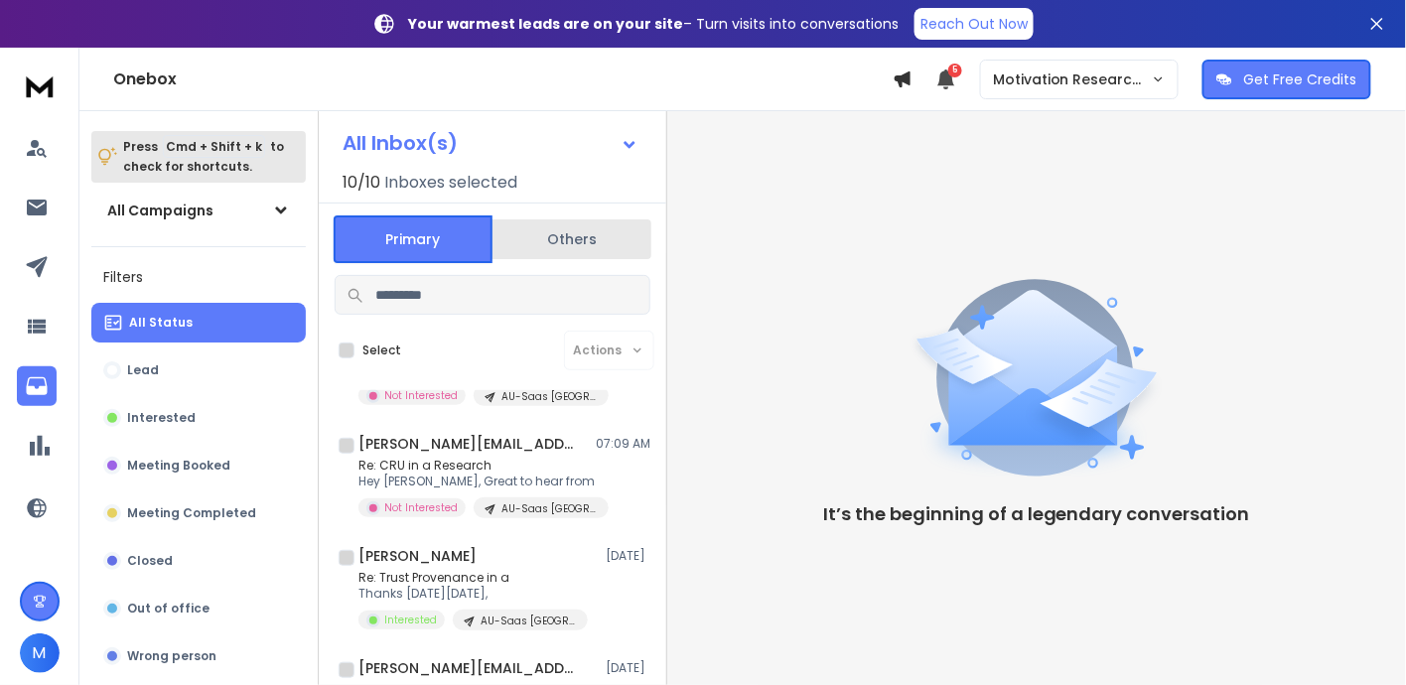
scroll to position [82, 0]
